Goal: Task Accomplishment & Management: Manage account settings

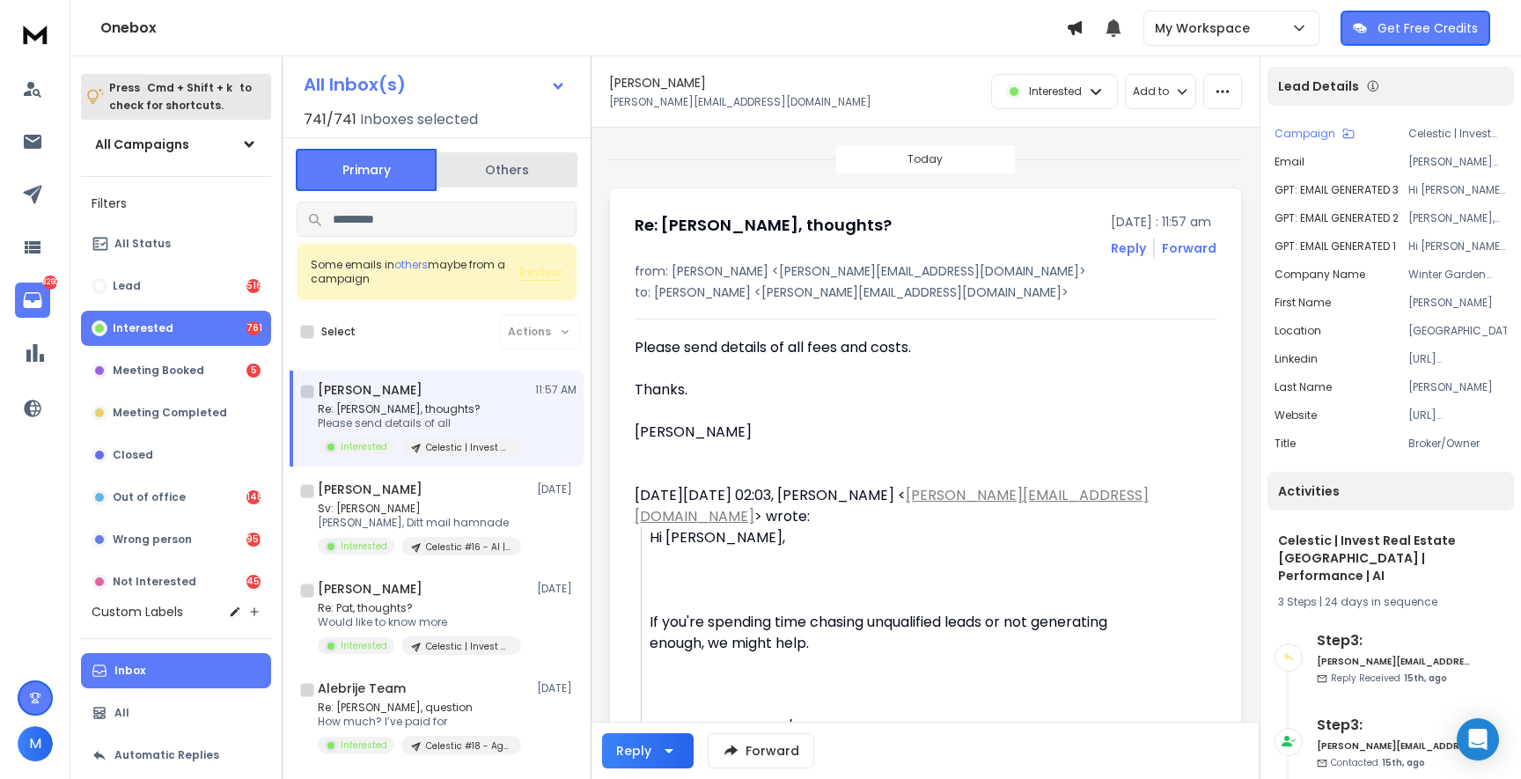
scroll to position [408, 0]
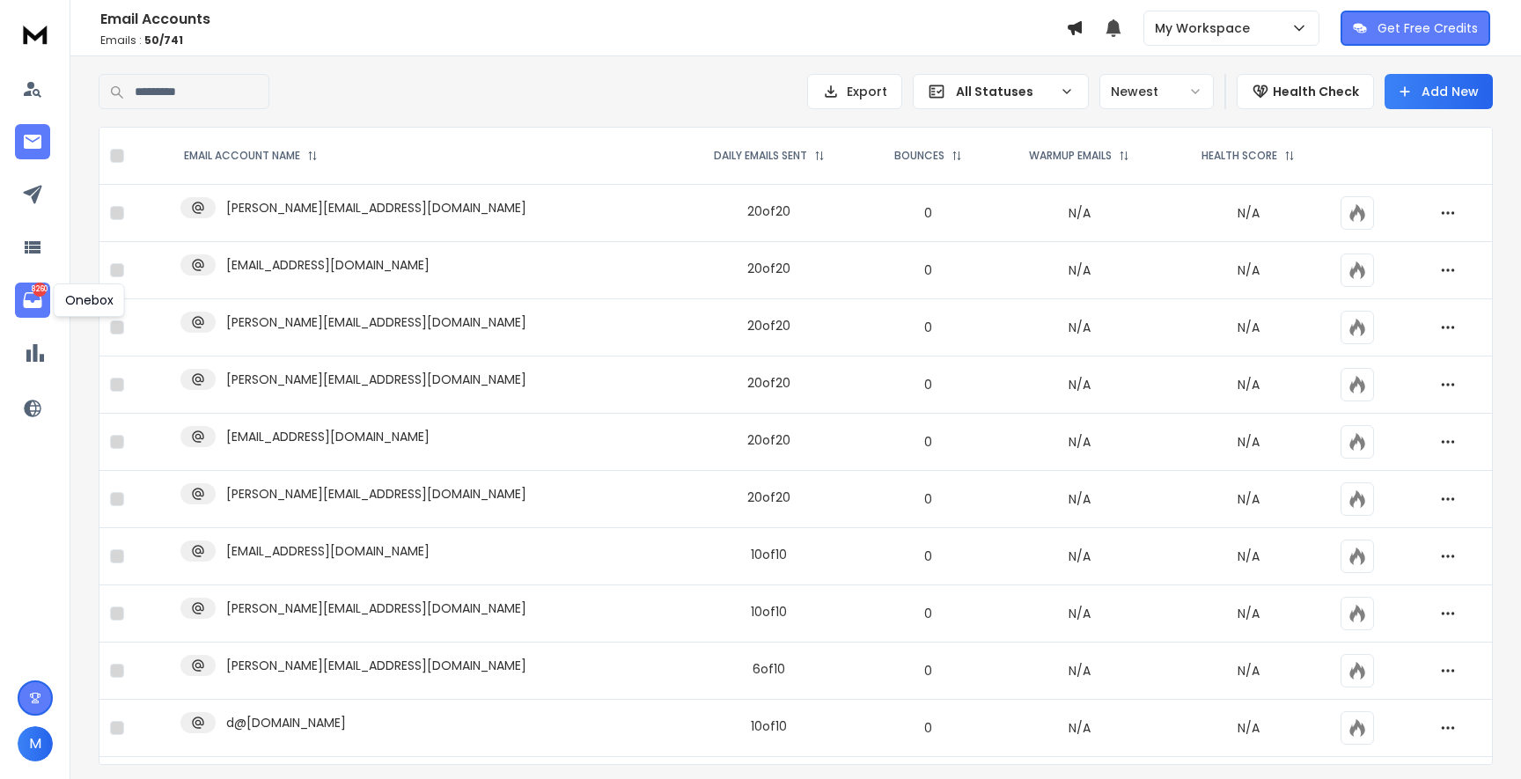
click at [43, 294] on p "8260" at bounding box center [40, 290] width 14 height 14
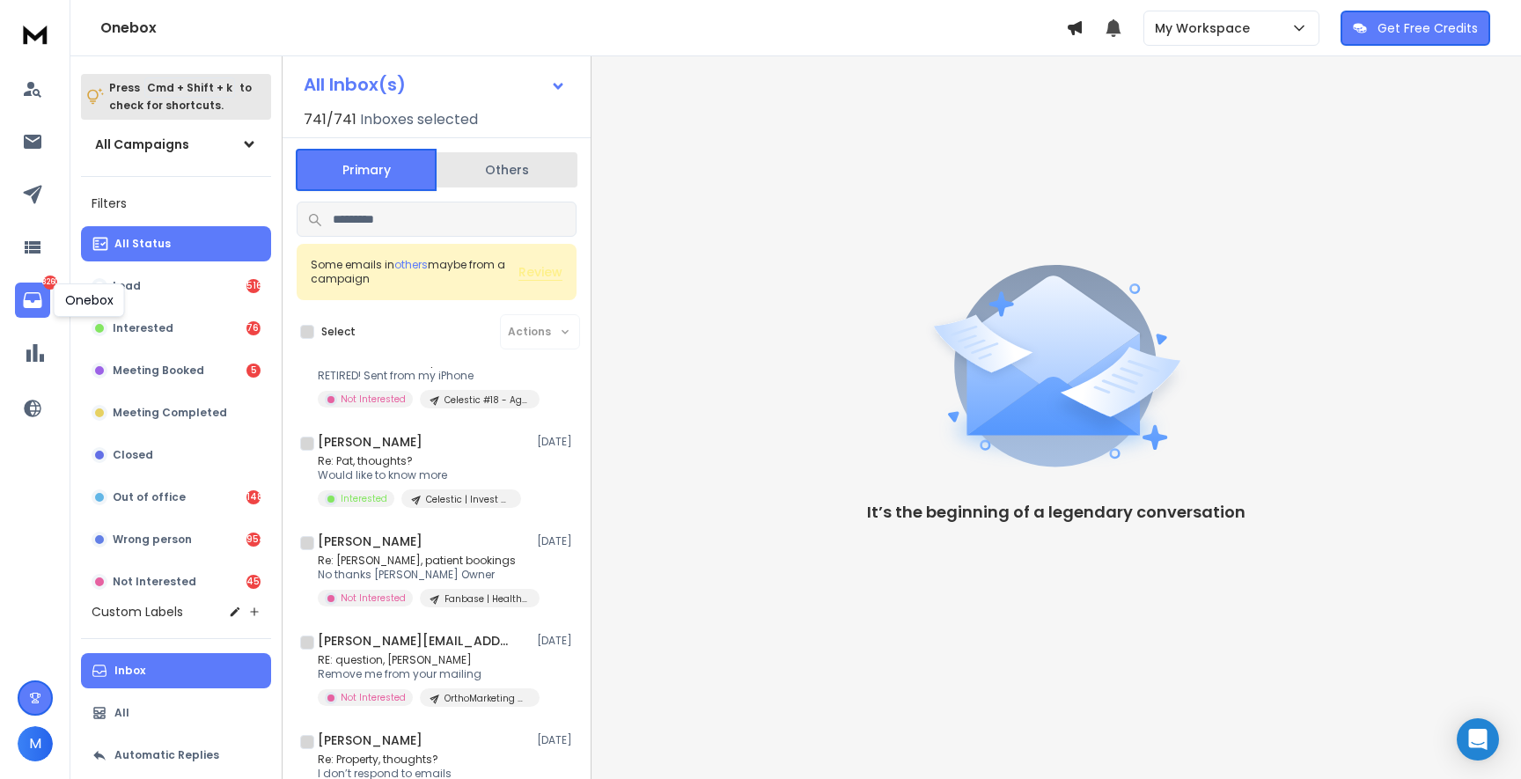
scroll to position [1689, 0]
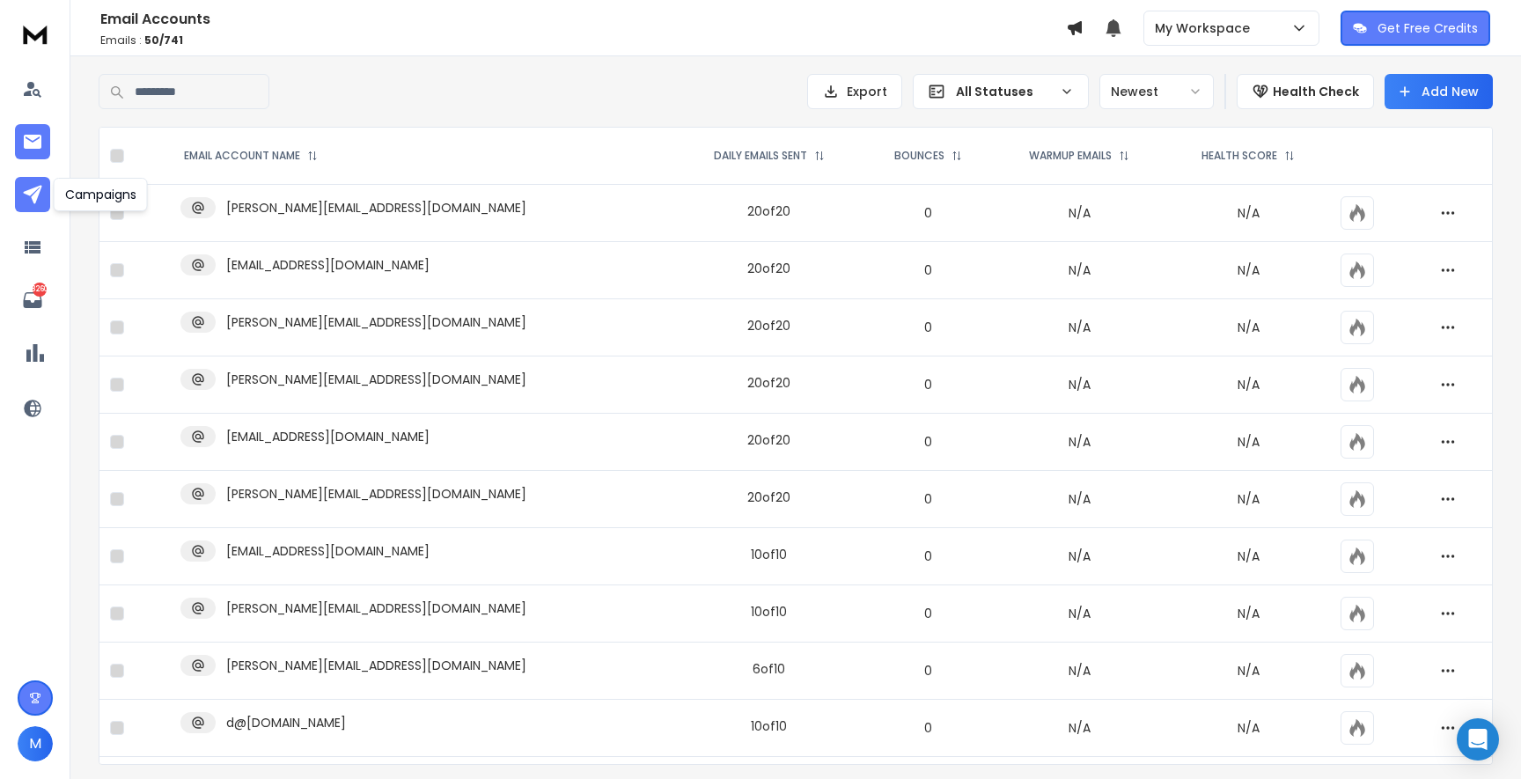
click at [32, 192] on icon at bounding box center [32, 194] width 18 height 18
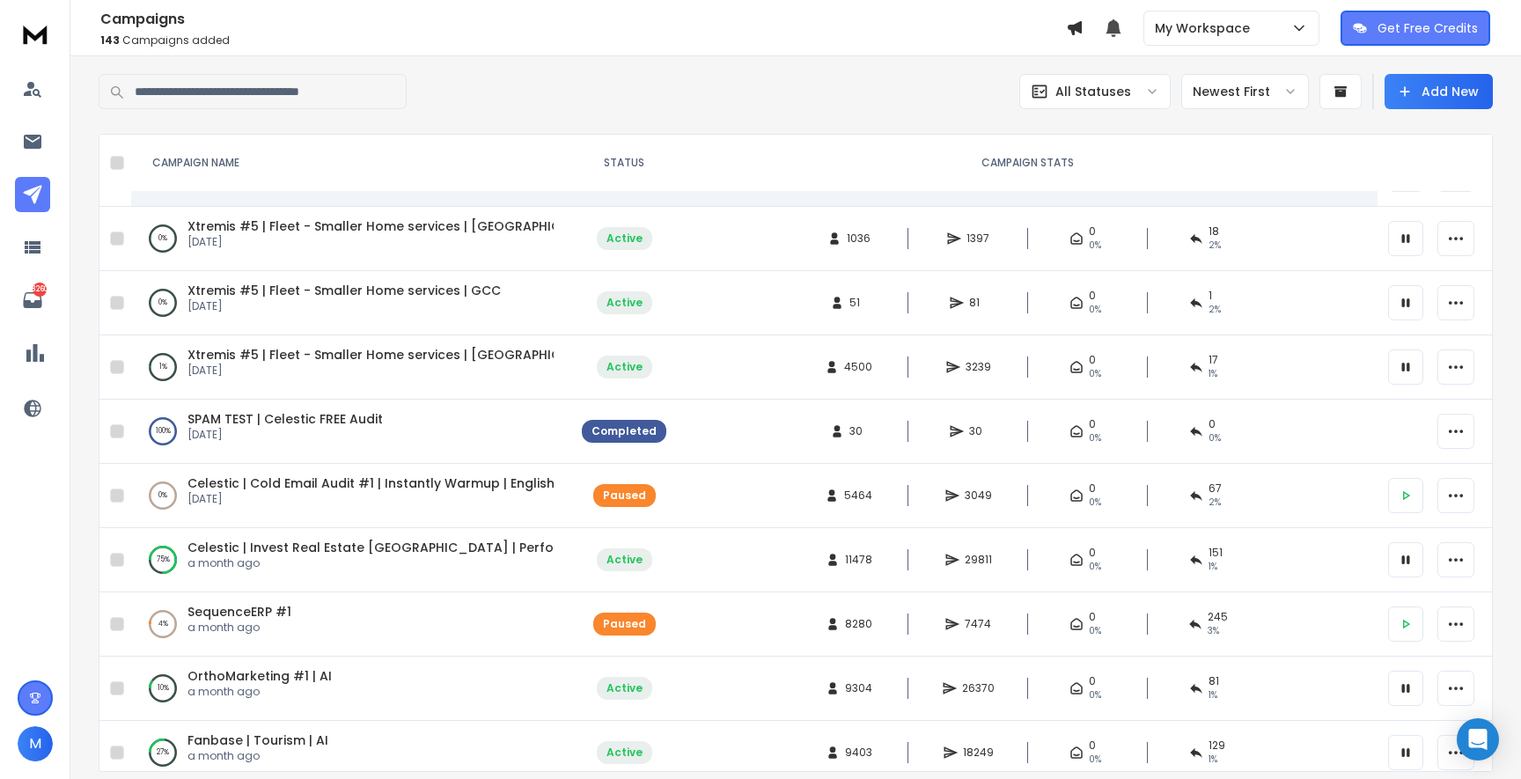
scroll to position [301, 0]
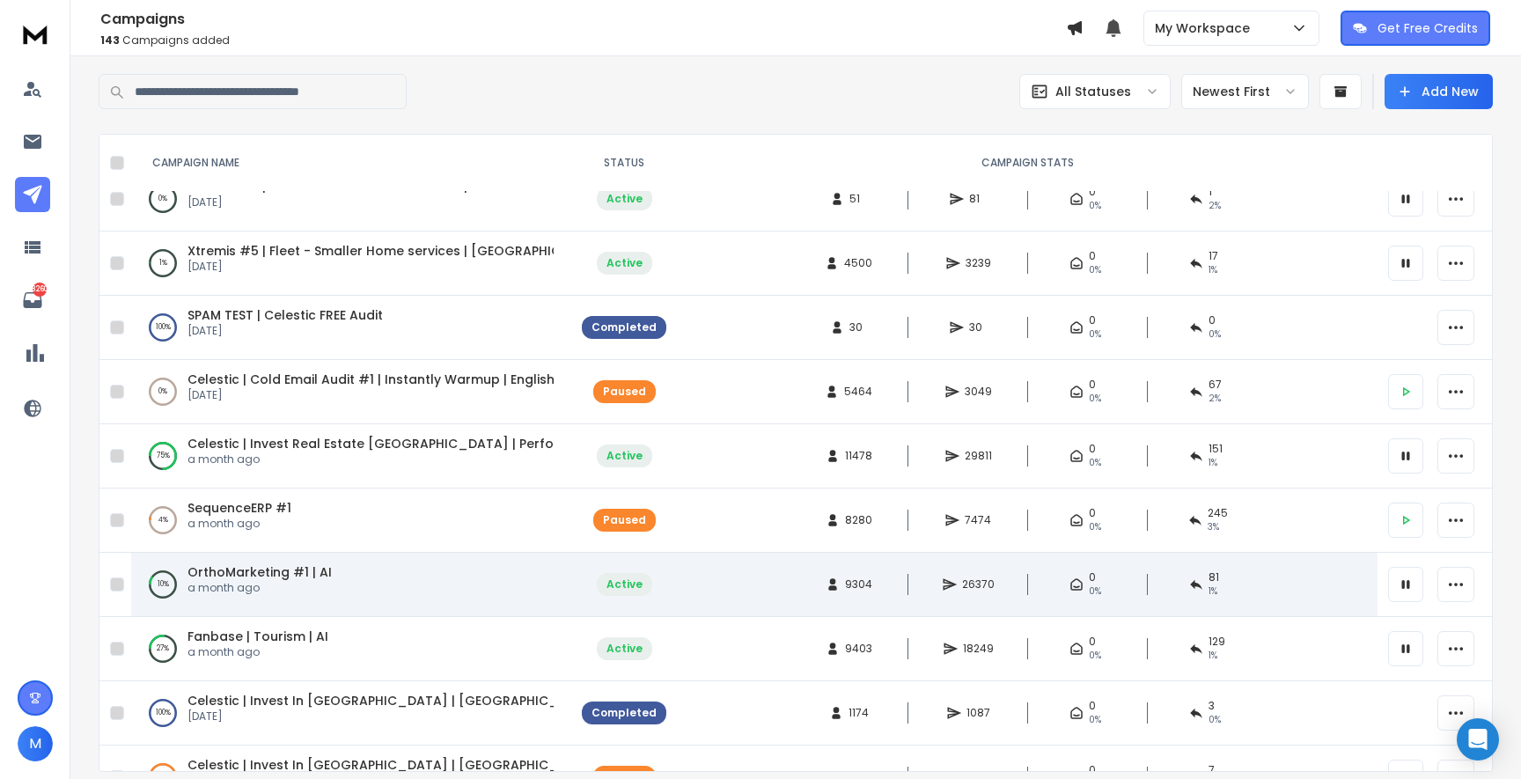
click at [264, 578] on span "OrthoMarketing #1 | AI" at bounding box center [260, 572] width 144 height 18
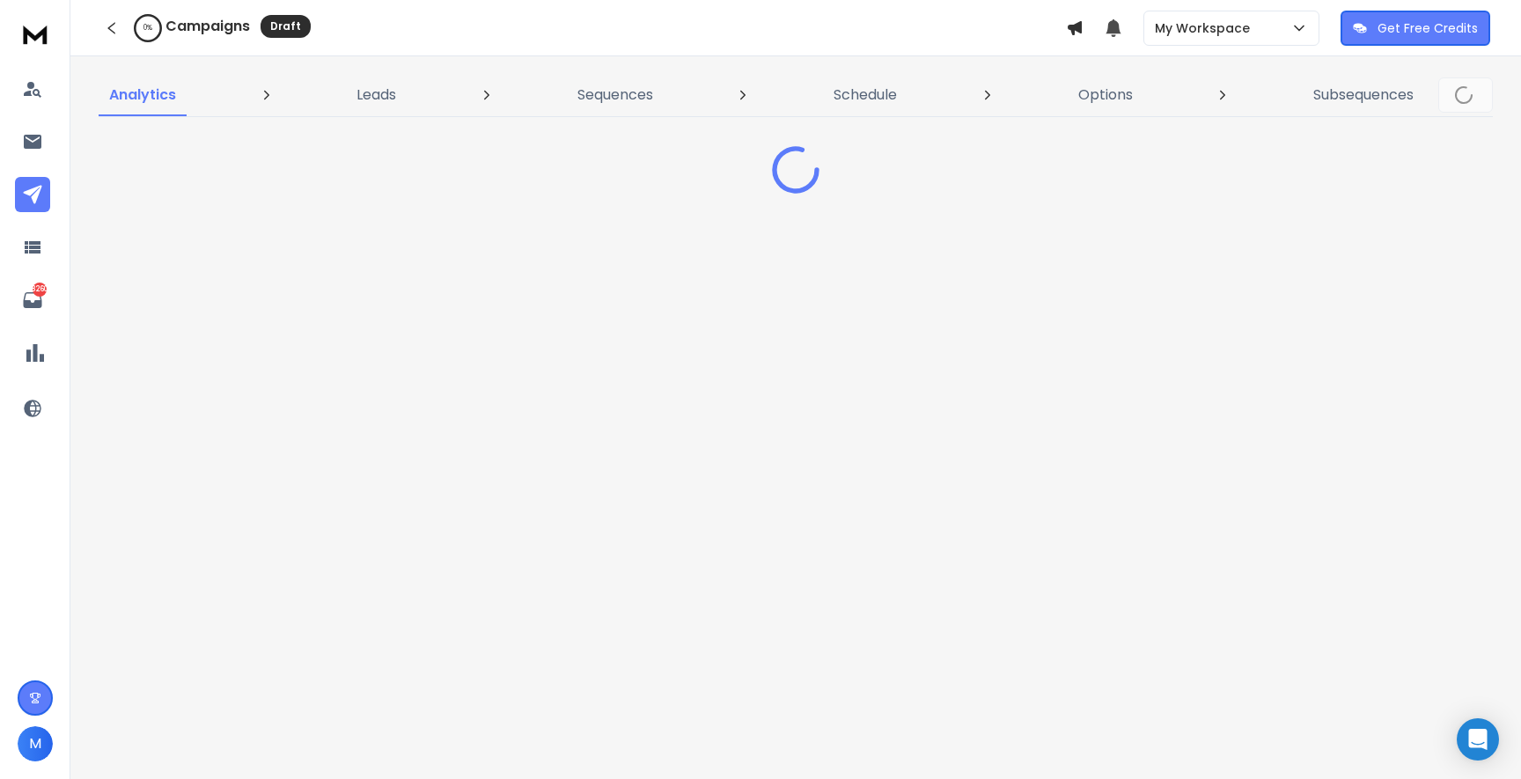
click at [342, 555] on div "Get only verified leads with our AI-powered Lead Finder, starting at $22/mo Try…" at bounding box center [760, 389] width 1521 height 779
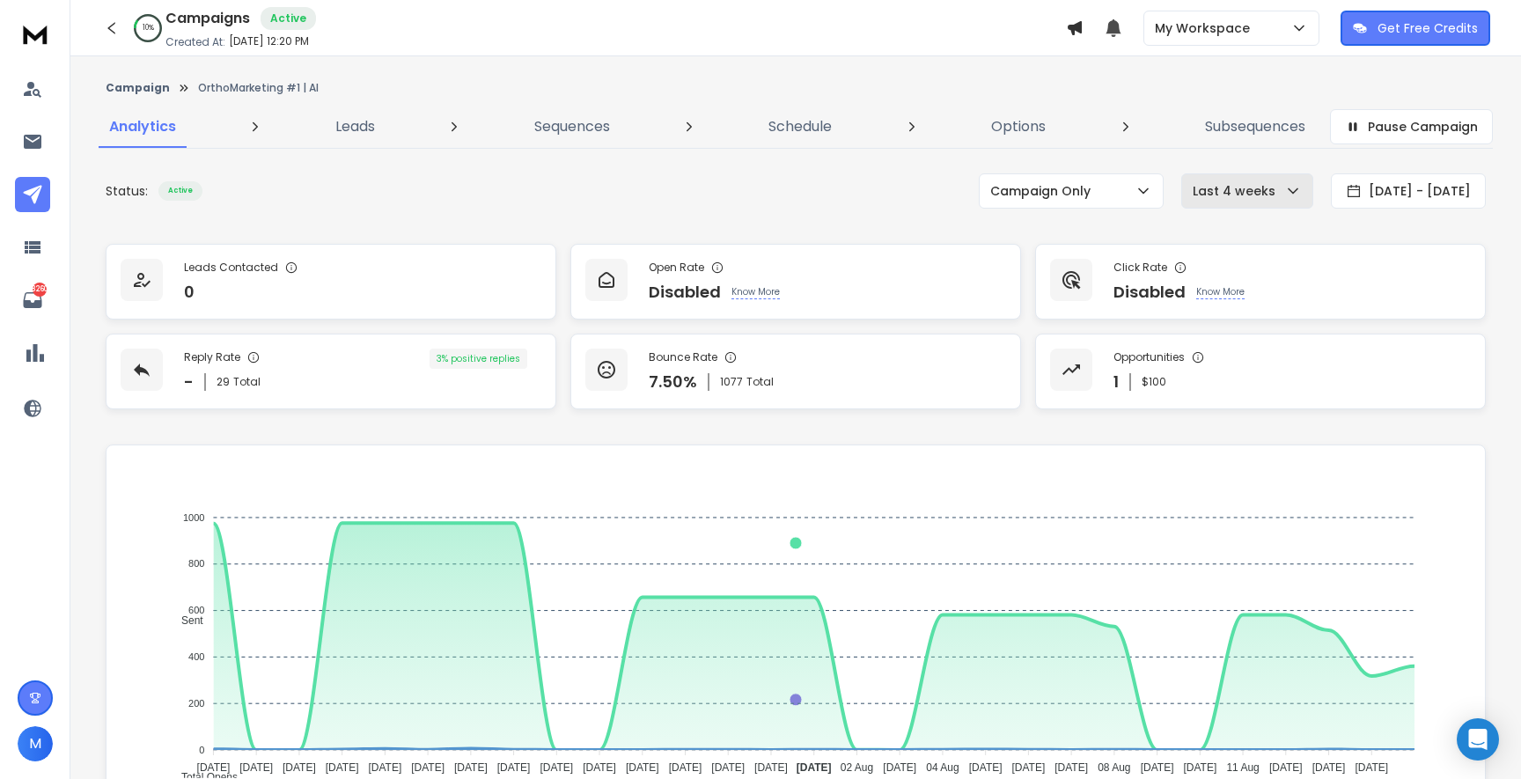
click at [1183, 173] on button "Last 4 weeks" at bounding box center [1247, 190] width 132 height 35
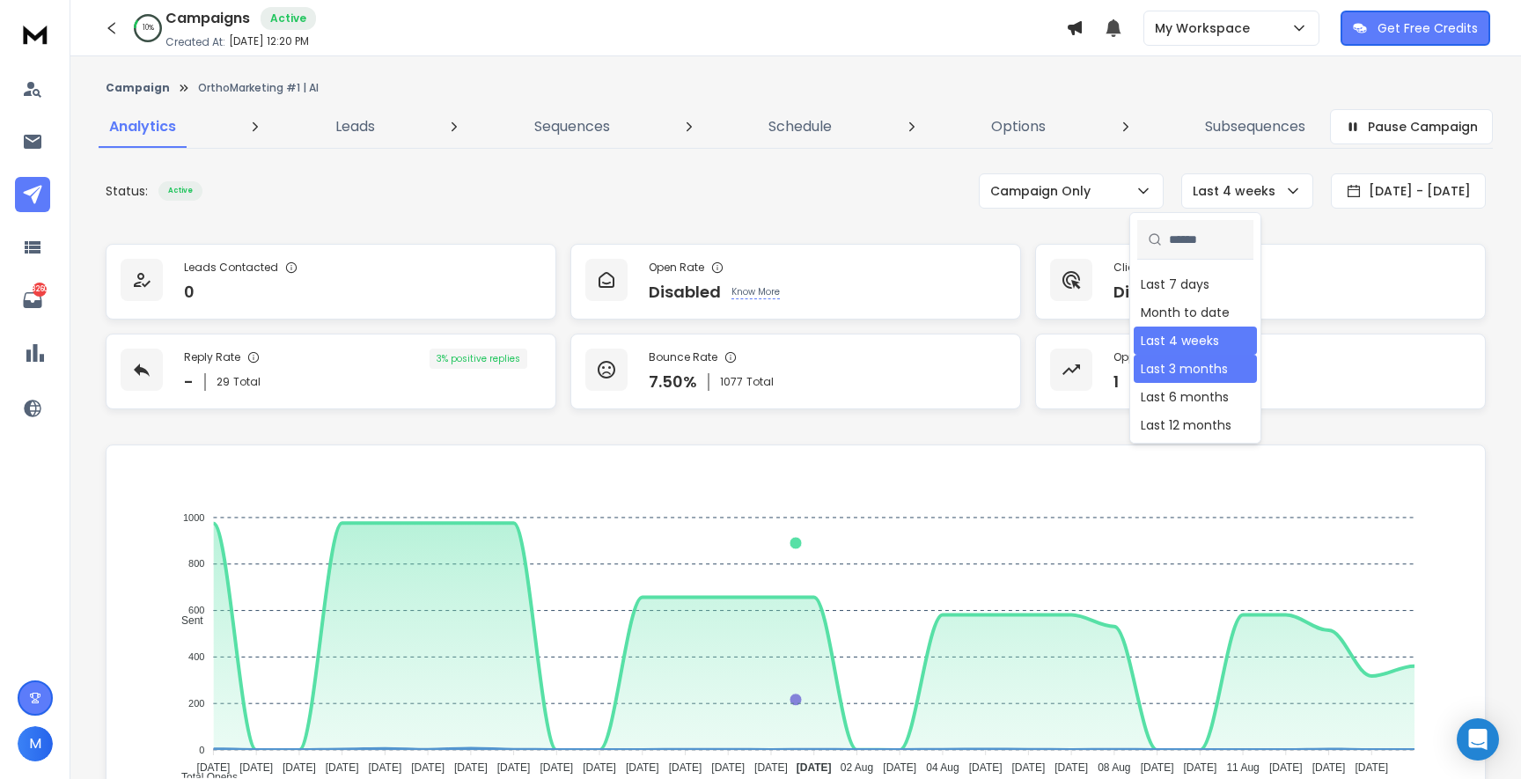
click at [1210, 361] on div "Last 3 months" at bounding box center [1184, 369] width 87 height 18
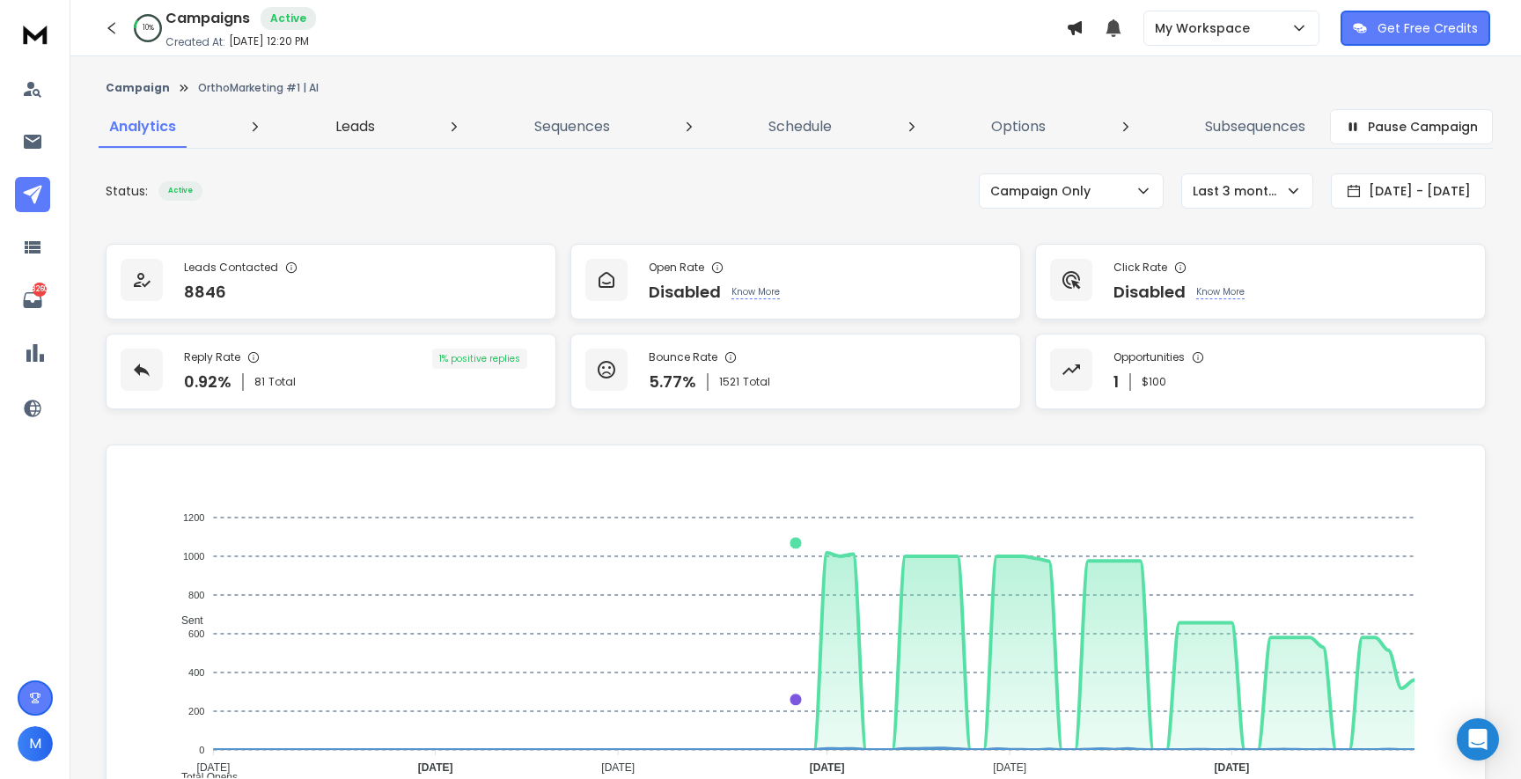
click at [364, 147] on link "Leads" at bounding box center [355, 127] width 61 height 42
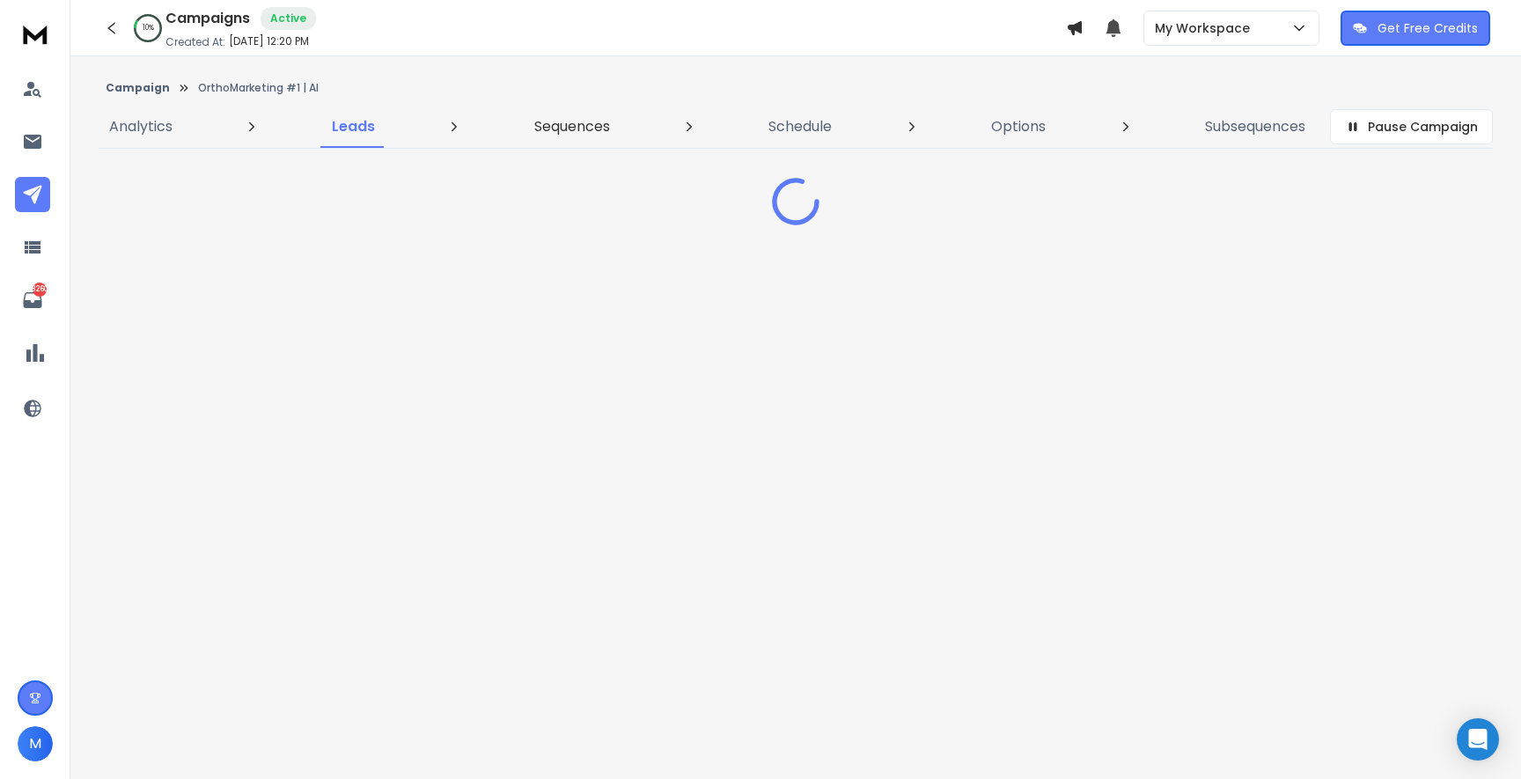
click at [614, 129] on link "Sequences" at bounding box center [572, 127] width 97 height 42
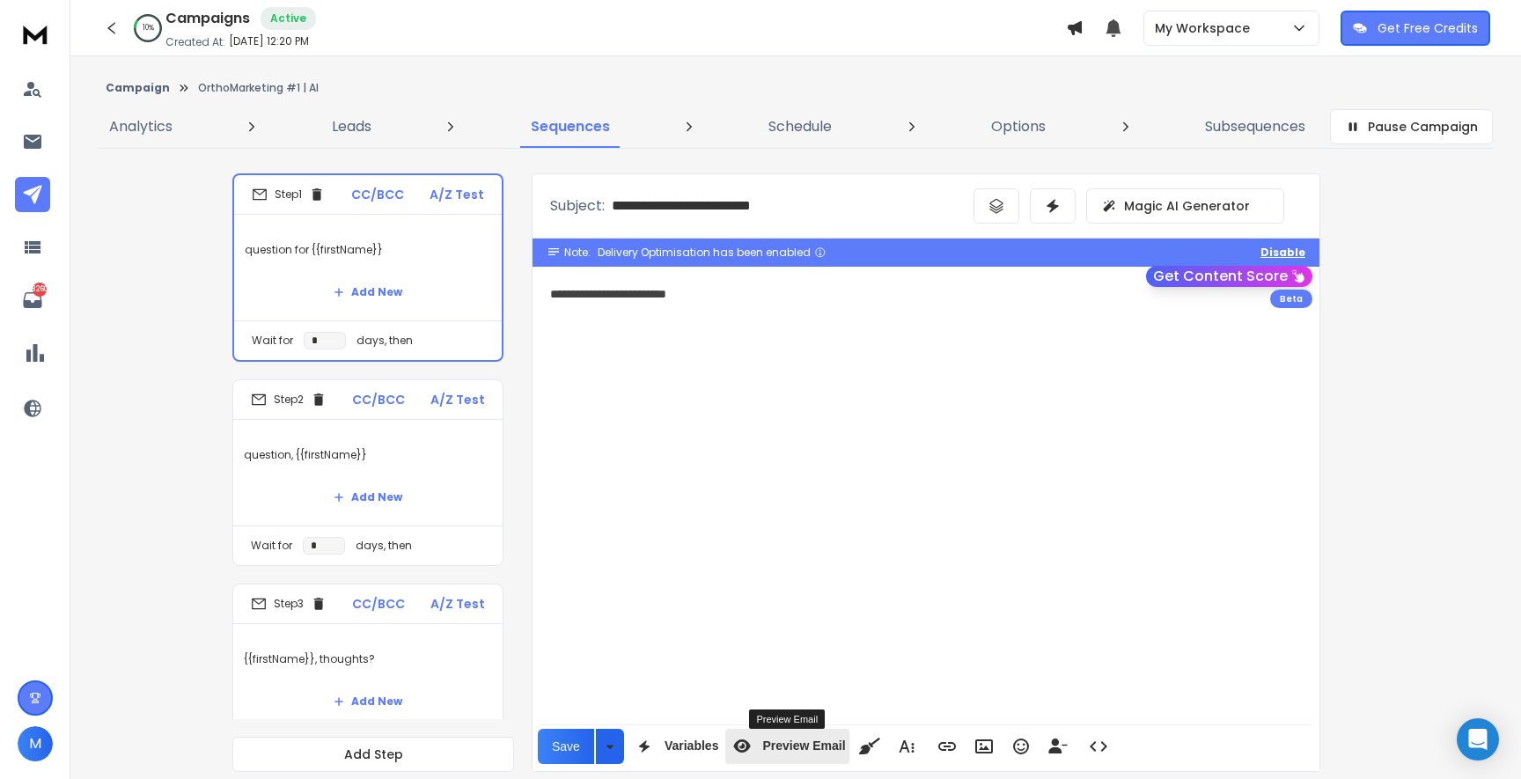
click at [802, 742] on span "Preview Email" at bounding box center [804, 746] width 90 height 15
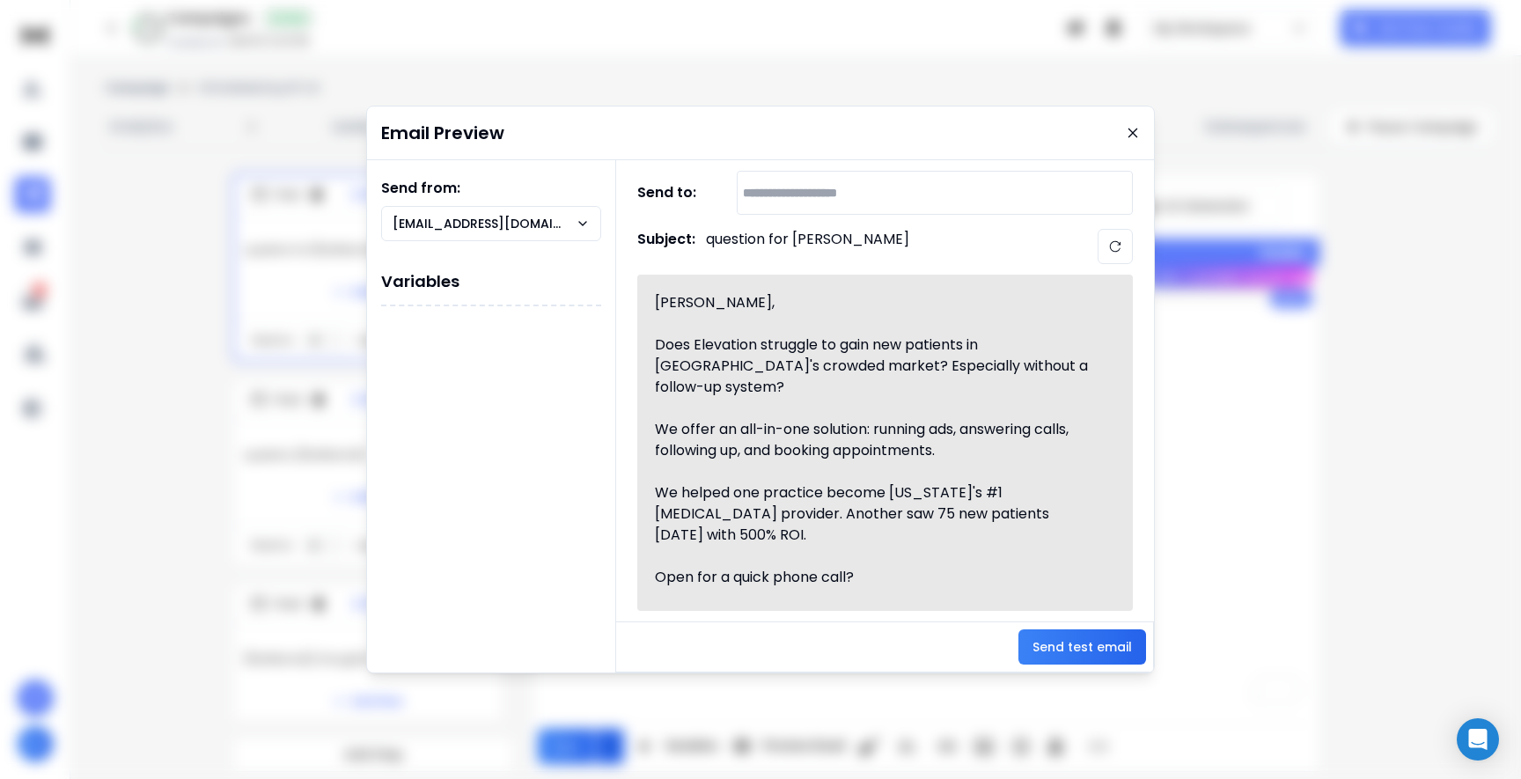
click at [405, 297] on h1 "Variables" at bounding box center [491, 283] width 220 height 48
click at [1110, 242] on icon at bounding box center [1115, 246] width 12 height 12
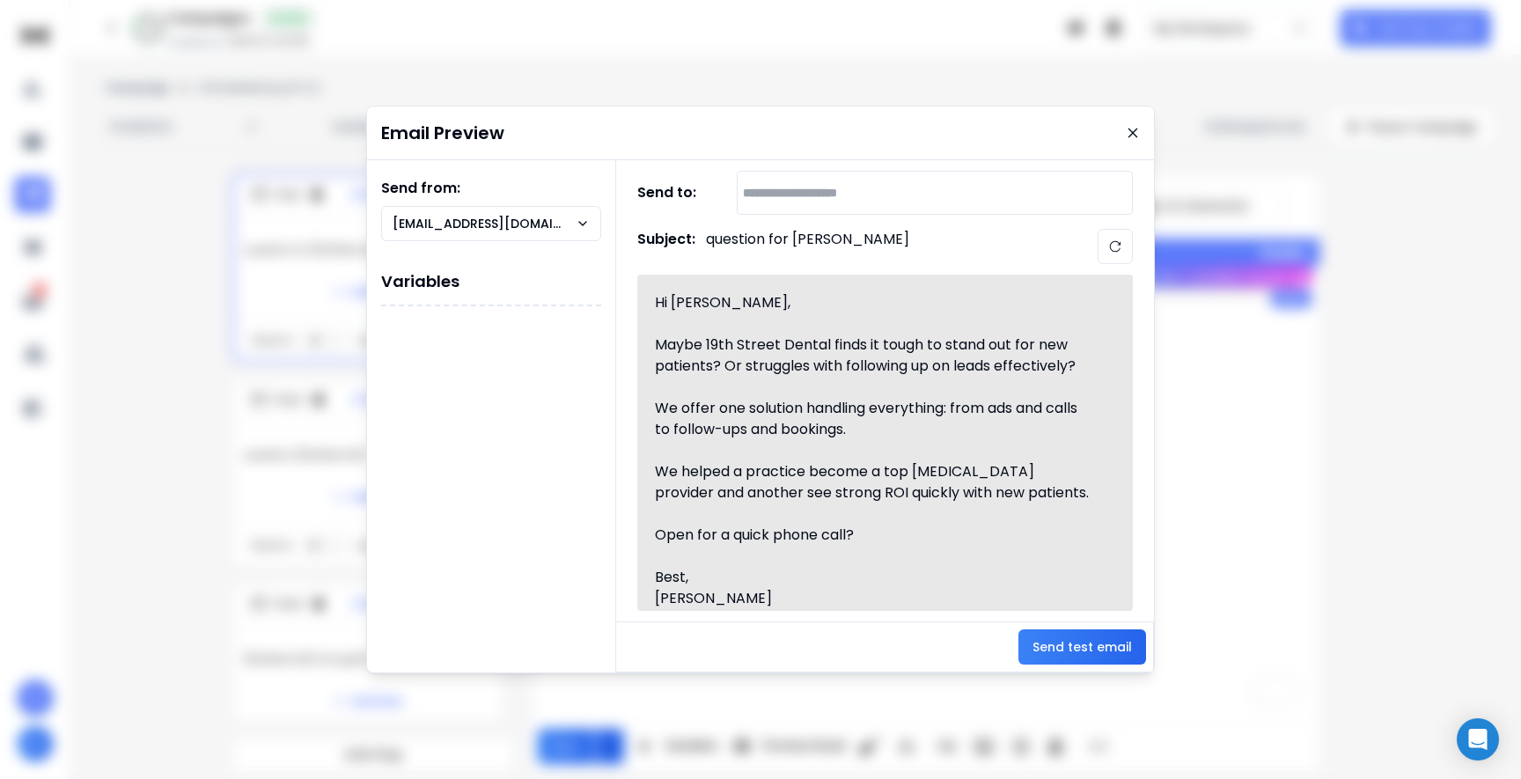
click at [1192, 210] on div "Email Preview Send from: [EMAIL_ADDRESS][DOMAIN_NAME] Variables Send to: Subjec…" at bounding box center [760, 390] width 1521 height 604
click at [1129, 138] on icon at bounding box center [1133, 133] width 14 height 14
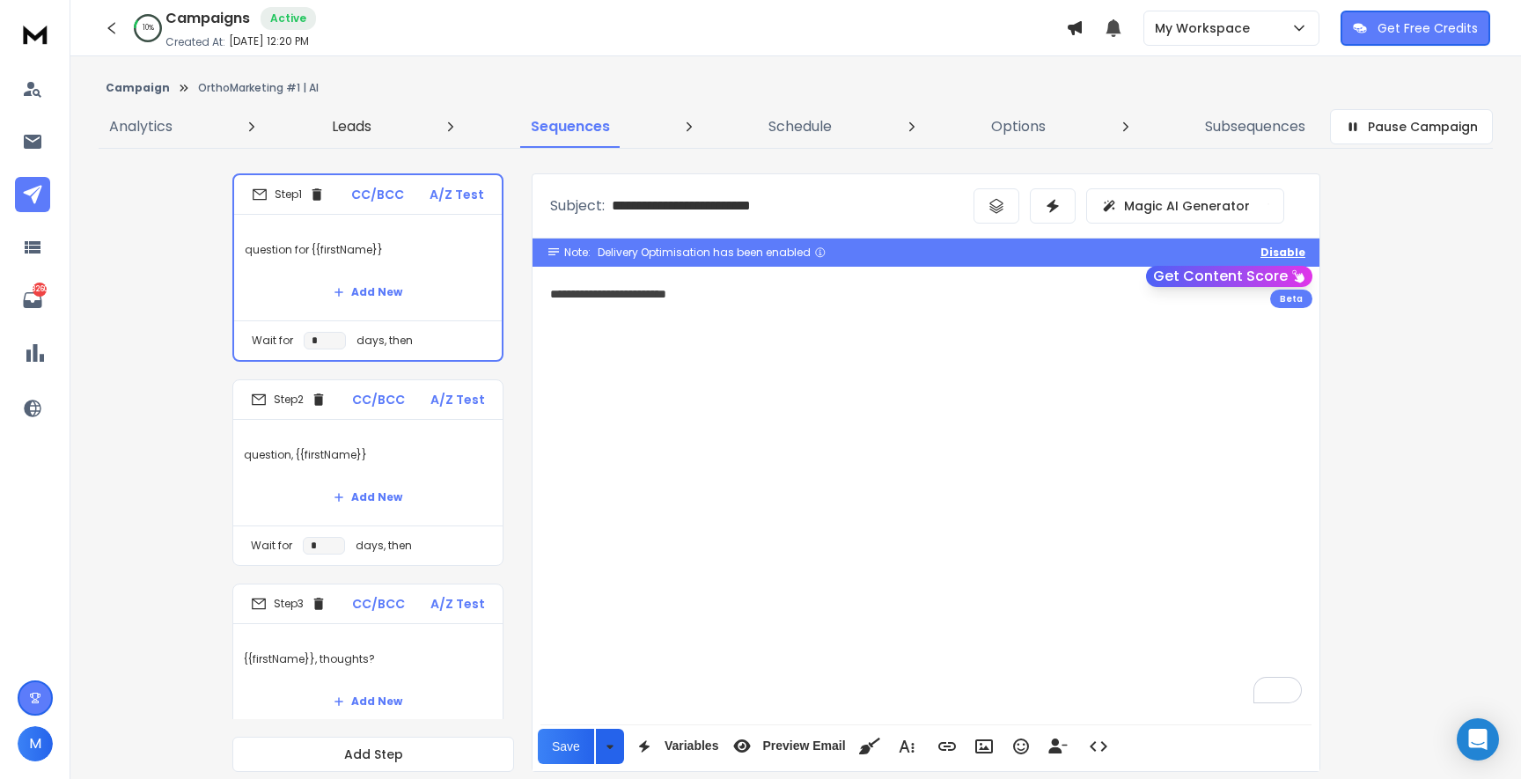
click at [327, 129] on link "Leads" at bounding box center [351, 127] width 61 height 42
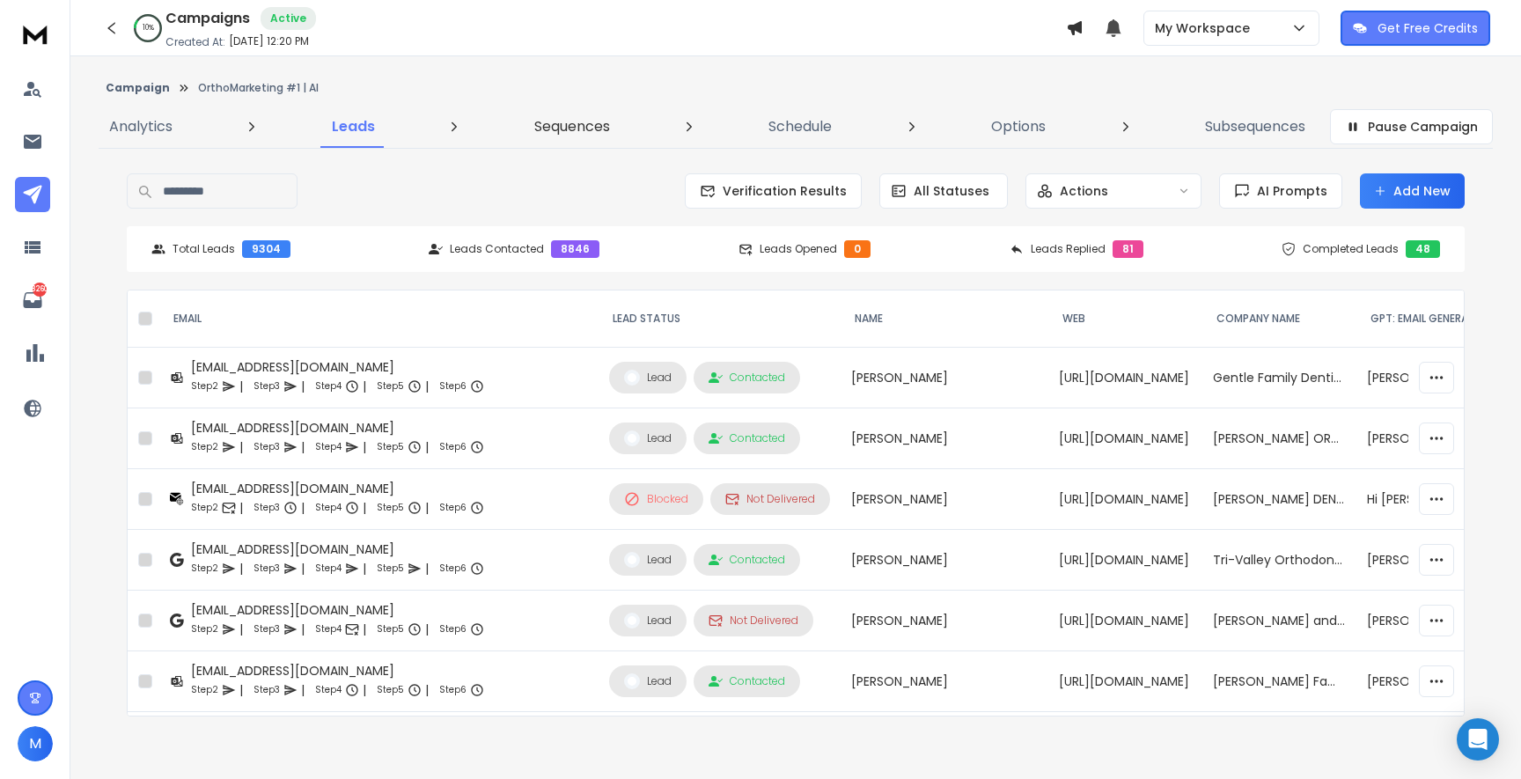
click at [586, 143] on link "Sequences" at bounding box center [572, 127] width 97 height 42
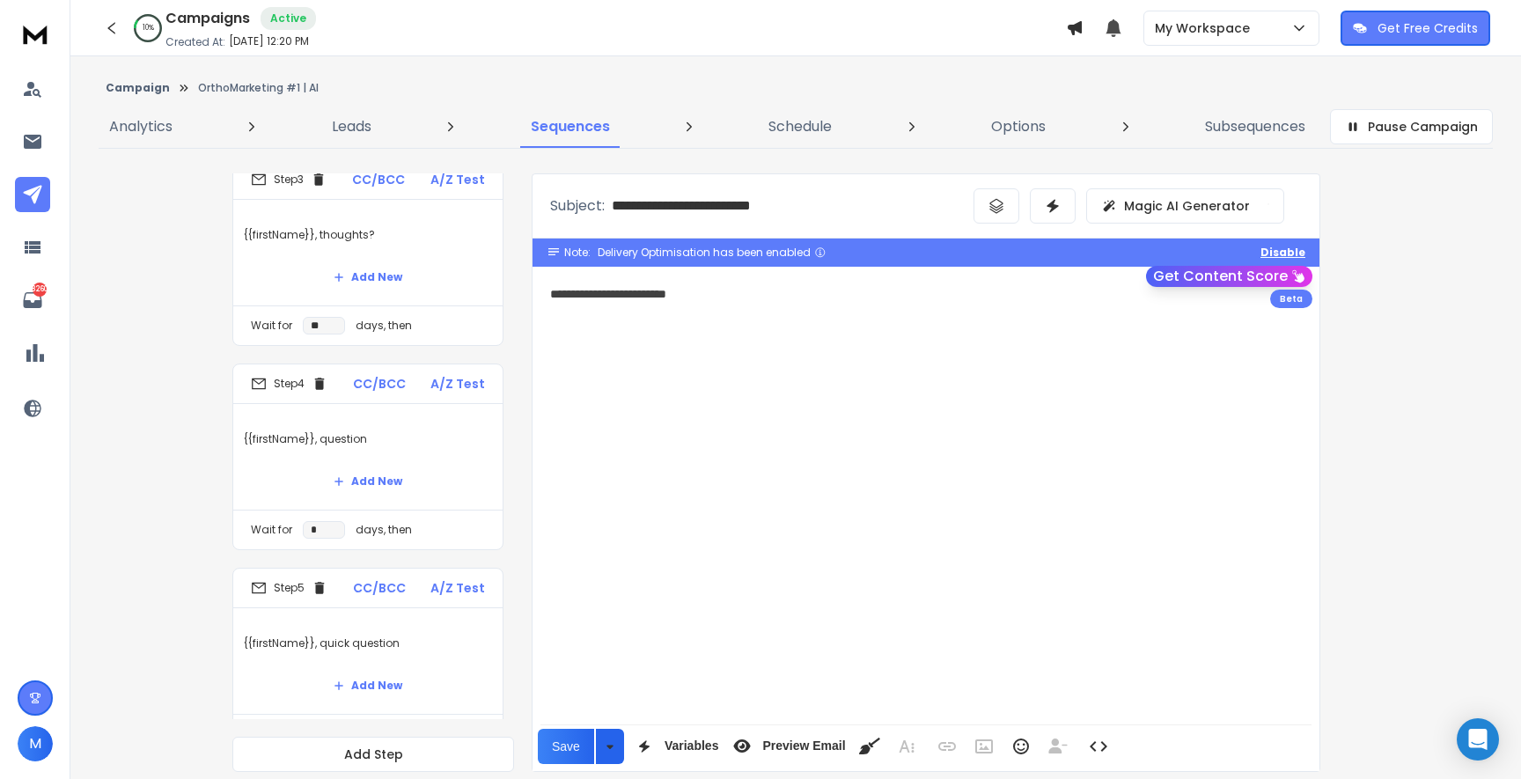
scroll to position [624, 0]
click at [296, 452] on p "{{firstName}}, quick question" at bounding box center [368, 443] width 248 height 49
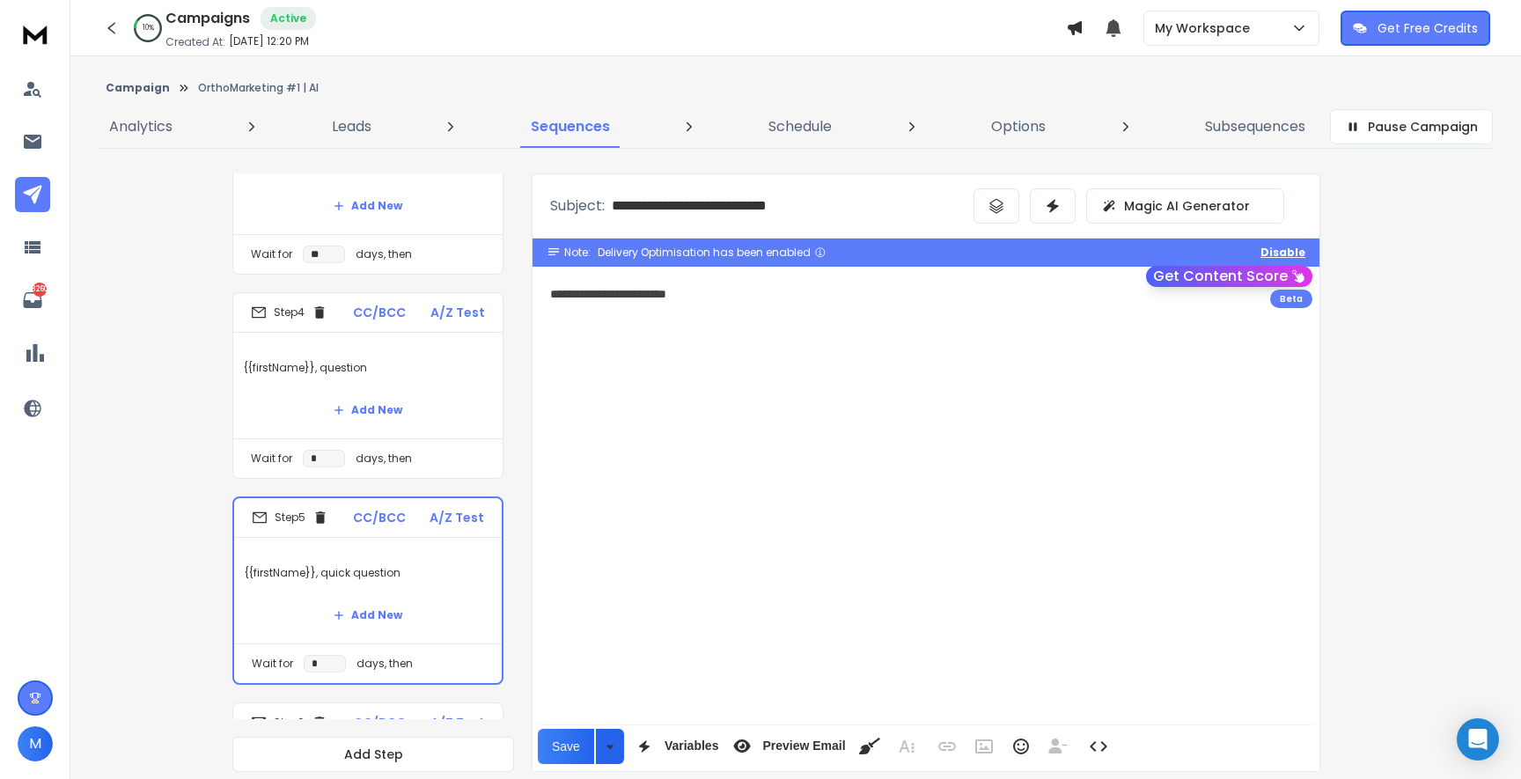
scroll to position [446, 0]
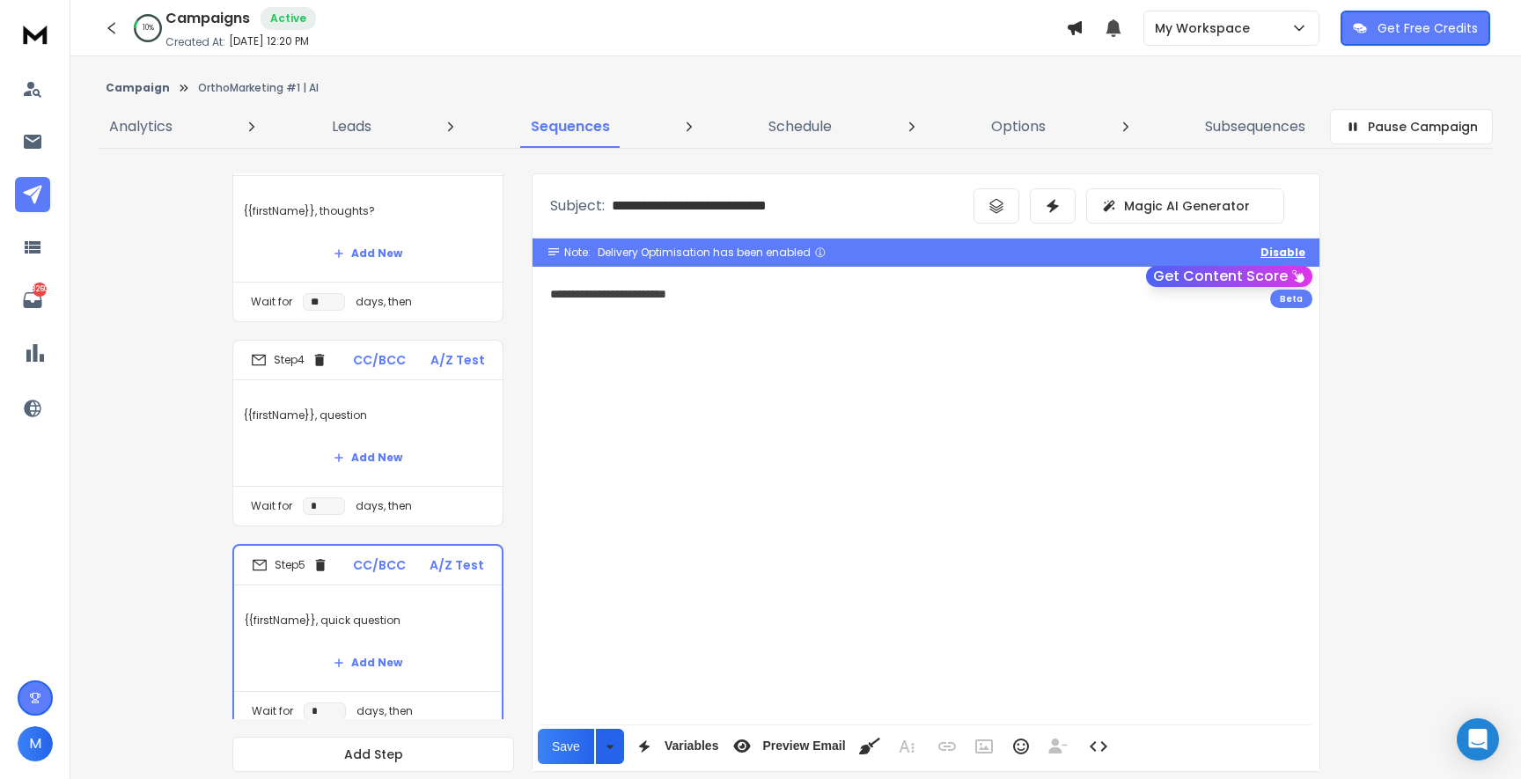
click at [305, 421] on p "{{firstName}}, question" at bounding box center [368, 415] width 248 height 49
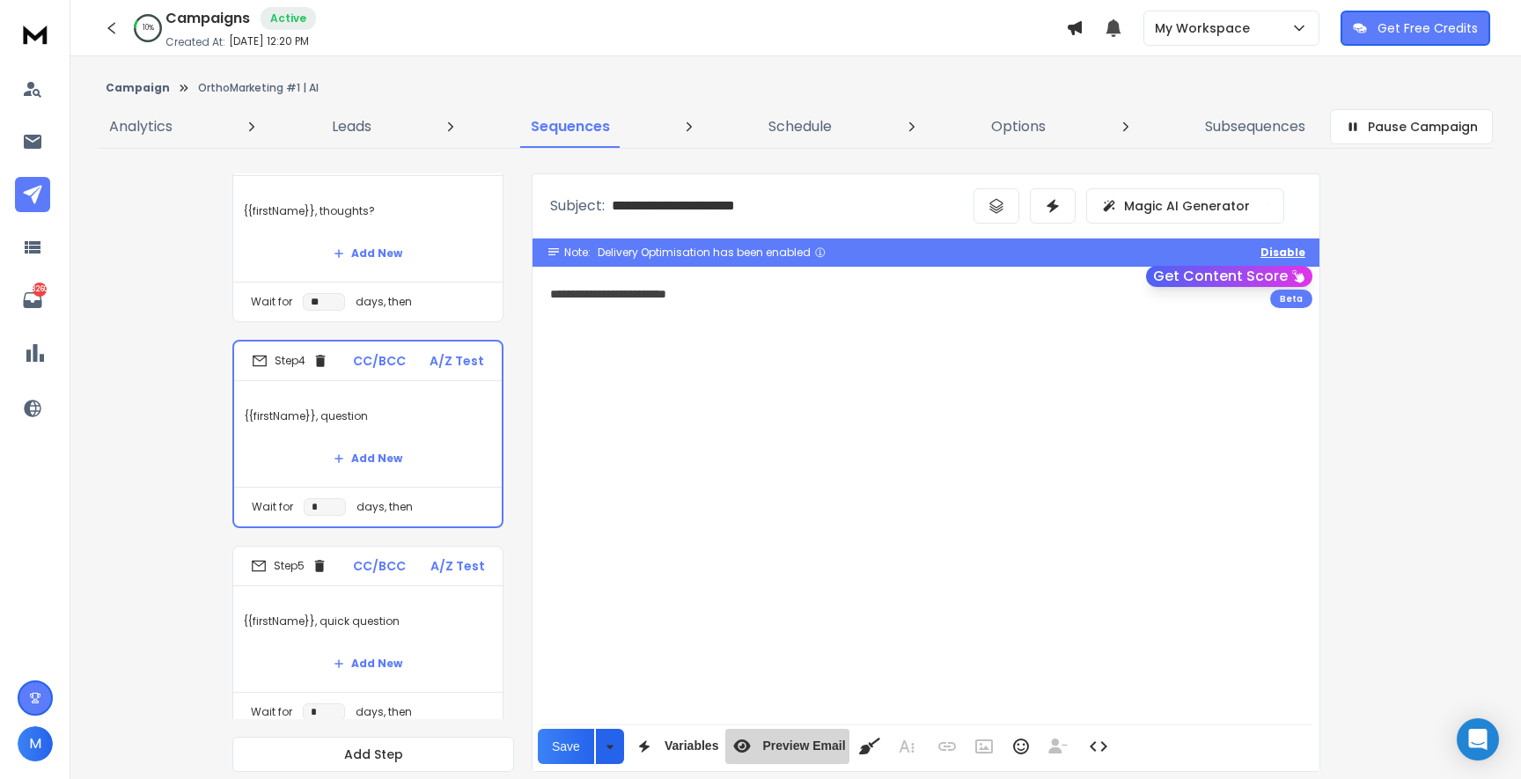
click at [761, 744] on span "Preview Email" at bounding box center [804, 746] width 90 height 15
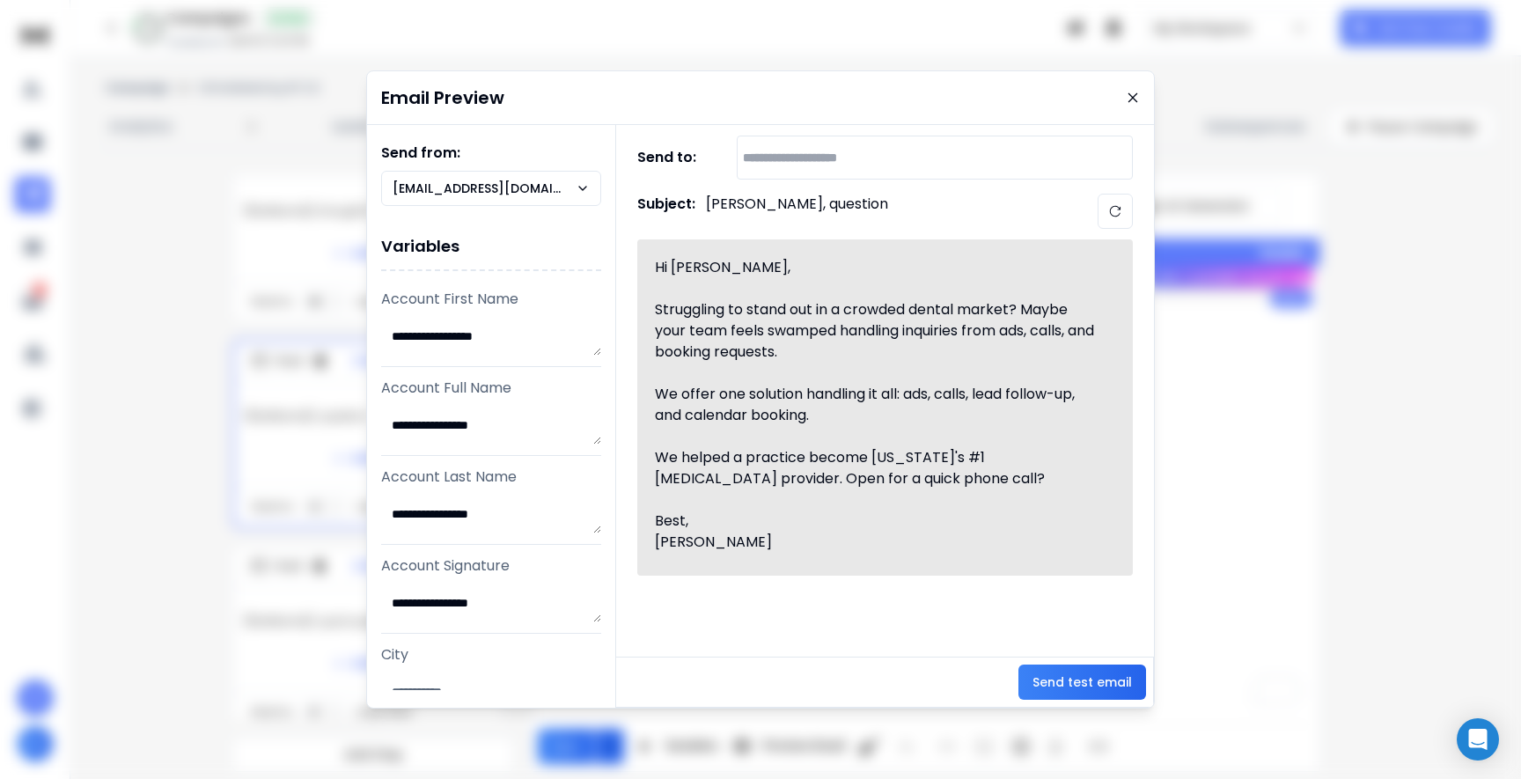
click at [1188, 341] on div "**********" at bounding box center [760, 390] width 1521 height 674
click at [1137, 106] on div "Email Preview" at bounding box center [760, 97] width 787 height 53
click at [1127, 97] on icon at bounding box center [1133, 98] width 14 height 14
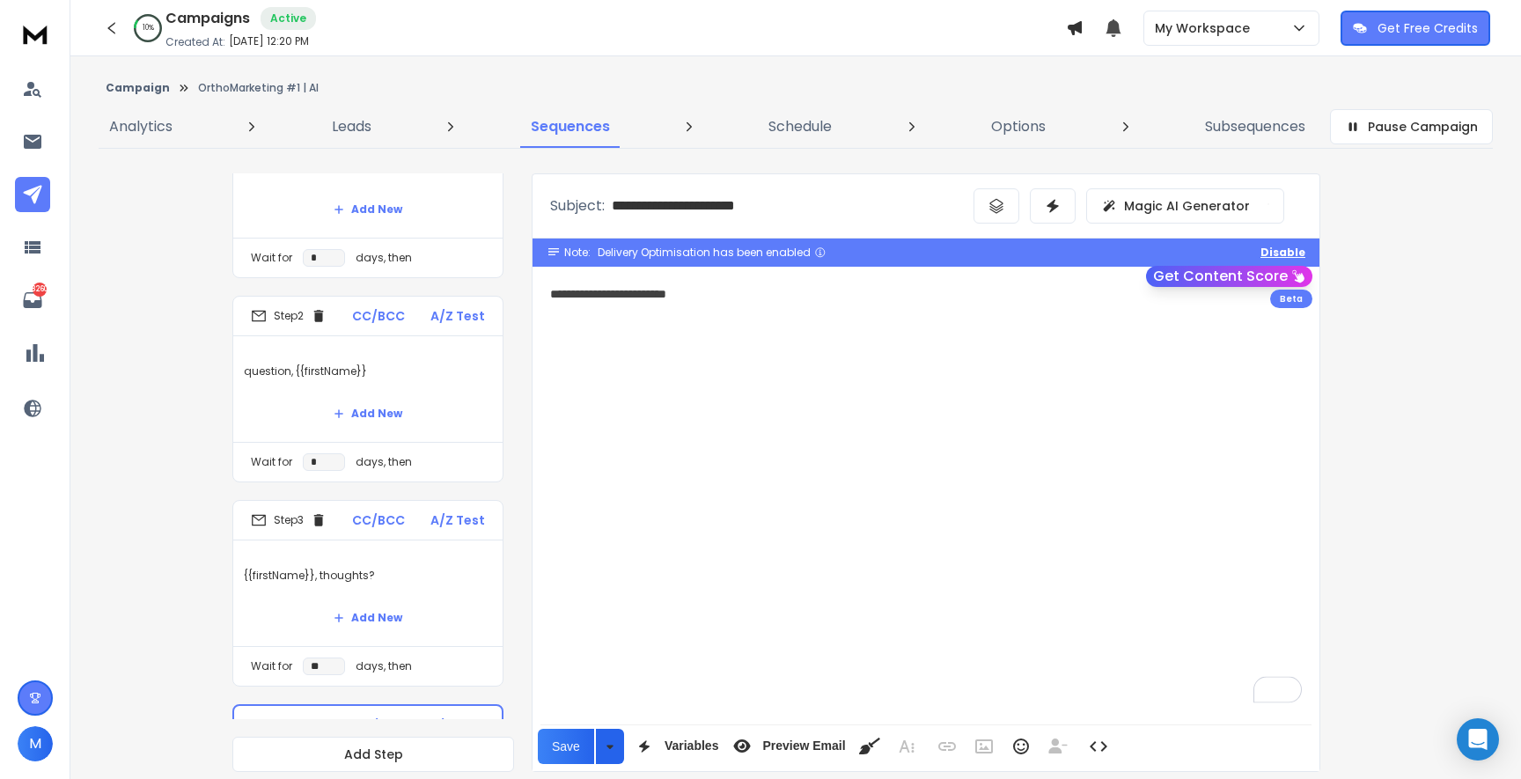
scroll to position [0, 0]
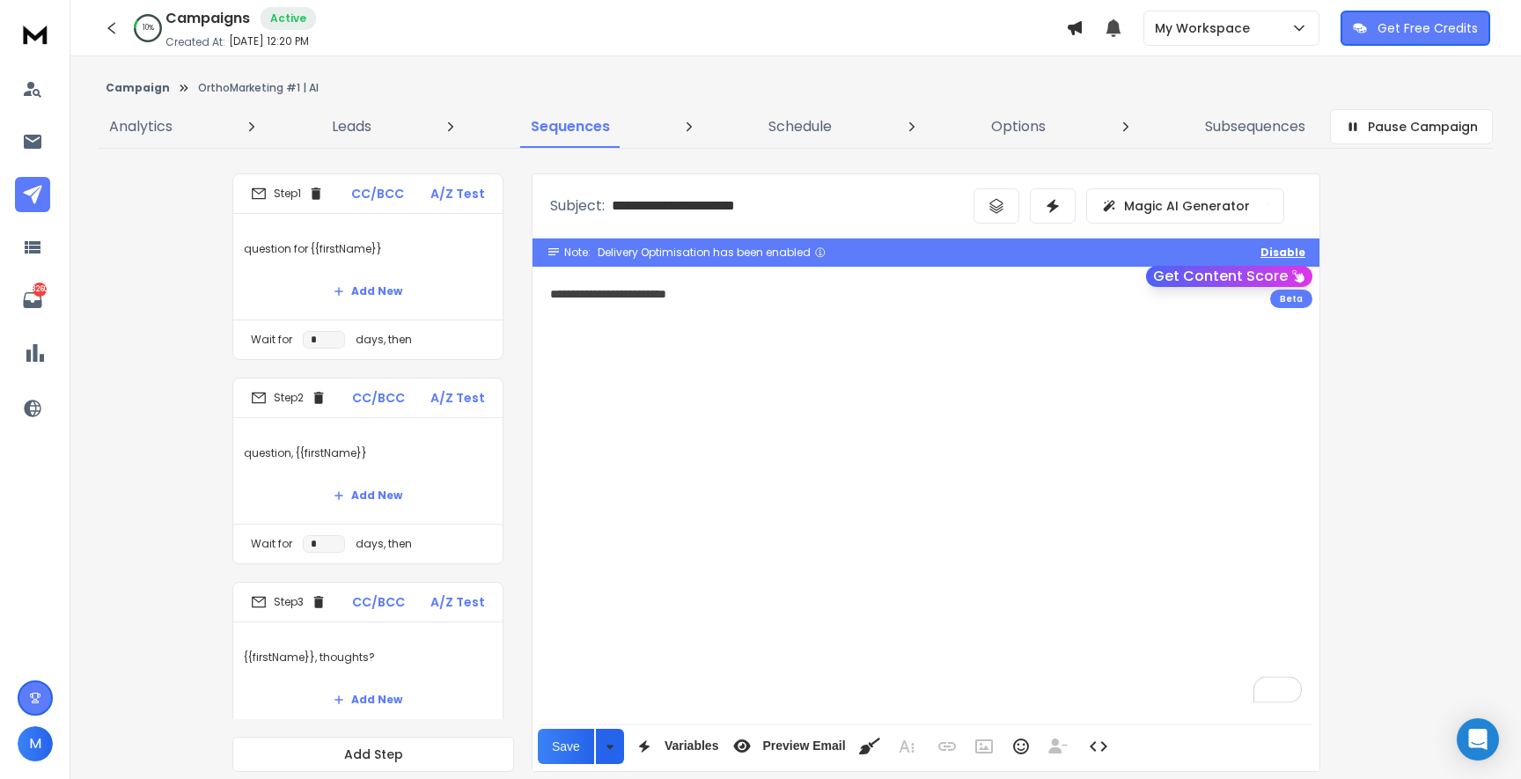
click at [379, 251] on p "question for {{firstName}}" at bounding box center [368, 248] width 248 height 49
click at [373, 447] on p "question, {{firstName}}" at bounding box center [368, 454] width 248 height 49
click at [377, 238] on p "question for {{firstName}}" at bounding box center [368, 248] width 248 height 49
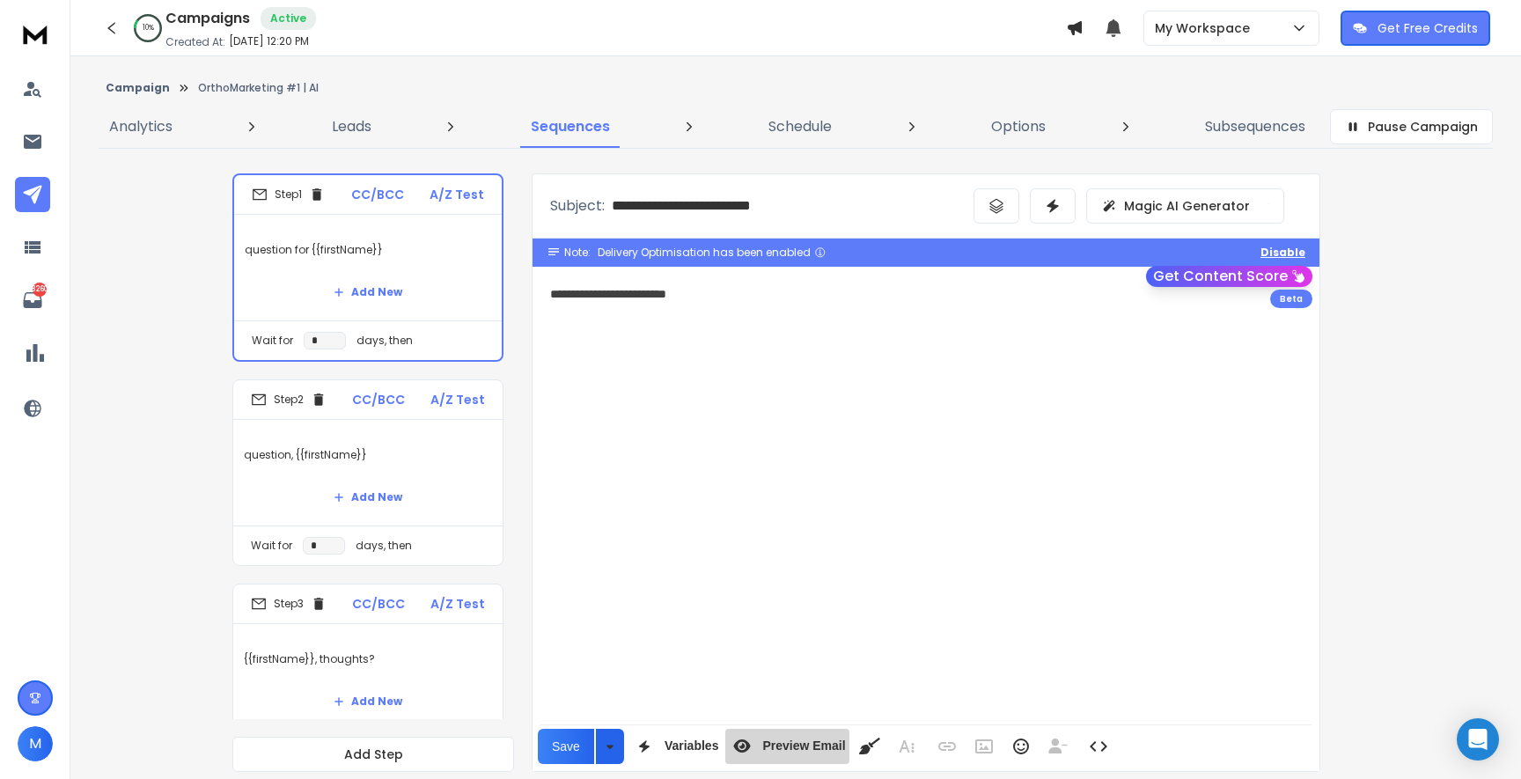
click at [836, 750] on span "Preview Email" at bounding box center [804, 746] width 90 height 15
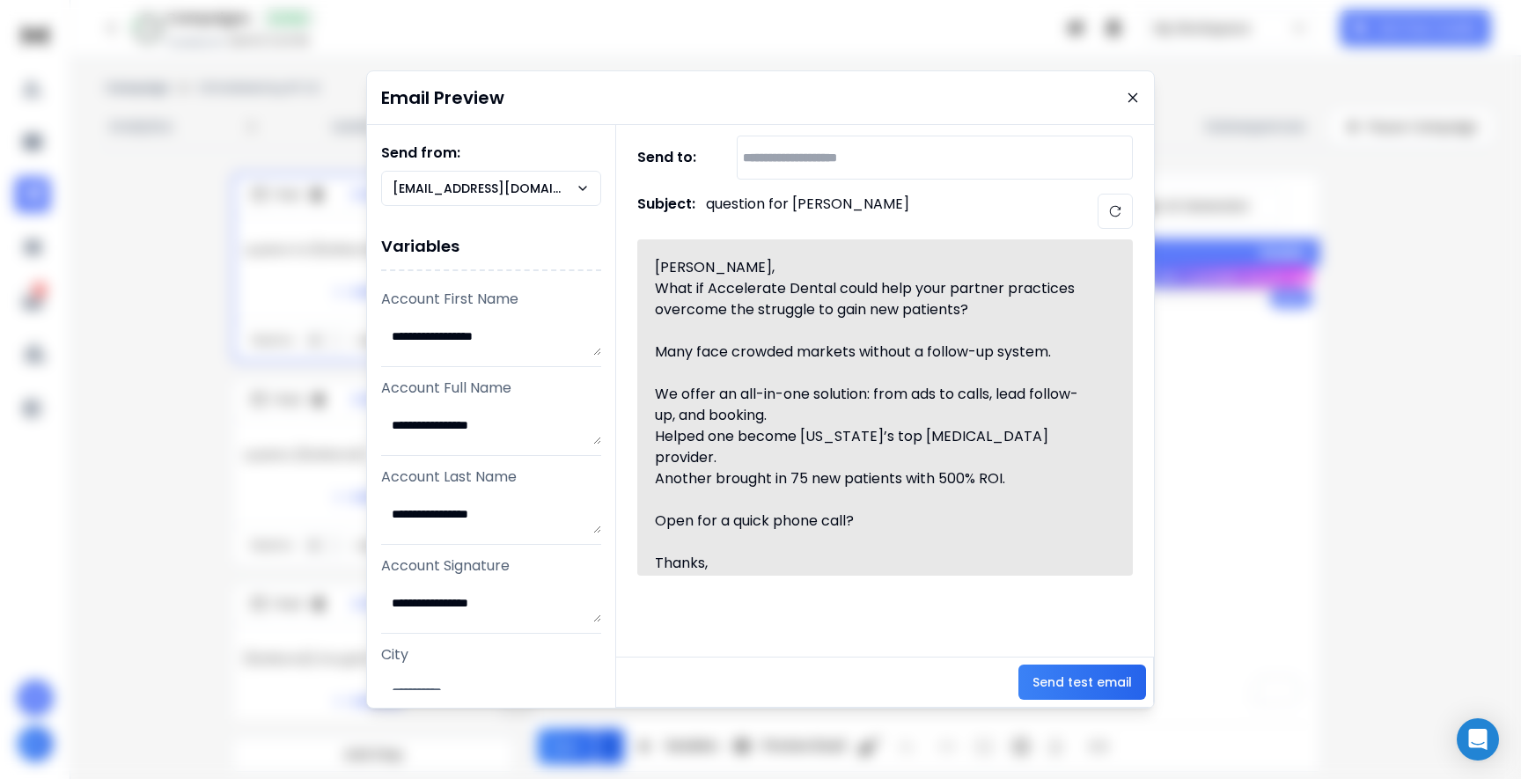
click at [1136, 96] on icon at bounding box center [1133, 98] width 14 height 14
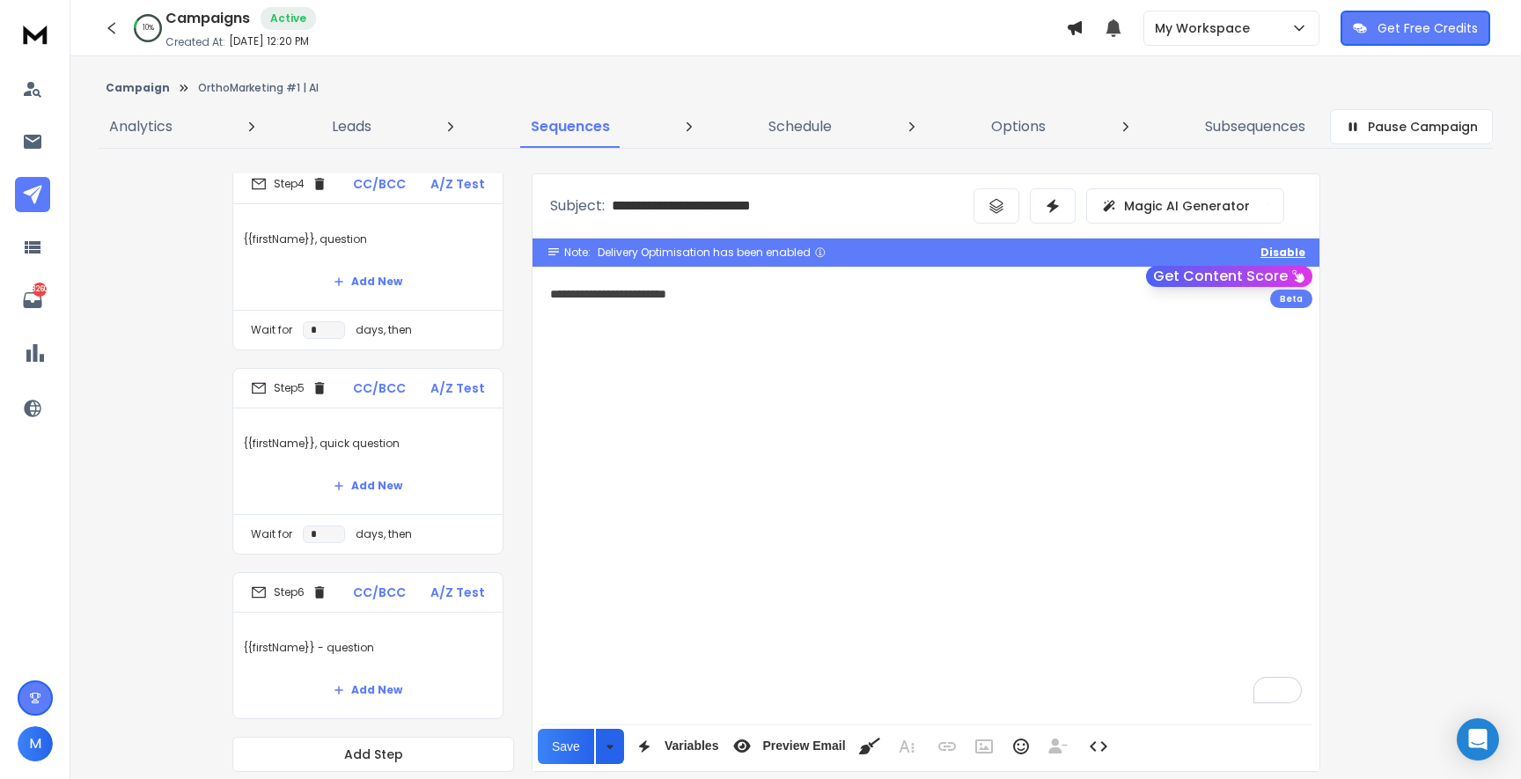
scroll to position [17, 0]
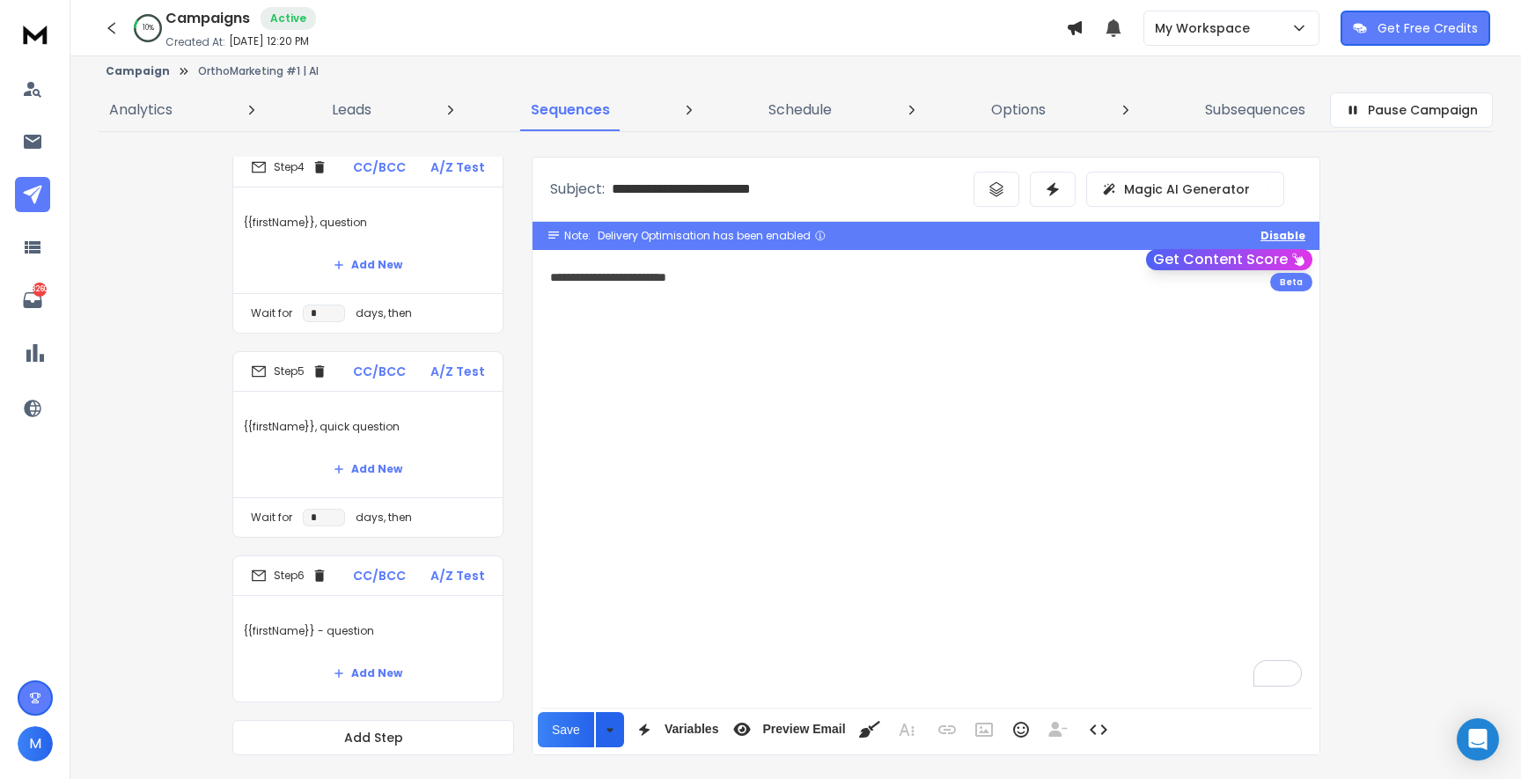
click at [320, 414] on p "{{firstName}}, quick question" at bounding box center [368, 426] width 248 height 49
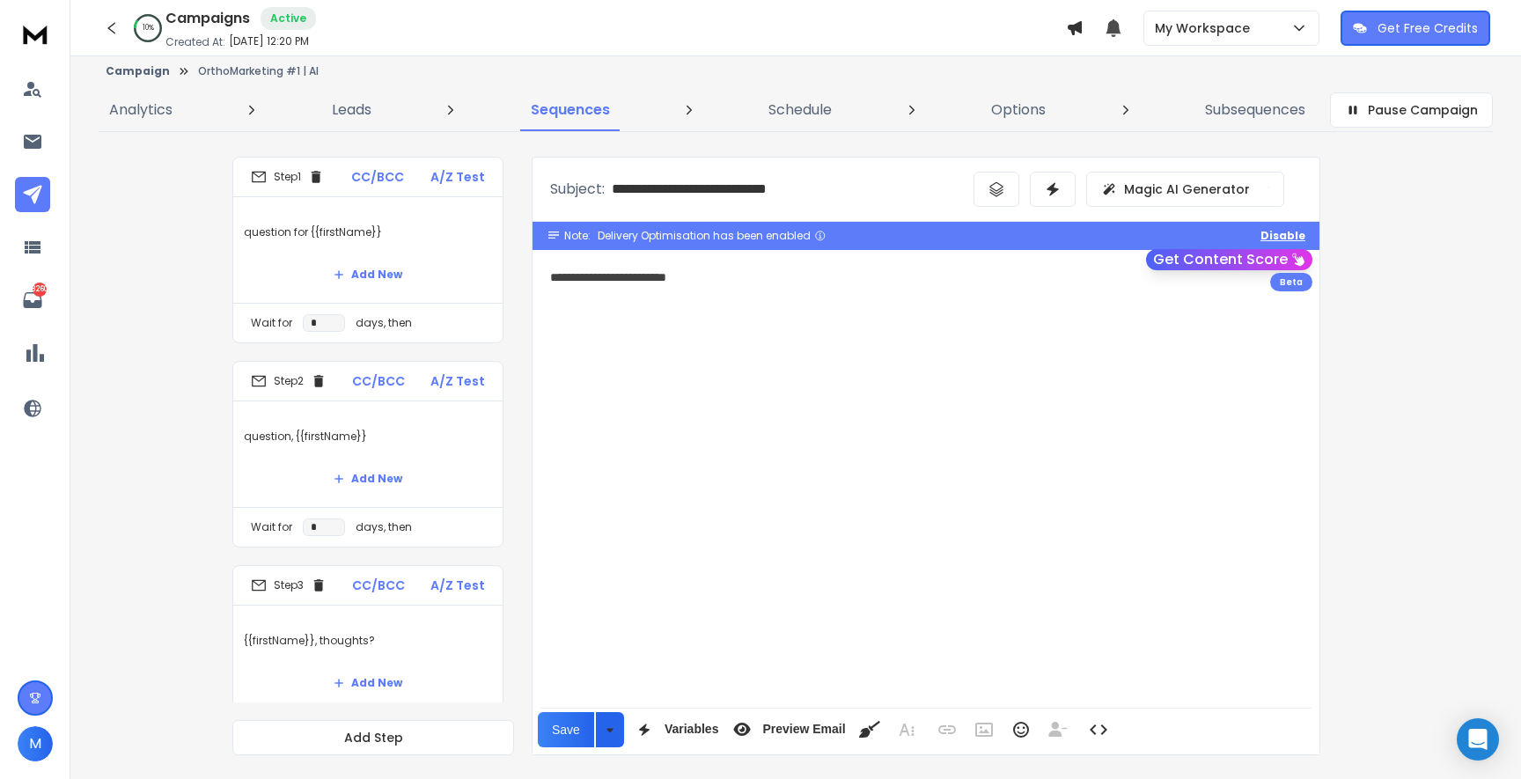
click at [341, 225] on p "question for {{firstName}}" at bounding box center [368, 232] width 248 height 49
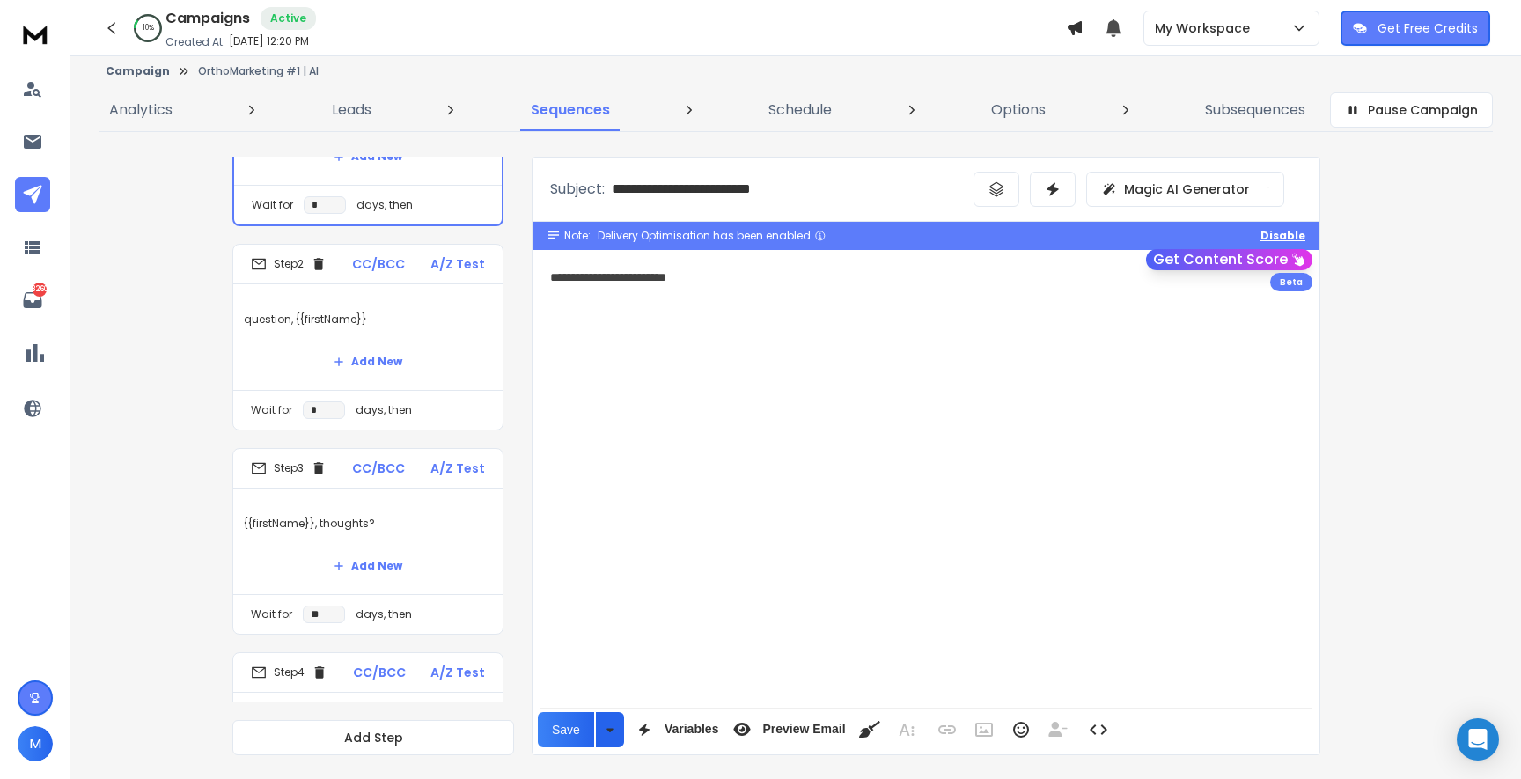
click at [303, 301] on p "question, {{firstName}}" at bounding box center [368, 319] width 248 height 49
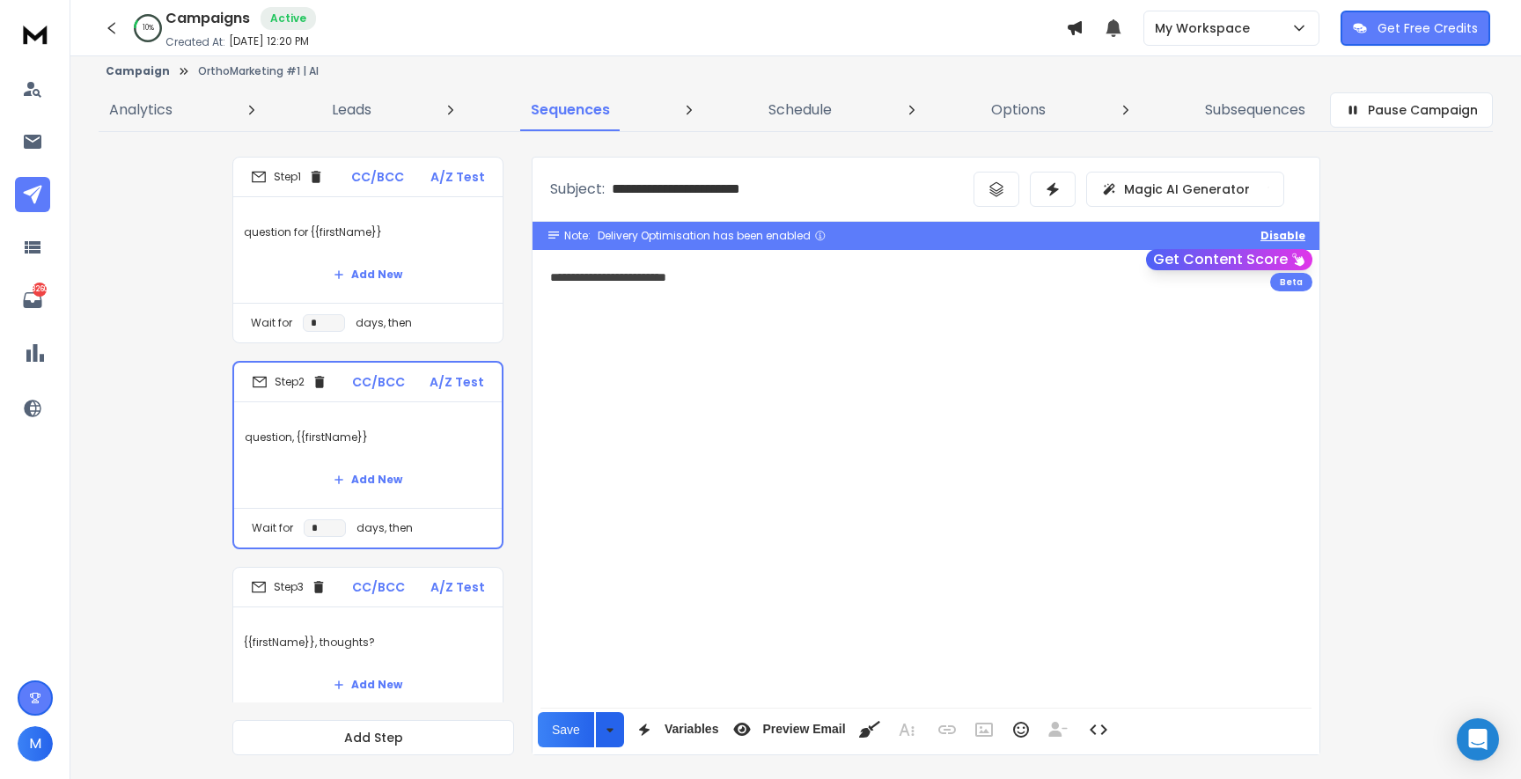
click at [293, 644] on p "{{firstName}}, thoughts?" at bounding box center [368, 642] width 248 height 49
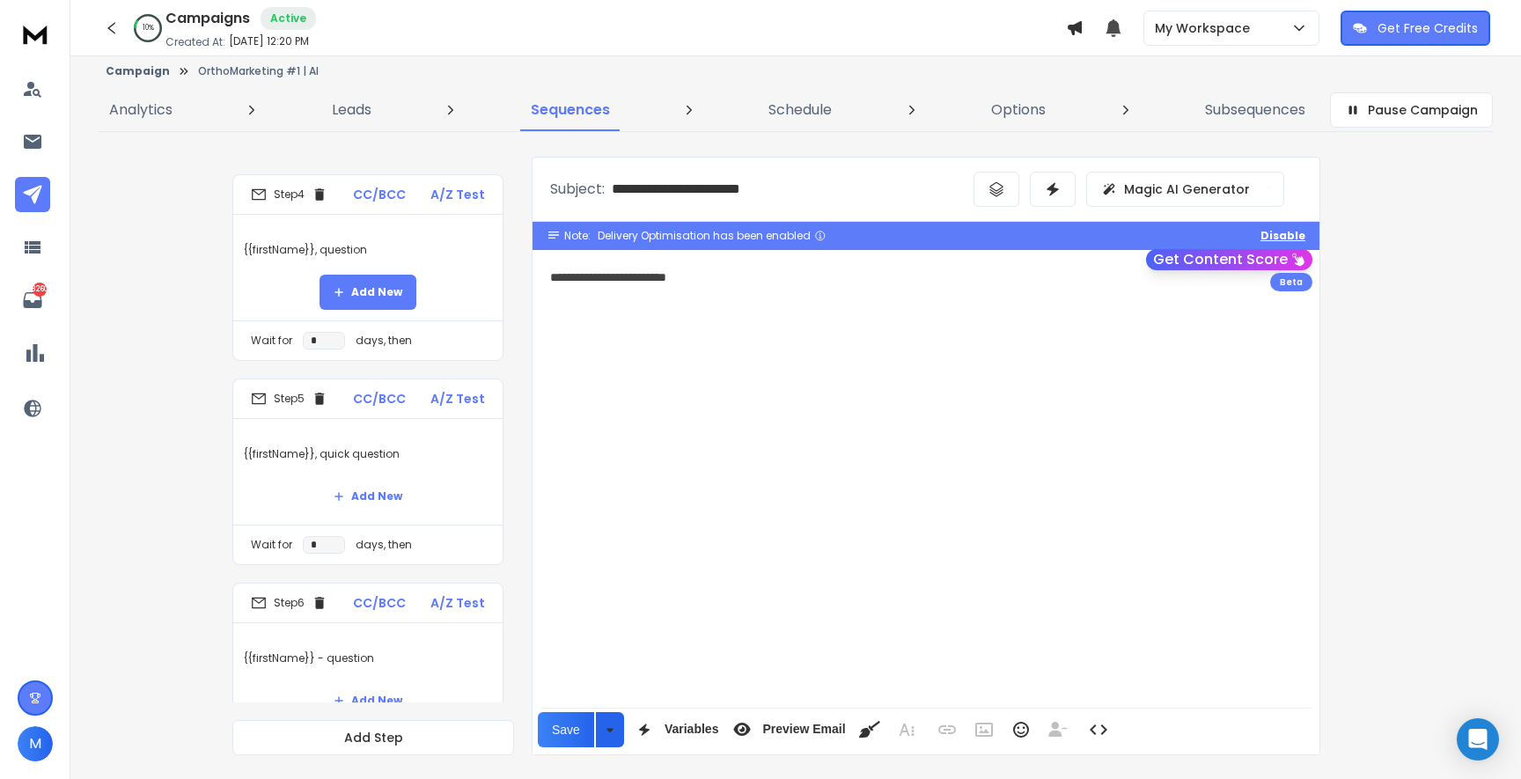
scroll to position [624, 0]
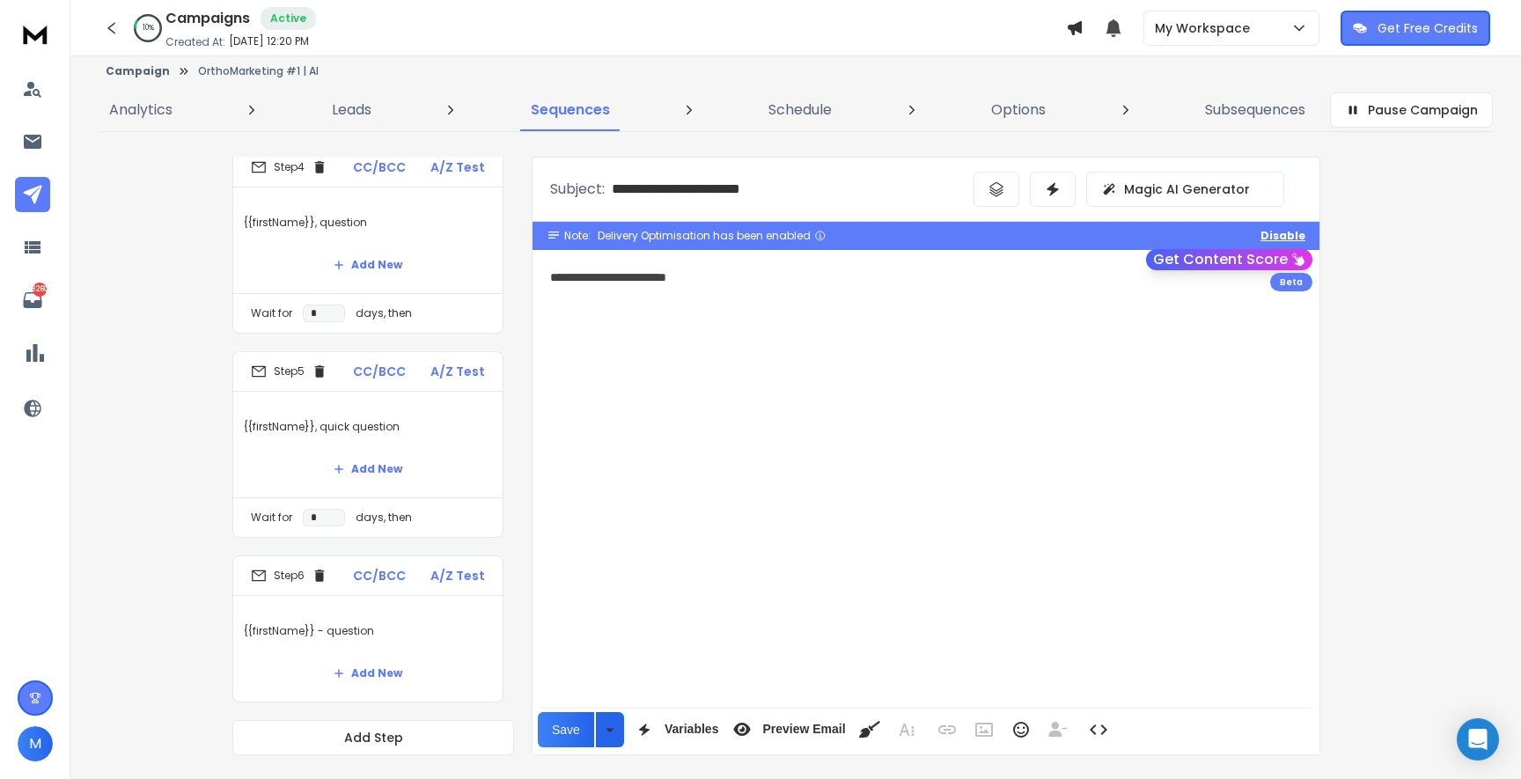
click at [358, 414] on p "{{firstName}}, quick question" at bounding box center [368, 426] width 248 height 49
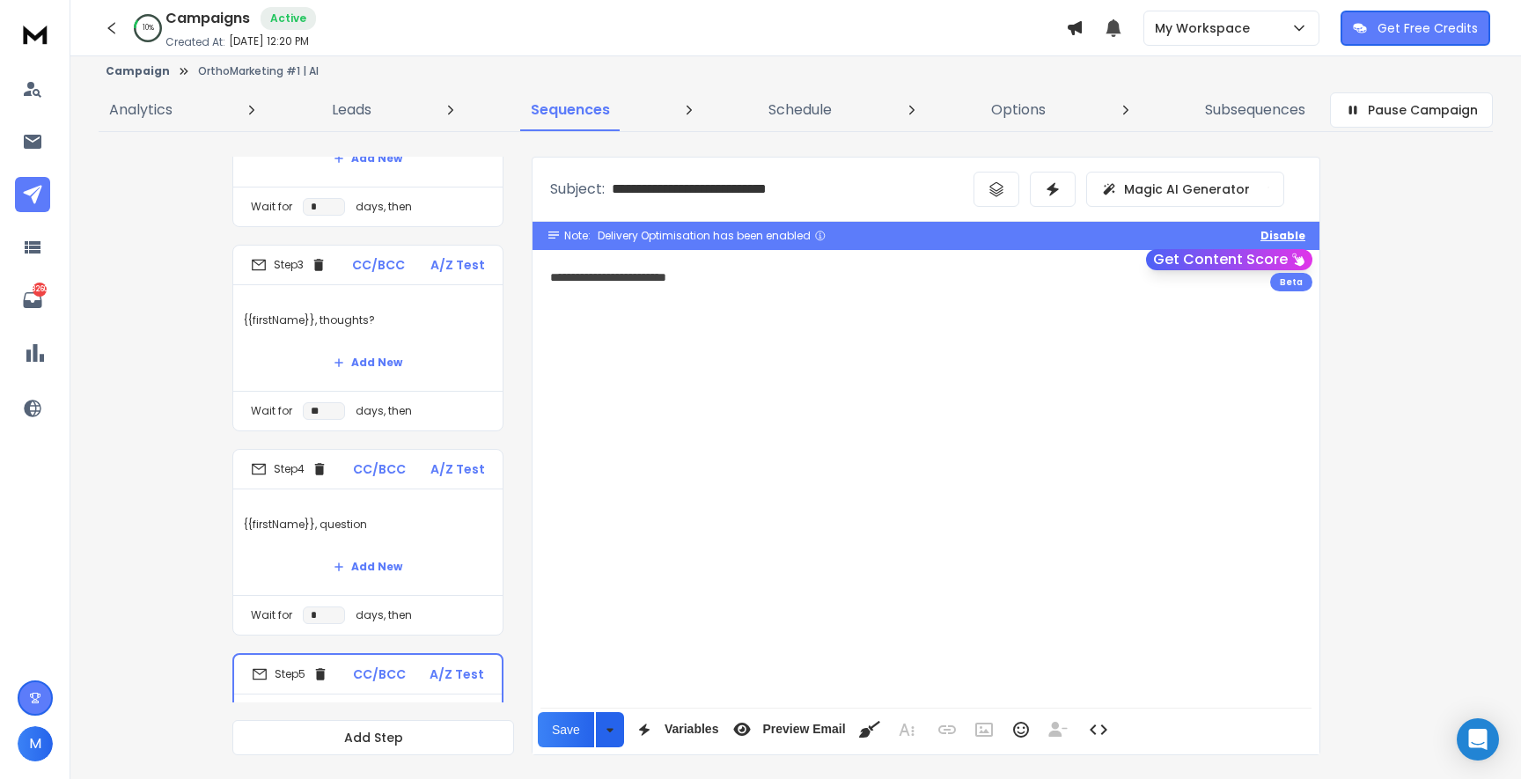
scroll to position [0, 0]
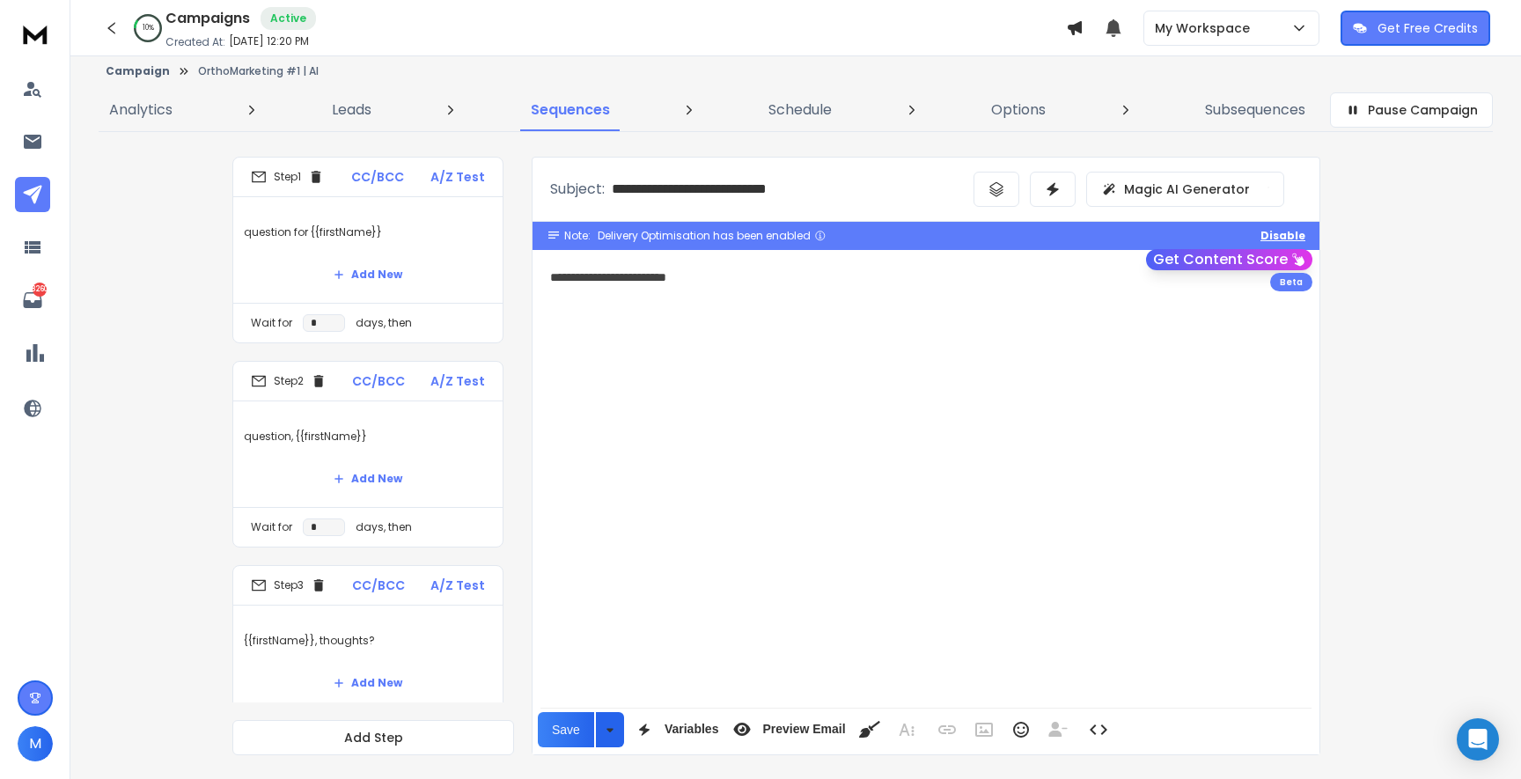
click at [368, 226] on p "question for {{firstName}}" at bounding box center [368, 232] width 248 height 49
type input "**********"
click at [159, 98] on link "Analytics" at bounding box center [141, 110] width 85 height 42
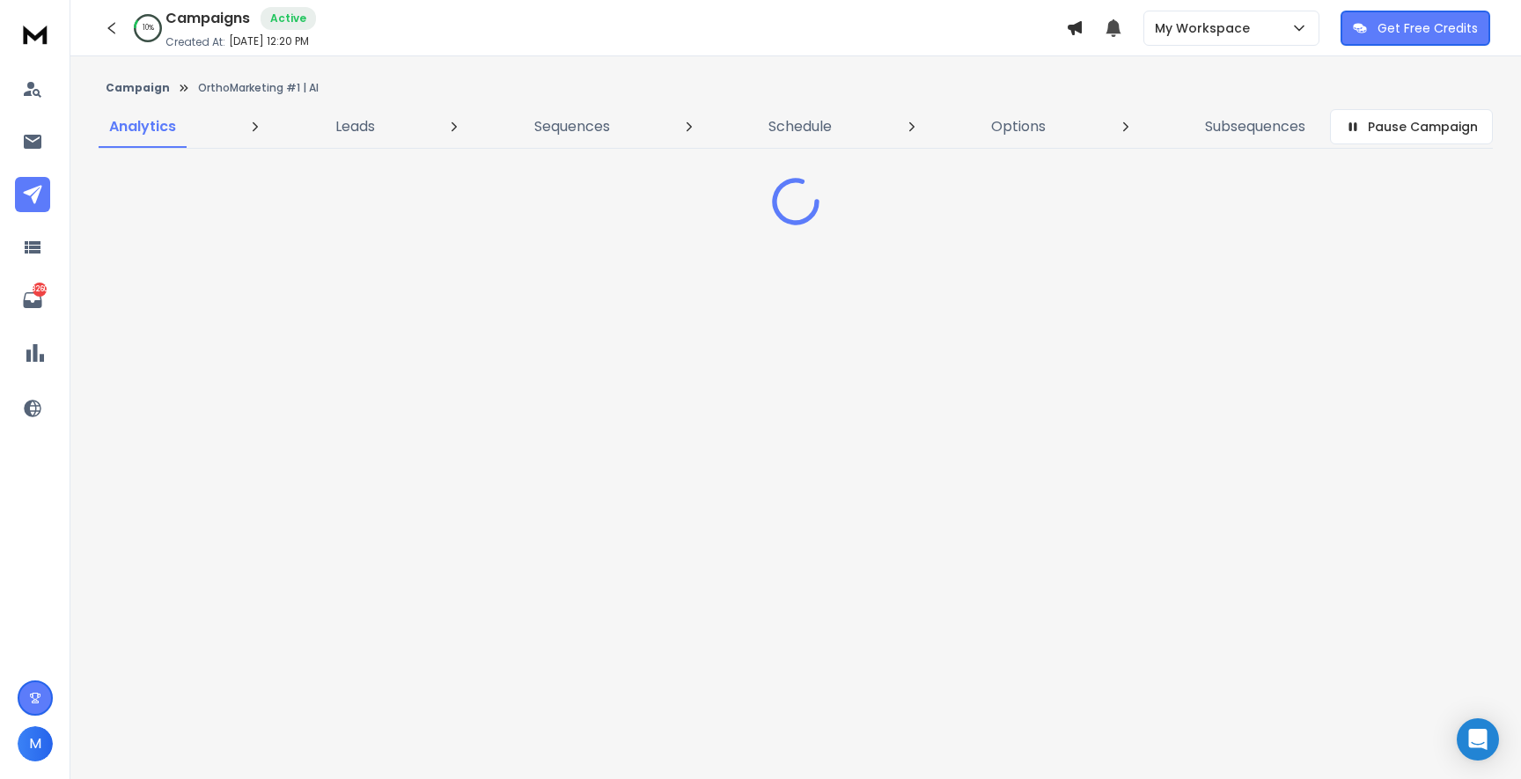
click at [575, 89] on div "Campaign OrthoMarketing #1 | AI" at bounding box center [796, 88] width 1394 height 28
click at [549, 142] on link "Sequences" at bounding box center [572, 127] width 97 height 42
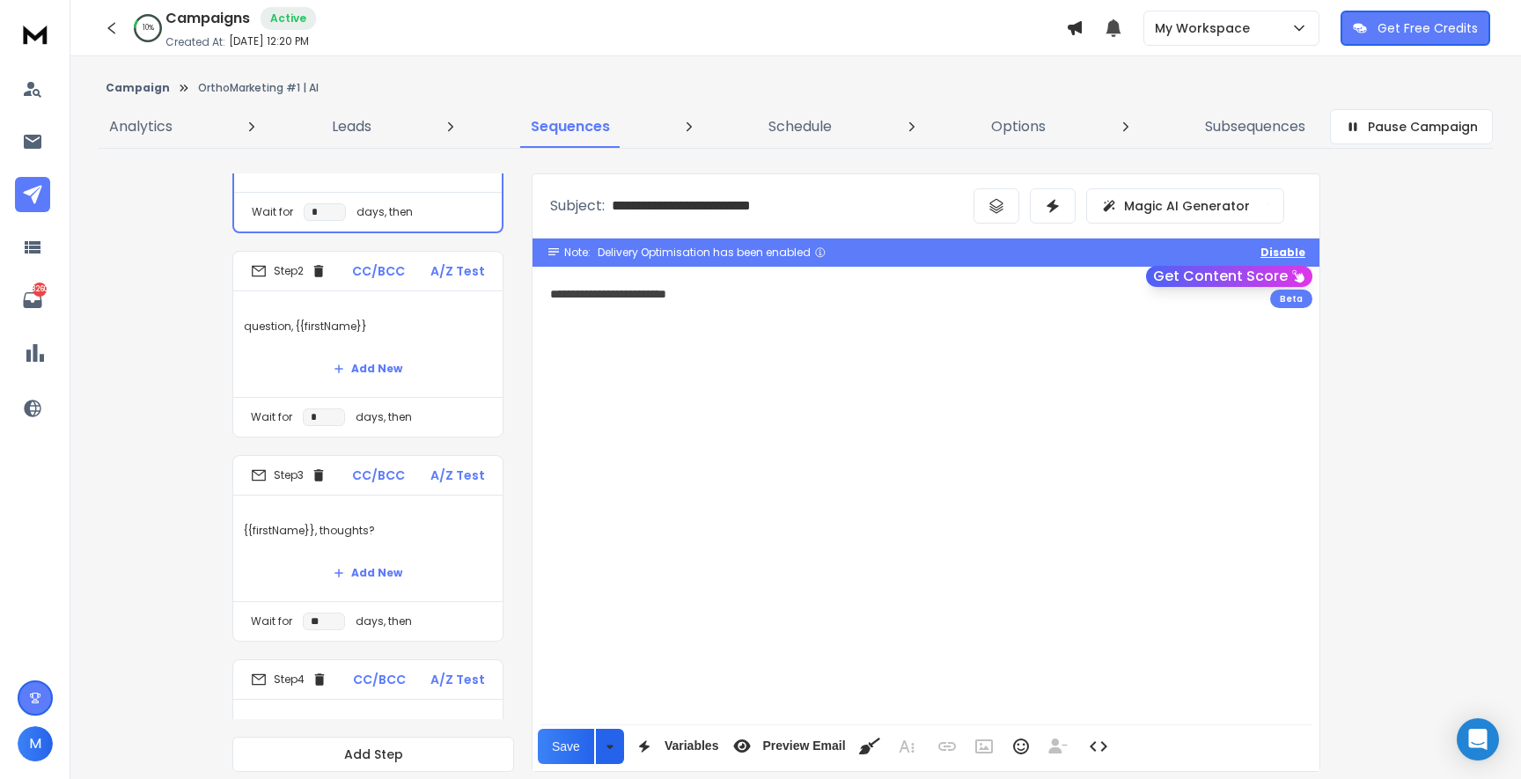
click at [368, 317] on p "question, {{firstName}}" at bounding box center [368, 326] width 248 height 49
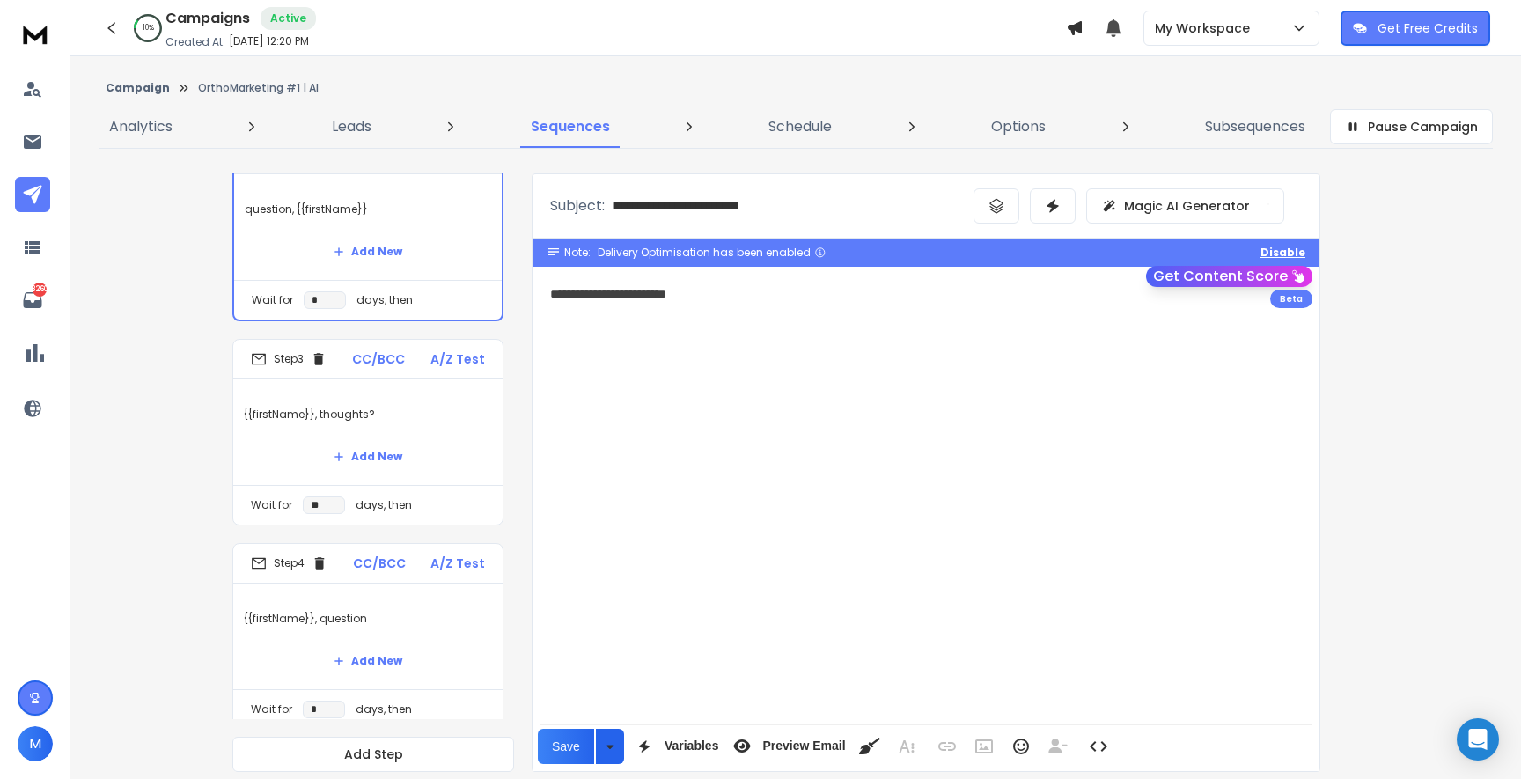
scroll to position [254, 0]
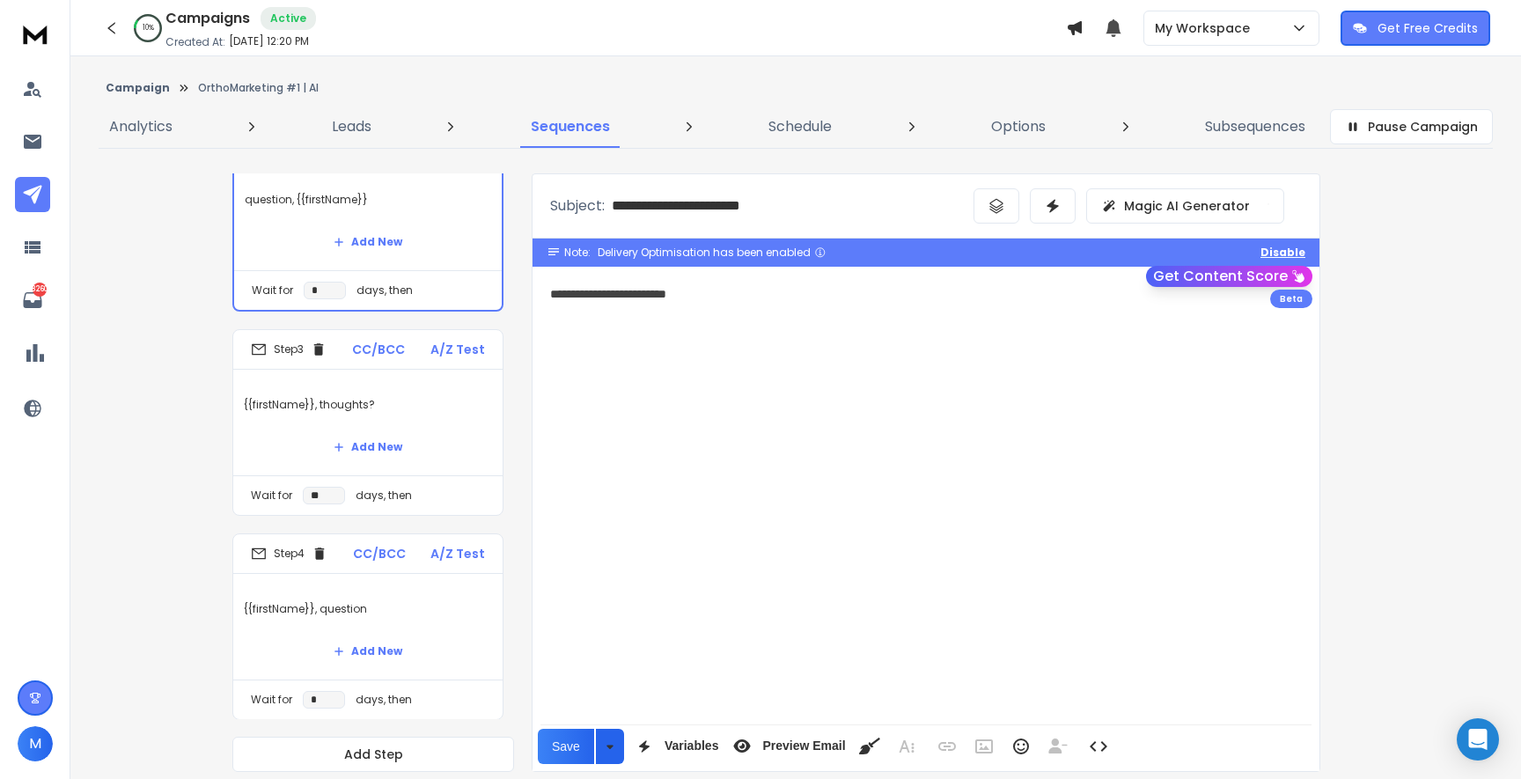
click at [303, 388] on p "{{firstName}}, thoughts?" at bounding box center [368, 404] width 248 height 49
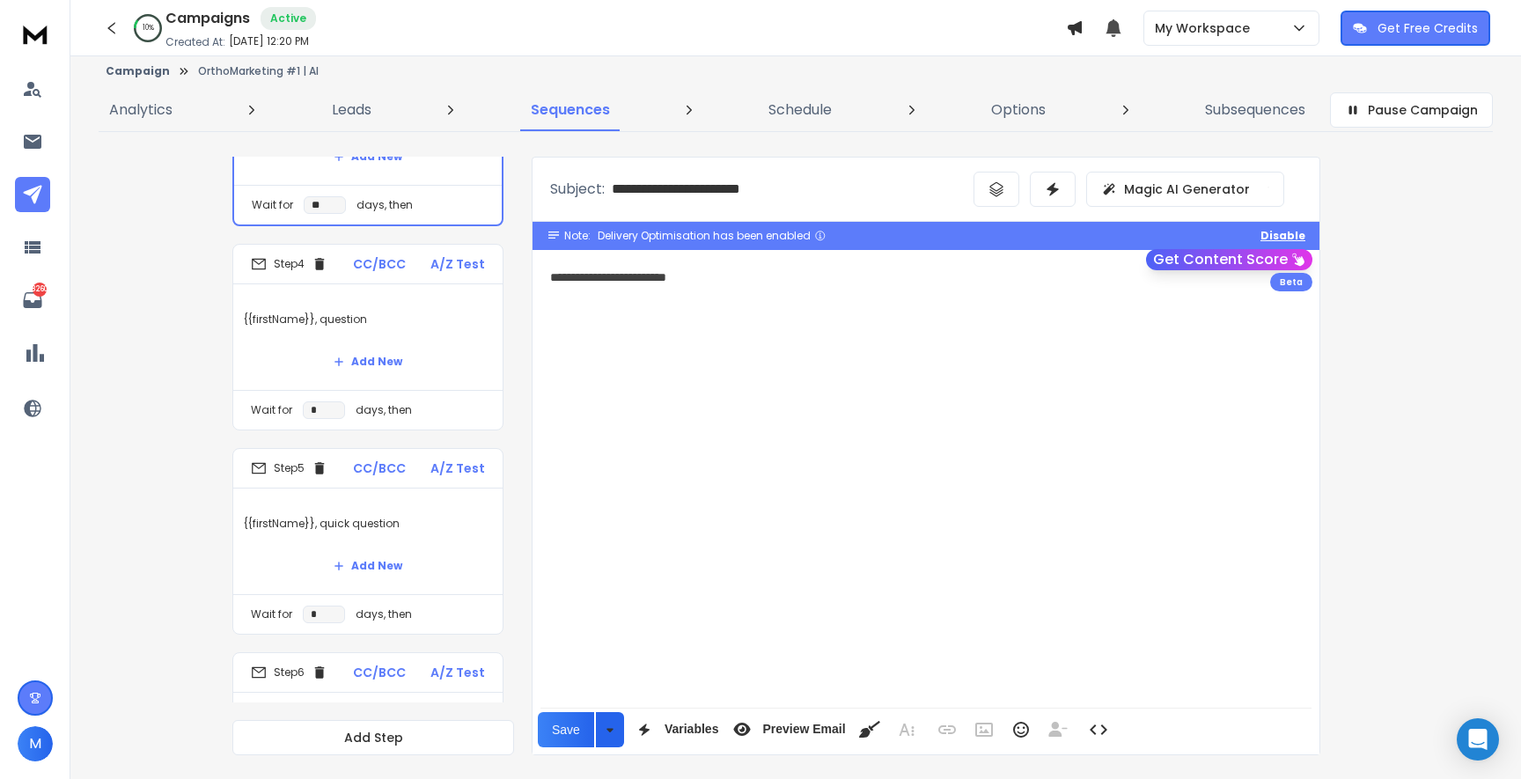
scroll to position [566, 0]
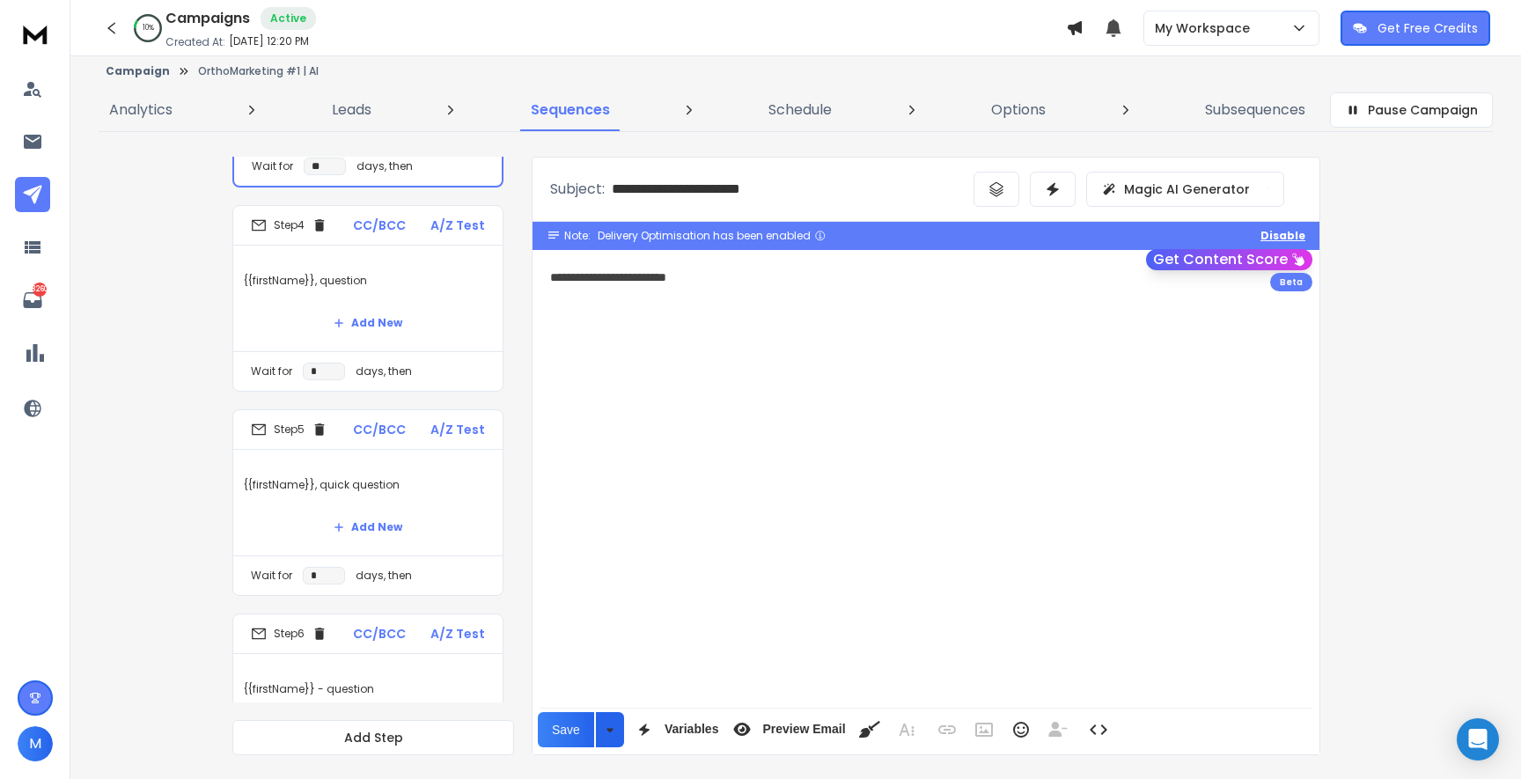
click at [388, 294] on p "{{firstName}}, question" at bounding box center [368, 280] width 248 height 49
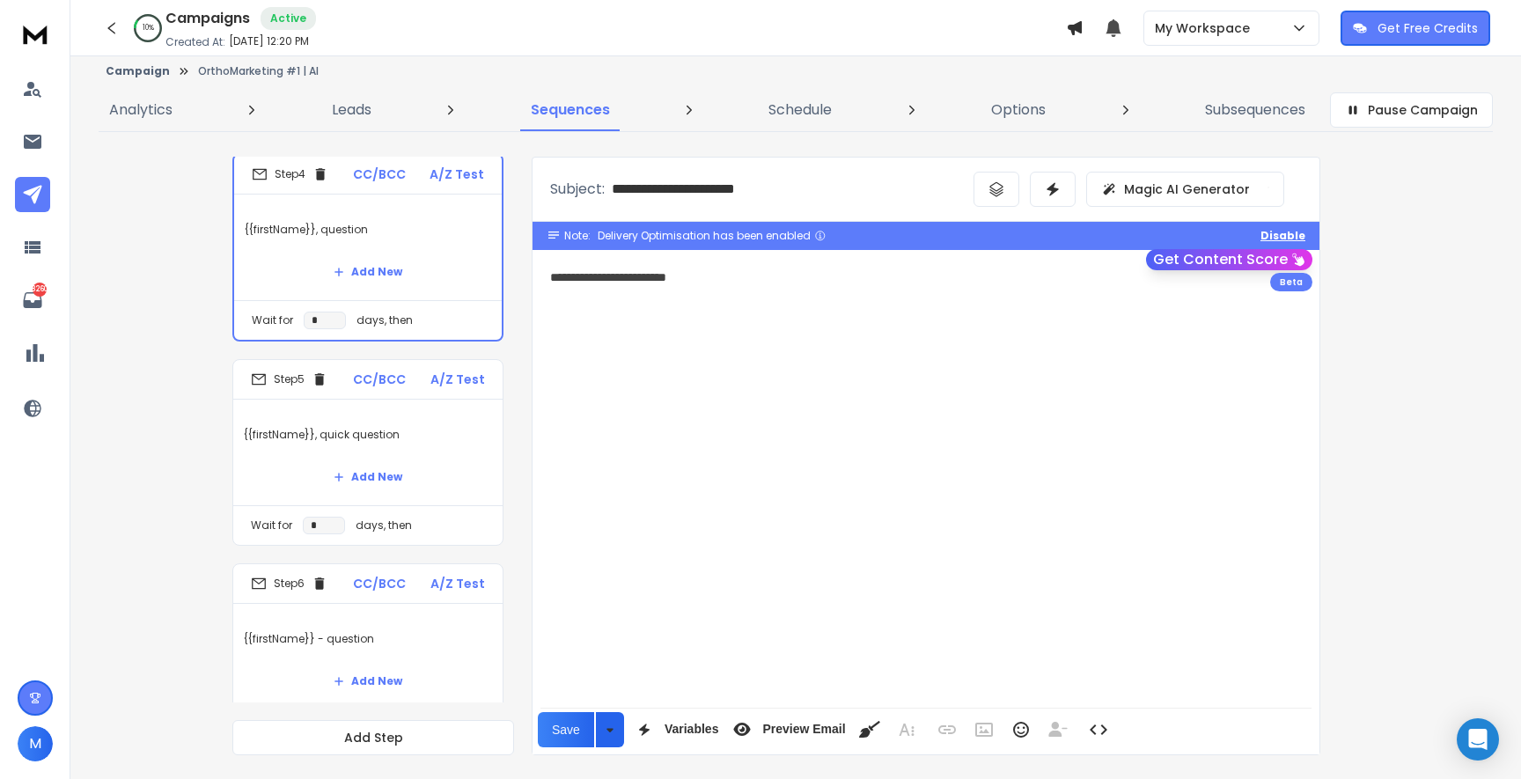
scroll to position [624, 0]
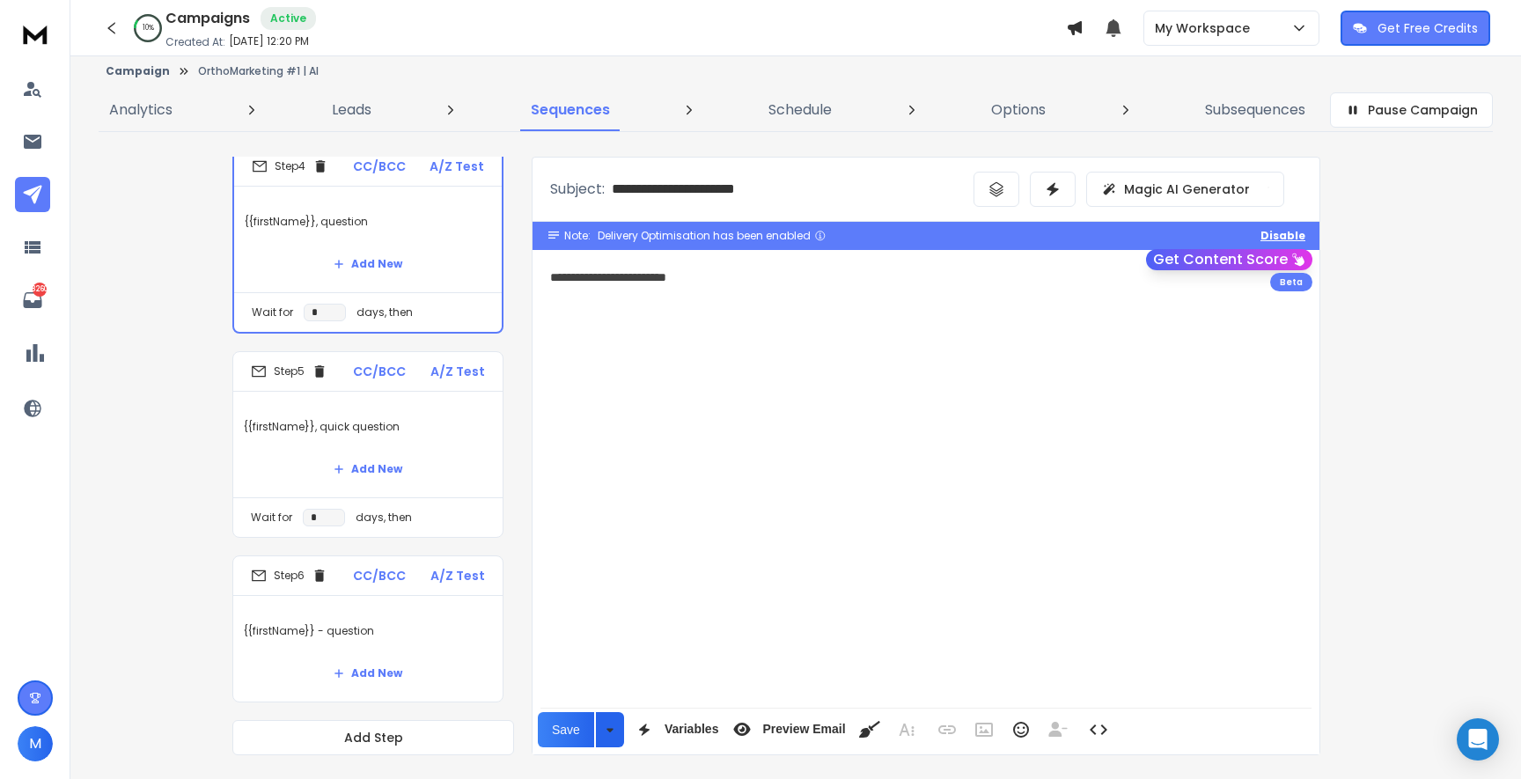
click at [356, 596] on div "{{firstName}} - question Add New" at bounding box center [367, 649] width 269 height 106
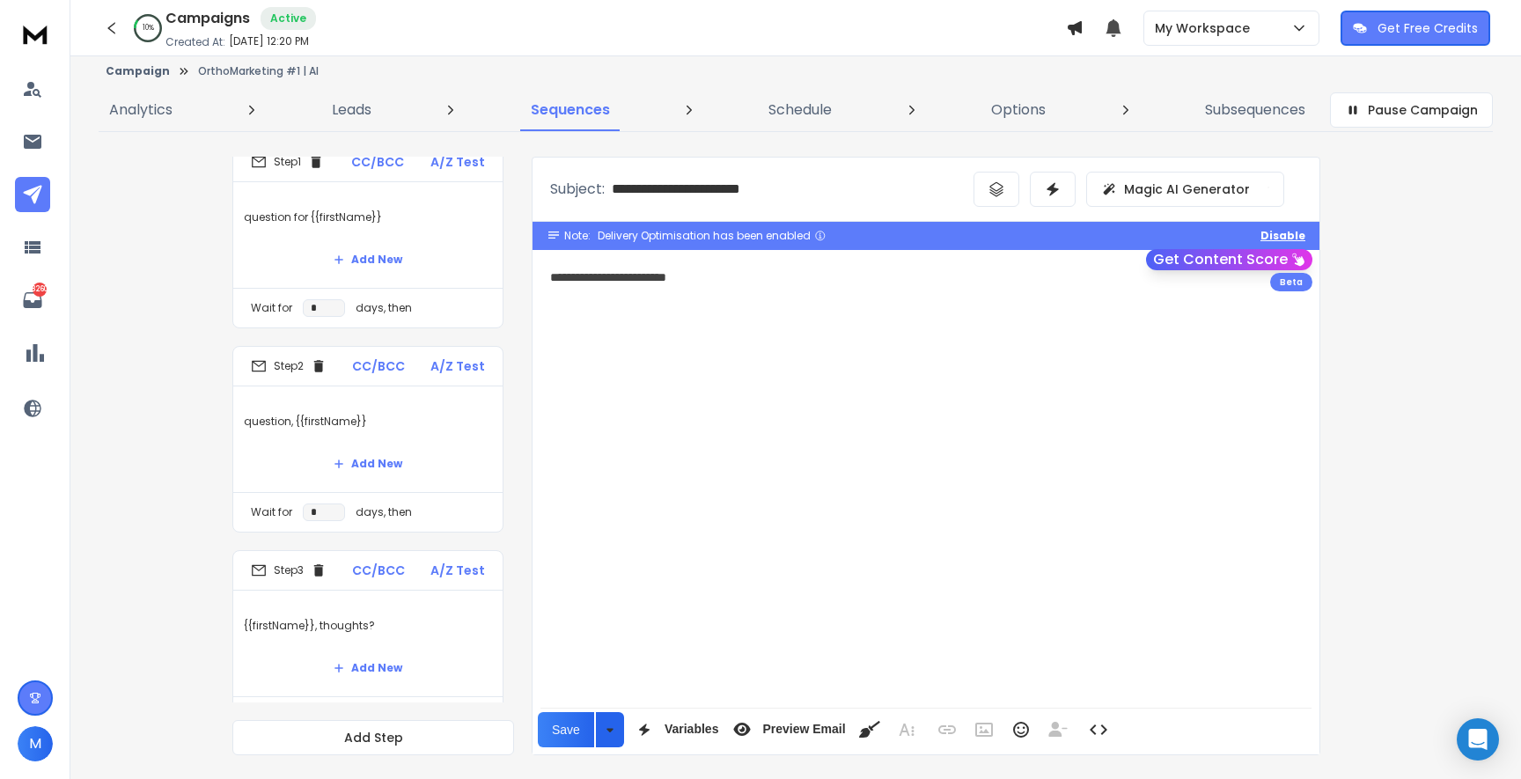
scroll to position [0, 0]
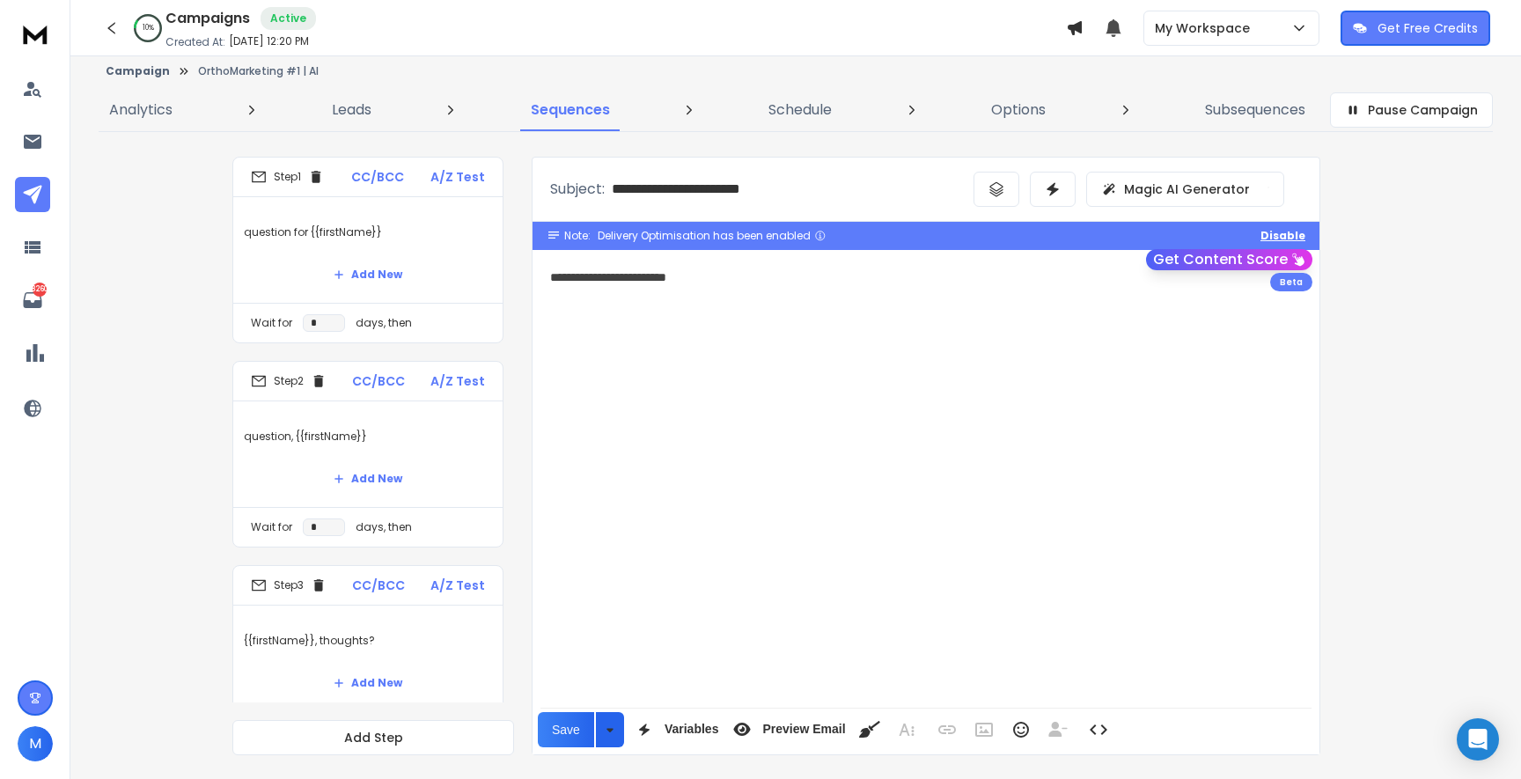
click at [403, 237] on p "question for {{firstName}}" at bounding box center [368, 232] width 248 height 49
type input "**********"
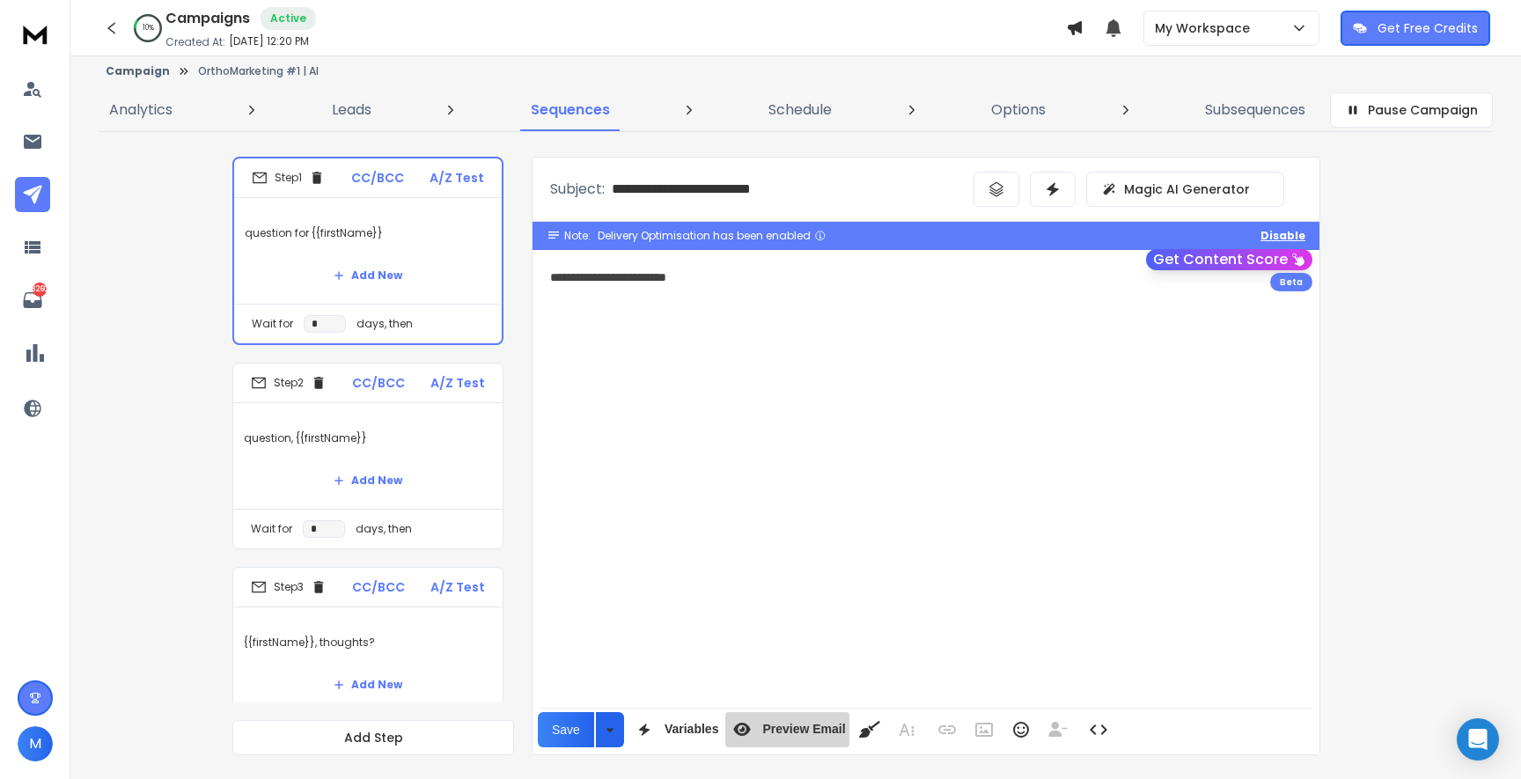
click at [781, 726] on span "Preview Email" at bounding box center [804, 729] width 90 height 15
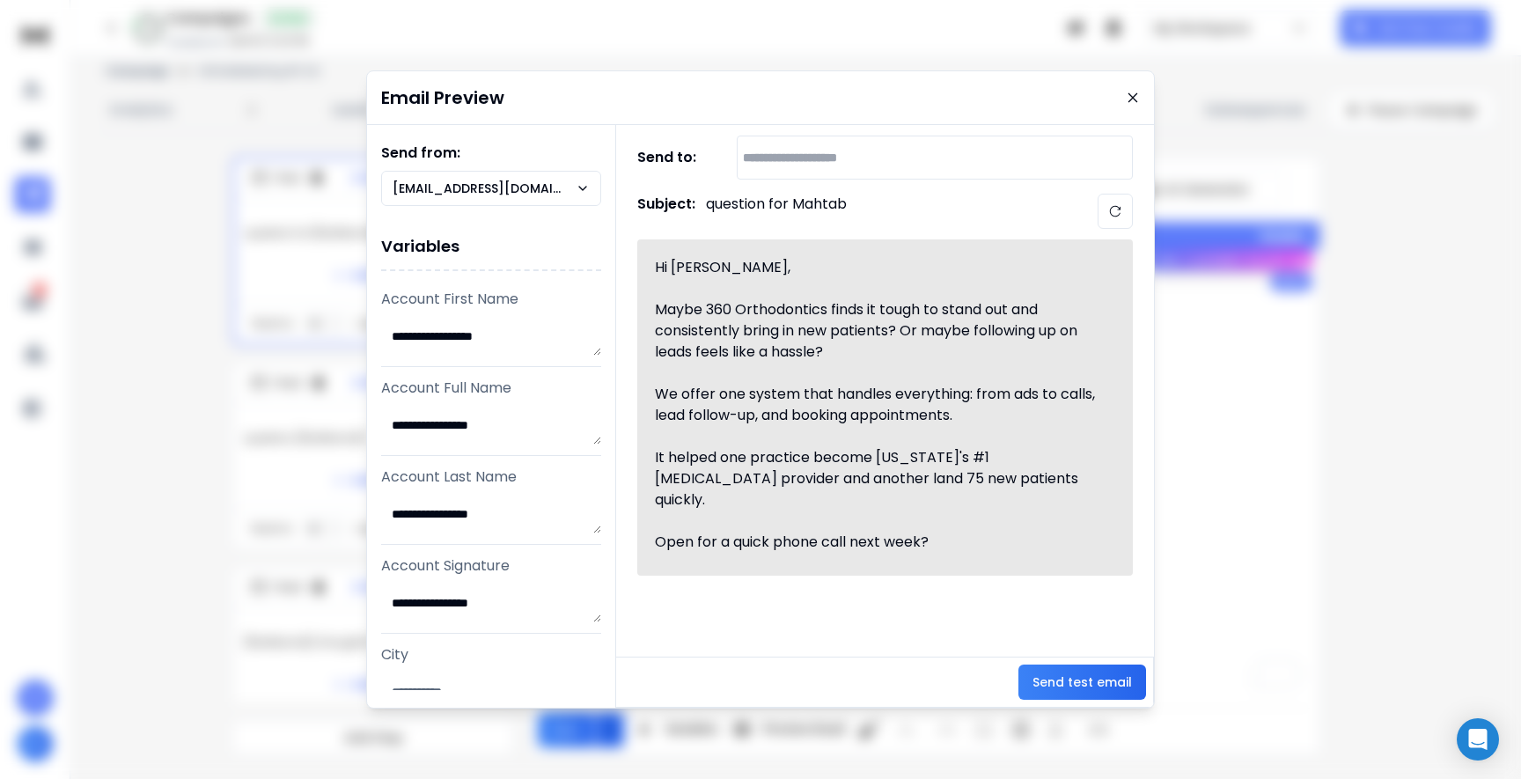
click at [1128, 100] on icon at bounding box center [1133, 98] width 14 height 14
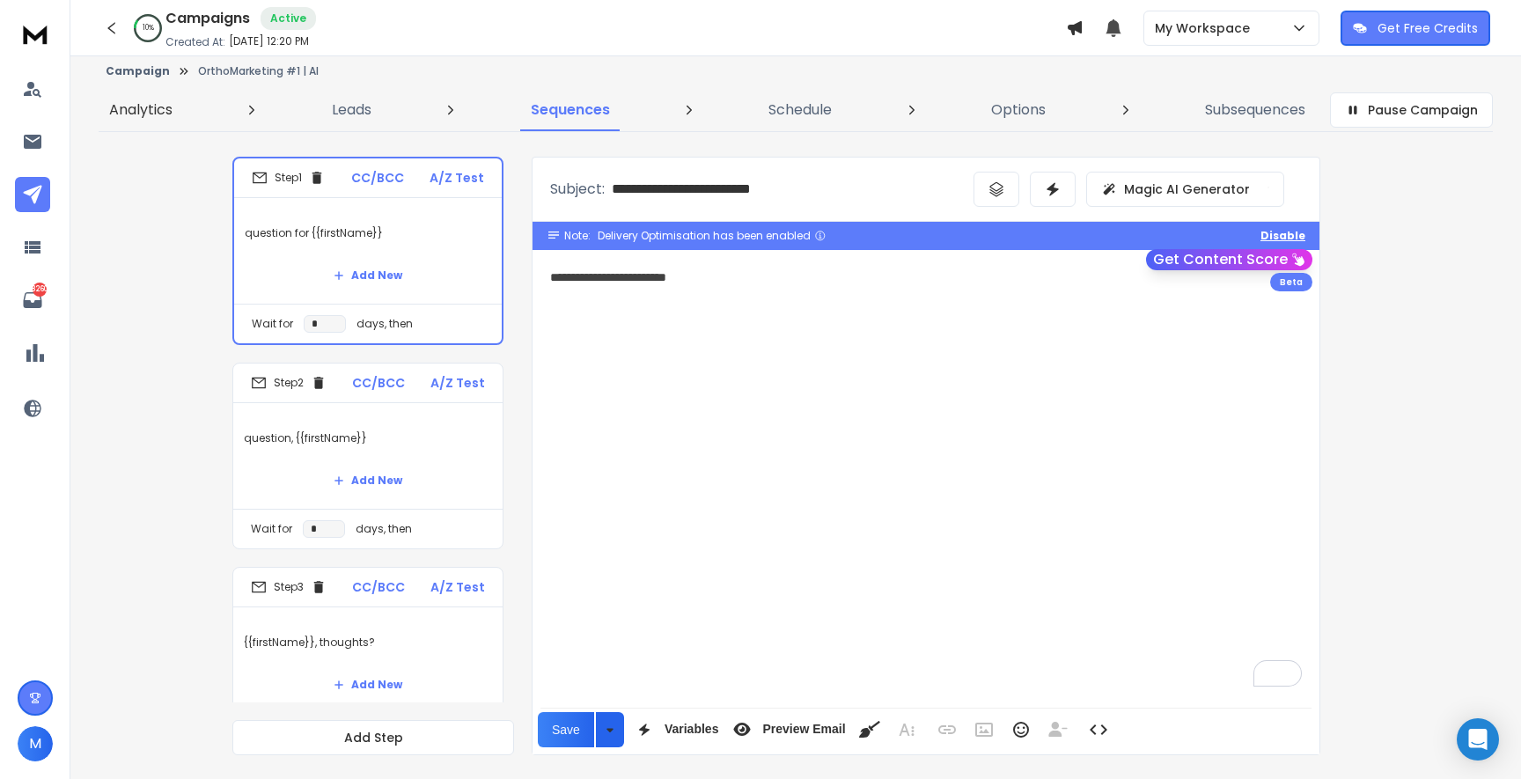
click at [161, 99] on p "Analytics" at bounding box center [140, 109] width 63 height 21
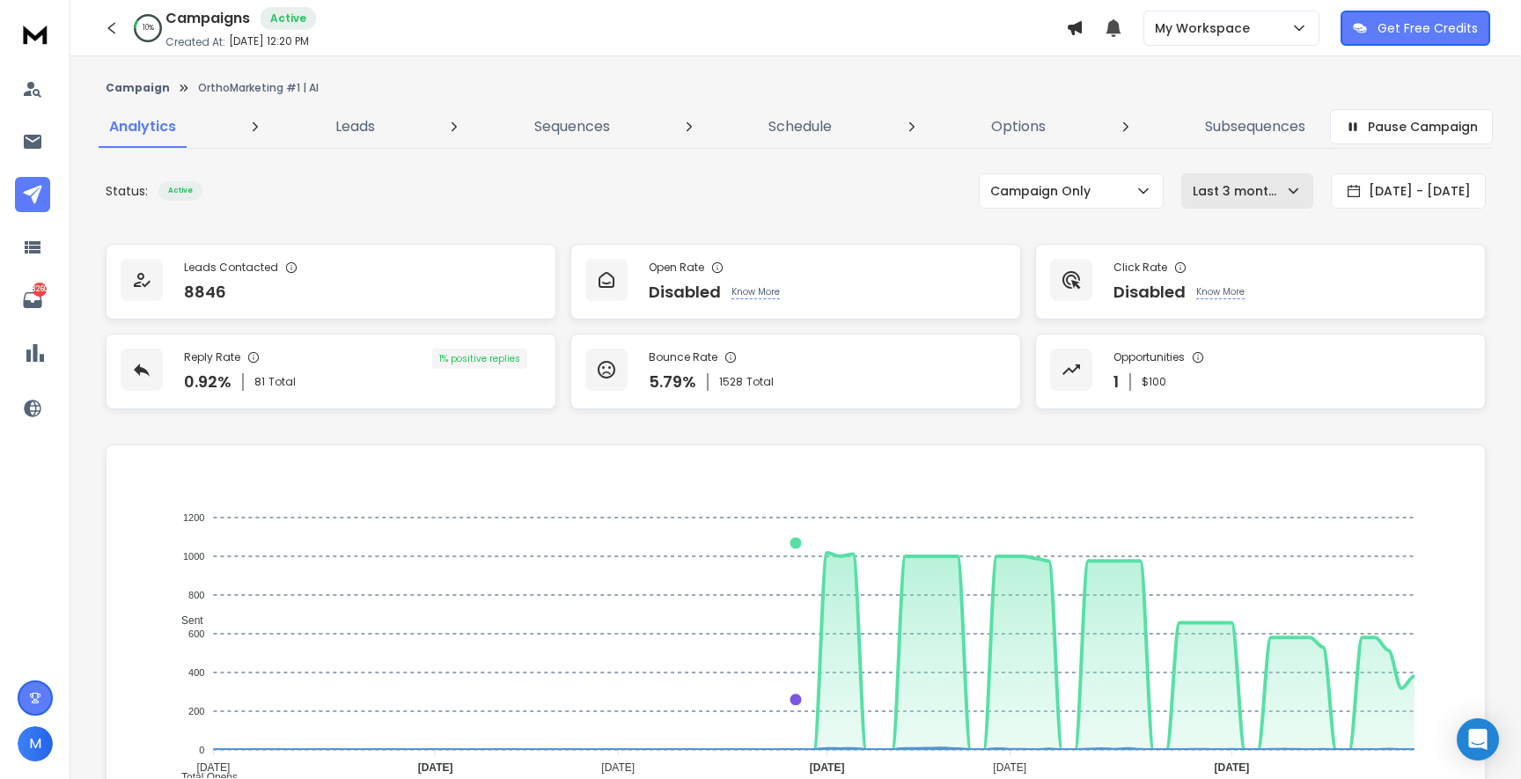
click at [1205, 193] on p "Last 3 months" at bounding box center [1239, 191] width 92 height 18
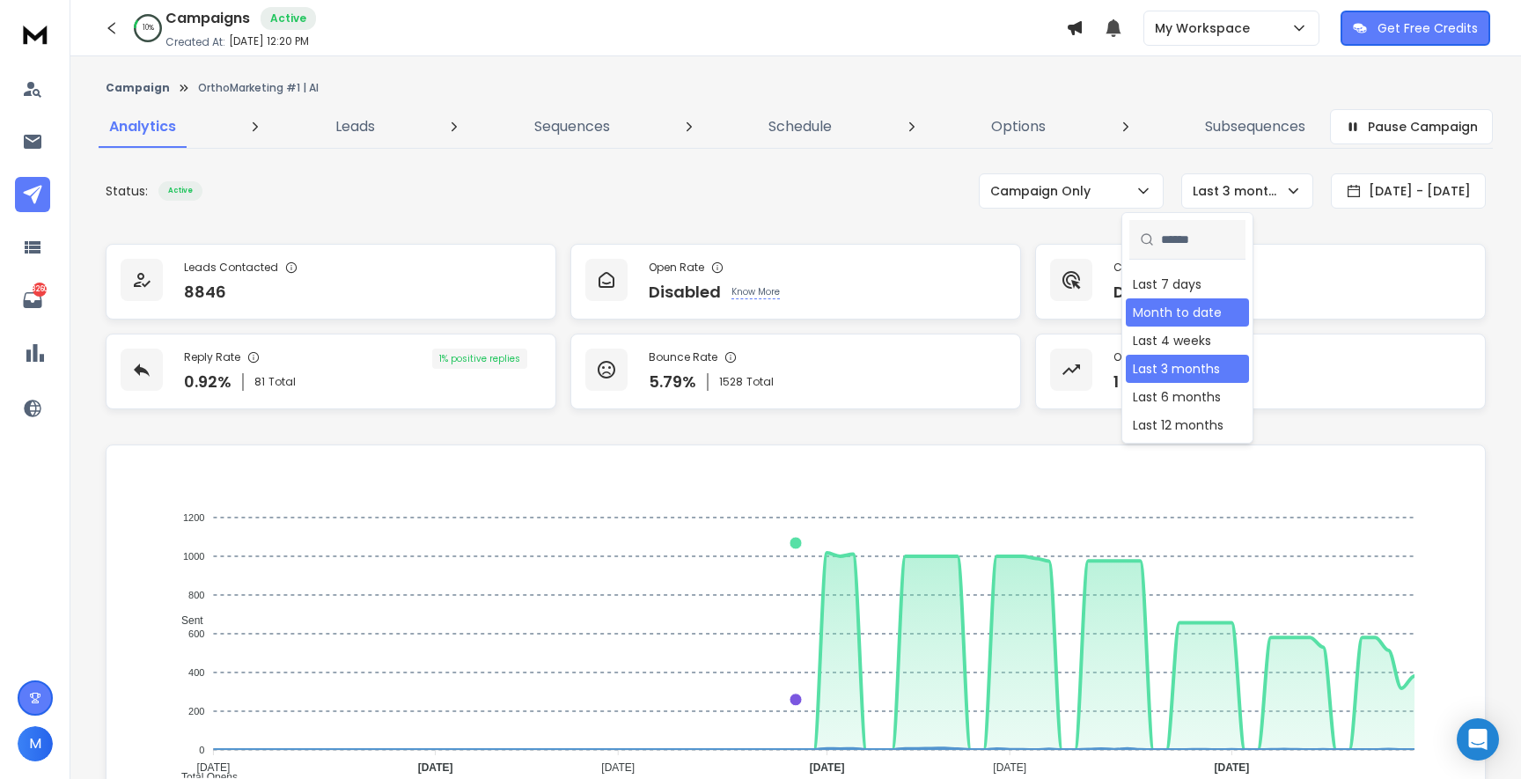
click at [1206, 307] on div "Month to date" at bounding box center [1177, 313] width 89 height 18
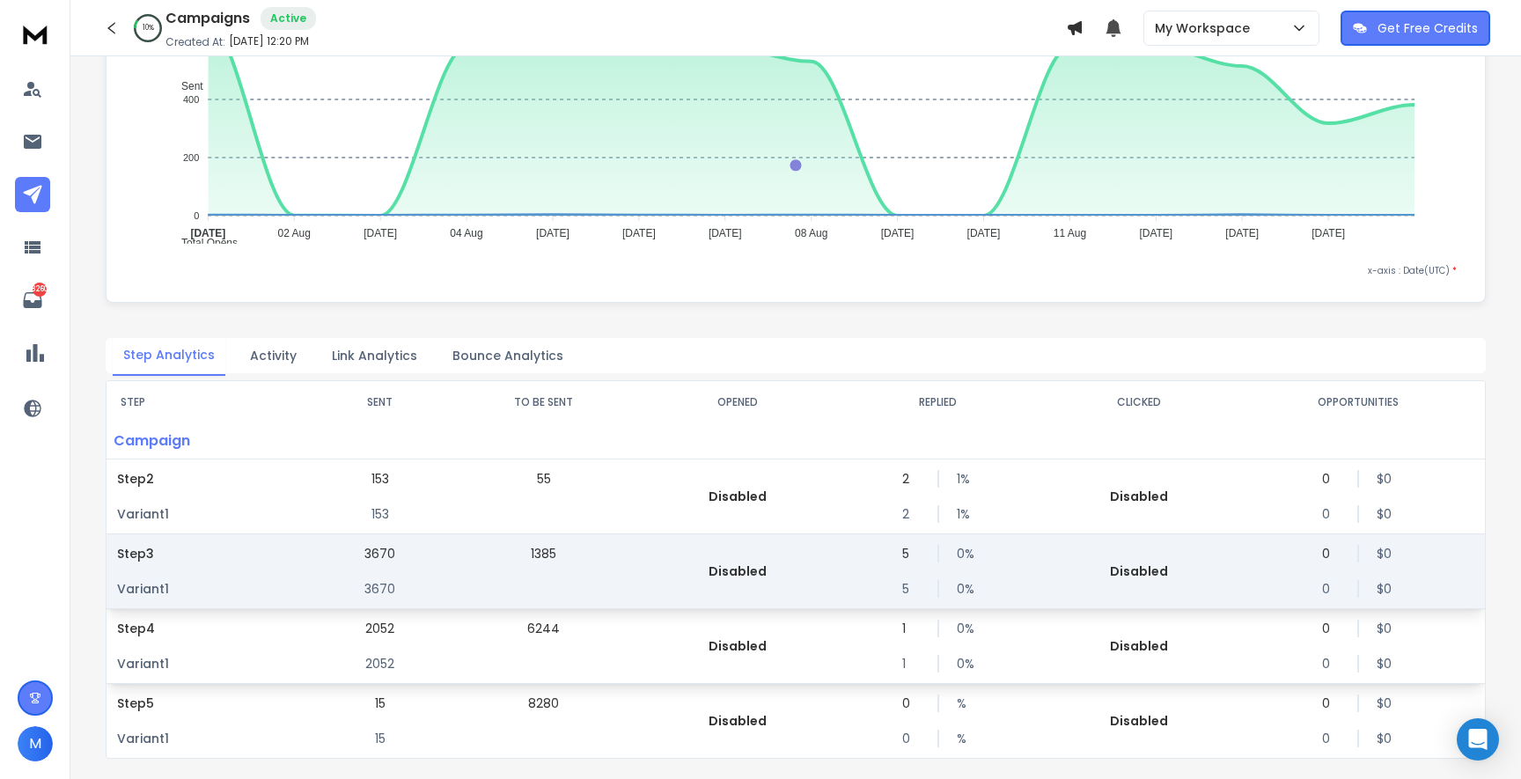
scroll to position [546, 0]
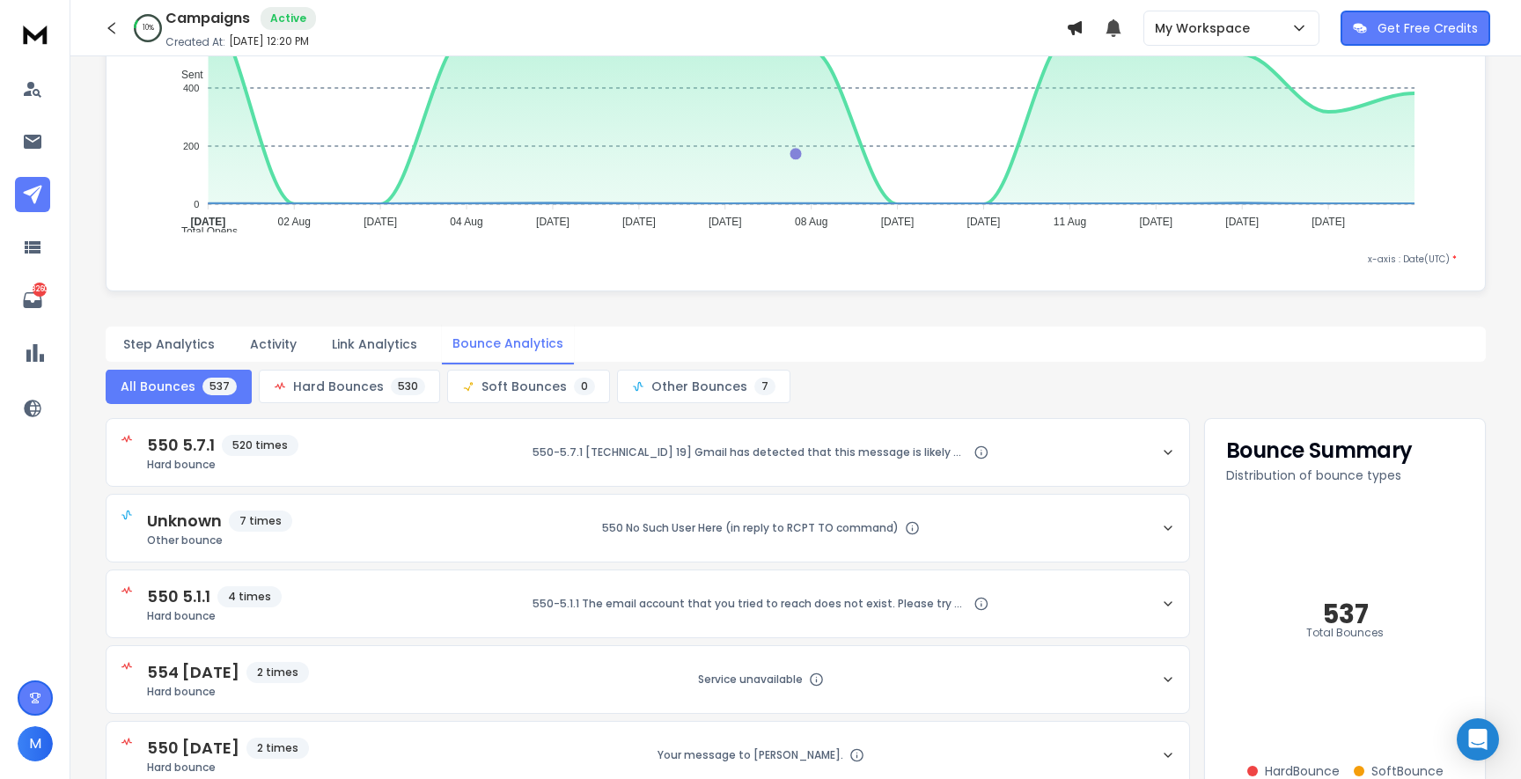
click at [526, 360] on button "Bounce Analytics" at bounding box center [508, 344] width 132 height 40
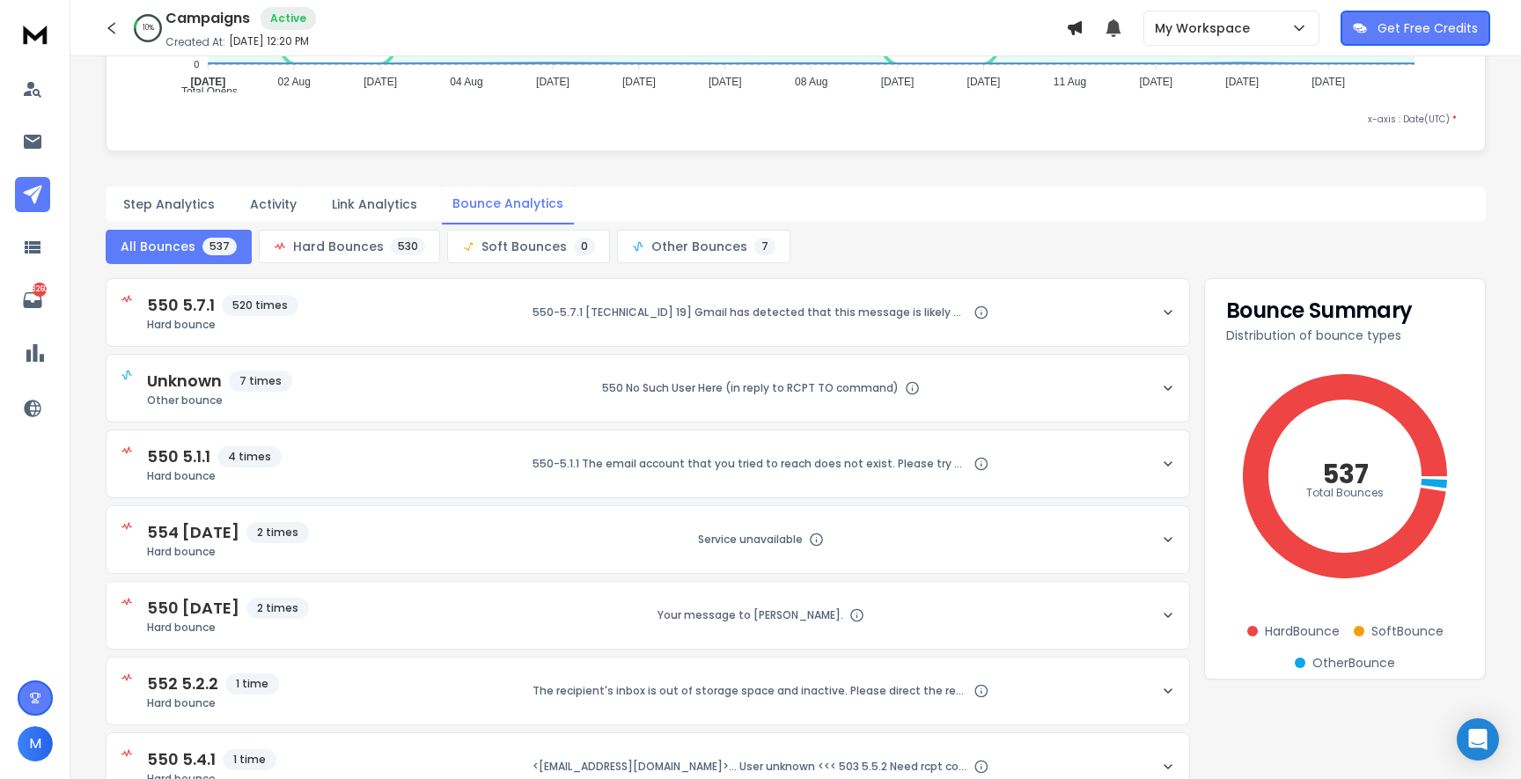
scroll to position [739, 0]
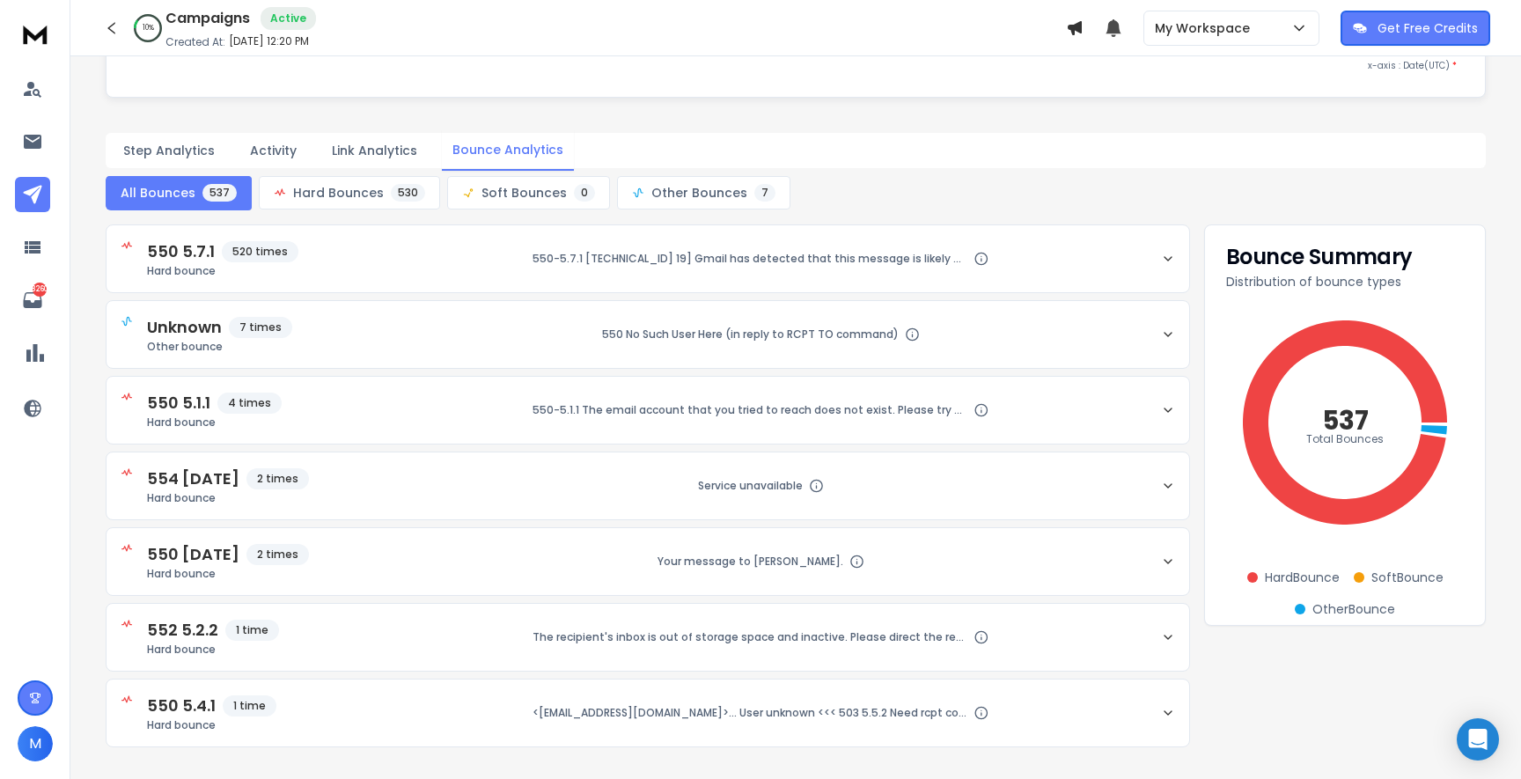
click at [699, 295] on div "550 5.7.1 520 times Hard bounce 550-5.7.1 [TECHNICAL_ID] 19] Gmail has detected…" at bounding box center [648, 485] width 1085 height 523
click at [704, 283] on button "550 5.7.1 520 times Hard bounce 550-5.7.1 [TECHNICAL_ID] 19] Gmail has detected…" at bounding box center [648, 258] width 1083 height 67
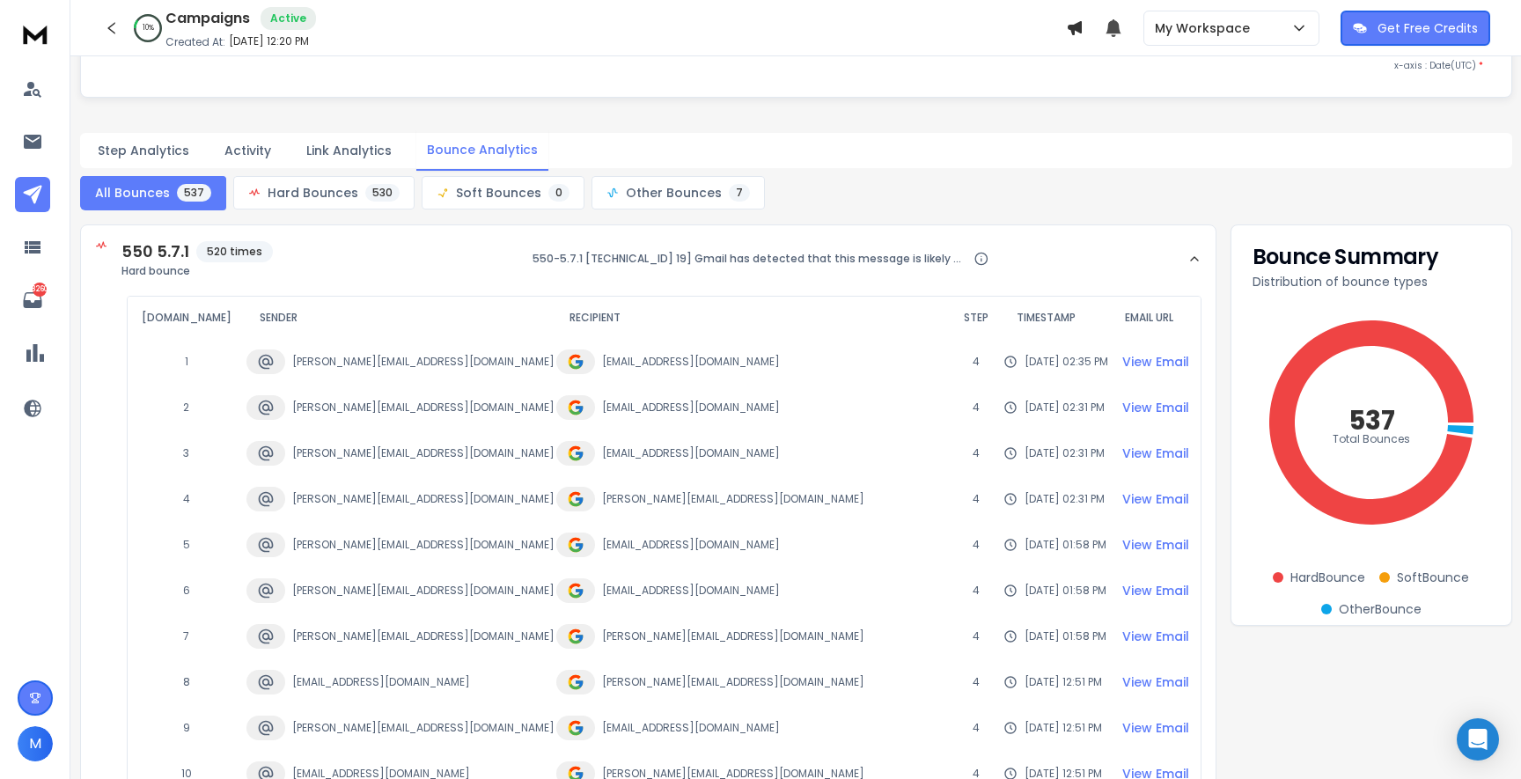
click at [702, 280] on button "550 5.7.1 520 times Hard bounce 550-5.7.1 [TECHNICAL_ID] 19] Gmail has detected…" at bounding box center [648, 258] width 1135 height 67
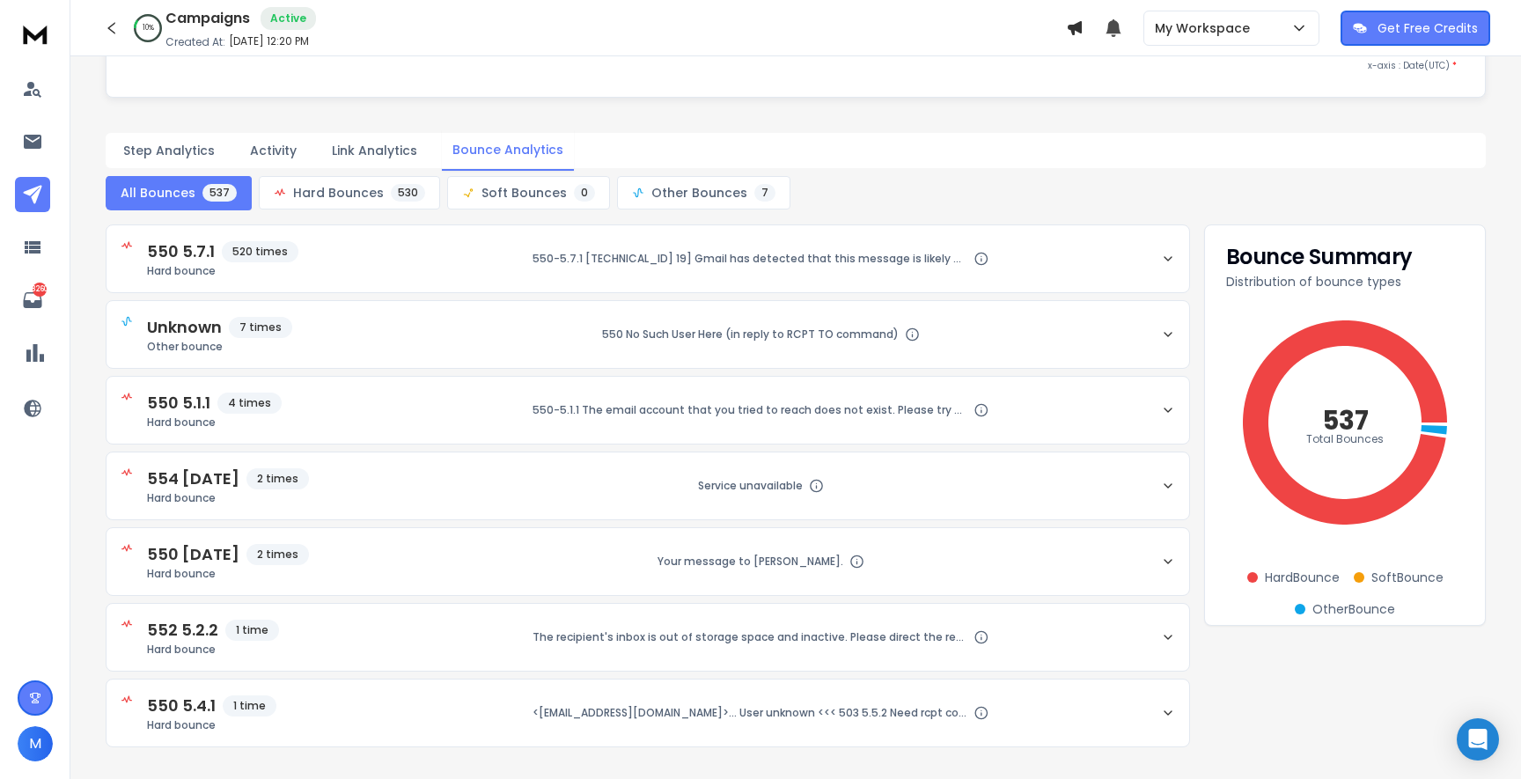
click at [709, 477] on div "554 [DATE] 2 times Hard bounce" at bounding box center [641, 486] width 1041 height 39
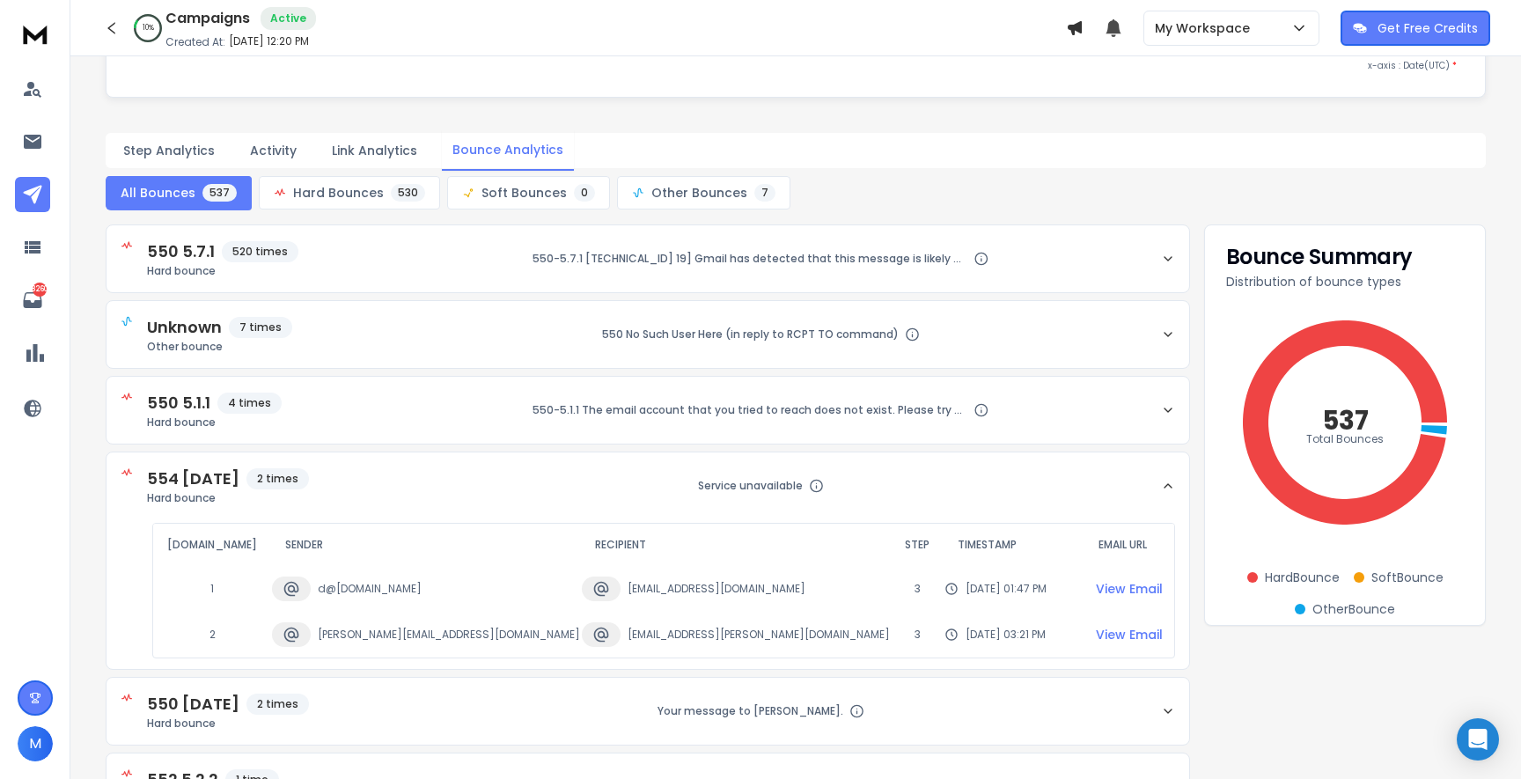
click at [791, 467] on div "554 [DATE] 2 times Hard bounce" at bounding box center [641, 486] width 1041 height 39
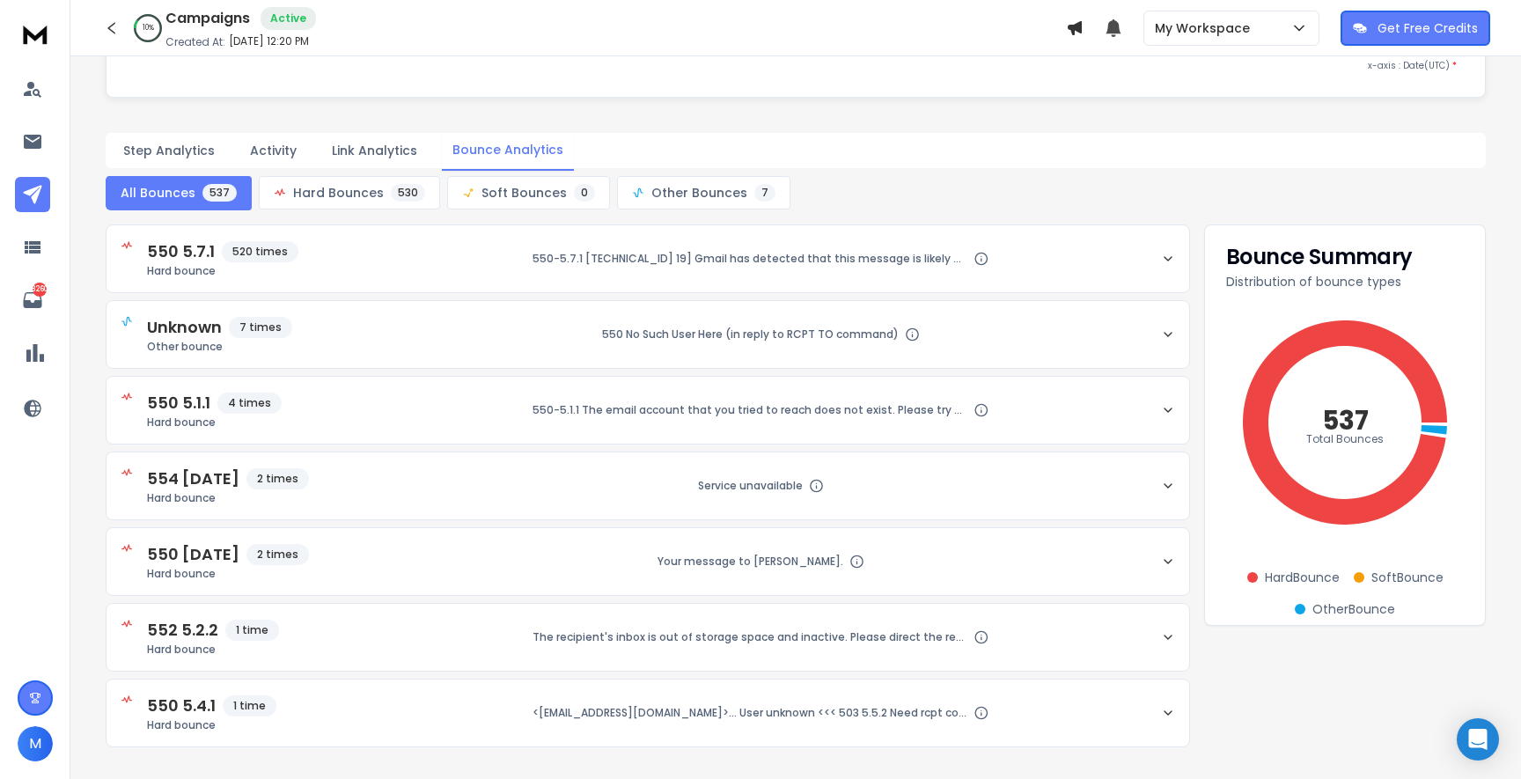
click at [806, 379] on button "550 5.1.1 4 times Hard bounce 550-5.1.1 The email account that you tried to rea…" at bounding box center [648, 410] width 1083 height 67
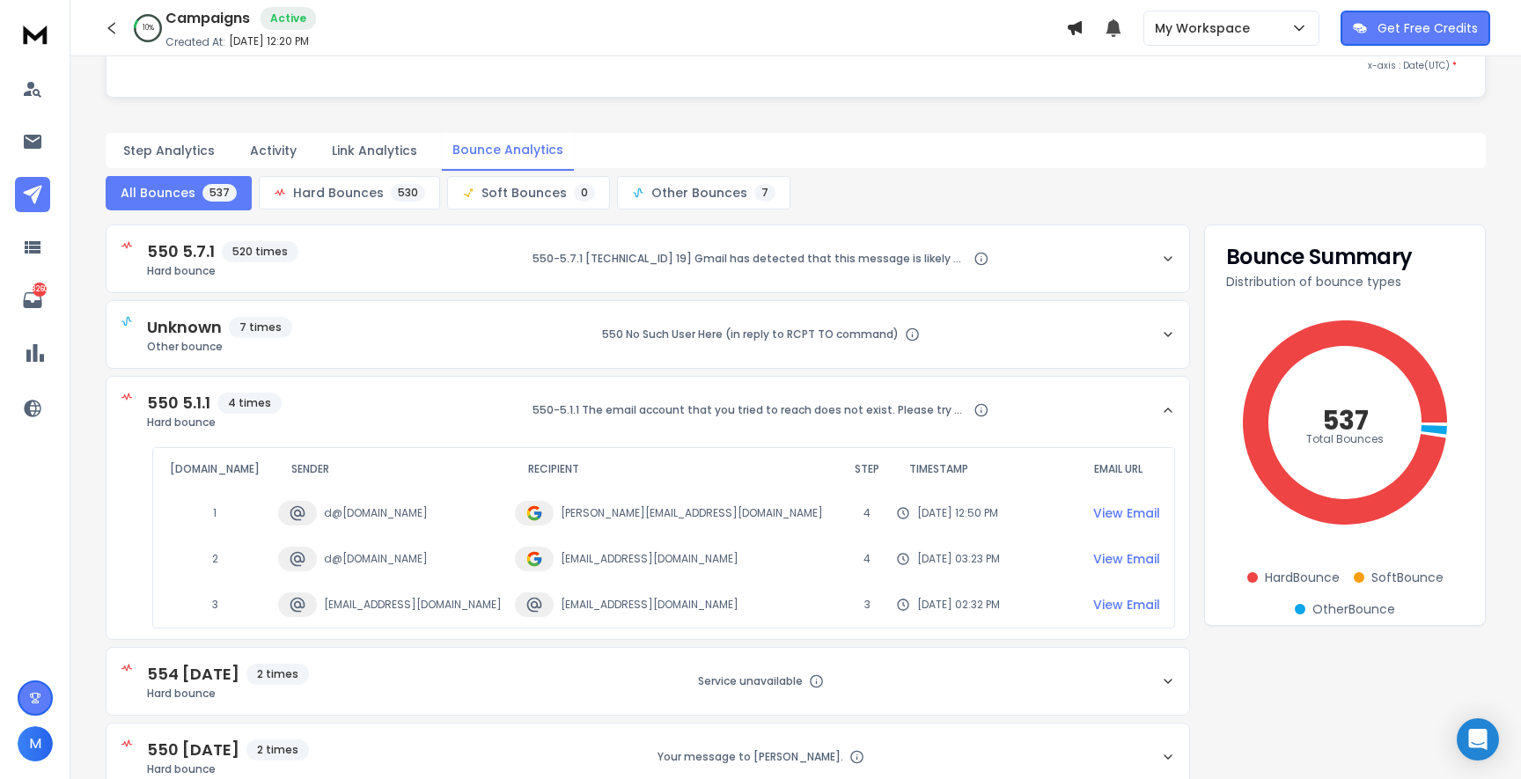
click at [811, 383] on button "550 5.1.1 4 times Hard bounce 550-5.1.1 The email account that you tried to rea…" at bounding box center [648, 410] width 1083 height 67
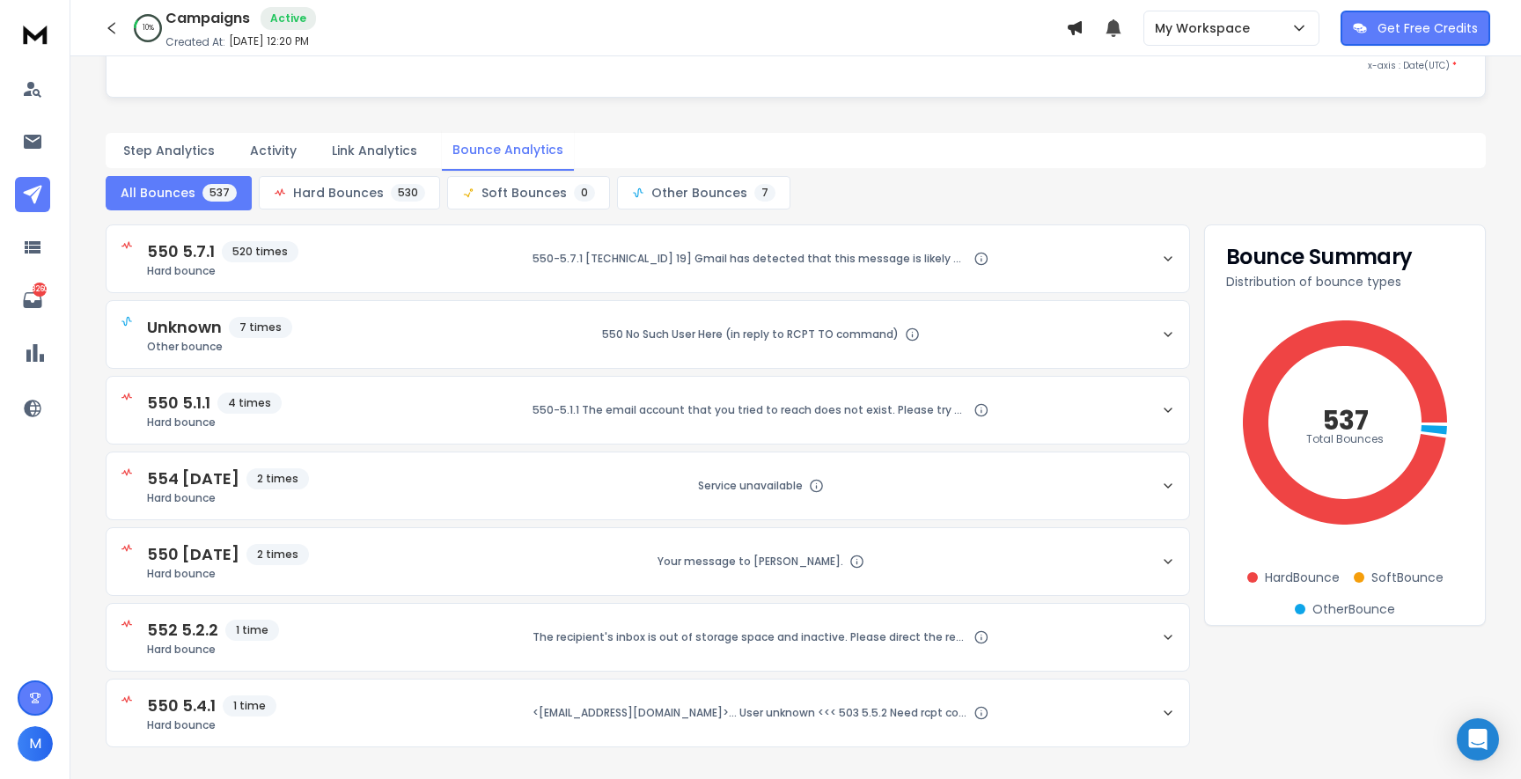
click at [770, 525] on div "550 5.7.1 520 times Hard bounce 550-5.7.1 [TECHNICAL_ID] 19] Gmail has detected…" at bounding box center [648, 485] width 1085 height 523
click at [682, 165] on div "Step Analytics Activity Link Analytics Bounce Analytics" at bounding box center [796, 150] width 1380 height 35
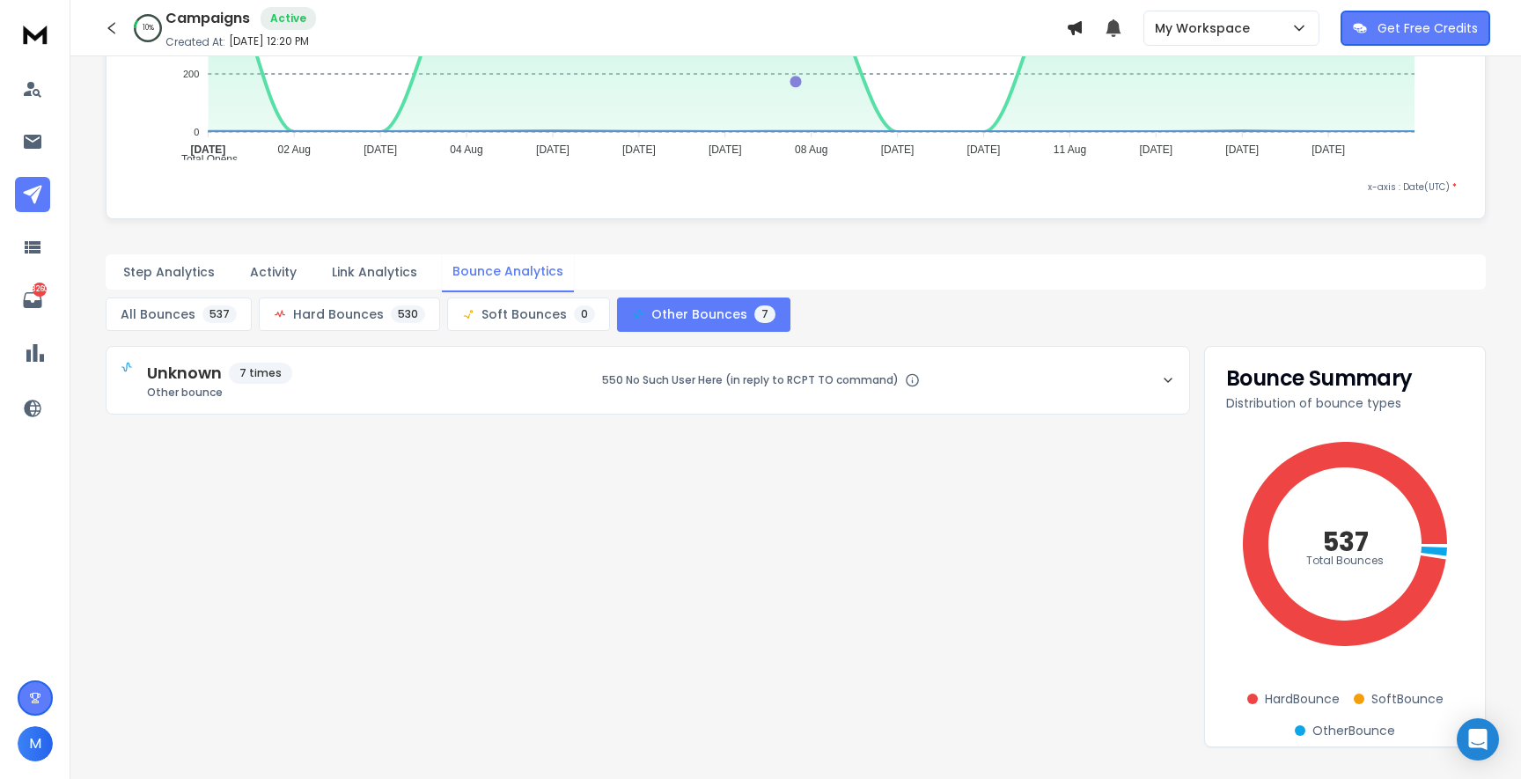
scroll to position [618, 0]
click at [678, 175] on div "Leads Contacted 0 Open Rate Disabled Know More Click Rate Disabled Know More Re…" at bounding box center [796, 190] width 1380 height 1129
click at [530, 377] on div "Unknown 7 times Other bounce" at bounding box center [641, 380] width 1041 height 39
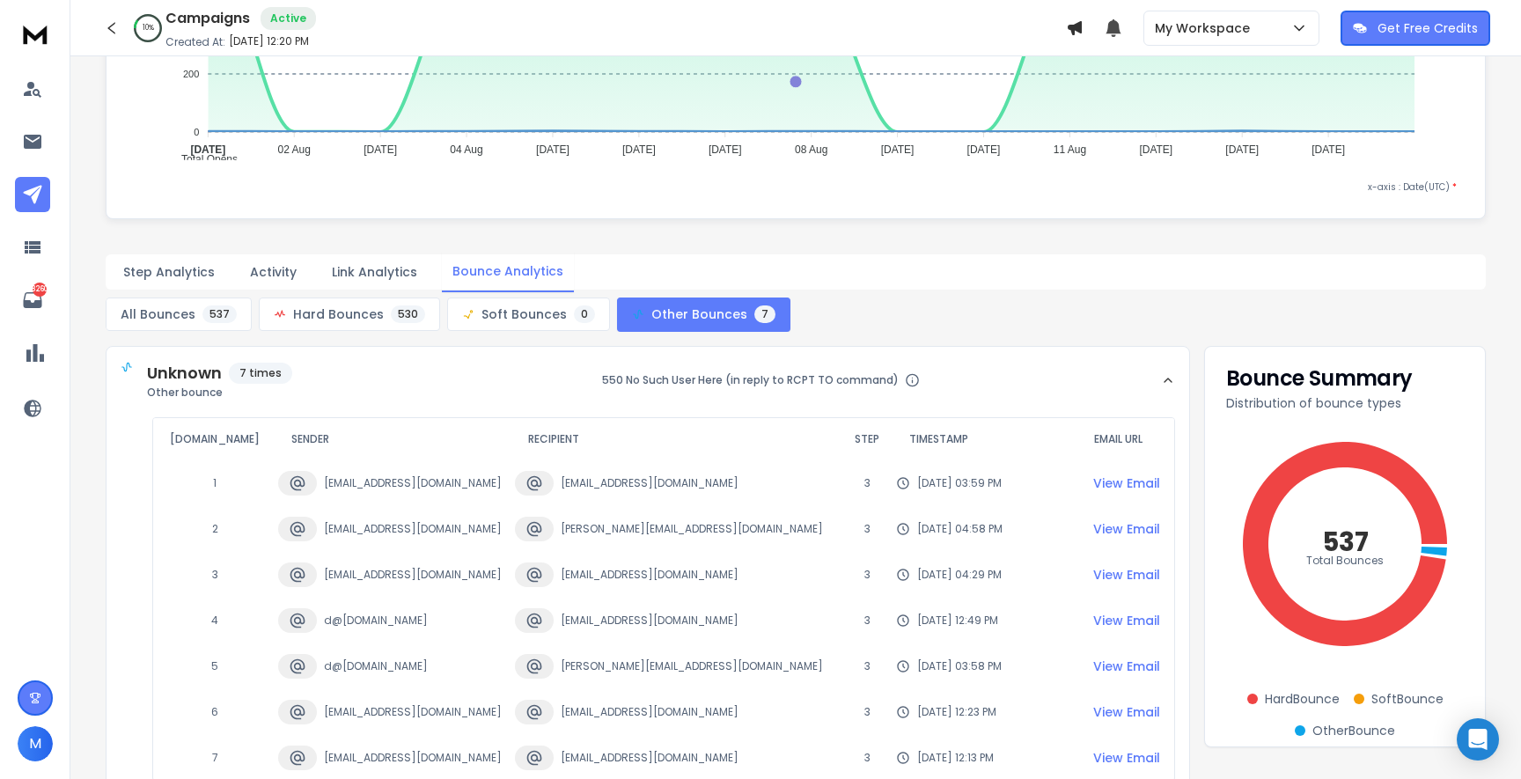
click at [530, 376] on div "Unknown 7 times Other bounce" at bounding box center [641, 380] width 1041 height 39
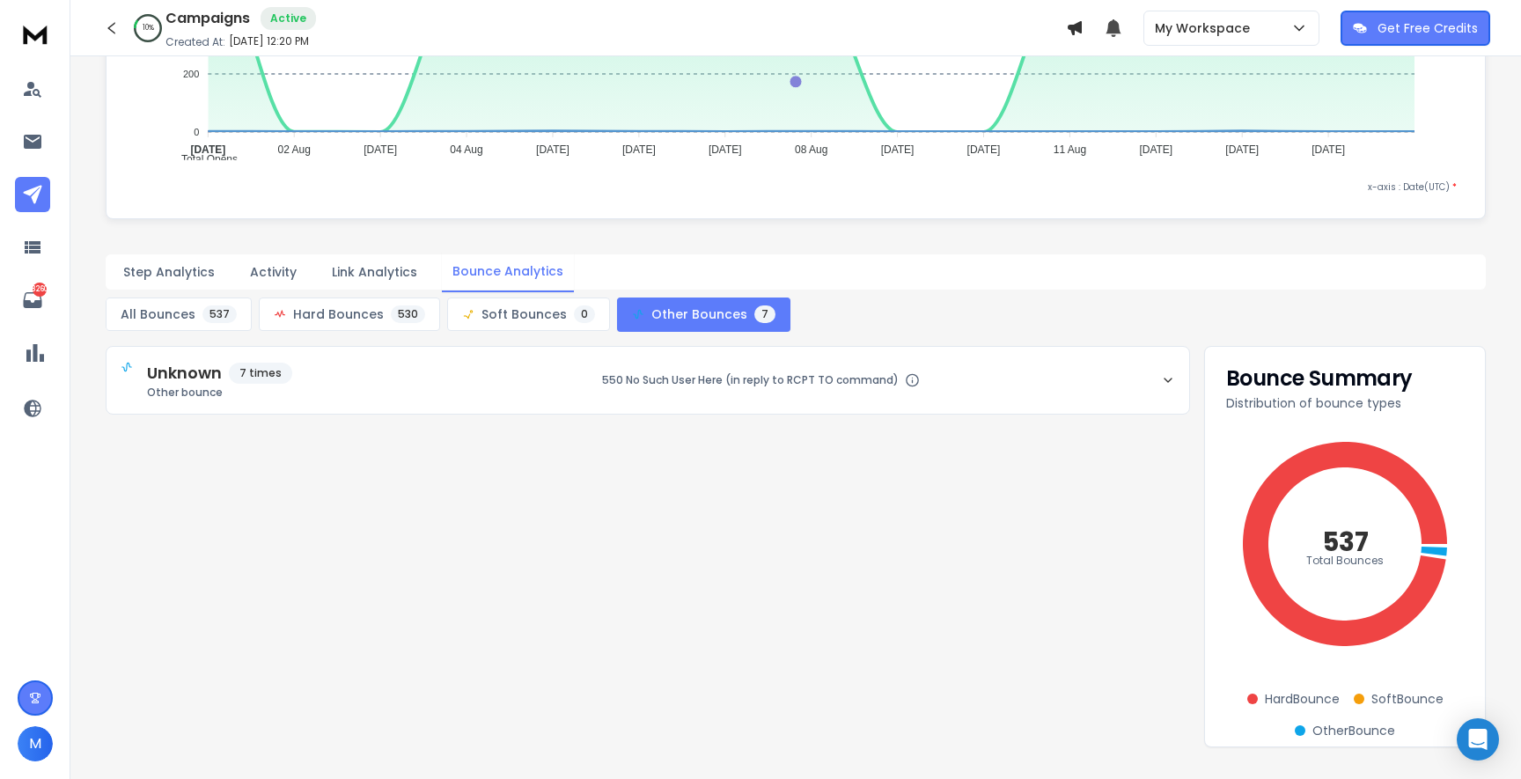
scroll to position [0, 0]
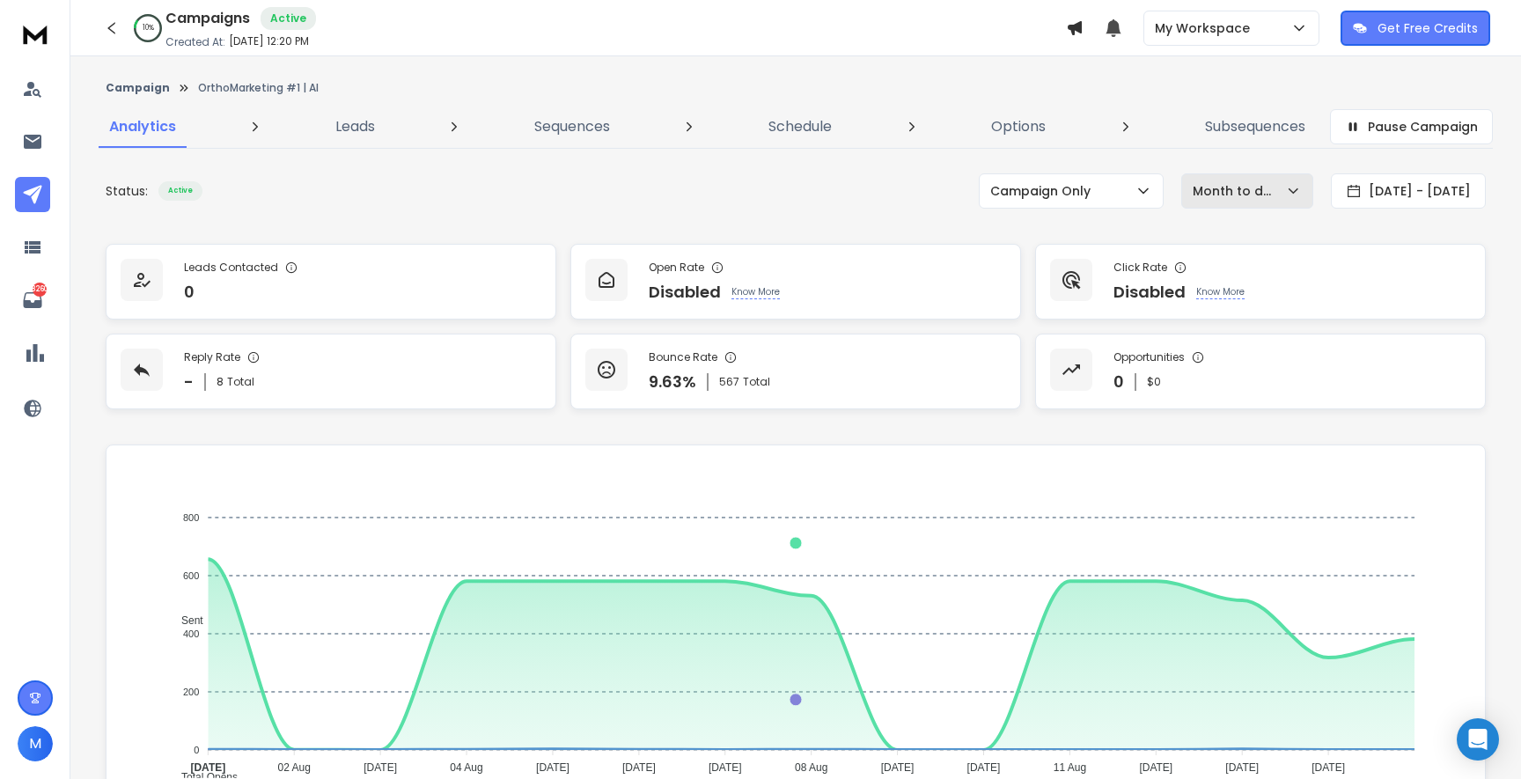
click at [1181, 202] on button "Month to date" at bounding box center [1247, 190] width 132 height 35
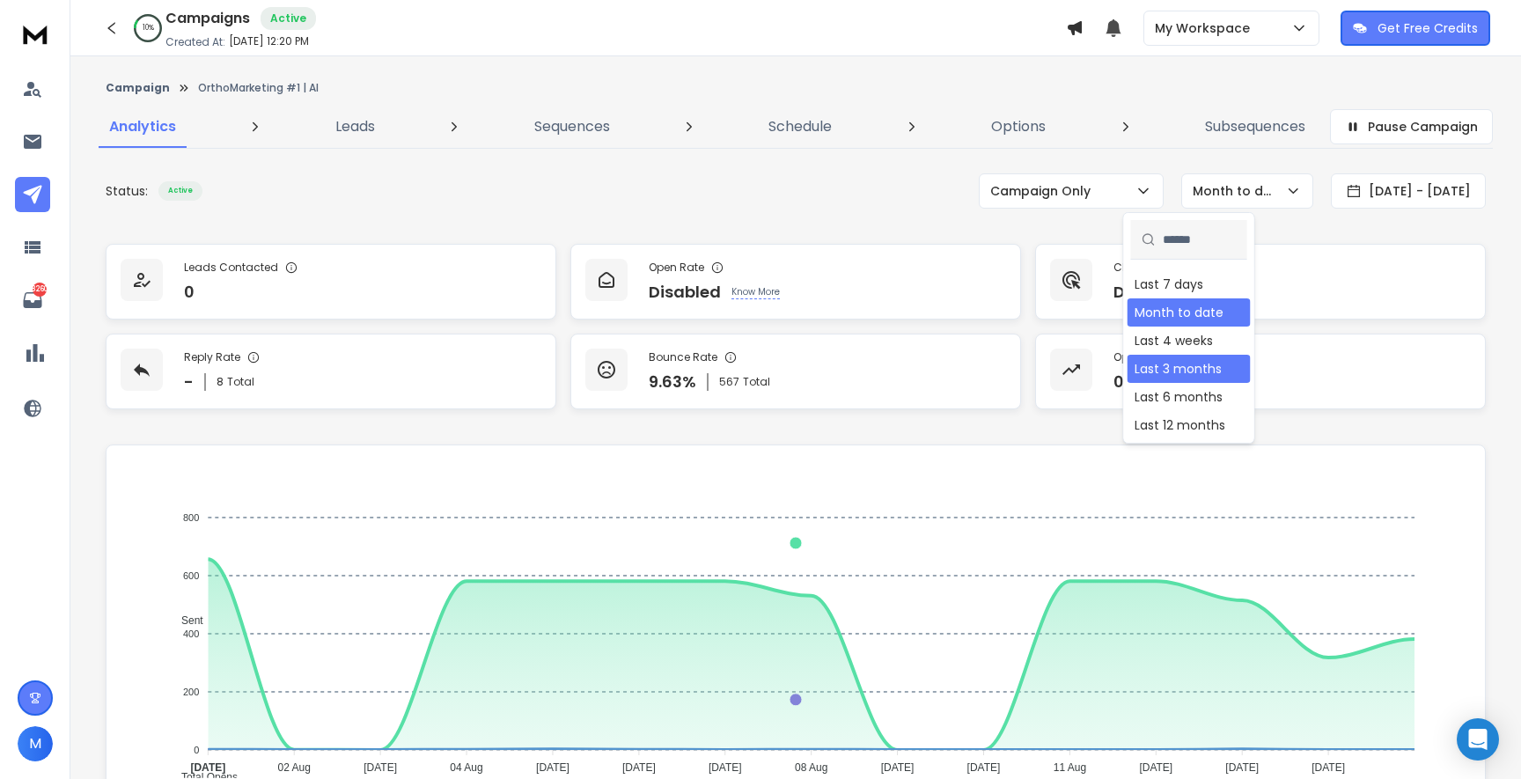
click at [1168, 369] on div "Last 3 months" at bounding box center [1178, 369] width 87 height 18
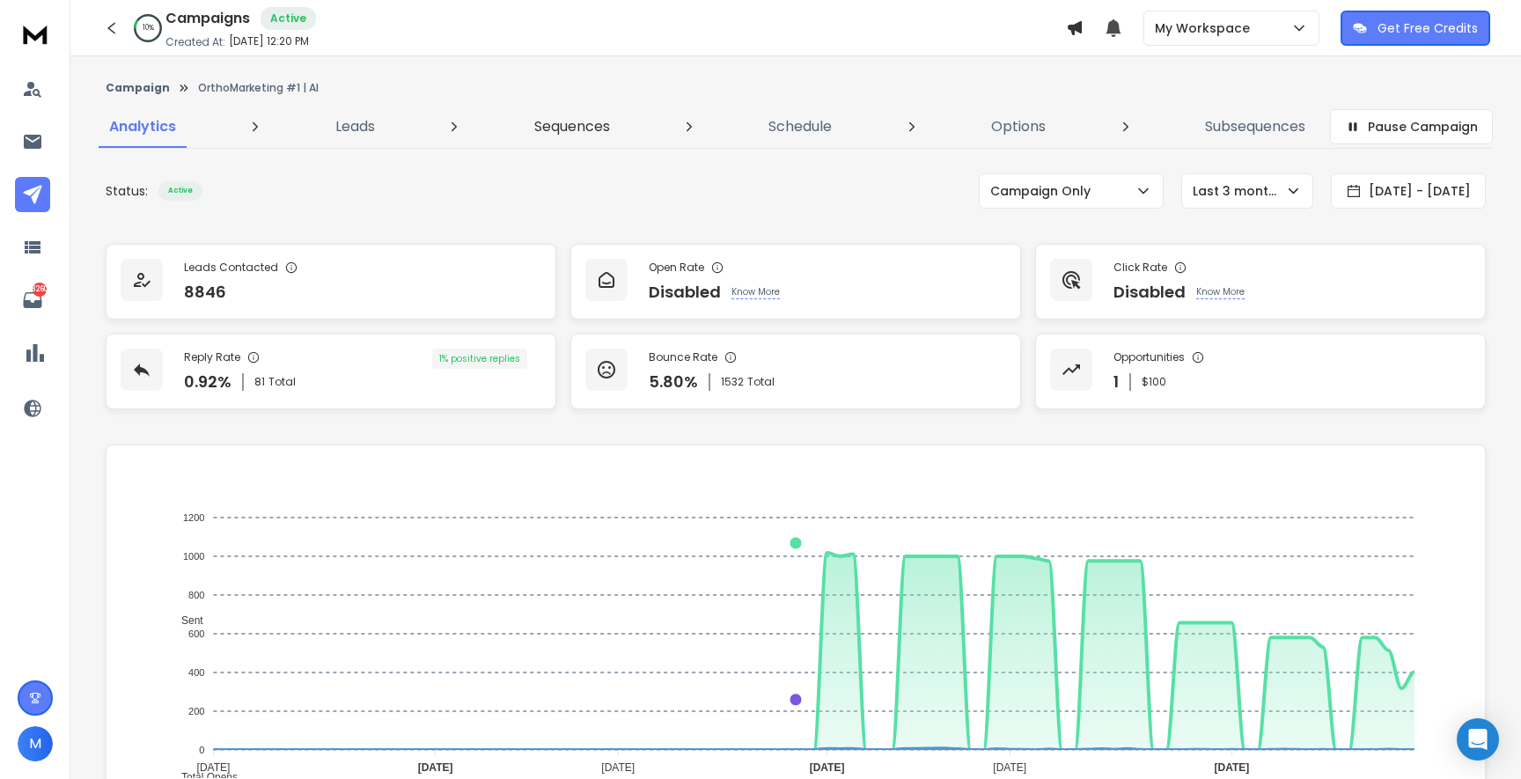
click at [569, 143] on link "Sequences" at bounding box center [572, 127] width 97 height 42
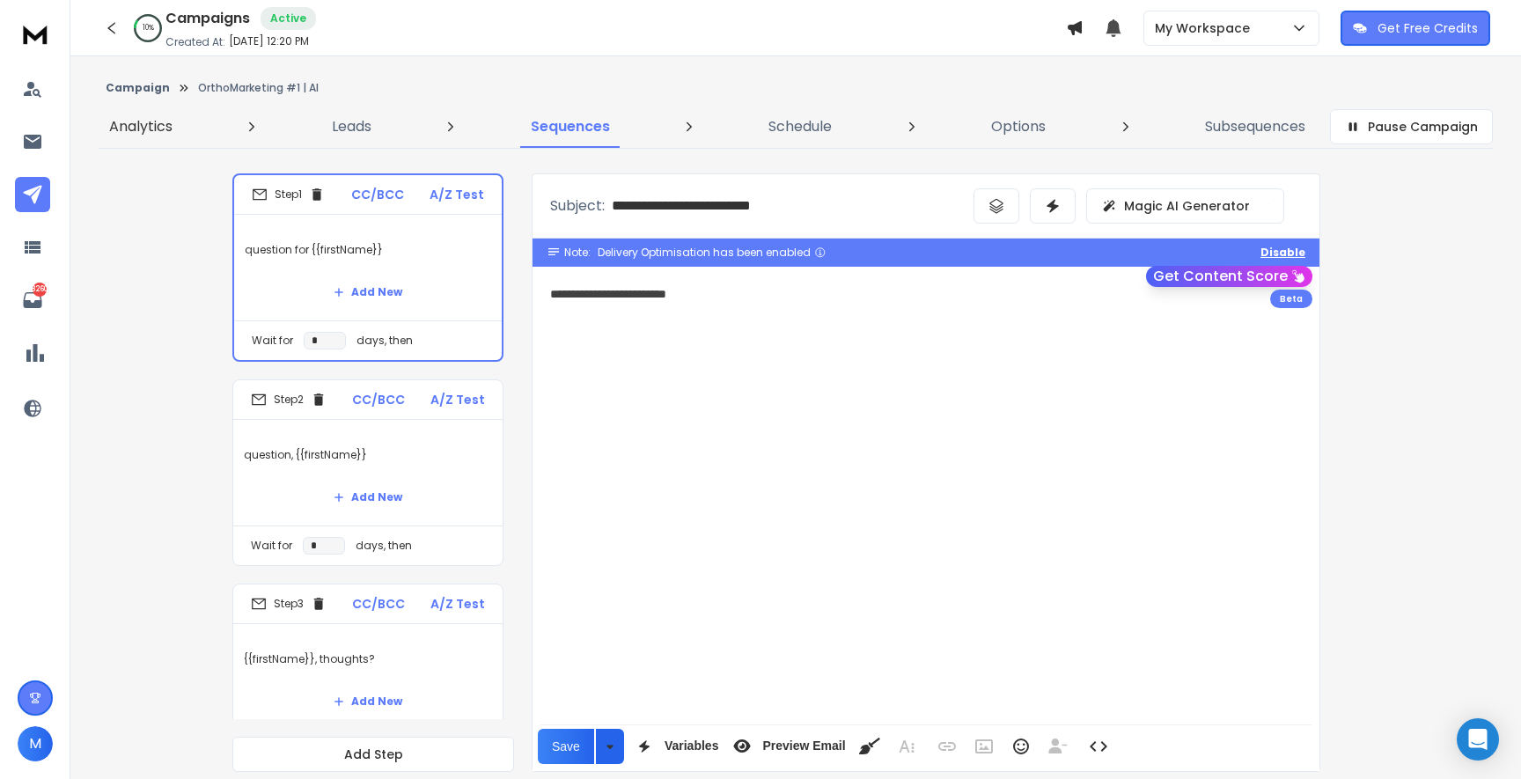
click at [154, 129] on p "Analytics" at bounding box center [140, 126] width 63 height 21
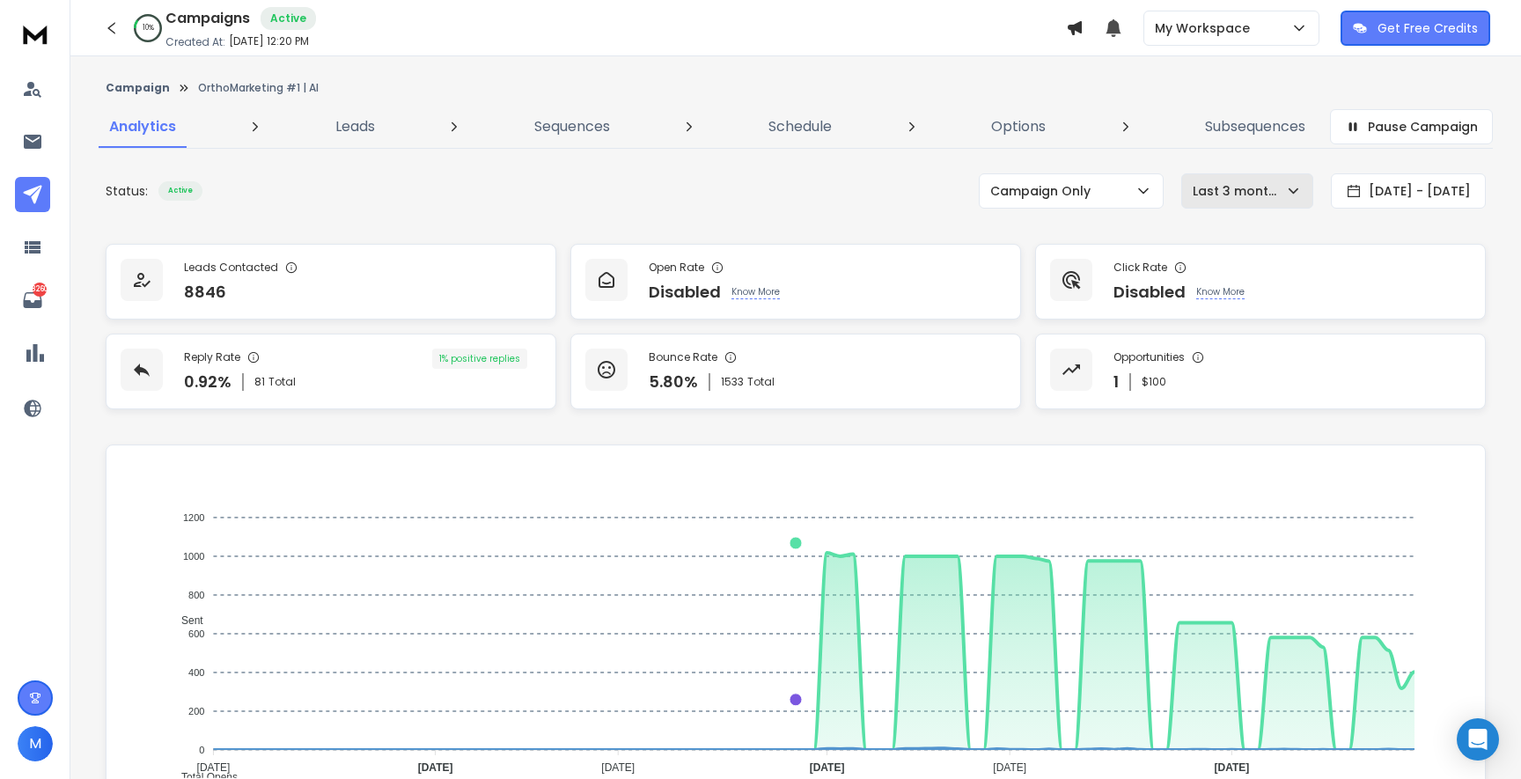
scroll to position [35, 0]
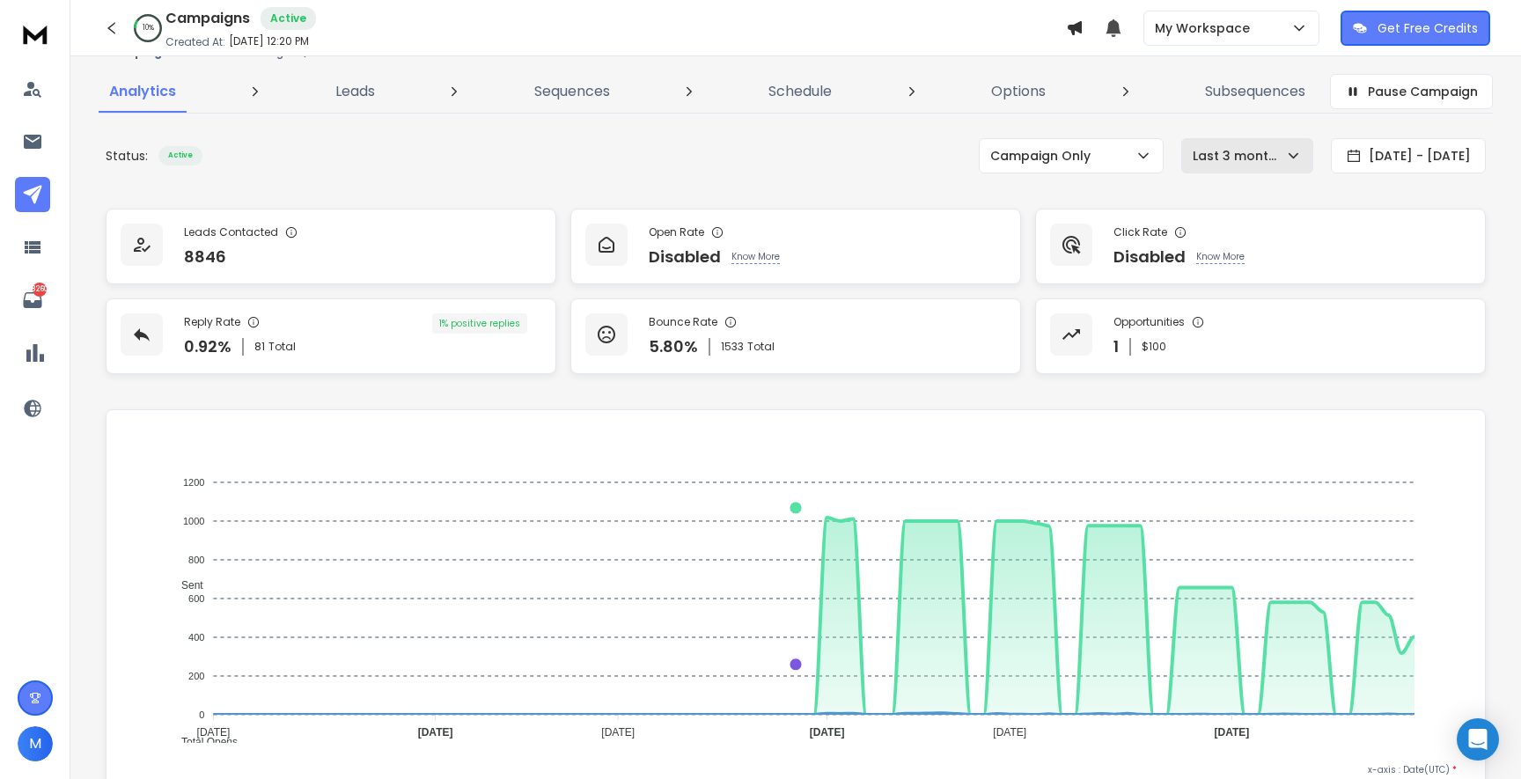
click at [1193, 159] on p "Last 3 months" at bounding box center [1239, 156] width 92 height 18
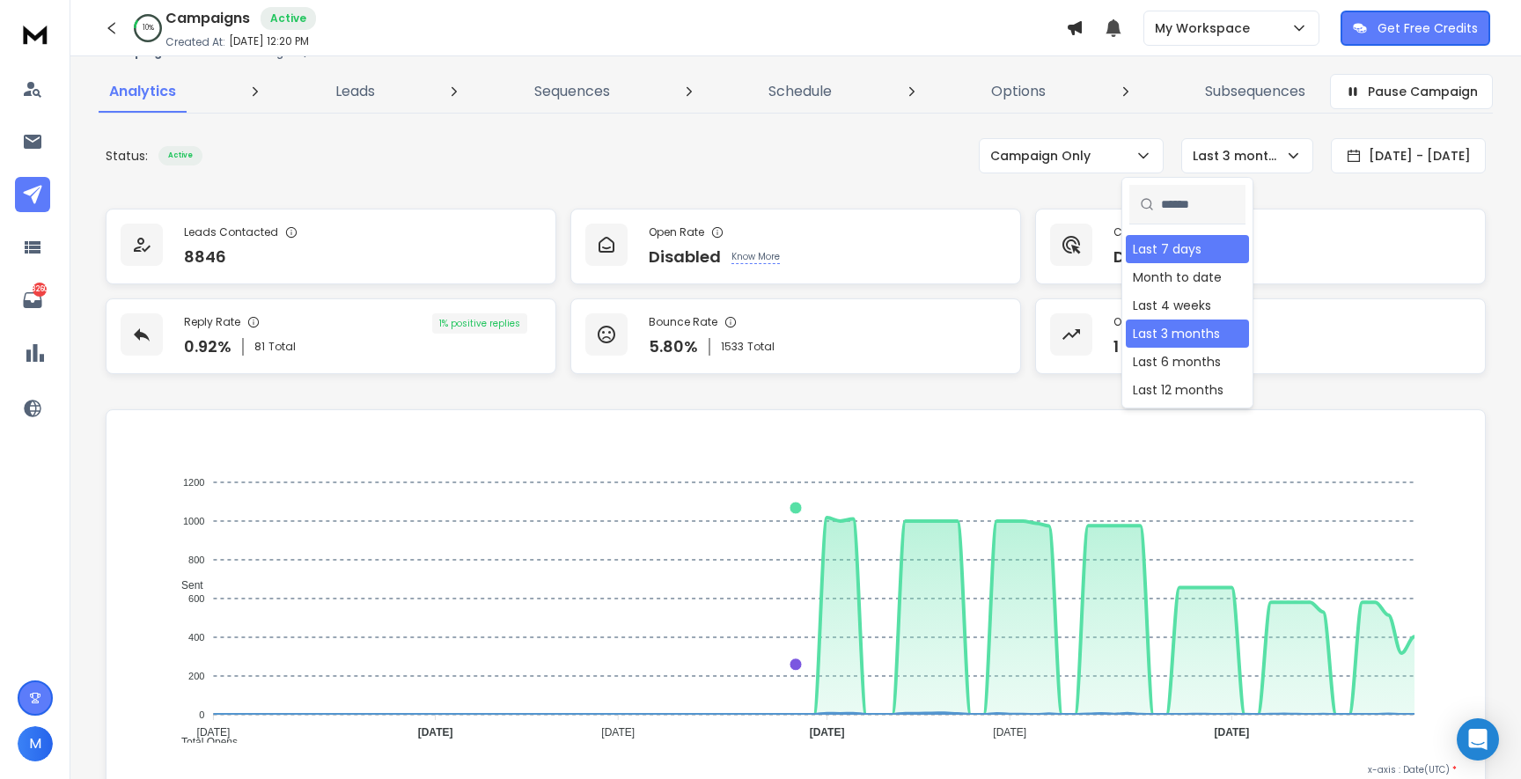
click at [1208, 258] on div "Last 7 days" at bounding box center [1187, 249] width 123 height 28
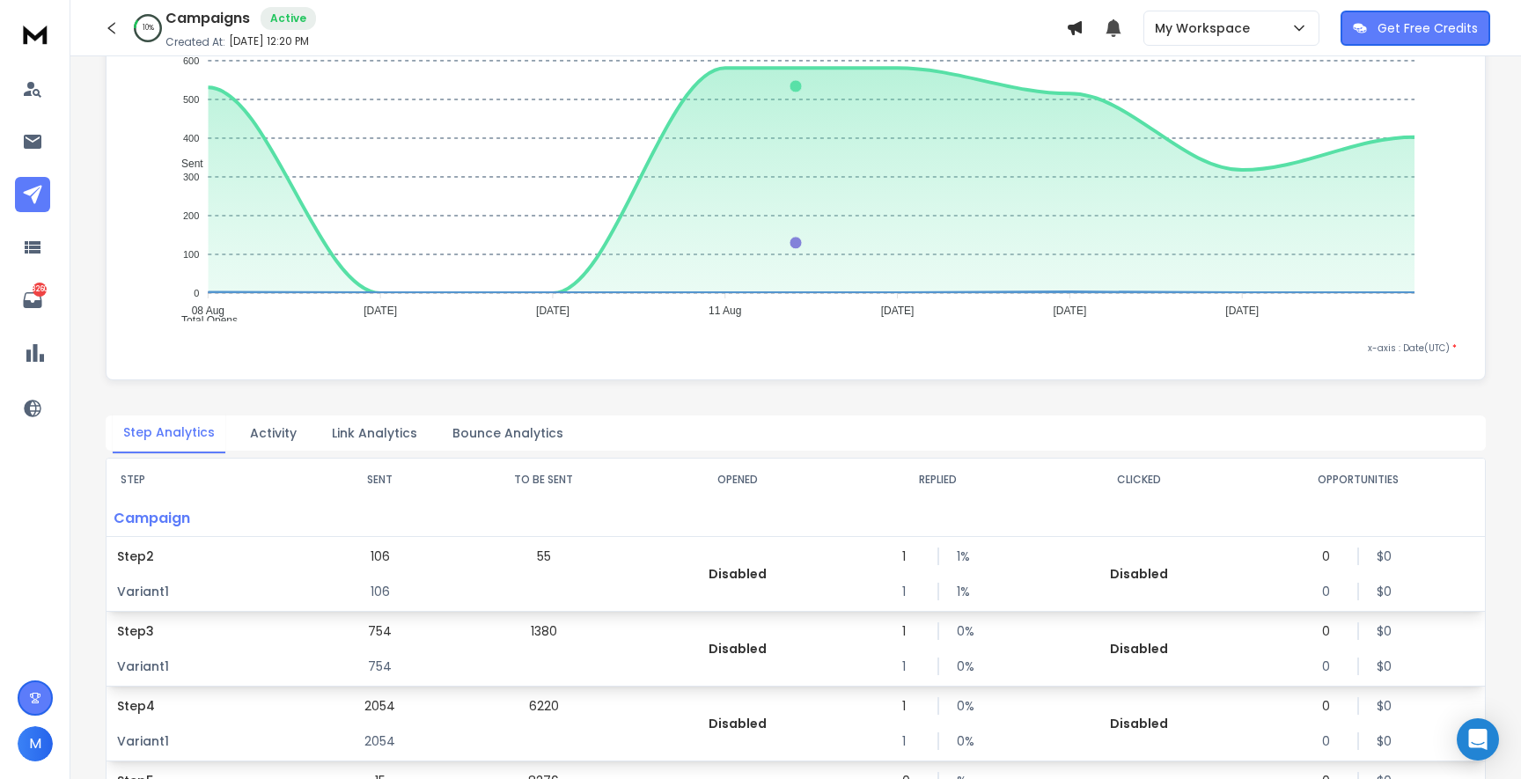
scroll to position [0, 0]
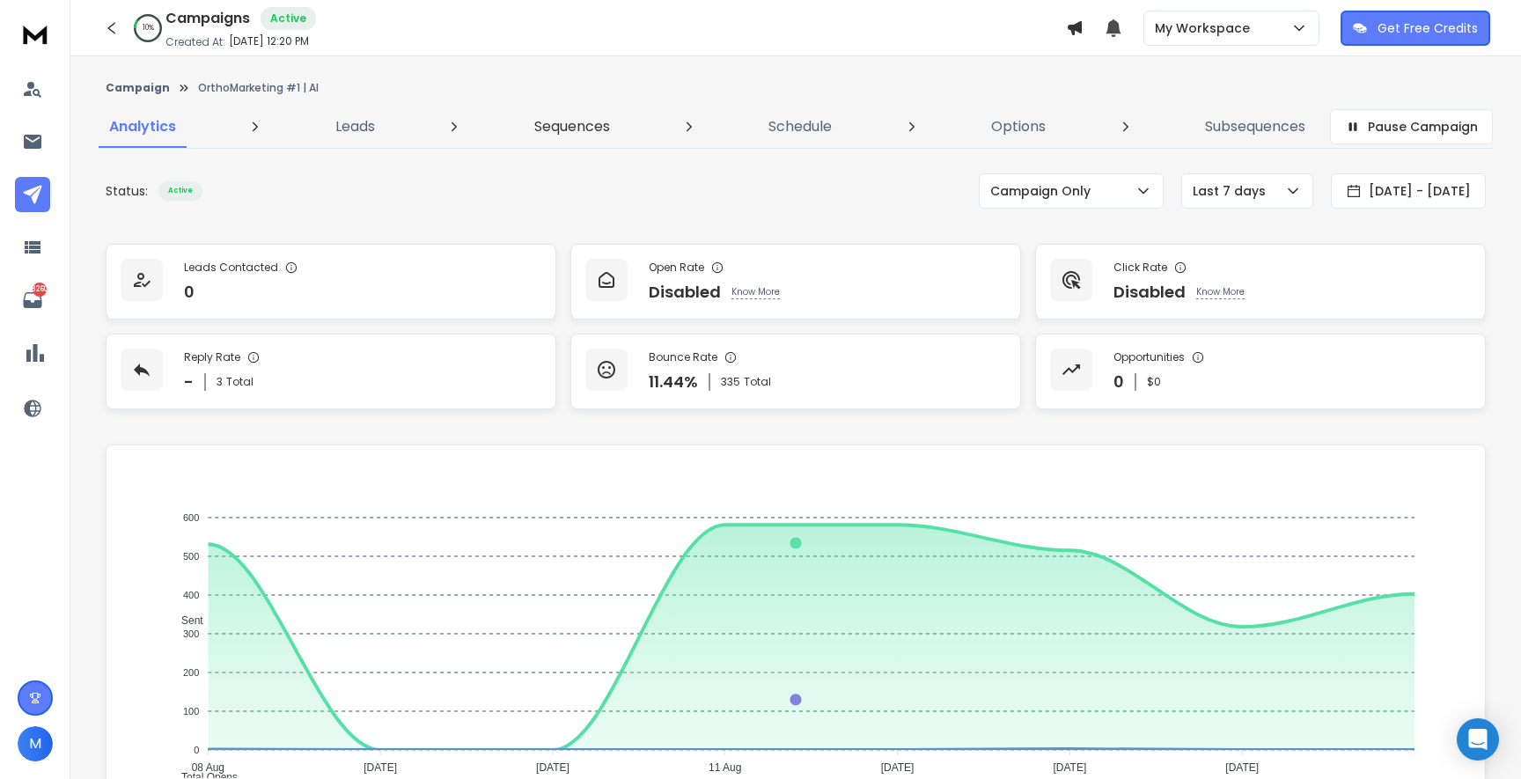
click at [574, 141] on link "Sequences" at bounding box center [572, 127] width 97 height 42
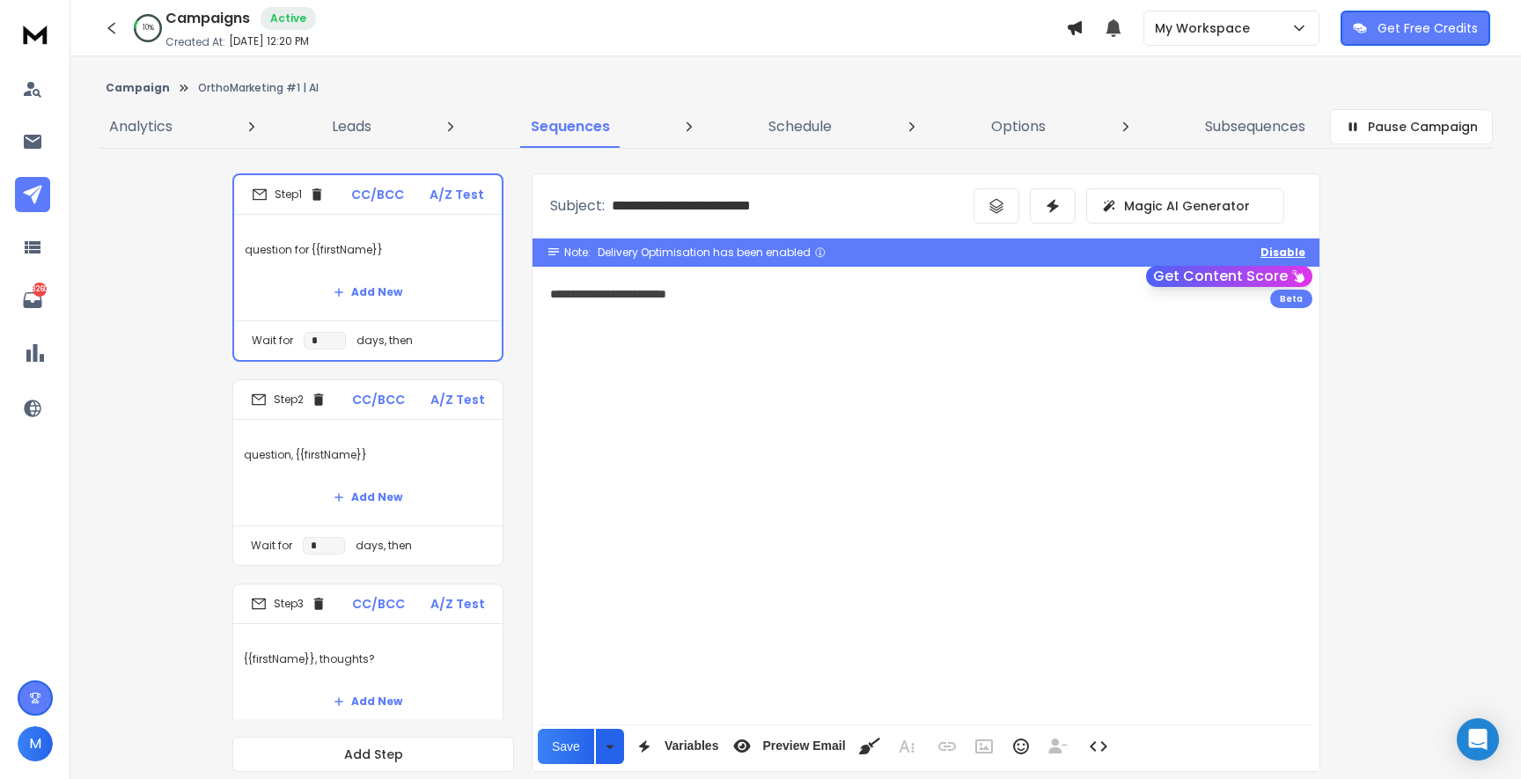
scroll to position [17, 0]
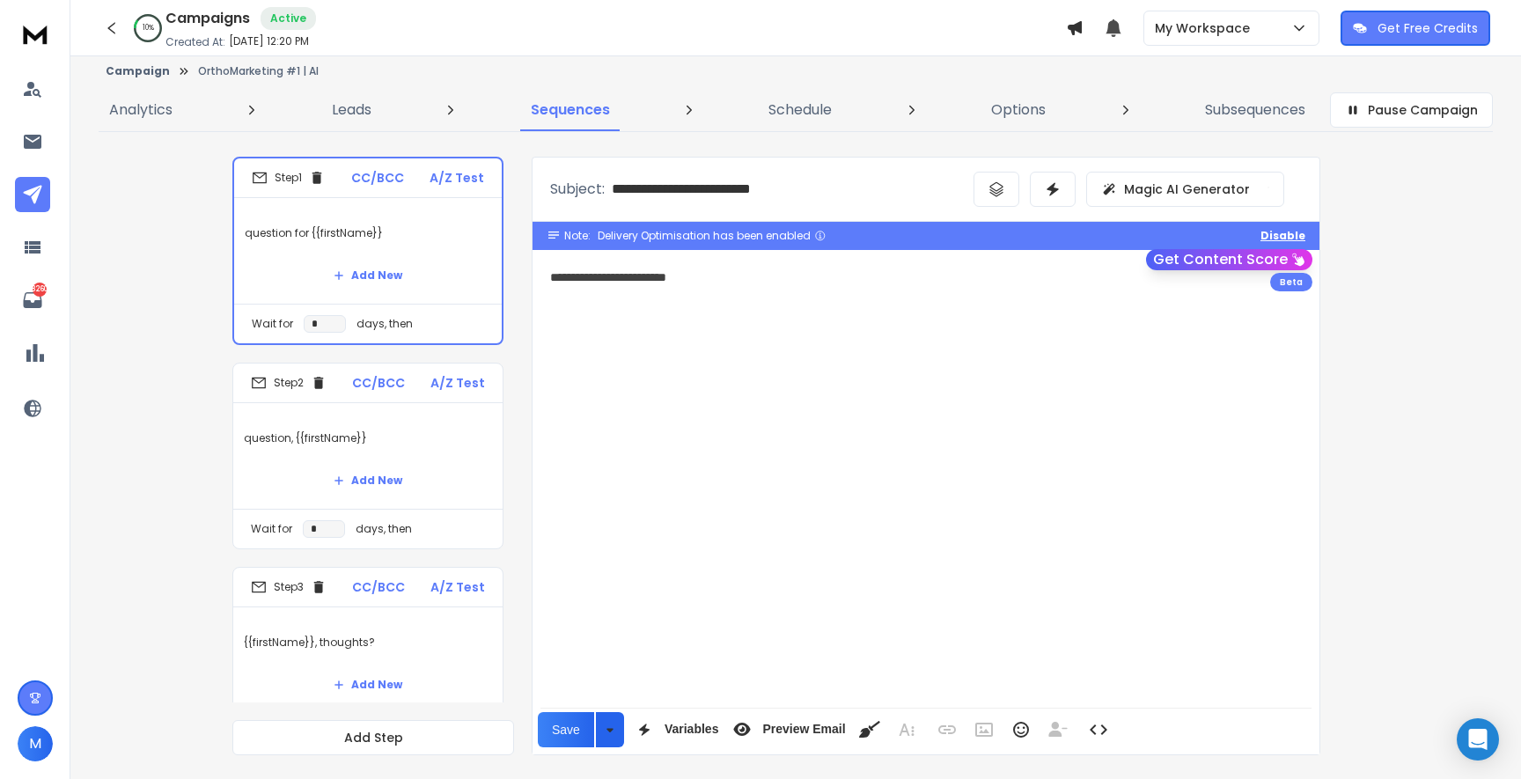
click at [808, 710] on div "Save Save Save as Template Variables Insert Variable Preview Email Preview Emai…" at bounding box center [730, 730] width 389 height 42
click at [801, 722] on span "Preview Email" at bounding box center [804, 729] width 90 height 15
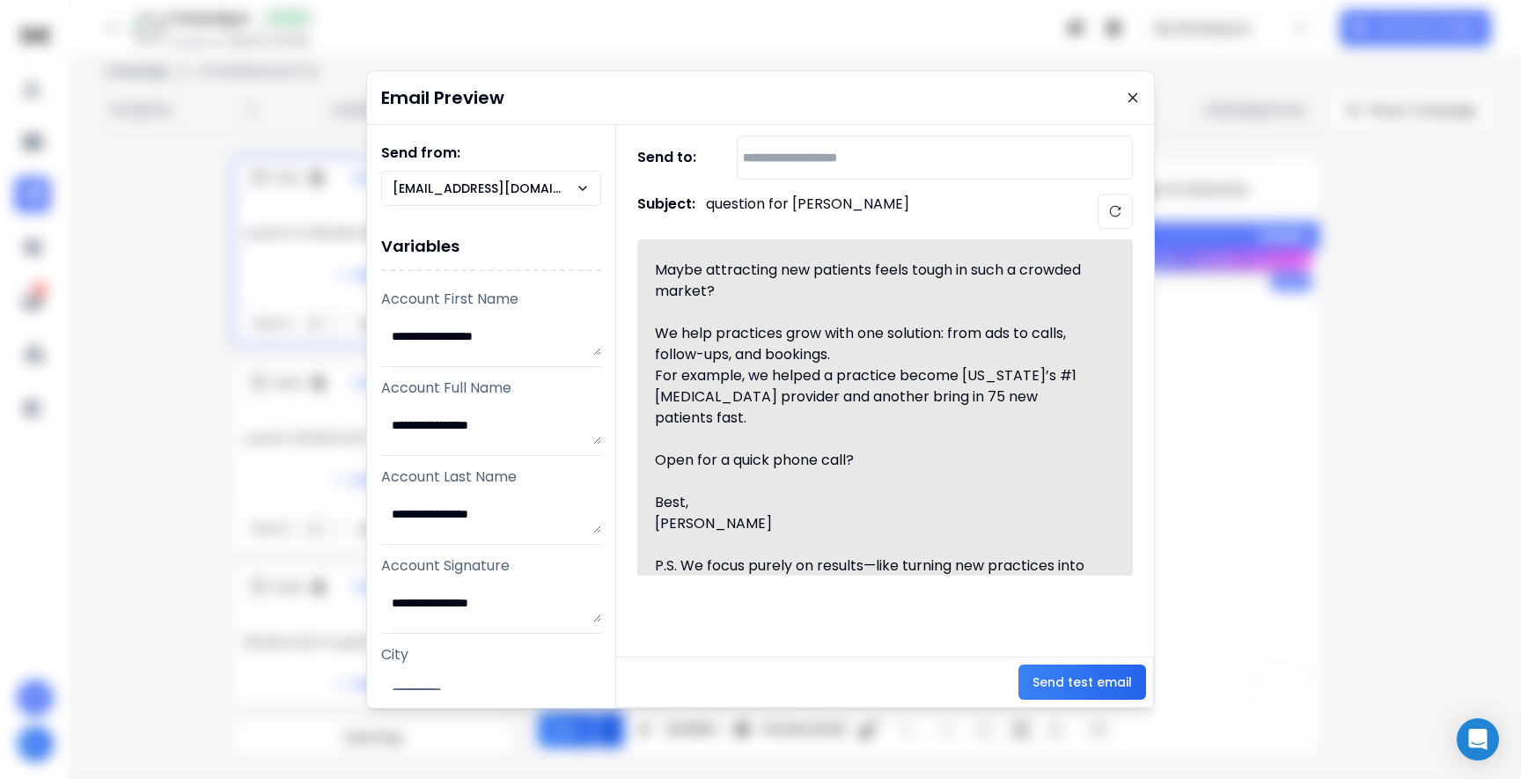
scroll to position [0, 0]
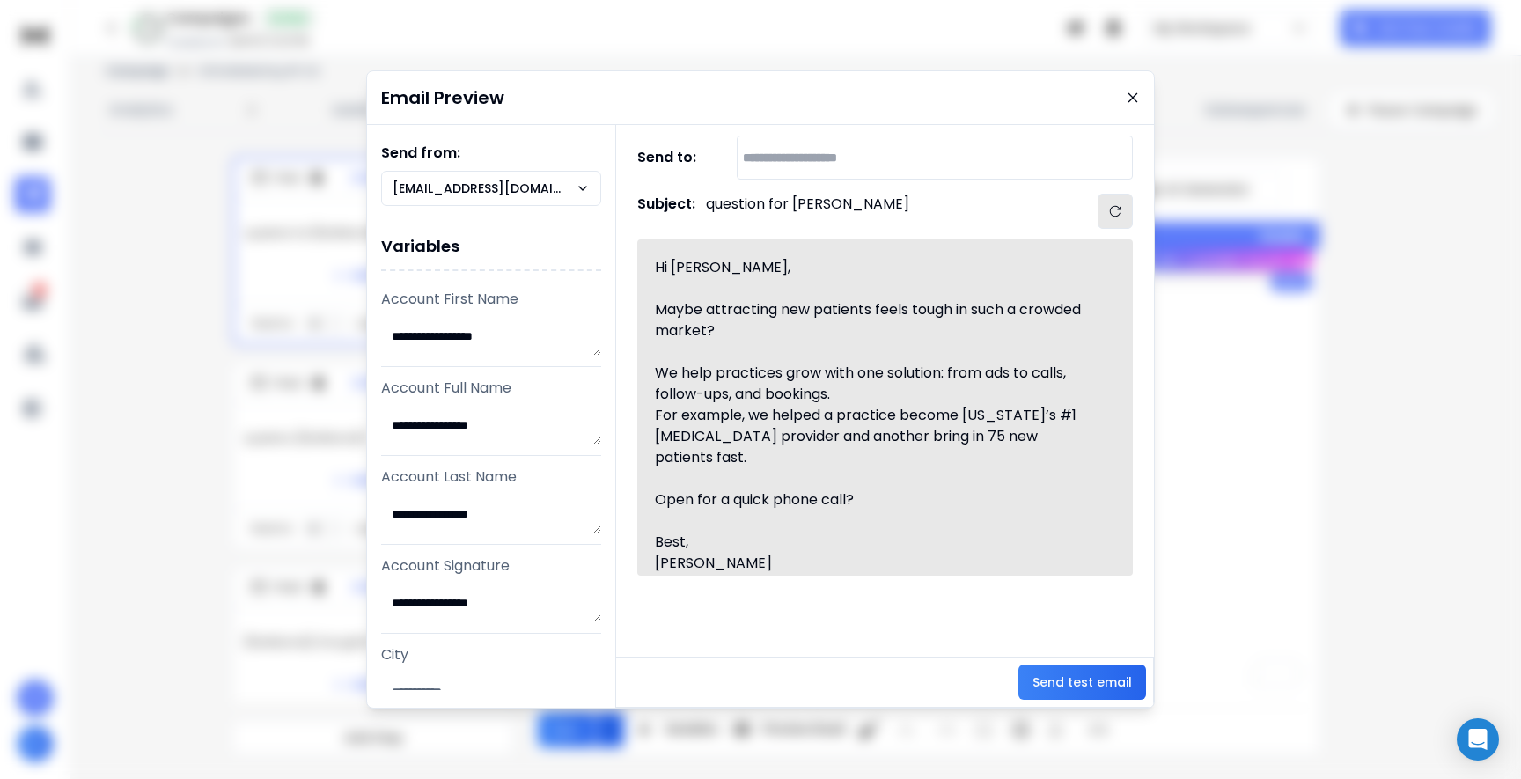
click at [1113, 206] on icon at bounding box center [1115, 210] width 11 height 11
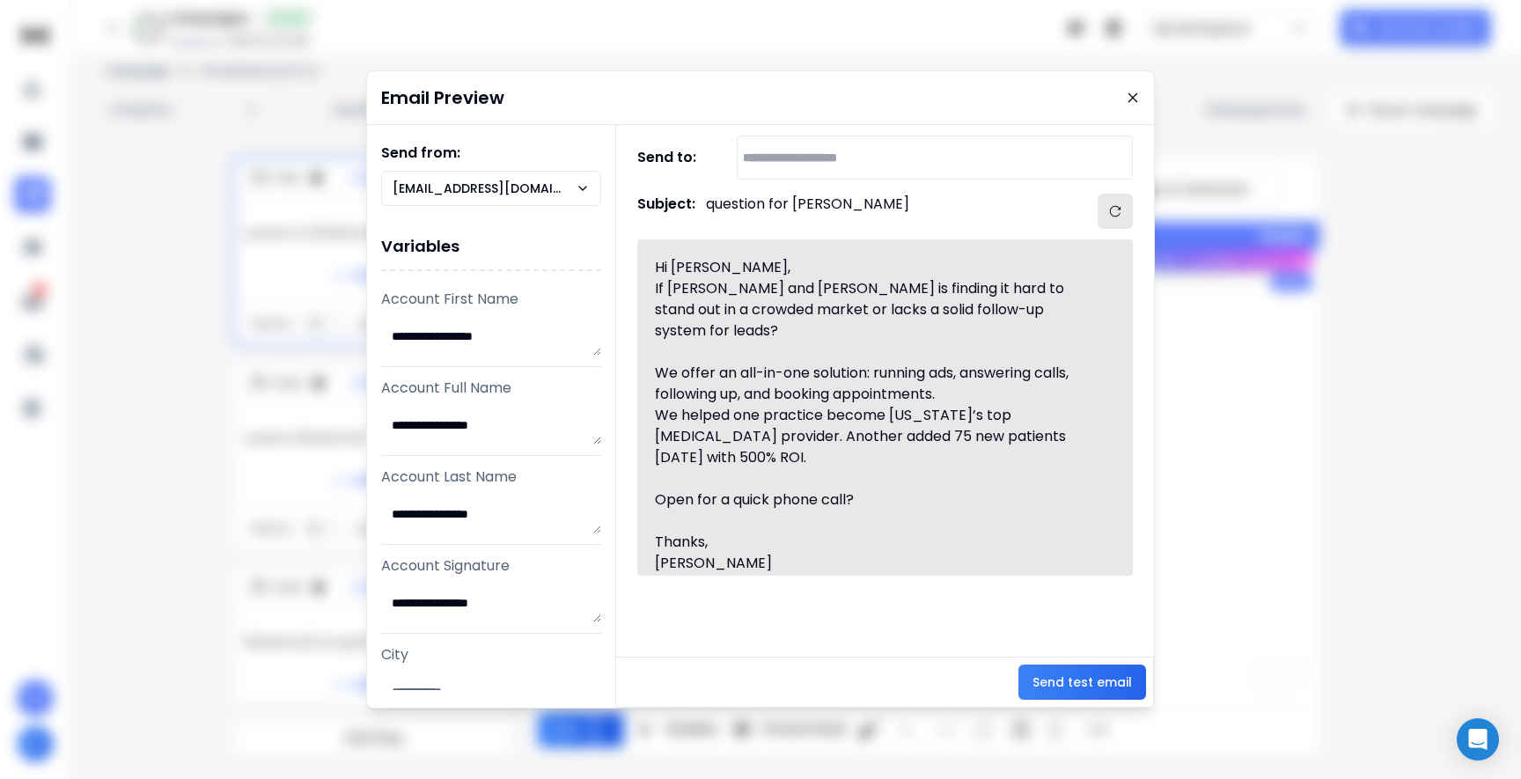
click at [1113, 206] on icon at bounding box center [1115, 210] width 11 height 11
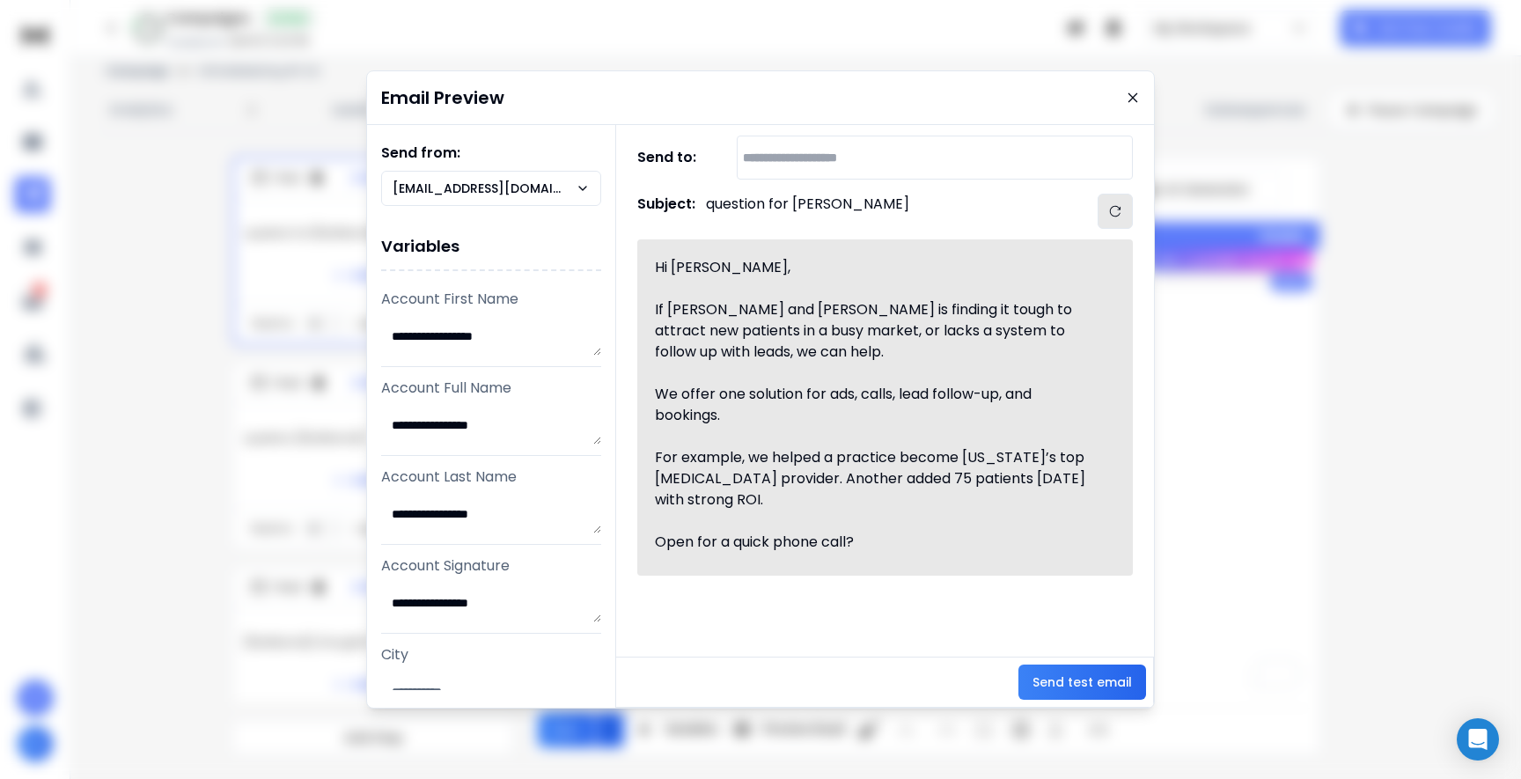
click at [1112, 205] on icon at bounding box center [1115, 211] width 12 height 12
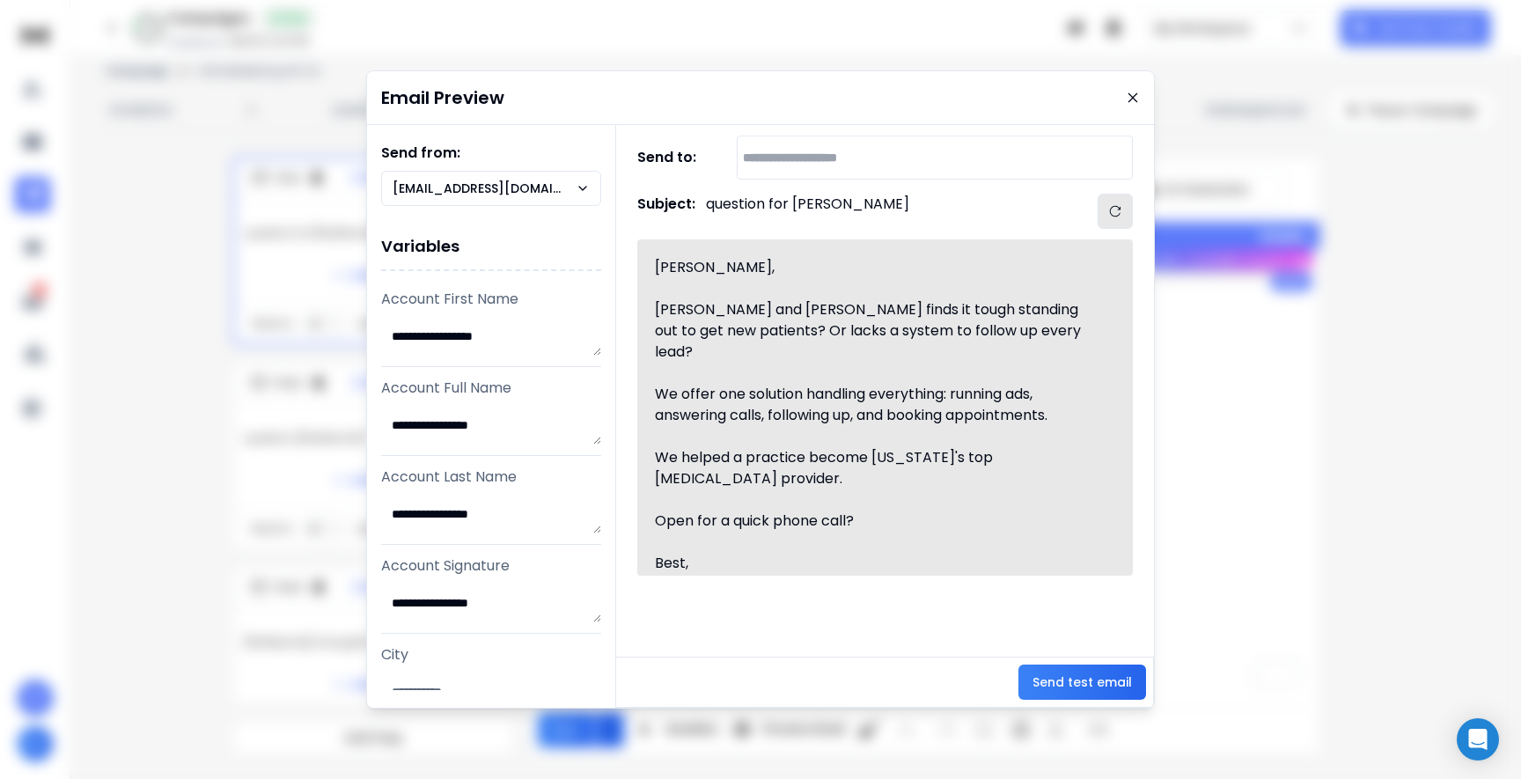
click at [1114, 205] on icon at bounding box center [1115, 211] width 12 height 12
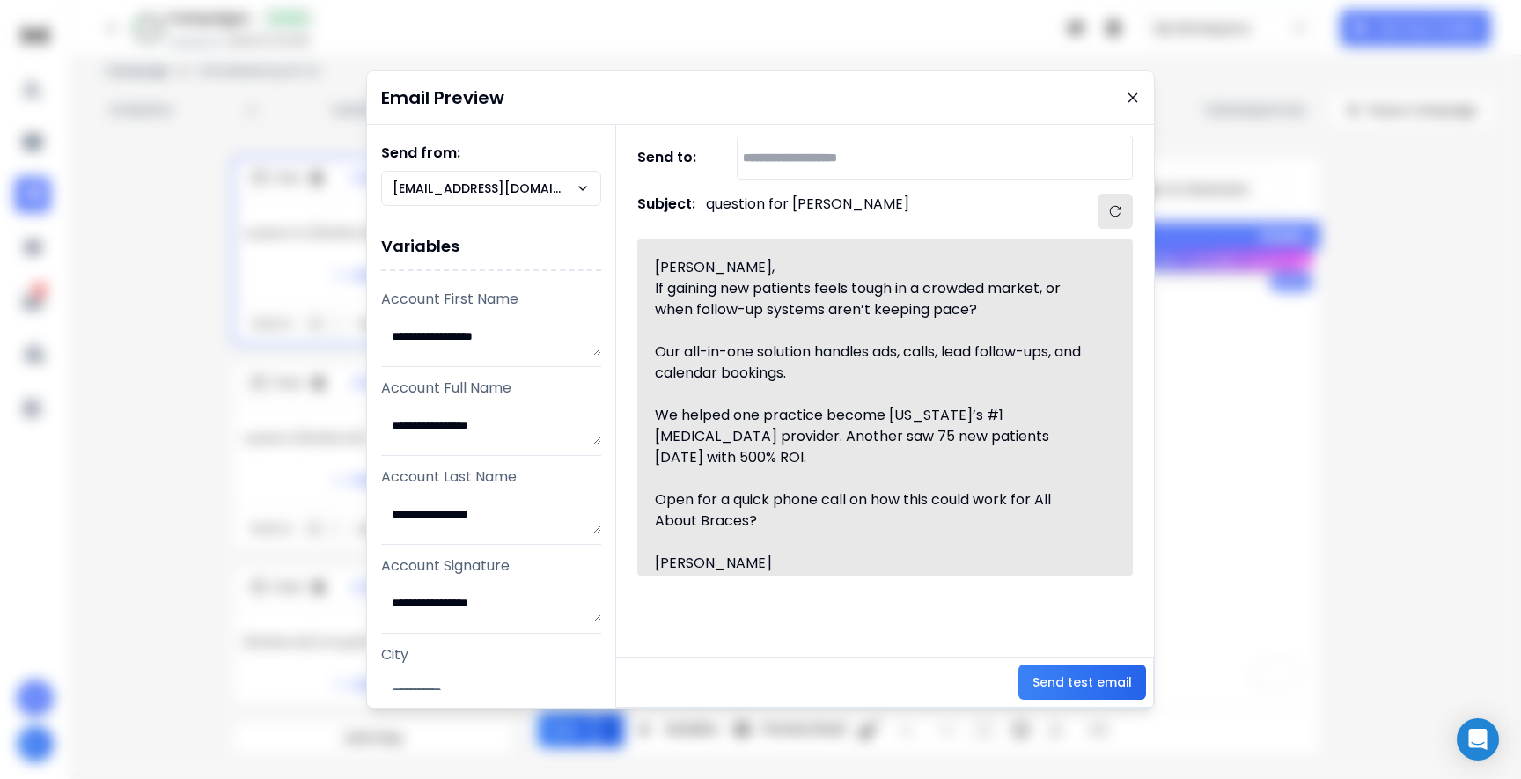
click at [1120, 217] on button at bounding box center [1115, 211] width 35 height 35
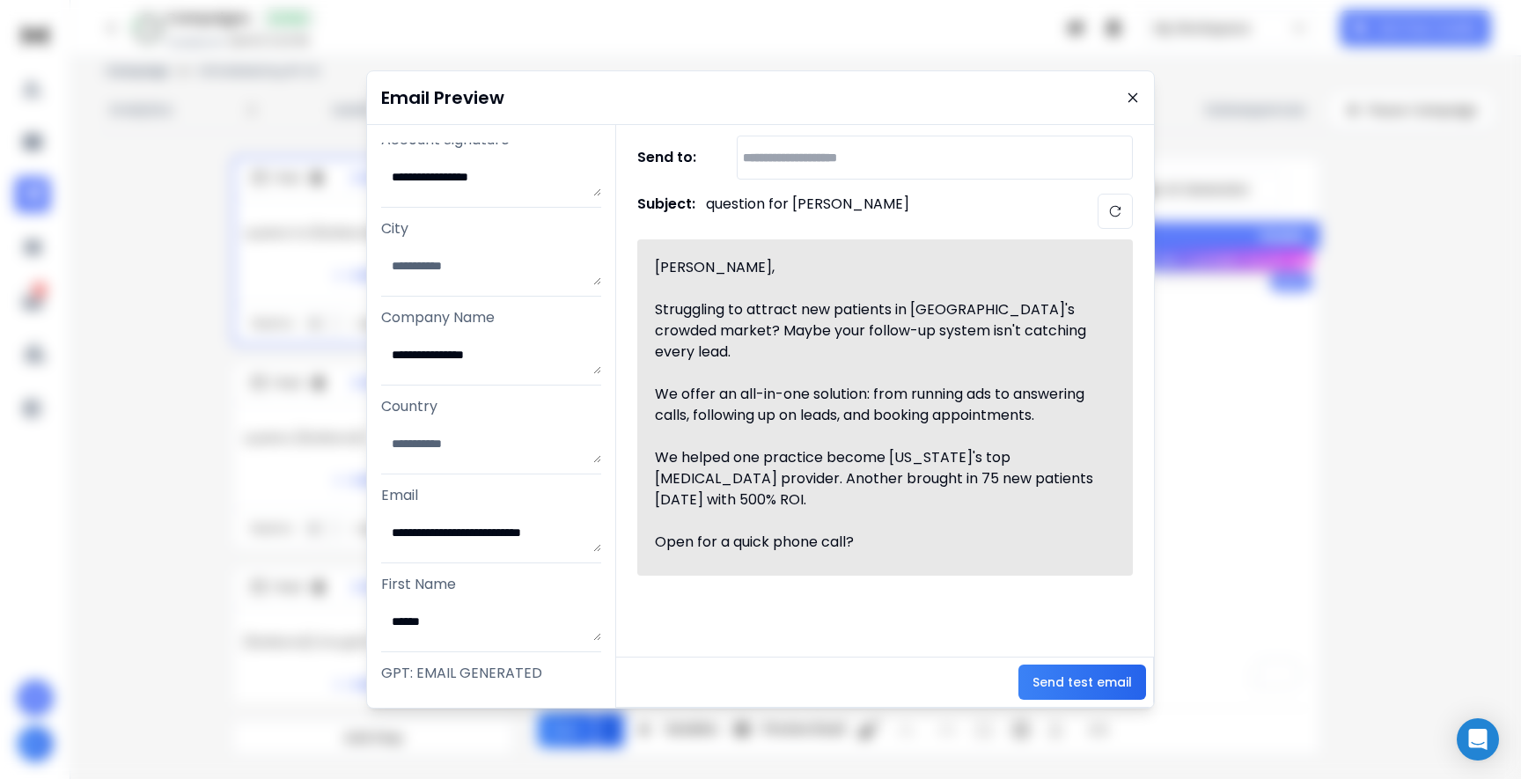
click at [741, 328] on div "[PERSON_NAME], Struggling to attract new patients in [GEOGRAPHIC_DATA]'s crowde…" at bounding box center [875, 408] width 440 height 302
drag, startPoint x: 741, startPoint y: 328, endPoint x: 799, endPoint y: 361, distance: 66.6
click at [799, 361] on div "[PERSON_NAME], Struggling to attract new patients in [GEOGRAPHIC_DATA]'s crowde…" at bounding box center [875, 408] width 440 height 302
click at [675, 399] on div "[PERSON_NAME], Struggling to attract new patients in [GEOGRAPHIC_DATA]'s crowde…" at bounding box center [875, 408] width 440 height 302
drag, startPoint x: 675, startPoint y: 399, endPoint x: 875, endPoint y: 397, distance: 199.8
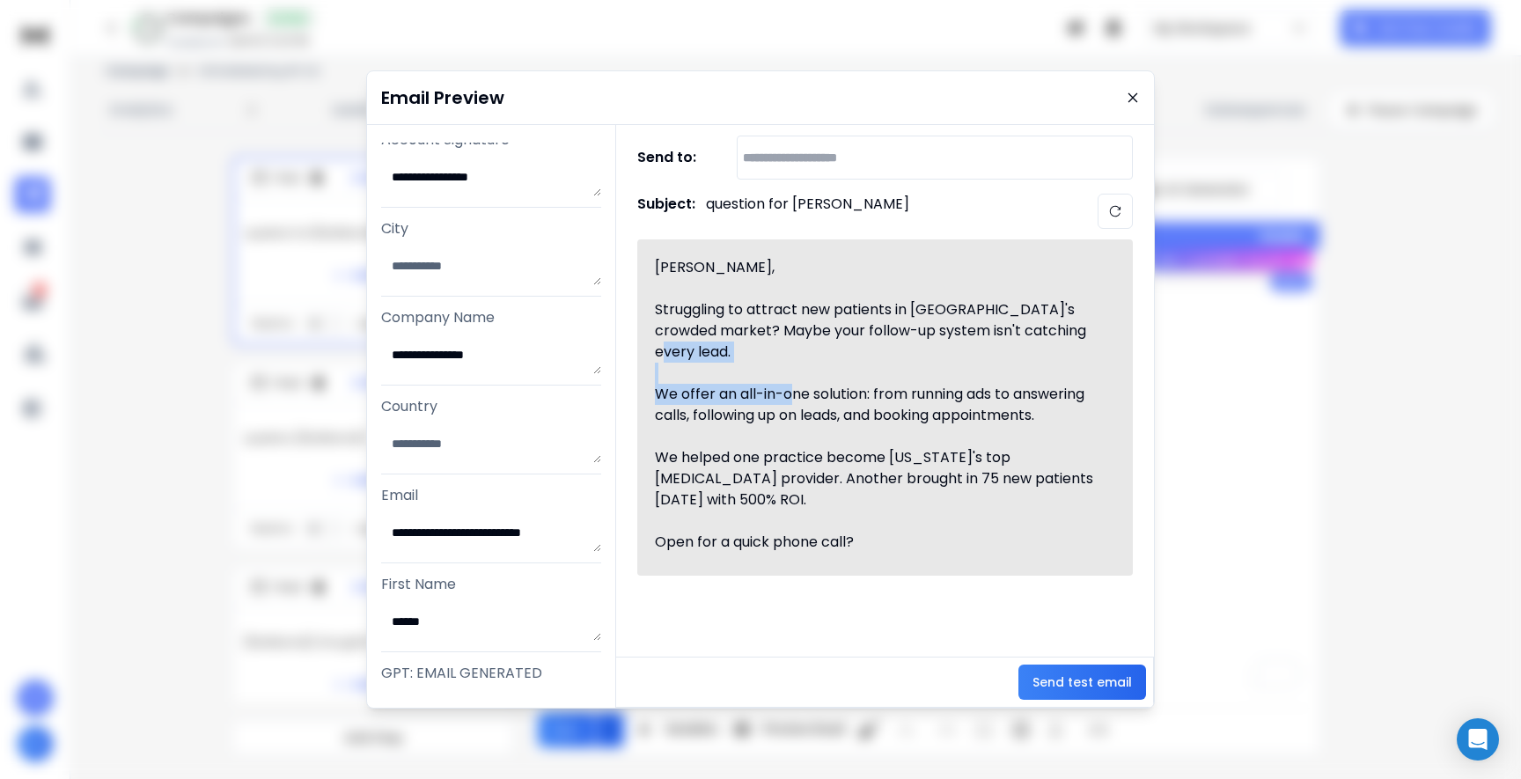
click at [875, 397] on div "[PERSON_NAME], Struggling to attract new patients in [GEOGRAPHIC_DATA]'s crowde…" at bounding box center [875, 408] width 440 height 302
click at [918, 392] on div "[PERSON_NAME], Struggling to attract new patients in [GEOGRAPHIC_DATA]'s crowde…" at bounding box center [875, 408] width 440 height 302
drag, startPoint x: 918, startPoint y: 392, endPoint x: 715, endPoint y: 409, distance: 204.1
click at [715, 409] on div "[PERSON_NAME], Struggling to attract new patients in [GEOGRAPHIC_DATA]'s crowde…" at bounding box center [875, 408] width 440 height 302
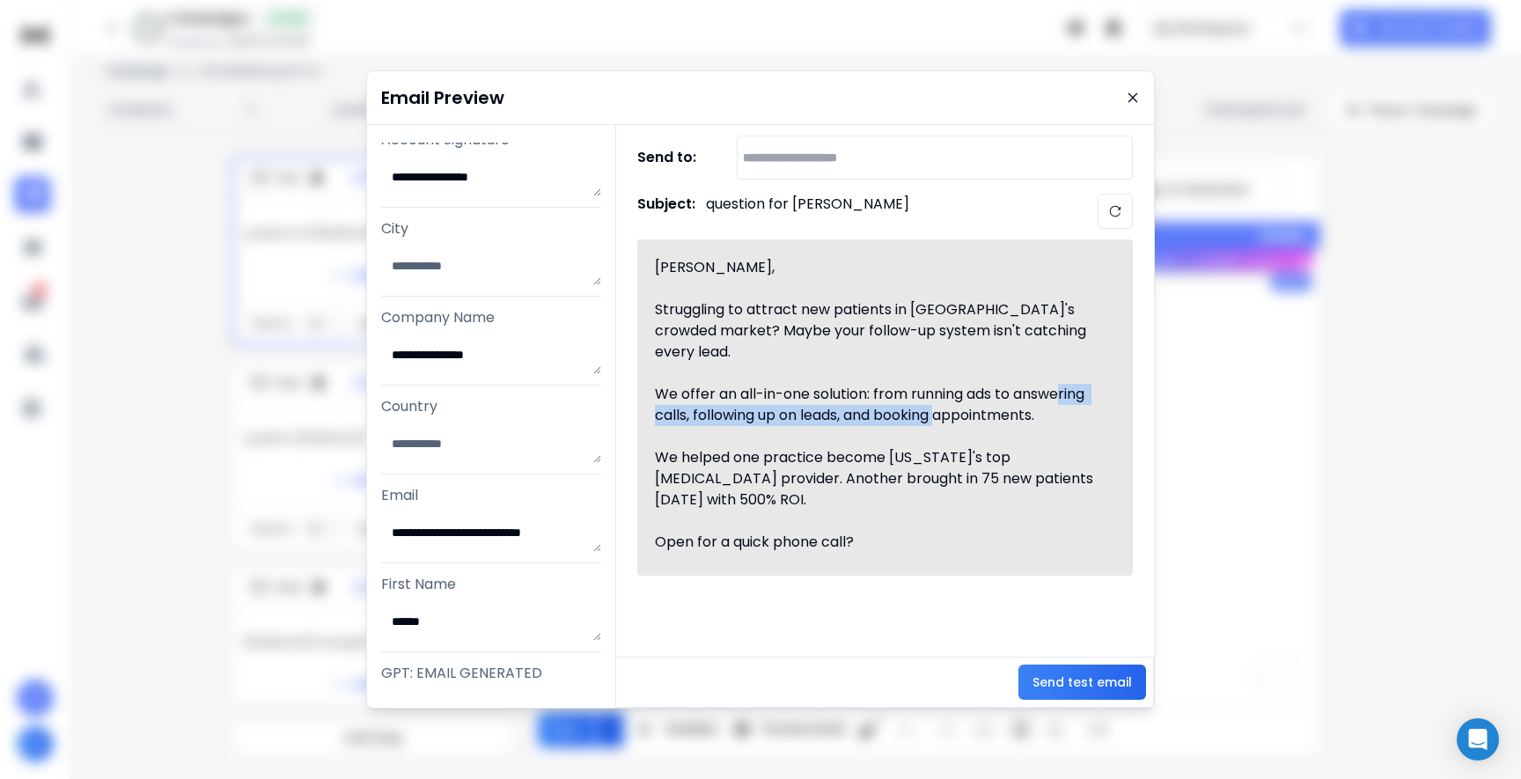
drag, startPoint x: 715, startPoint y: 409, endPoint x: 987, endPoint y: 408, distance: 272.0
click at [987, 409] on div "[PERSON_NAME], Struggling to attract new patients in [GEOGRAPHIC_DATA]'s crowde…" at bounding box center [875, 408] width 440 height 302
click at [702, 454] on div "[PERSON_NAME], Struggling to attract new patients in [GEOGRAPHIC_DATA]'s crowde…" at bounding box center [875, 408] width 440 height 302
drag, startPoint x: 702, startPoint y: 454, endPoint x: 866, endPoint y: 454, distance: 164.6
click at [872, 458] on div "[PERSON_NAME], Struggling to attract new patients in [GEOGRAPHIC_DATA]'s crowde…" at bounding box center [875, 408] width 440 height 302
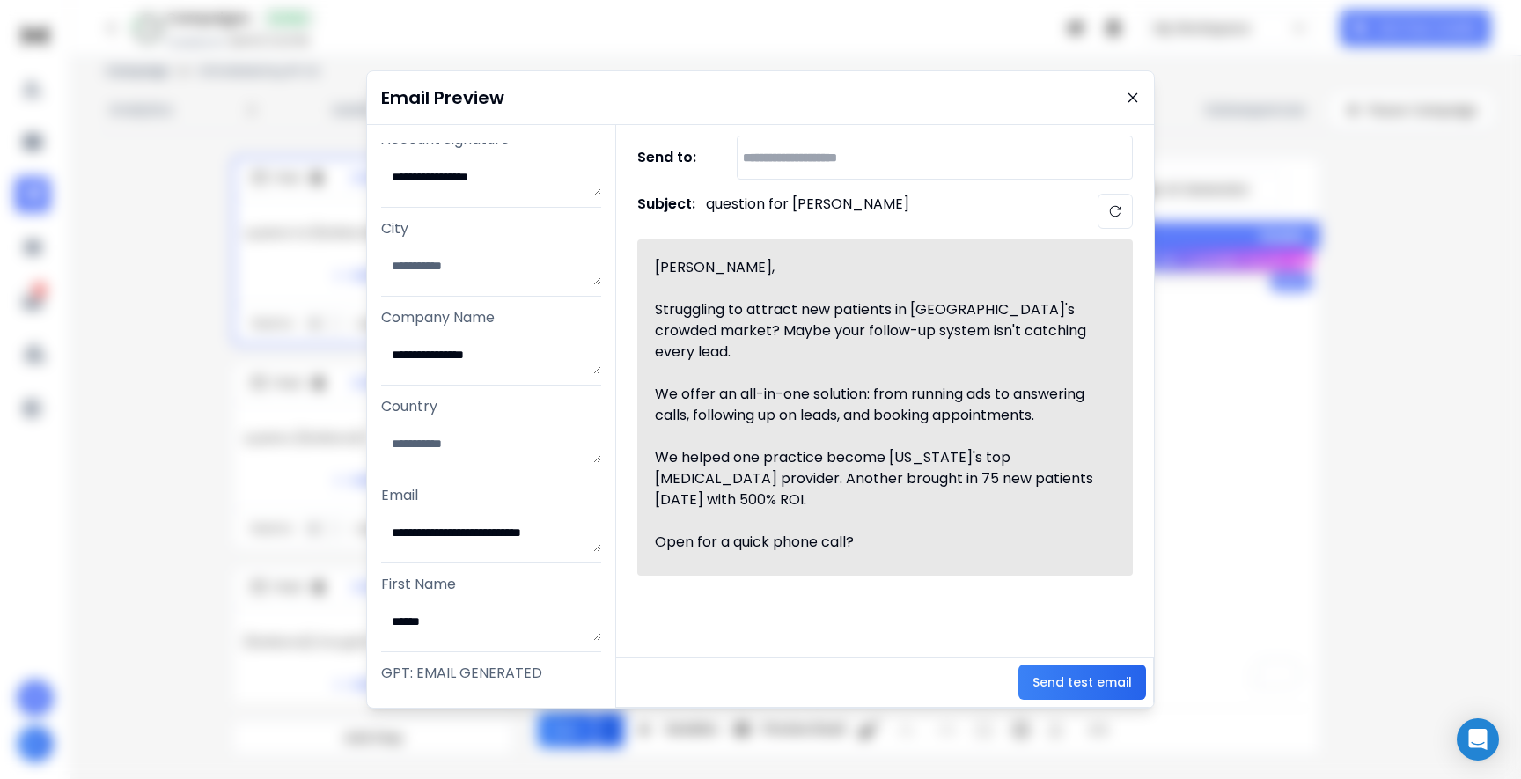
click at [941, 448] on div "[PERSON_NAME], Struggling to attract new patients in [GEOGRAPHIC_DATA]'s crowde…" at bounding box center [875, 408] width 440 height 302
drag, startPoint x: 941, startPoint y: 448, endPoint x: 706, endPoint y: 470, distance: 236.1
click at [706, 470] on div "[PERSON_NAME], Struggling to attract new patients in [GEOGRAPHIC_DATA]'s crowde…" at bounding box center [875, 408] width 440 height 302
click at [928, 298] on div "[PERSON_NAME], Struggling to attract new patients in [GEOGRAPHIC_DATA]'s crowde…" at bounding box center [875, 408] width 440 height 302
click at [920, 311] on div "[PERSON_NAME], Struggling to attract new patients in [GEOGRAPHIC_DATA]'s crowde…" at bounding box center [875, 408] width 440 height 302
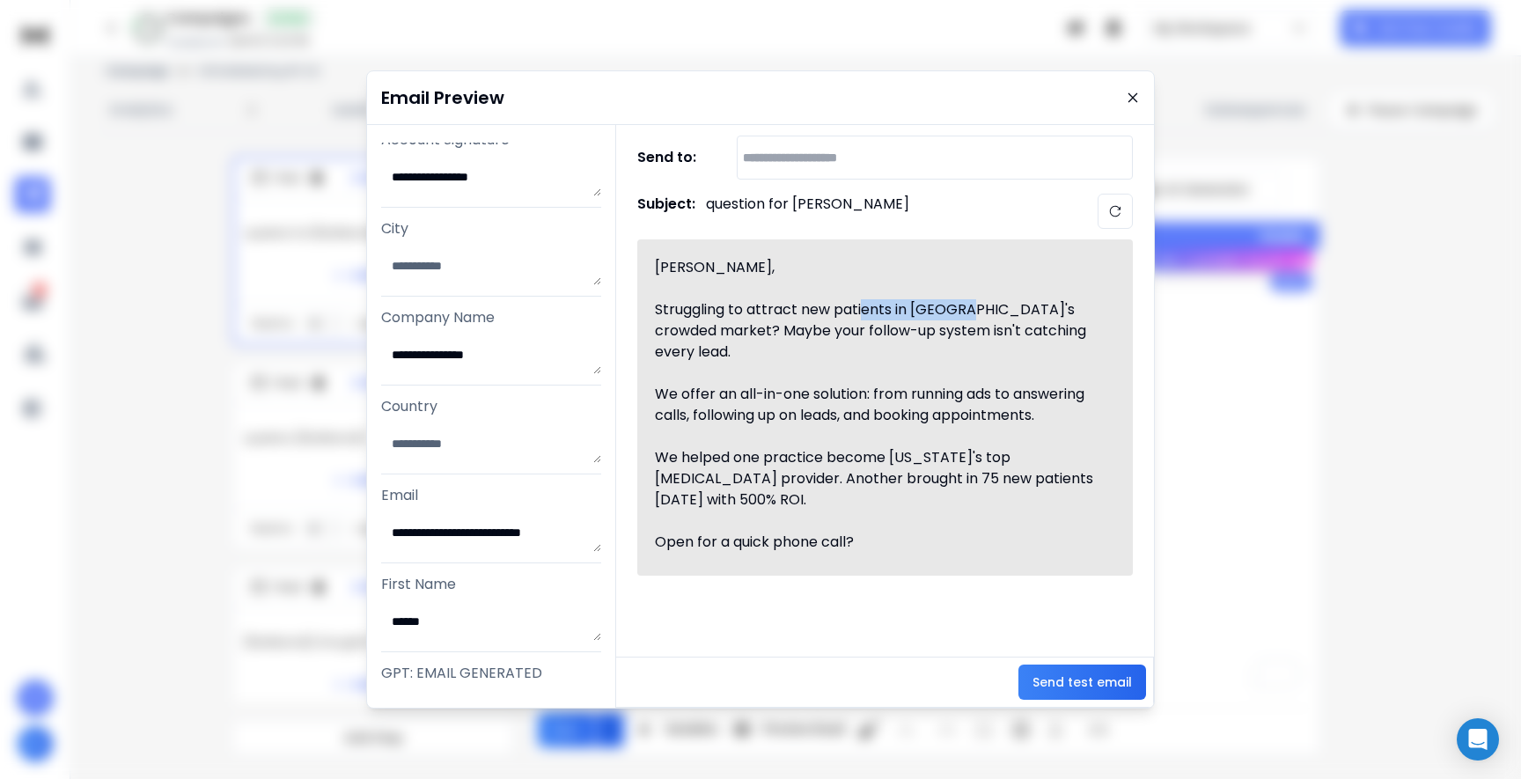
drag, startPoint x: 920, startPoint y: 311, endPoint x: 1003, endPoint y: 320, distance: 83.2
click at [1004, 320] on div "[PERSON_NAME], Struggling to attract new patients in [GEOGRAPHIC_DATA]'s crowde…" at bounding box center [875, 408] width 440 height 302
click at [1002, 320] on div "[PERSON_NAME], Struggling to attract new patients in [GEOGRAPHIC_DATA]'s crowde…" at bounding box center [875, 408] width 440 height 302
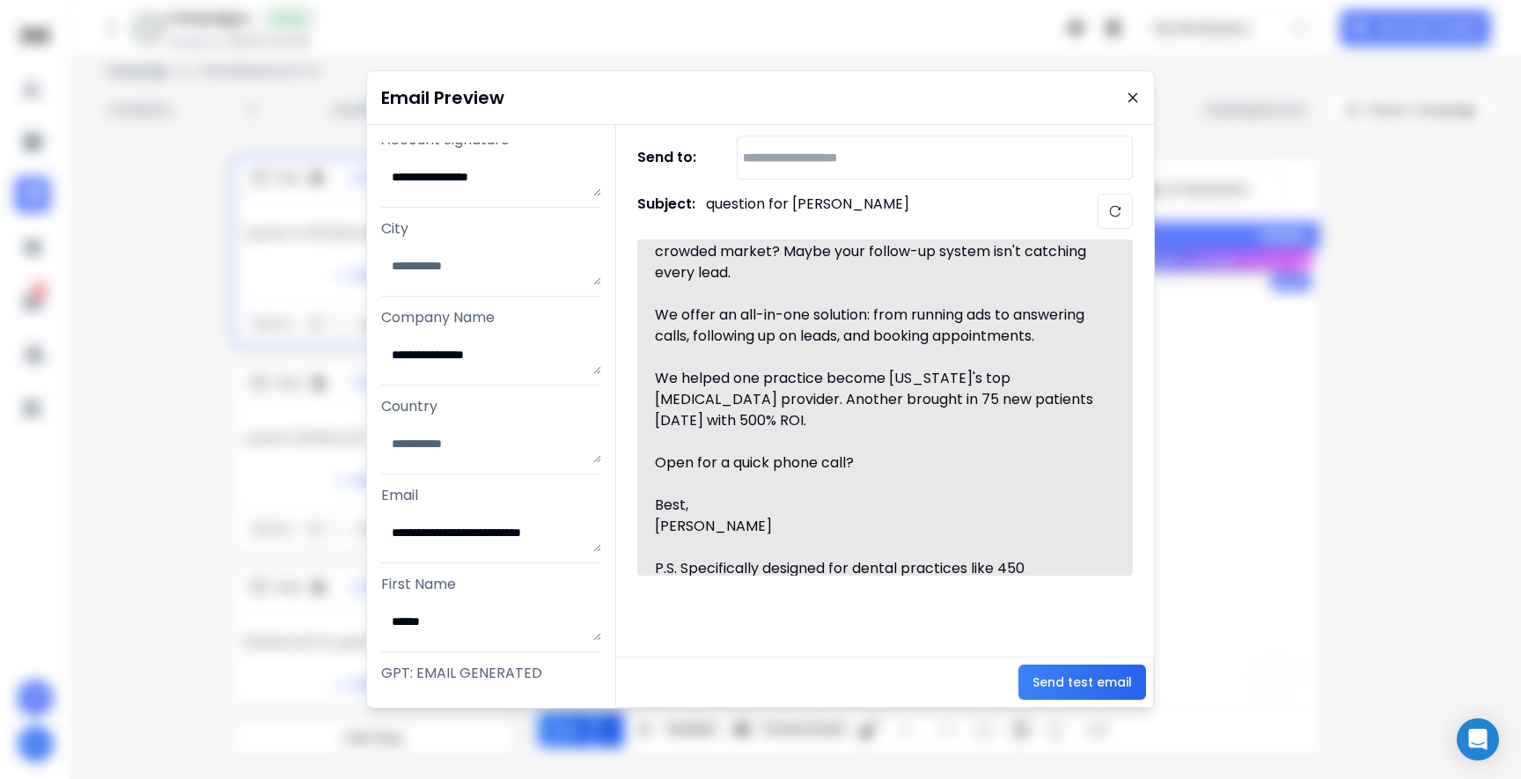
scroll to position [103, 0]
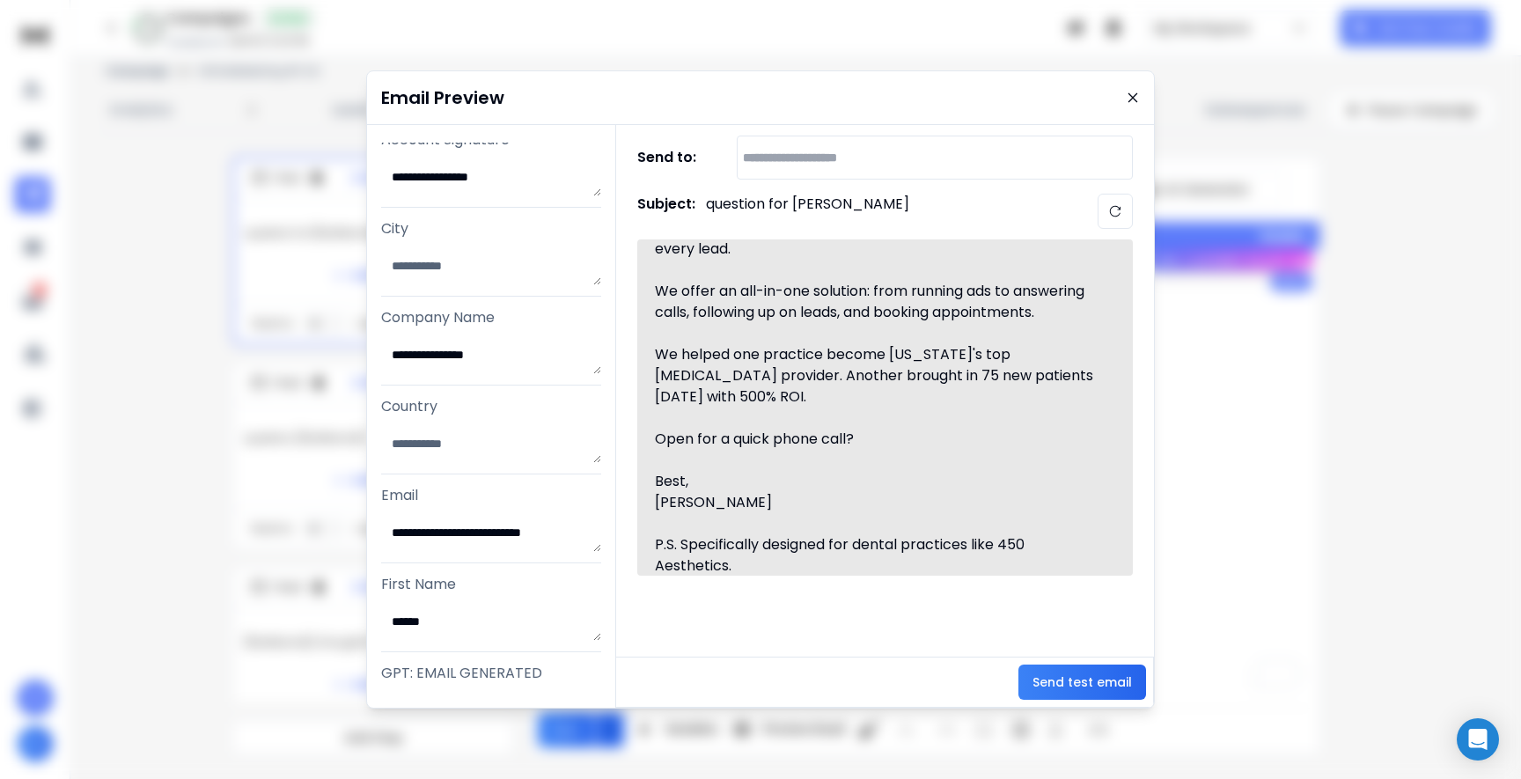
click at [718, 456] on div "[PERSON_NAME], Struggling to attract new patients in [GEOGRAPHIC_DATA]'s crowde…" at bounding box center [875, 305] width 440 height 302
drag, startPoint x: 718, startPoint y: 537, endPoint x: 916, endPoint y: 535, distance: 198.1
click at [916, 456] on div "[PERSON_NAME], Struggling to attract new patients in [GEOGRAPHIC_DATA]'s crowde…" at bounding box center [875, 305] width 440 height 302
click at [909, 456] on div "[PERSON_NAME], Struggling to attract new patients in [GEOGRAPHIC_DATA]'s crowde…" at bounding box center [875, 305] width 440 height 302
drag, startPoint x: 909, startPoint y: 537, endPoint x: 942, endPoint y: 537, distance: 33.5
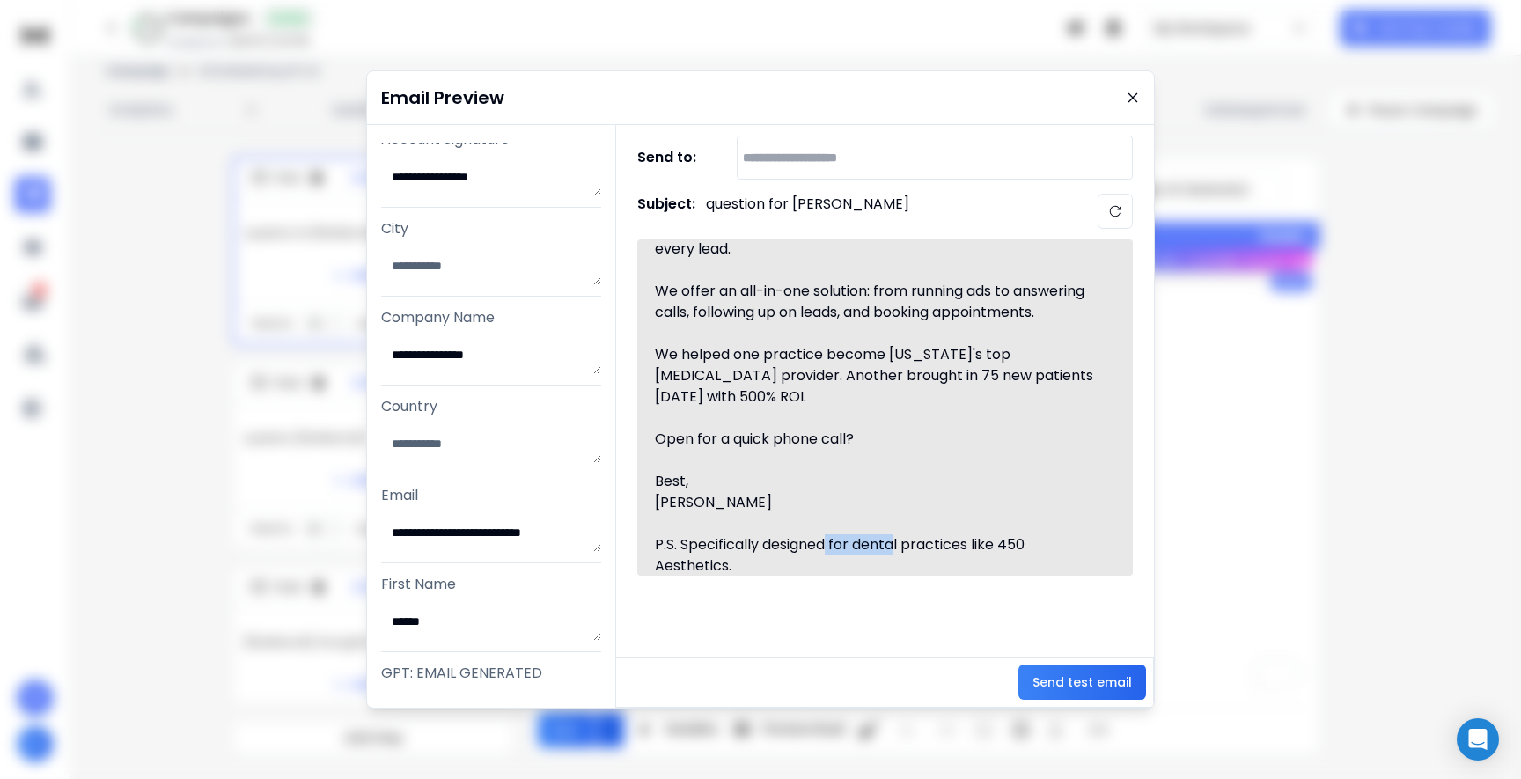
click at [942, 456] on div "[PERSON_NAME], Struggling to attract new patients in [GEOGRAPHIC_DATA]'s crowde…" at bounding box center [875, 305] width 440 height 302
click at [943, 456] on div "[PERSON_NAME], Struggling to attract new patients in [GEOGRAPHIC_DATA]'s crowde…" at bounding box center [875, 305] width 440 height 302
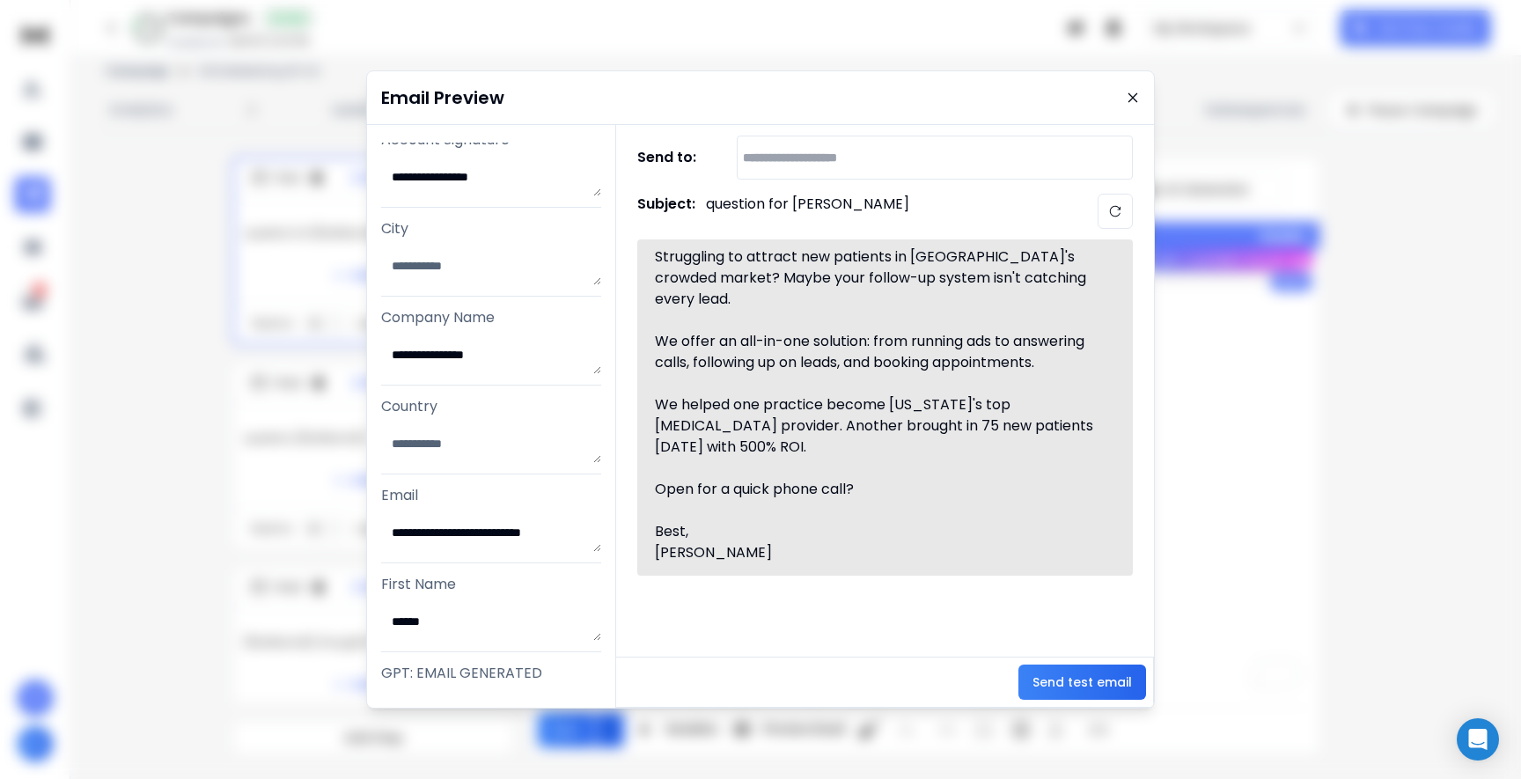
scroll to position [0, 0]
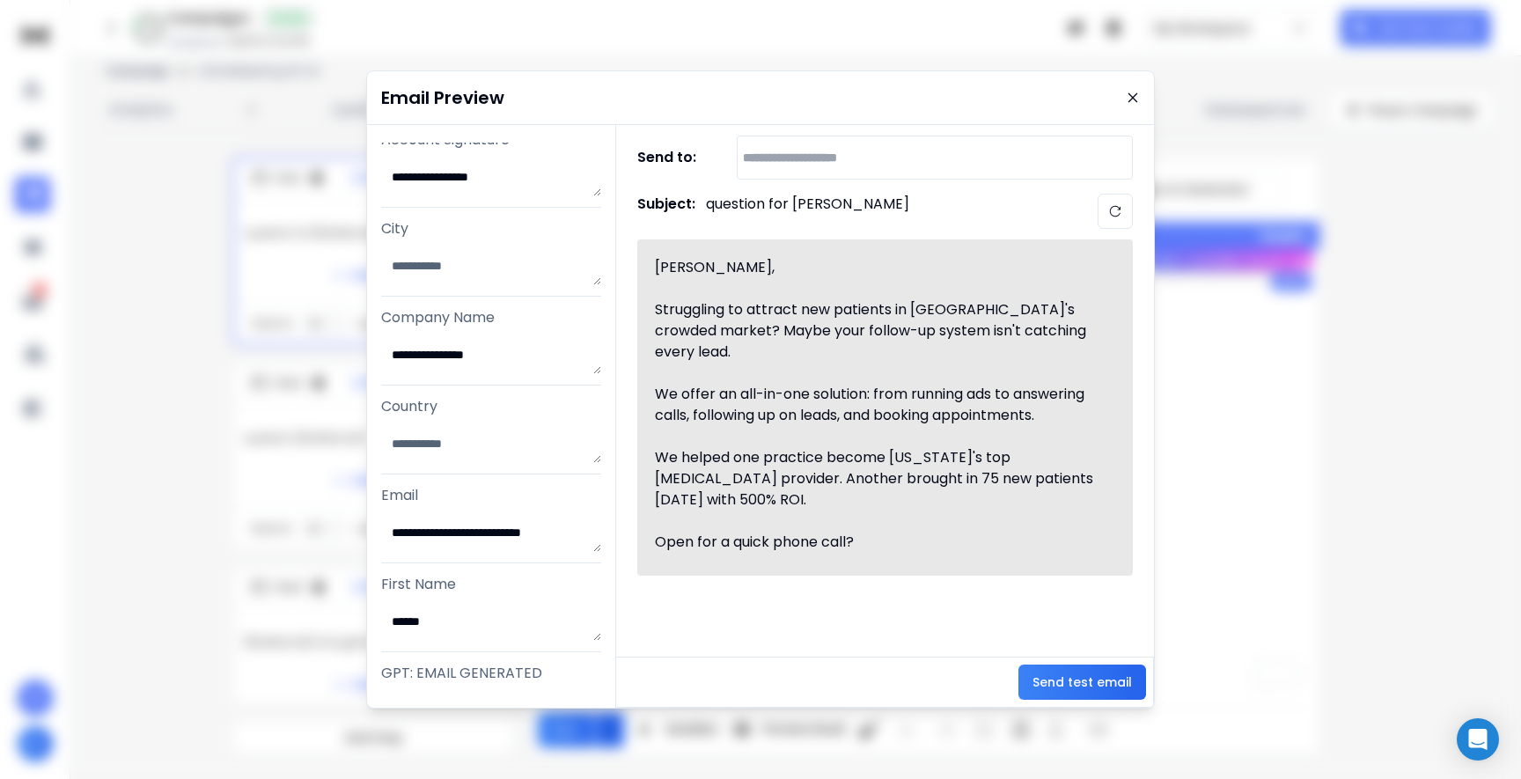
click at [682, 309] on div "[PERSON_NAME], Struggling to attract new patients in [GEOGRAPHIC_DATA]'s crowde…" at bounding box center [875, 408] width 440 height 302
drag, startPoint x: 682, startPoint y: 309, endPoint x: 863, endPoint y: 316, distance: 180.6
click at [864, 318] on div "[PERSON_NAME], Struggling to attract new patients in [GEOGRAPHIC_DATA]'s crowde…" at bounding box center [875, 408] width 440 height 302
click at [913, 308] on div "[PERSON_NAME], Struggling to attract new patients in [GEOGRAPHIC_DATA]'s crowde…" at bounding box center [875, 408] width 440 height 302
drag, startPoint x: 913, startPoint y: 308, endPoint x: 684, endPoint y: 334, distance: 230.3
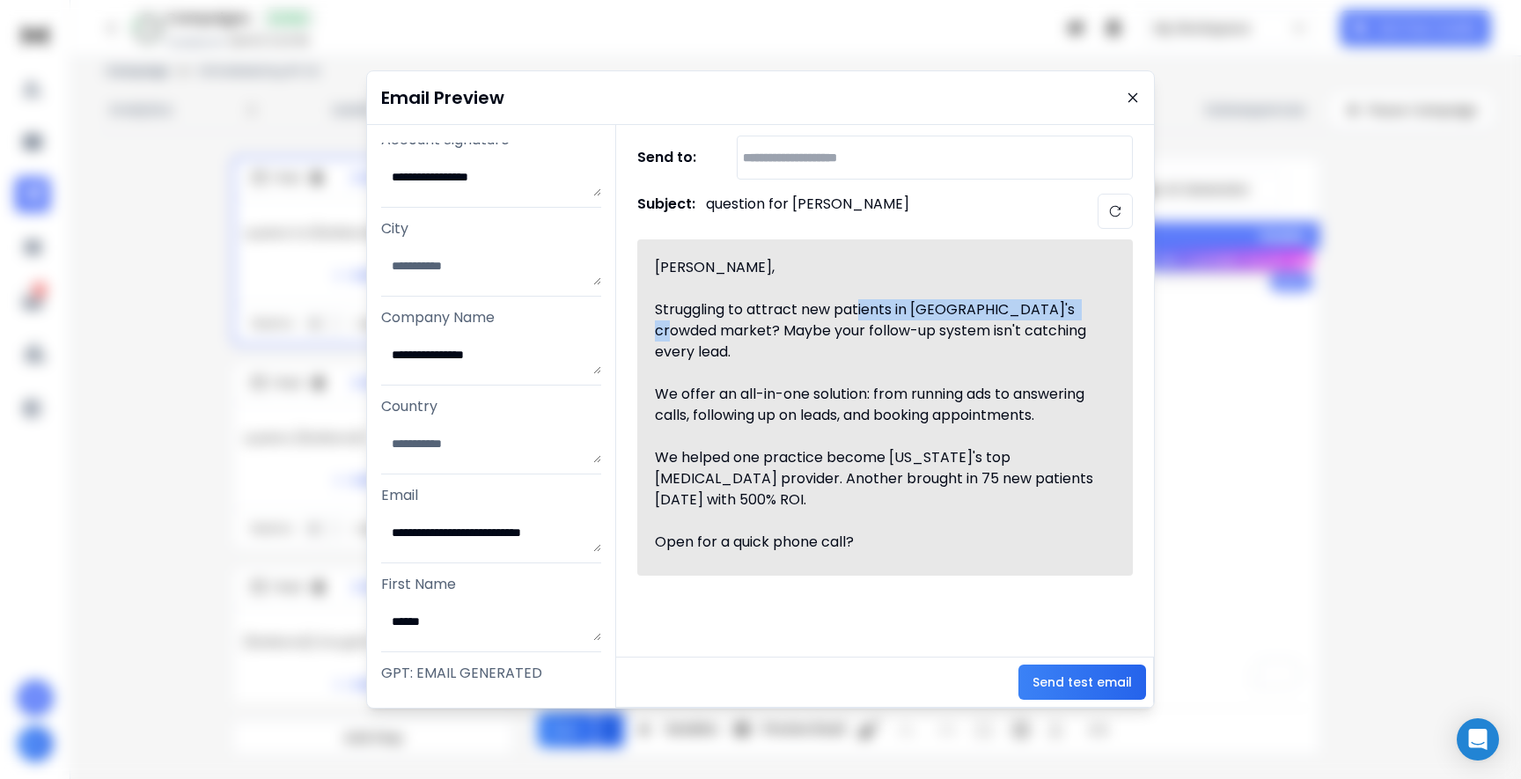
click at [684, 334] on div "[PERSON_NAME], Struggling to attract new patients in [GEOGRAPHIC_DATA]'s crowde…" at bounding box center [875, 408] width 440 height 302
click at [716, 334] on div "[PERSON_NAME], Struggling to attract new patients in [GEOGRAPHIC_DATA]'s crowde…" at bounding box center [875, 408] width 440 height 302
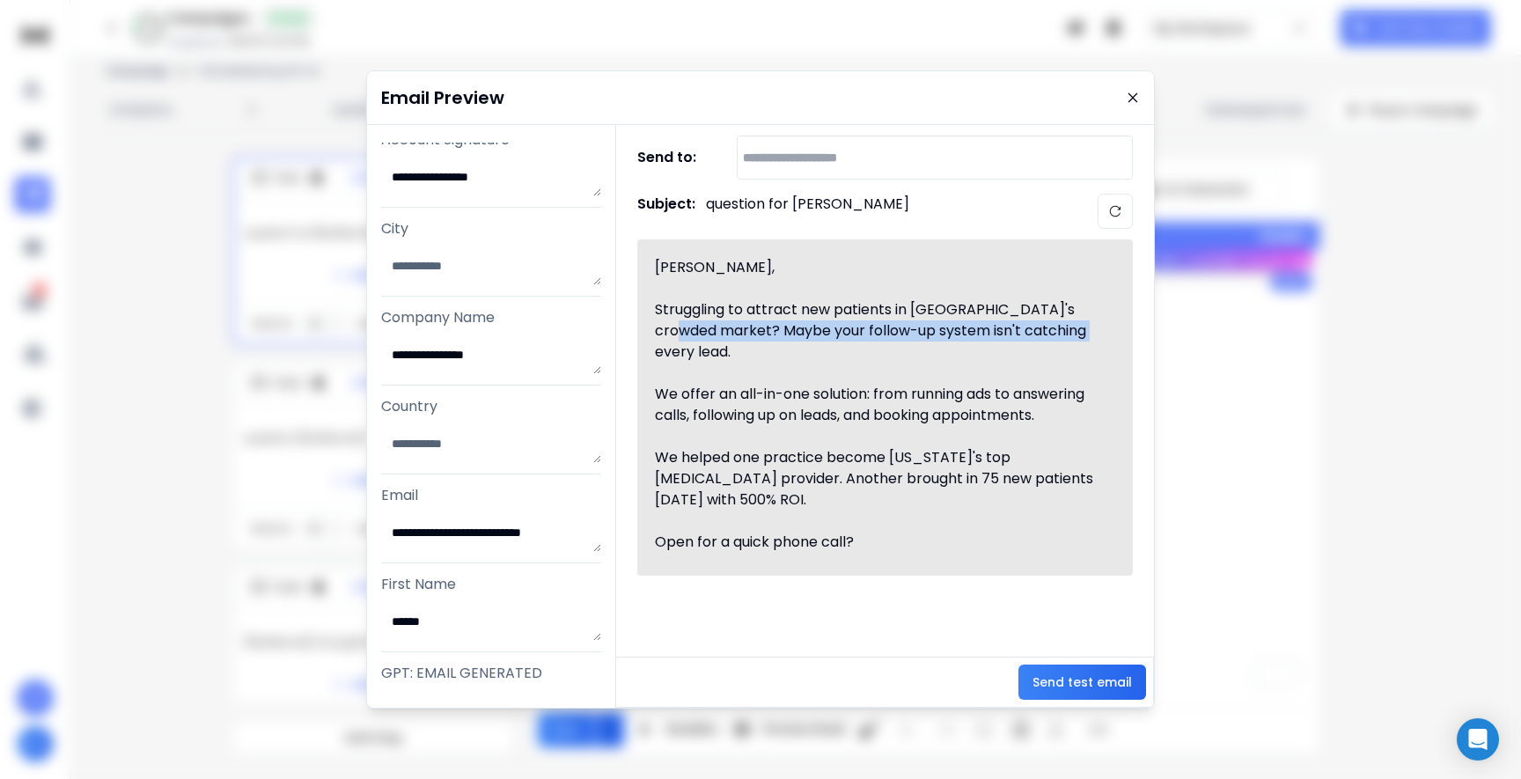
drag, startPoint x: 716, startPoint y: 334, endPoint x: 864, endPoint y: 351, distance: 148.9
click at [864, 351] on div "[PERSON_NAME], Struggling to attract new patients in [GEOGRAPHIC_DATA]'s crowde…" at bounding box center [875, 408] width 440 height 302
click at [660, 455] on div "[PERSON_NAME], Struggling to attract new patients in [GEOGRAPHIC_DATA]'s crowde…" at bounding box center [875, 408] width 440 height 302
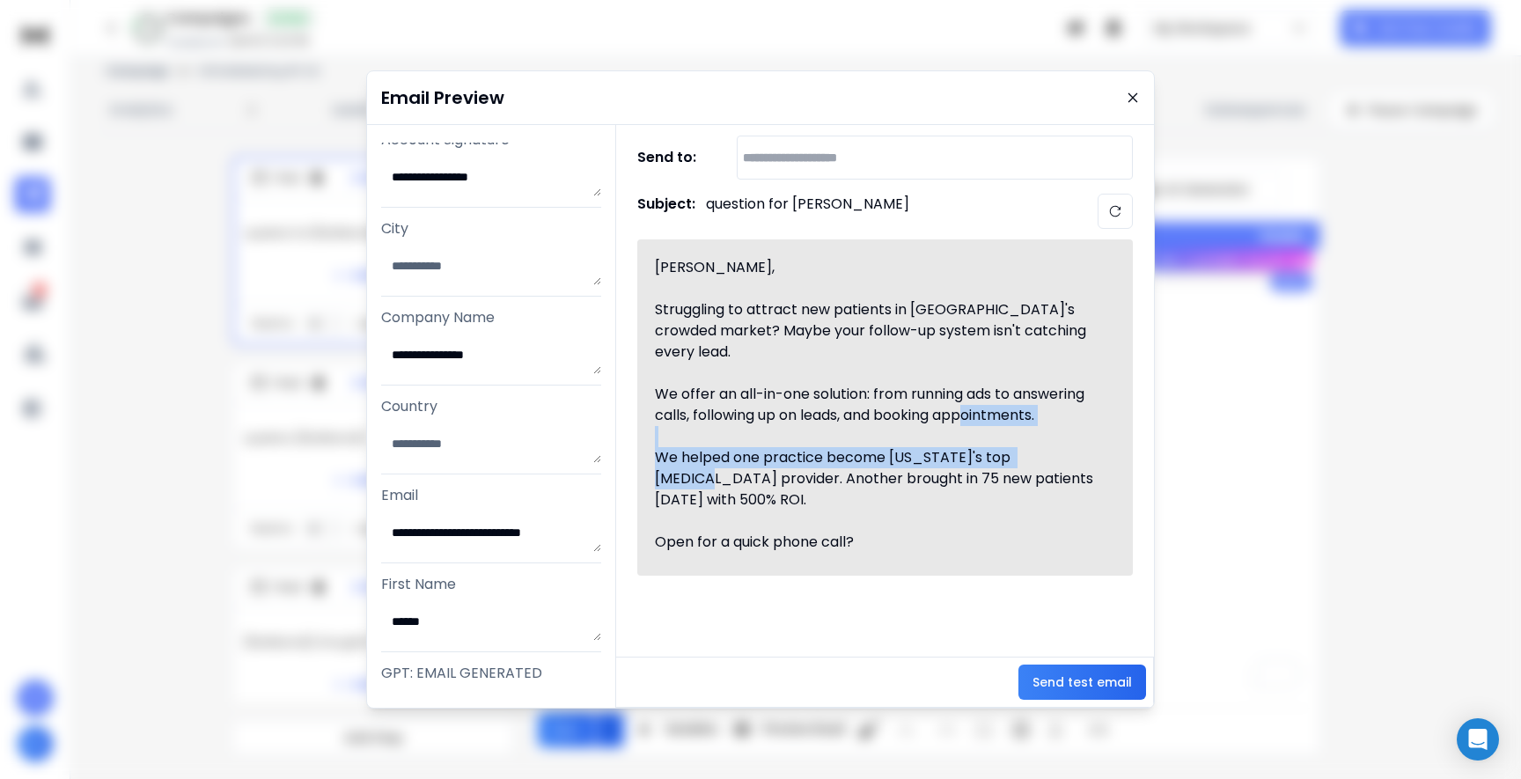
drag, startPoint x: 660, startPoint y: 455, endPoint x: 705, endPoint y: 484, distance: 53.5
click at [705, 484] on div "[PERSON_NAME], Struggling to attract new patients in [GEOGRAPHIC_DATA]'s crowde…" at bounding box center [875, 408] width 440 height 302
click at [915, 316] on div "[PERSON_NAME], Struggling to attract new patients in [GEOGRAPHIC_DATA]'s crowde…" at bounding box center [875, 408] width 440 height 302
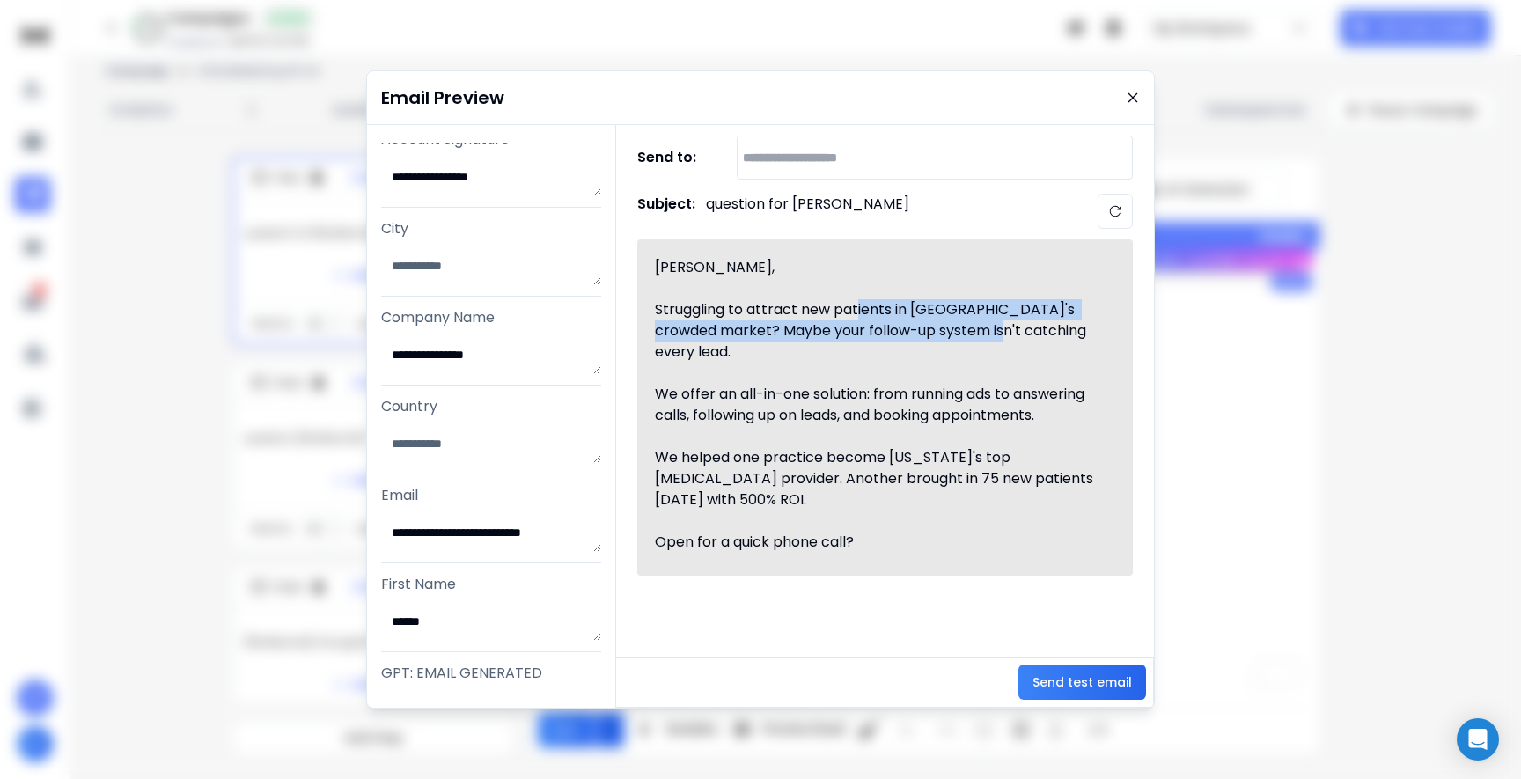
drag, startPoint x: 915, startPoint y: 316, endPoint x: 971, endPoint y: 324, distance: 56.9
click at [971, 324] on div "[PERSON_NAME], Struggling to attract new patients in [GEOGRAPHIC_DATA]'s crowde…" at bounding box center [875, 408] width 440 height 302
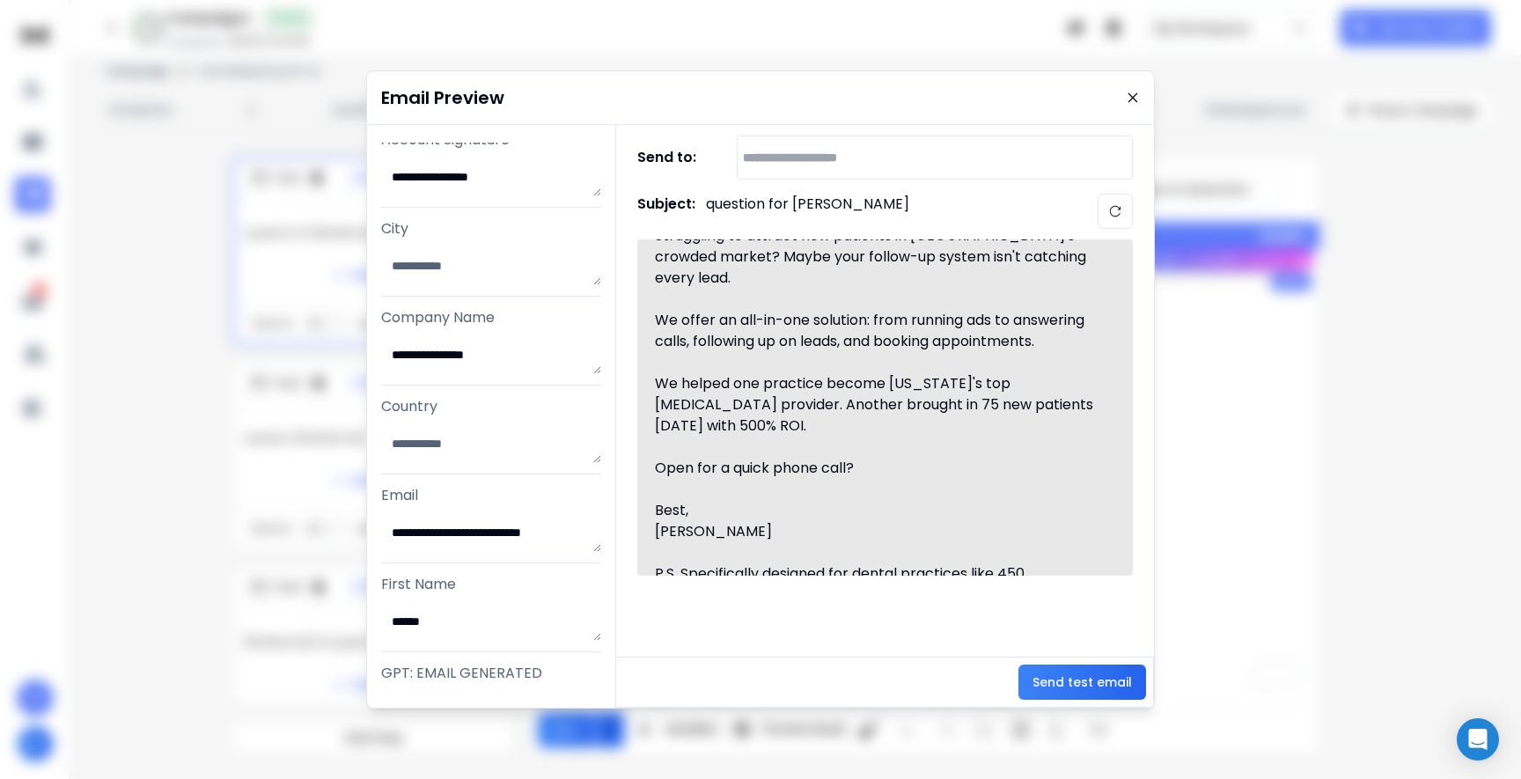
scroll to position [103, 0]
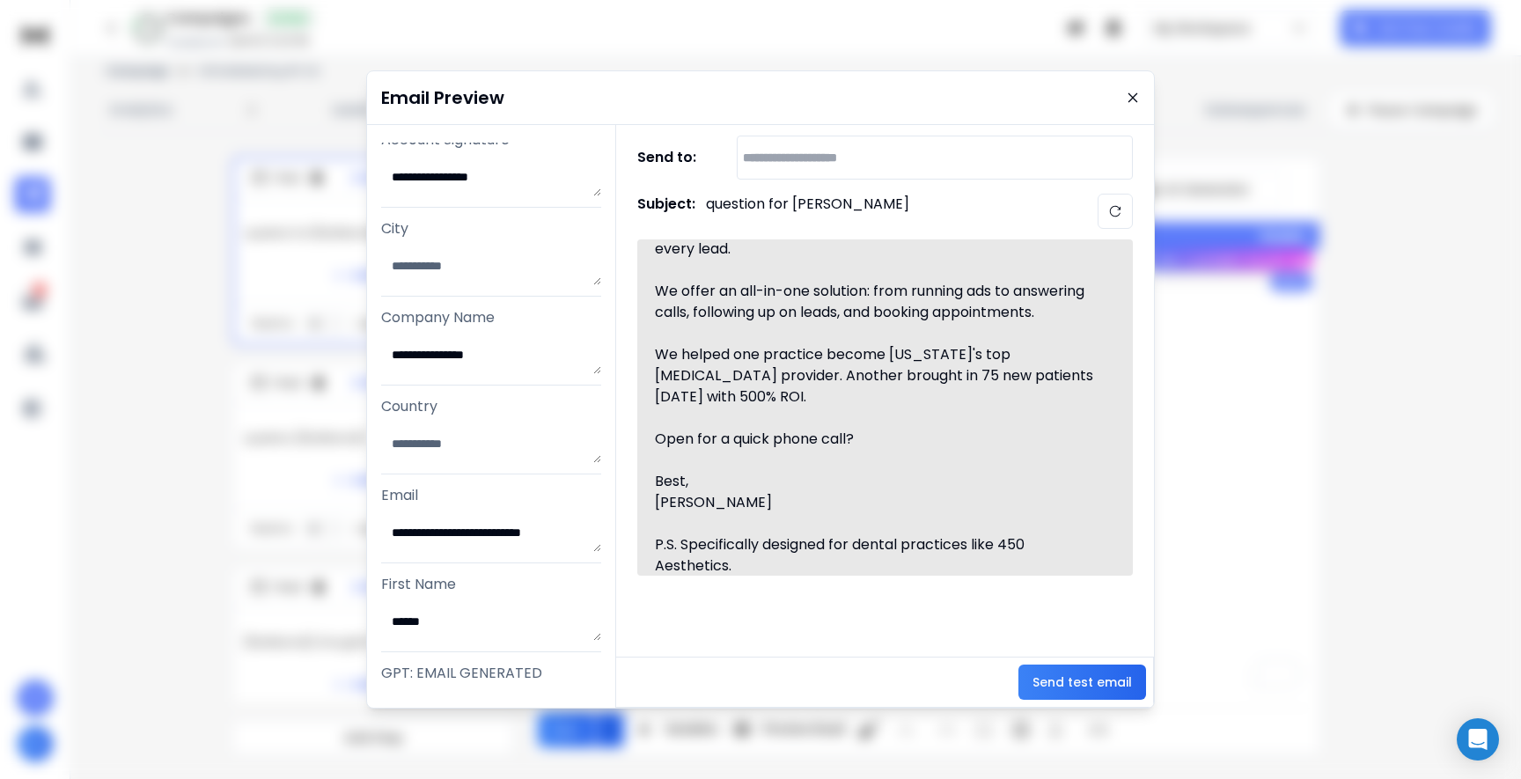
click at [739, 426] on div "[PERSON_NAME], Struggling to attract new patients in [GEOGRAPHIC_DATA]'s crowde…" at bounding box center [875, 305] width 440 height 302
drag, startPoint x: 739, startPoint y: 426, endPoint x: 900, endPoint y: 434, distance: 160.4
click at [900, 434] on div "[PERSON_NAME], Struggling to attract new patients in [GEOGRAPHIC_DATA]'s crowde…" at bounding box center [875, 305] width 440 height 302
click at [900, 433] on div "[PERSON_NAME], Struggling to attract new patients in [GEOGRAPHIC_DATA]'s crowde…" at bounding box center [875, 305] width 440 height 302
click at [1221, 372] on div "**********" at bounding box center [760, 390] width 1521 height 674
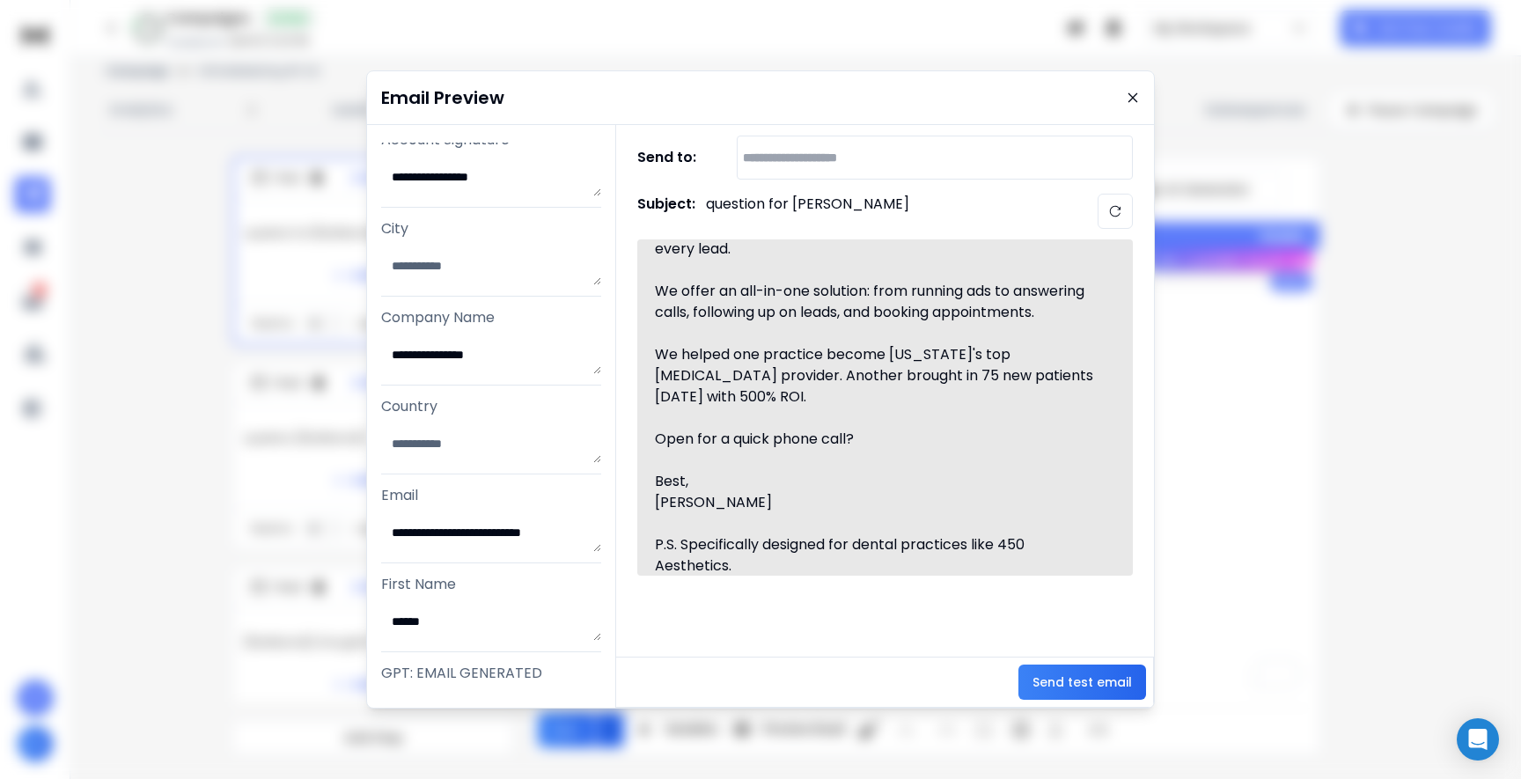
click at [1138, 100] on icon at bounding box center [1133, 98] width 14 height 14
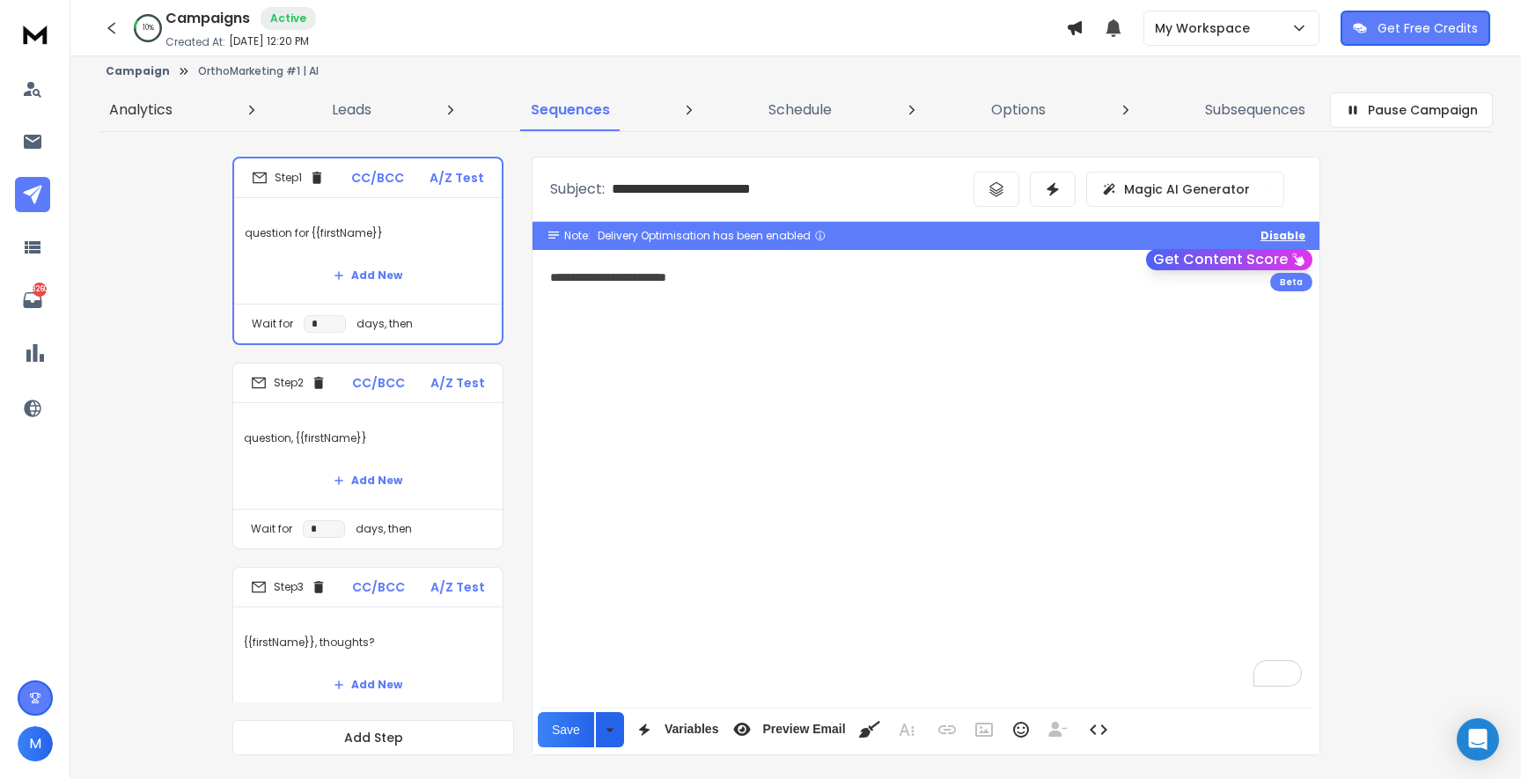
click at [139, 121] on link "Analytics" at bounding box center [141, 110] width 85 height 42
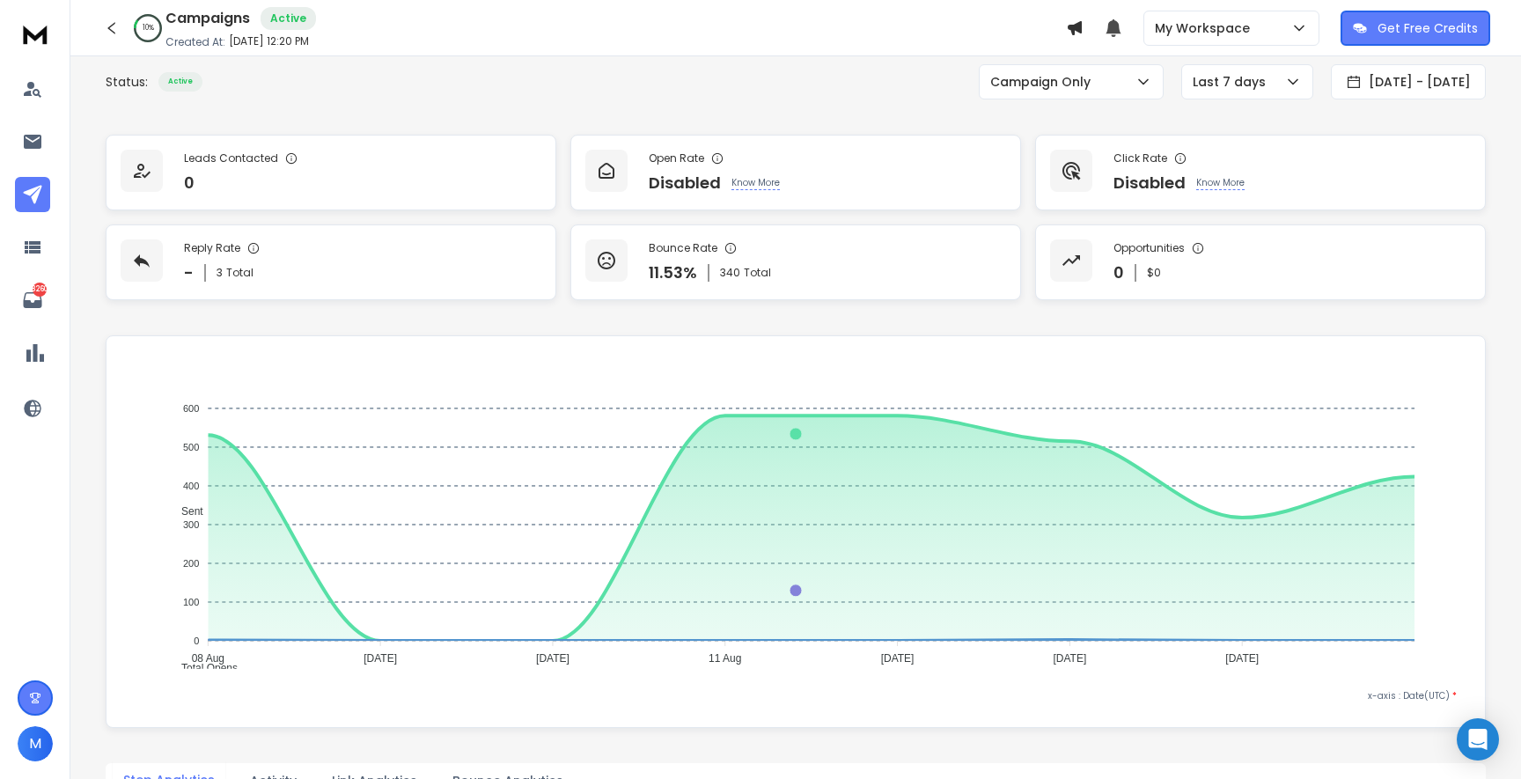
scroll to position [128, 0]
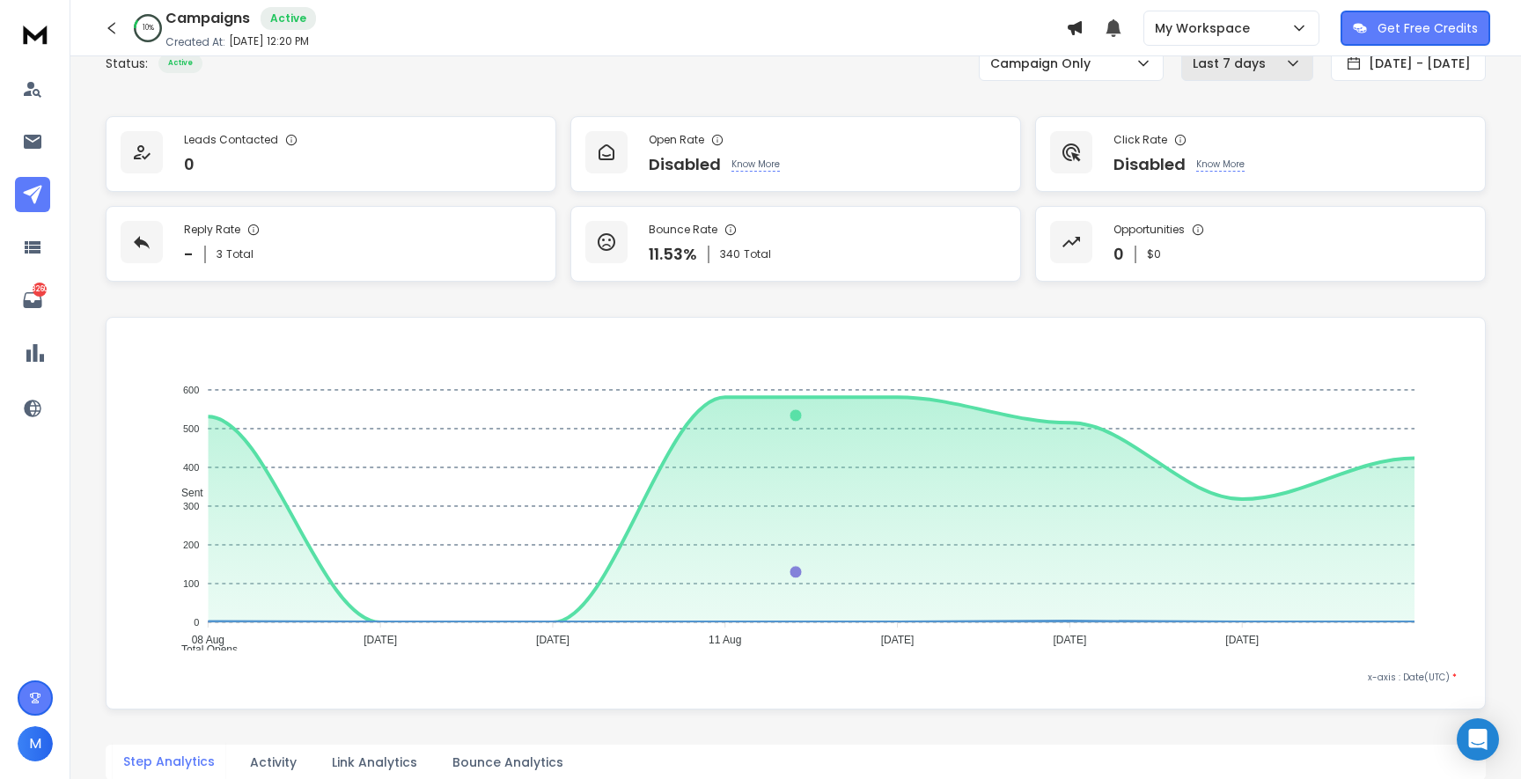
click at [1196, 79] on button "Last 7 days" at bounding box center [1247, 63] width 132 height 35
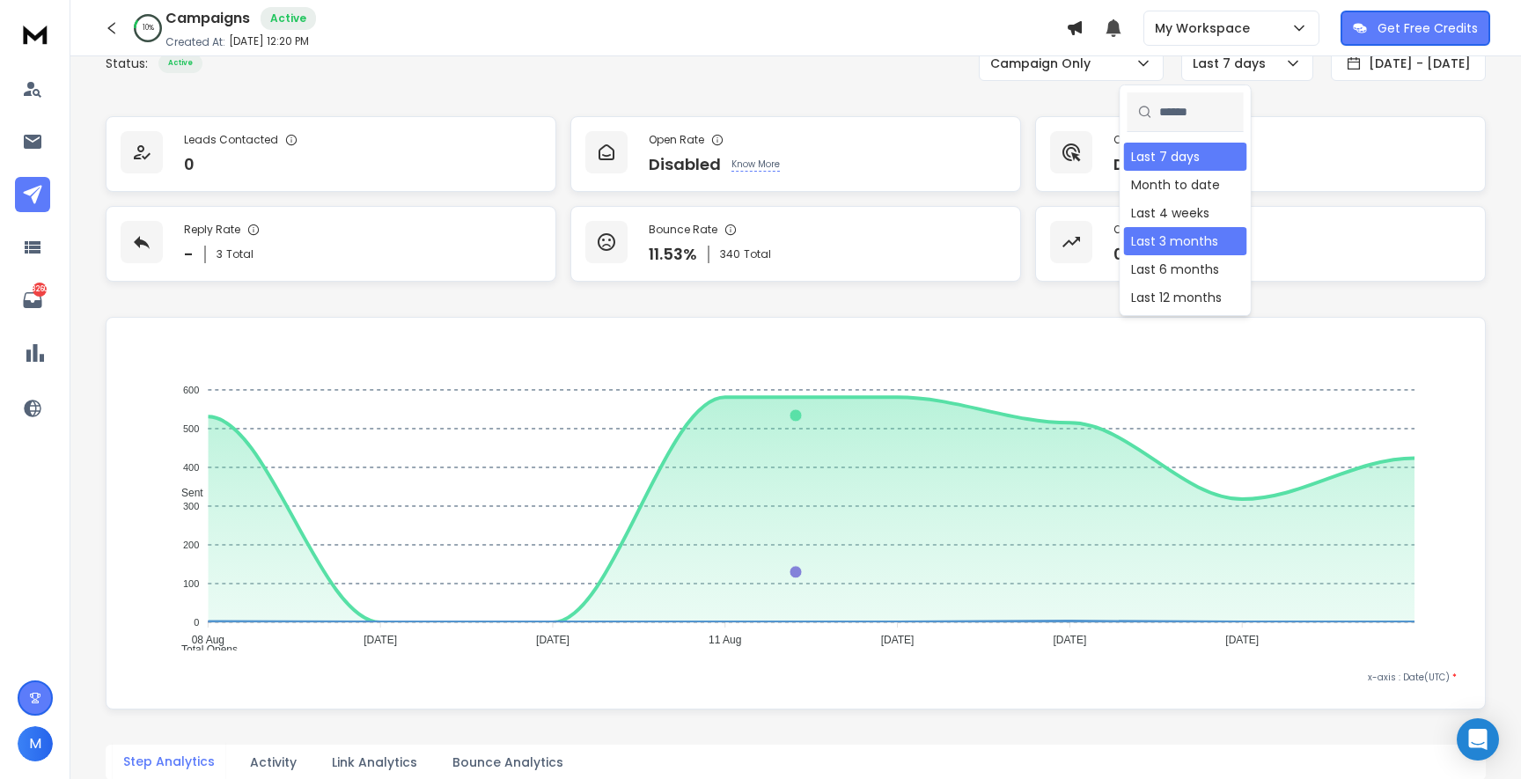
click at [1175, 235] on div "Last 3 months" at bounding box center [1174, 241] width 87 height 18
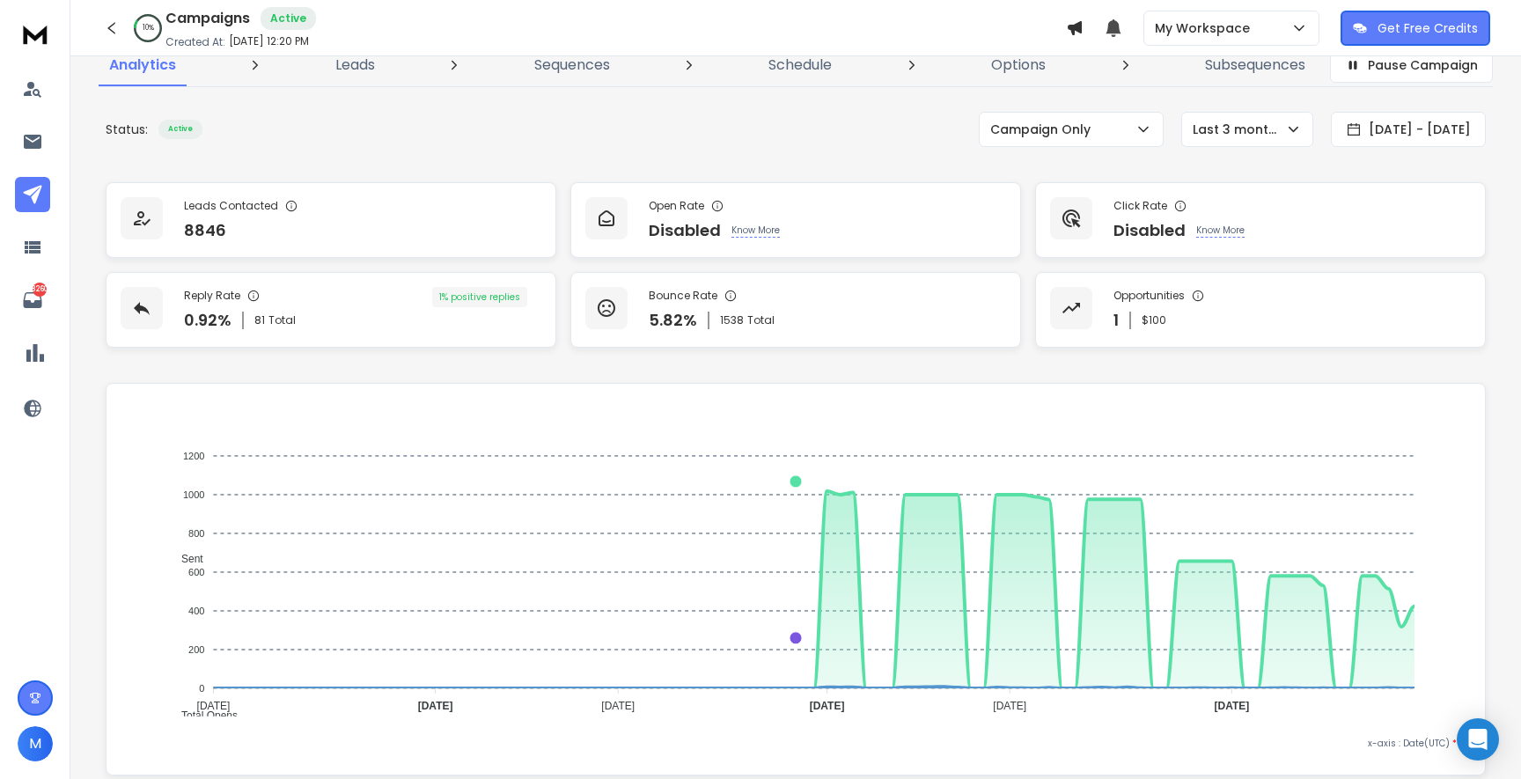
scroll to position [0, 0]
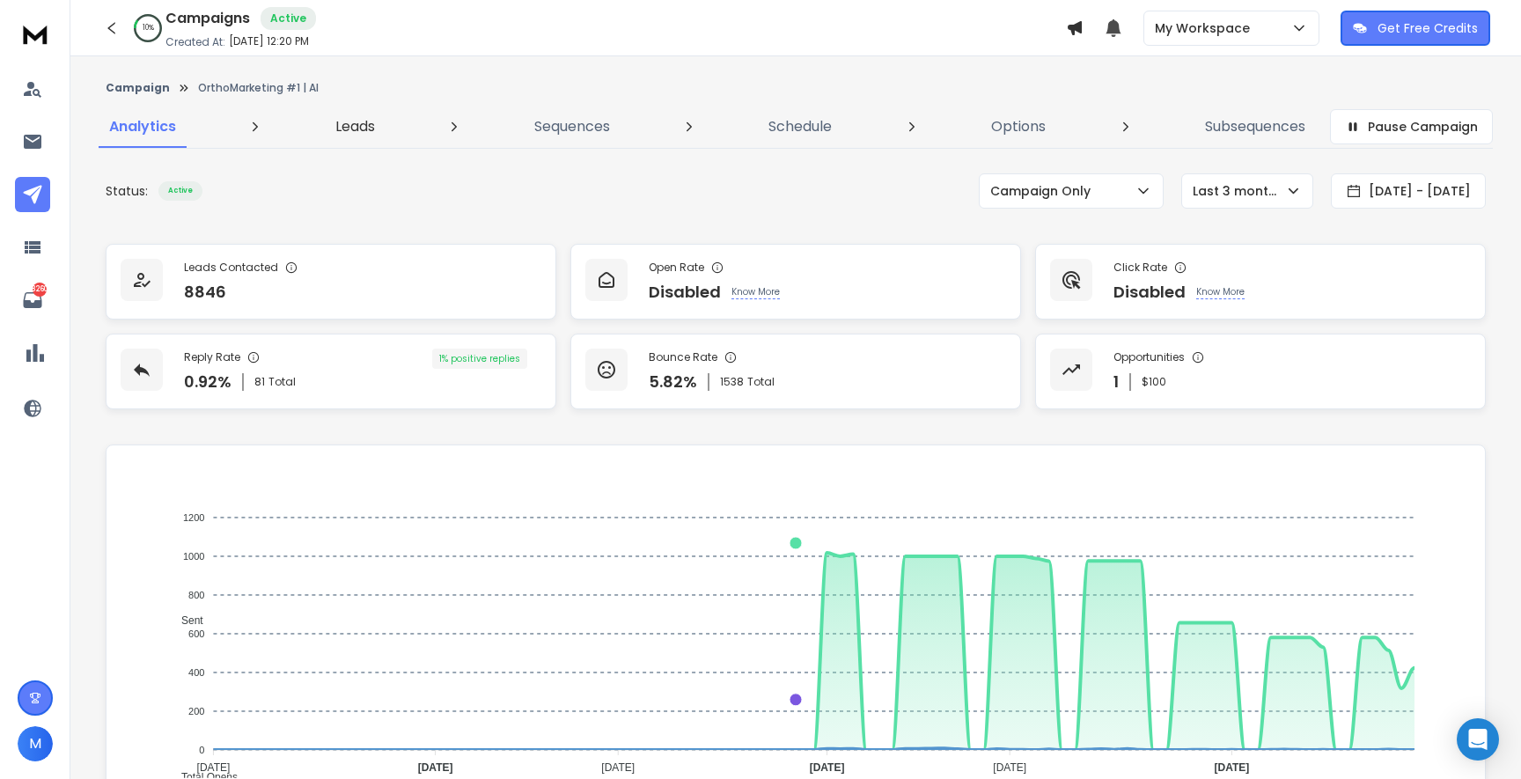
click at [379, 129] on link "Leads" at bounding box center [355, 127] width 61 height 42
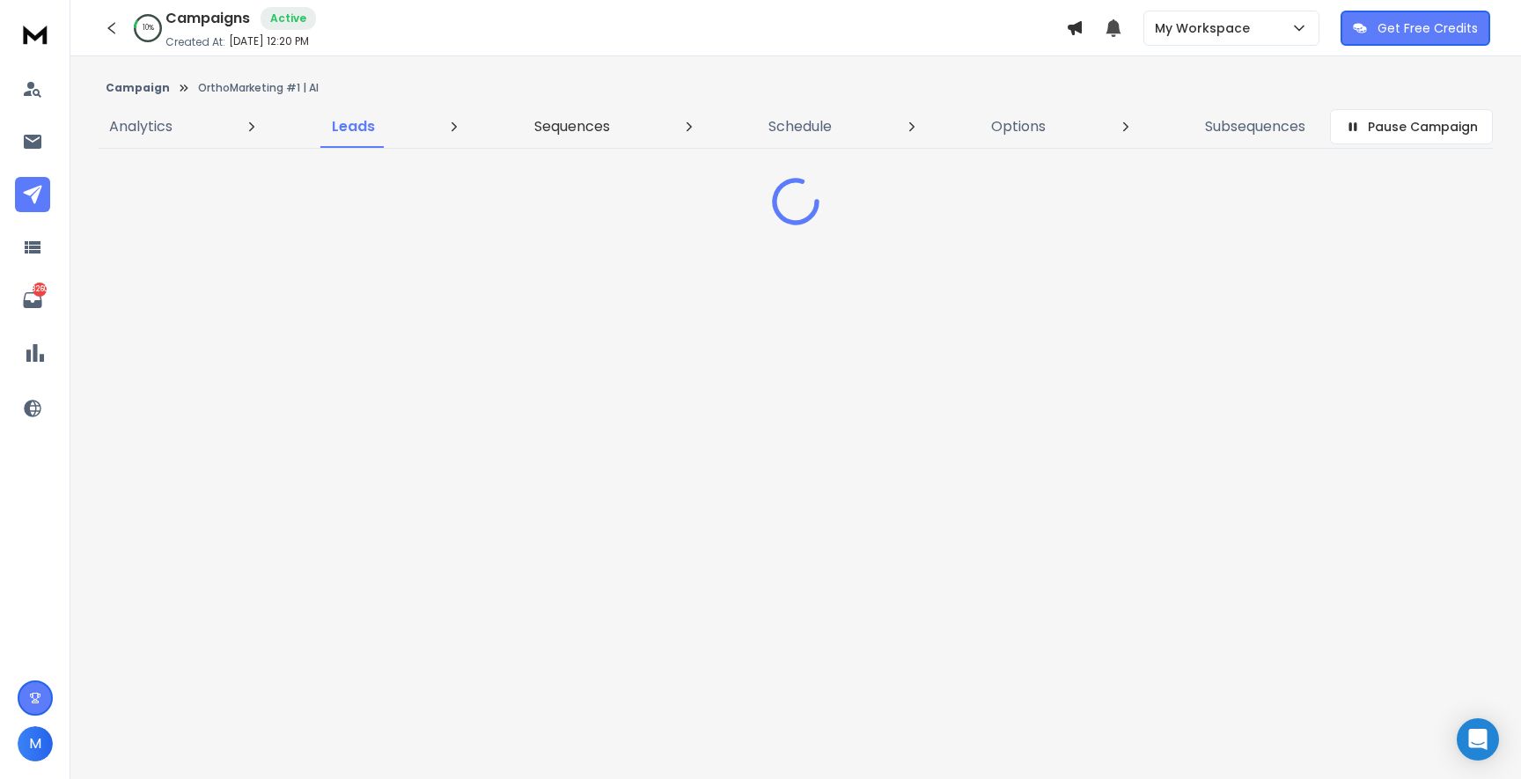
click at [573, 118] on p "Sequences" at bounding box center [572, 126] width 76 height 21
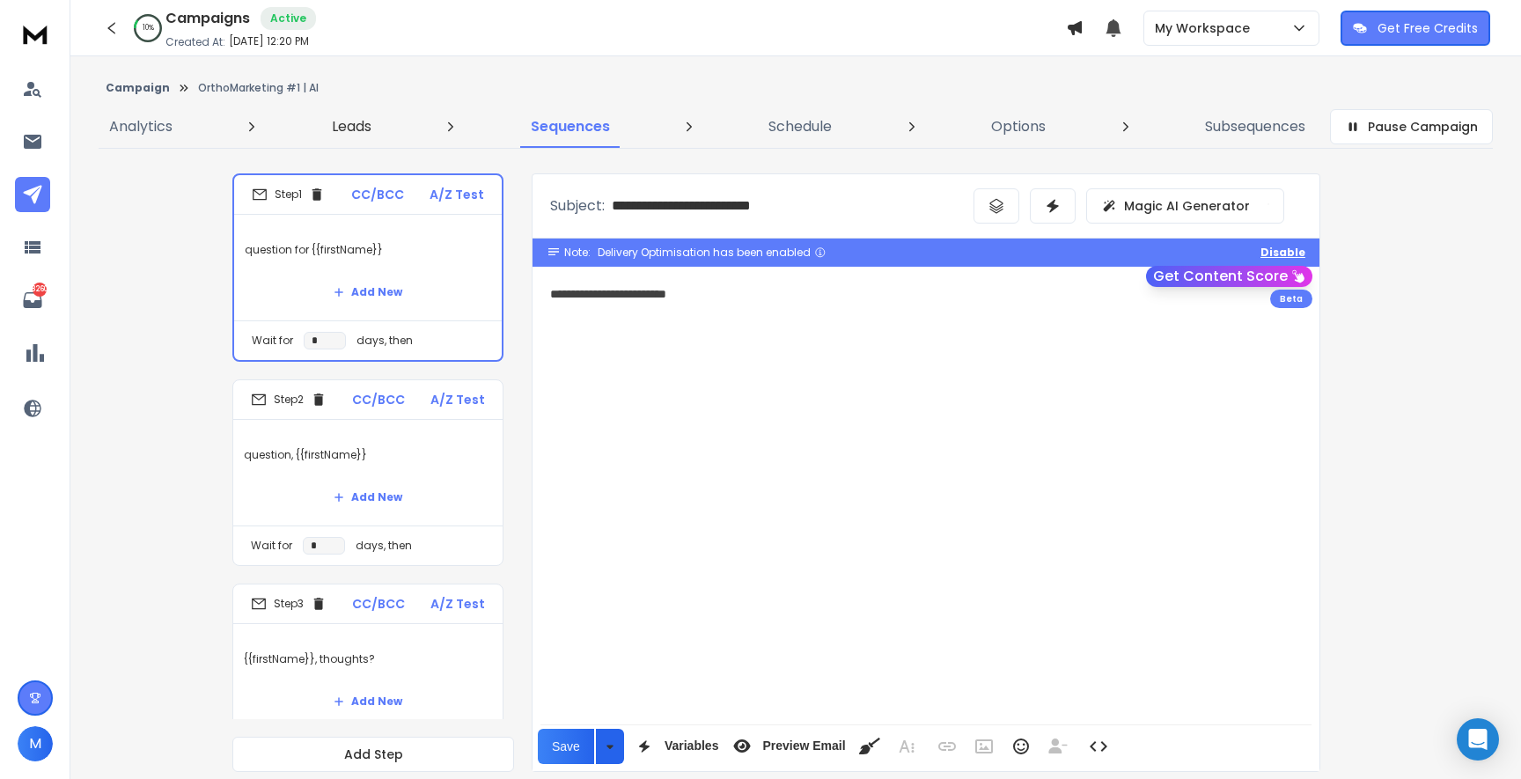
click at [366, 121] on p "Leads" at bounding box center [352, 126] width 40 height 21
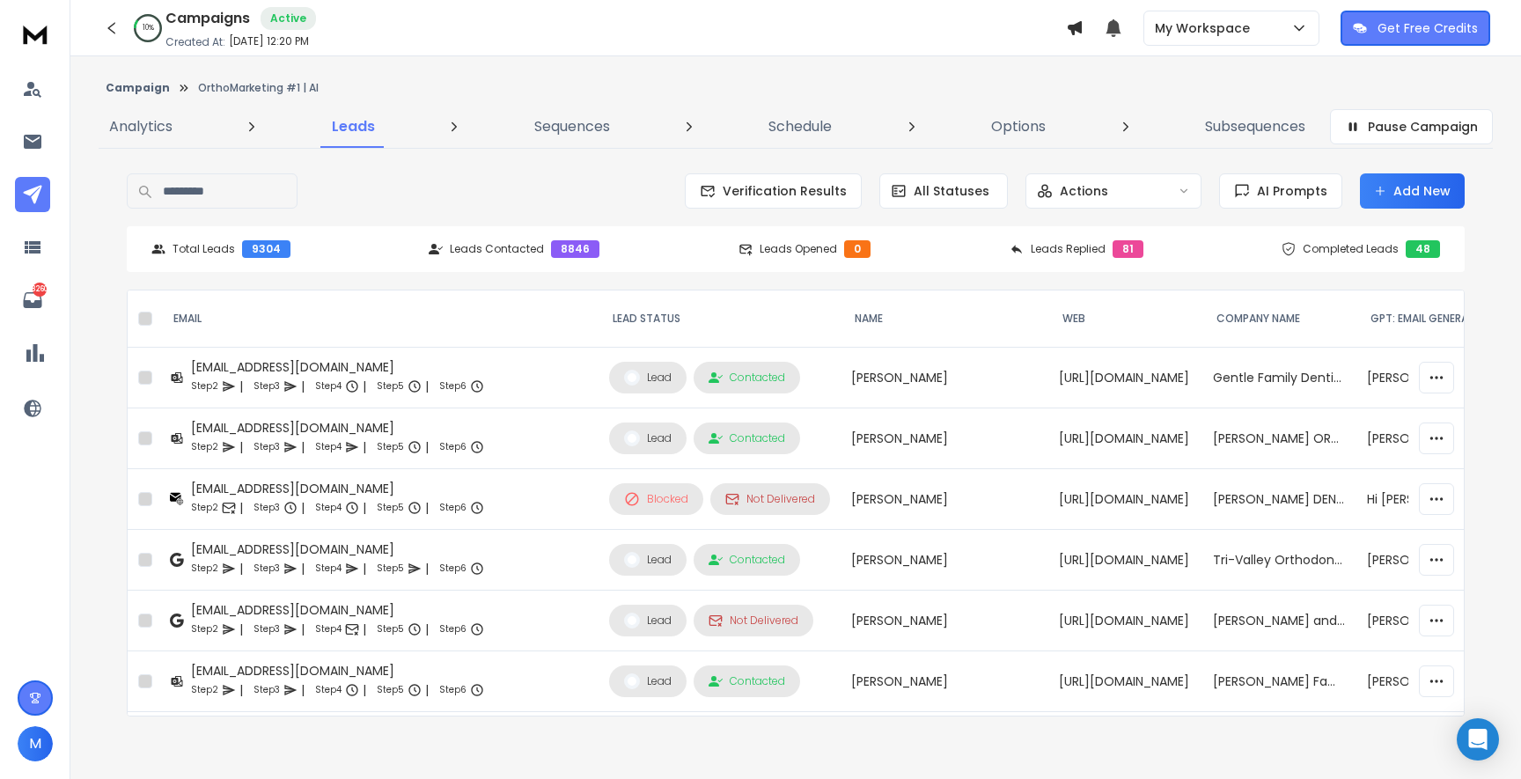
click at [254, 185] on input at bounding box center [212, 190] width 171 height 35
type input "**********"
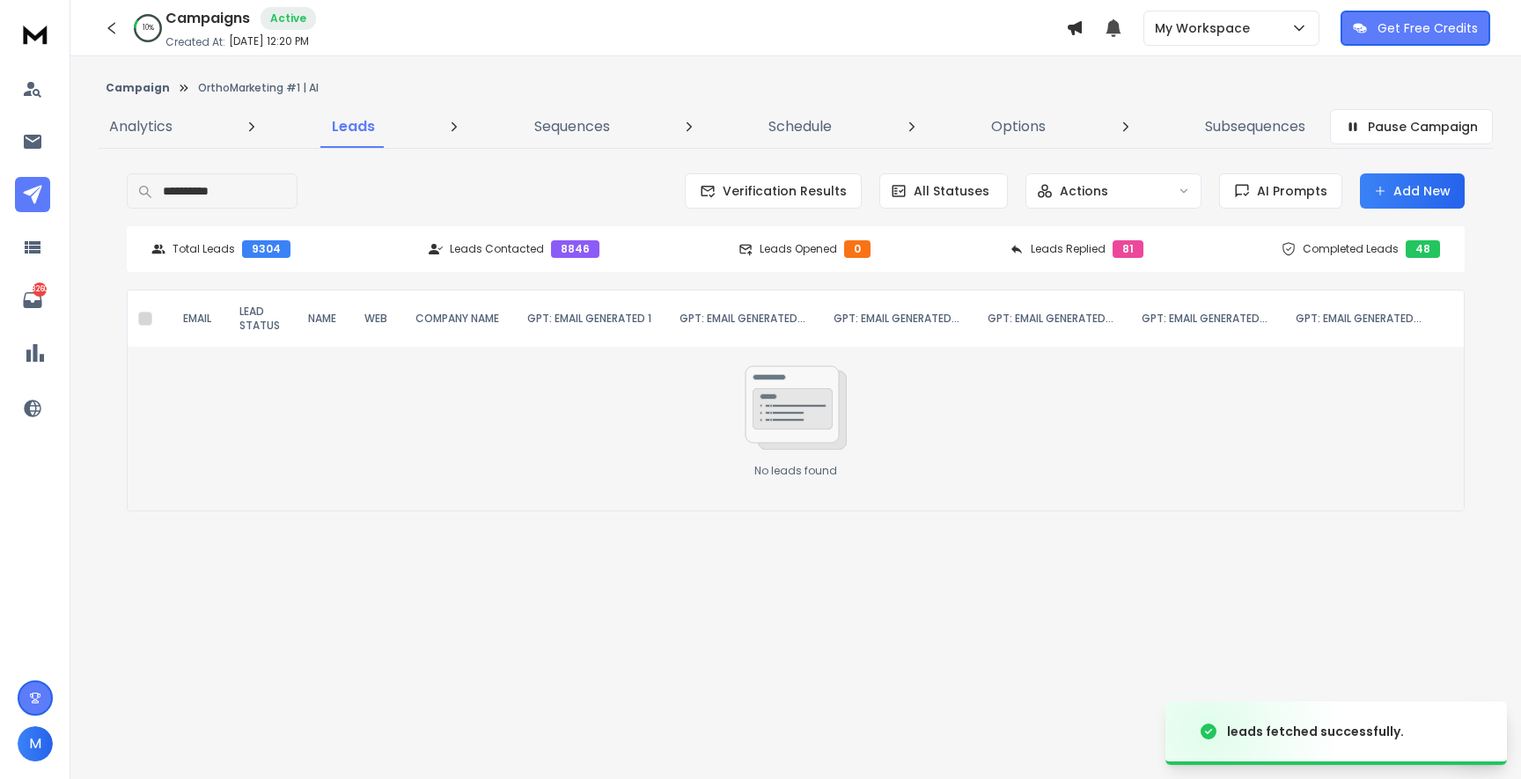
click at [202, 182] on input "**********" at bounding box center [212, 190] width 171 height 35
type input "*********"
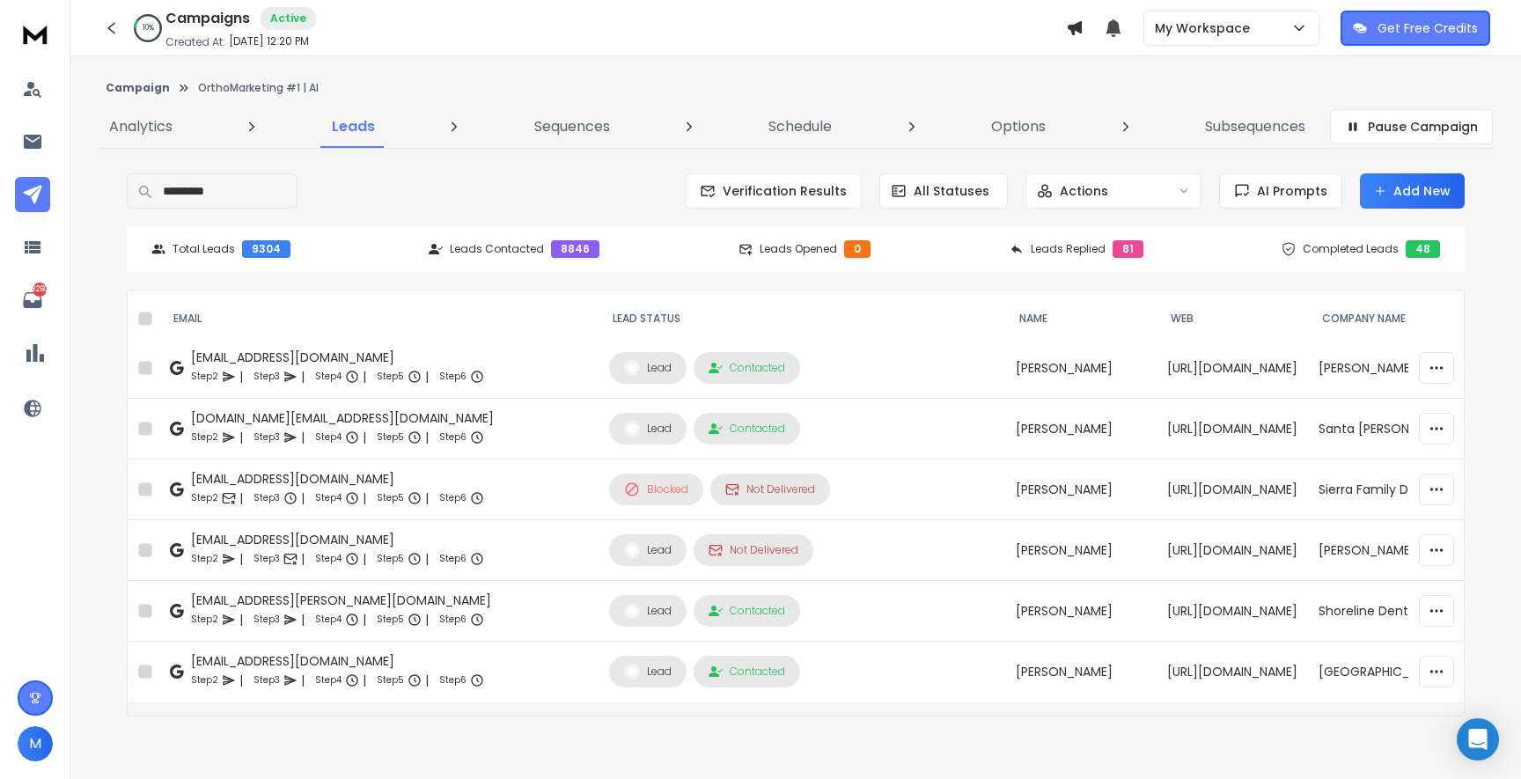
scroll to position [4091, 0]
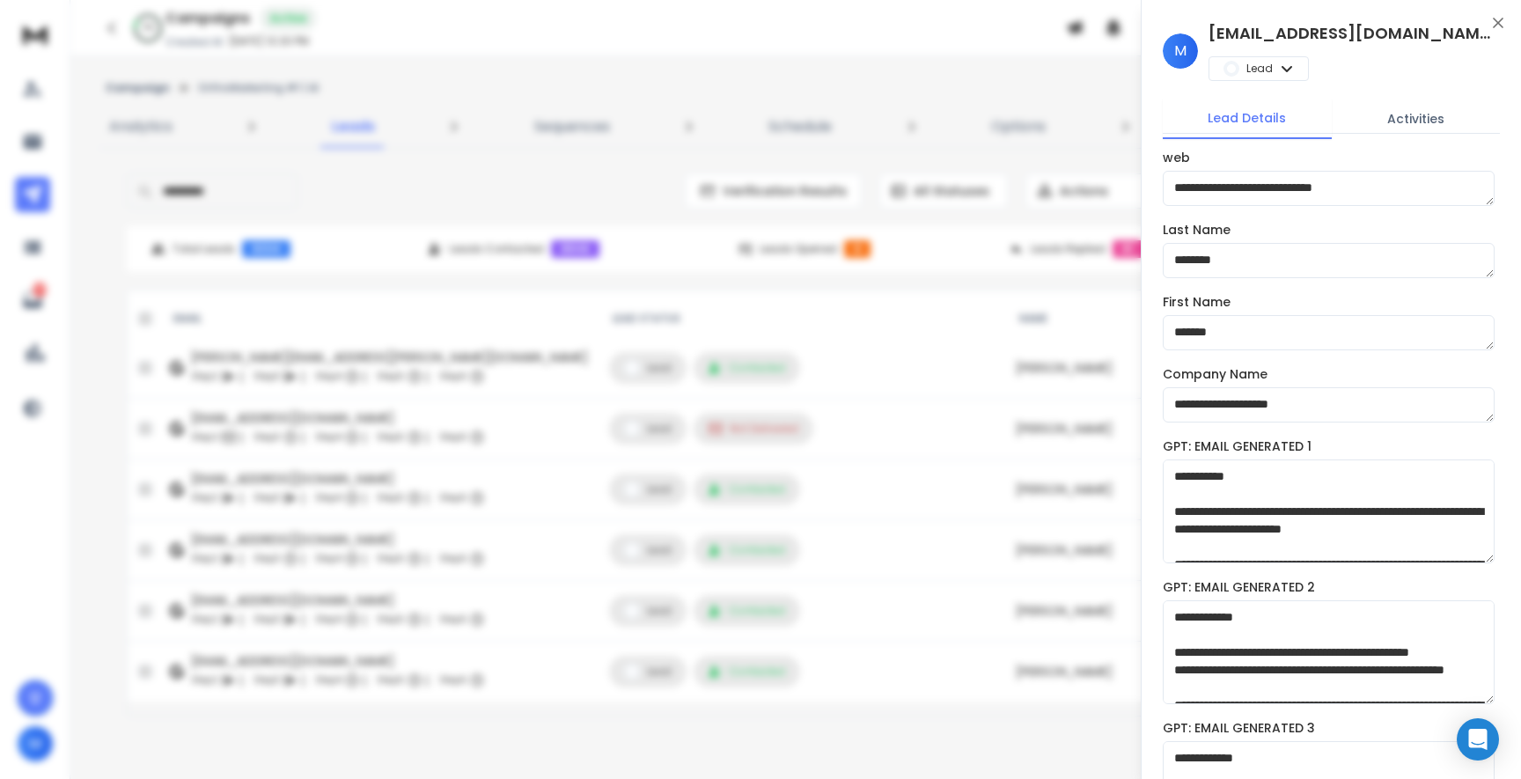
click at [1447, 117] on button "Activities" at bounding box center [1416, 118] width 169 height 39
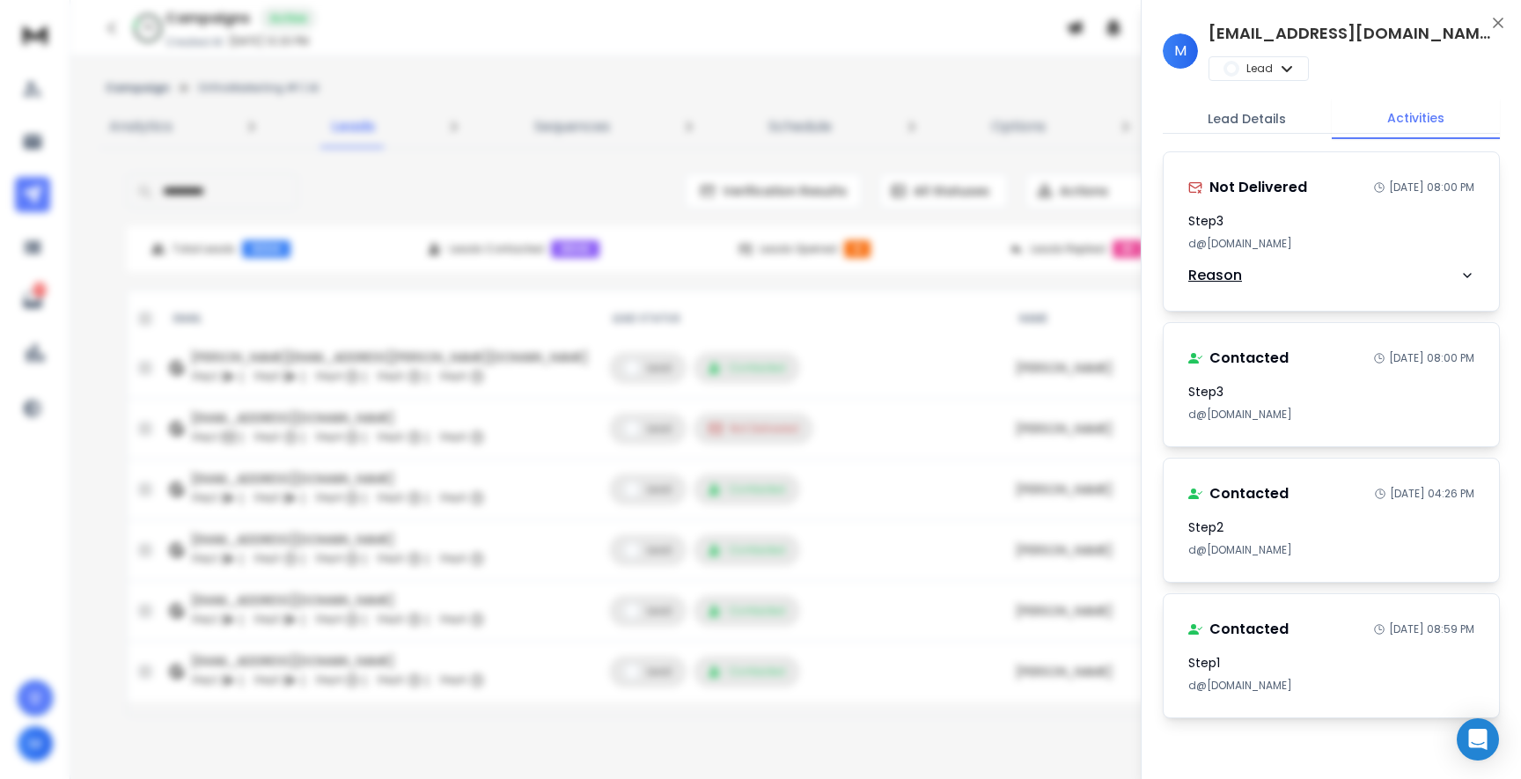
click at [1323, 257] on button "Reason" at bounding box center [1331, 268] width 286 height 35
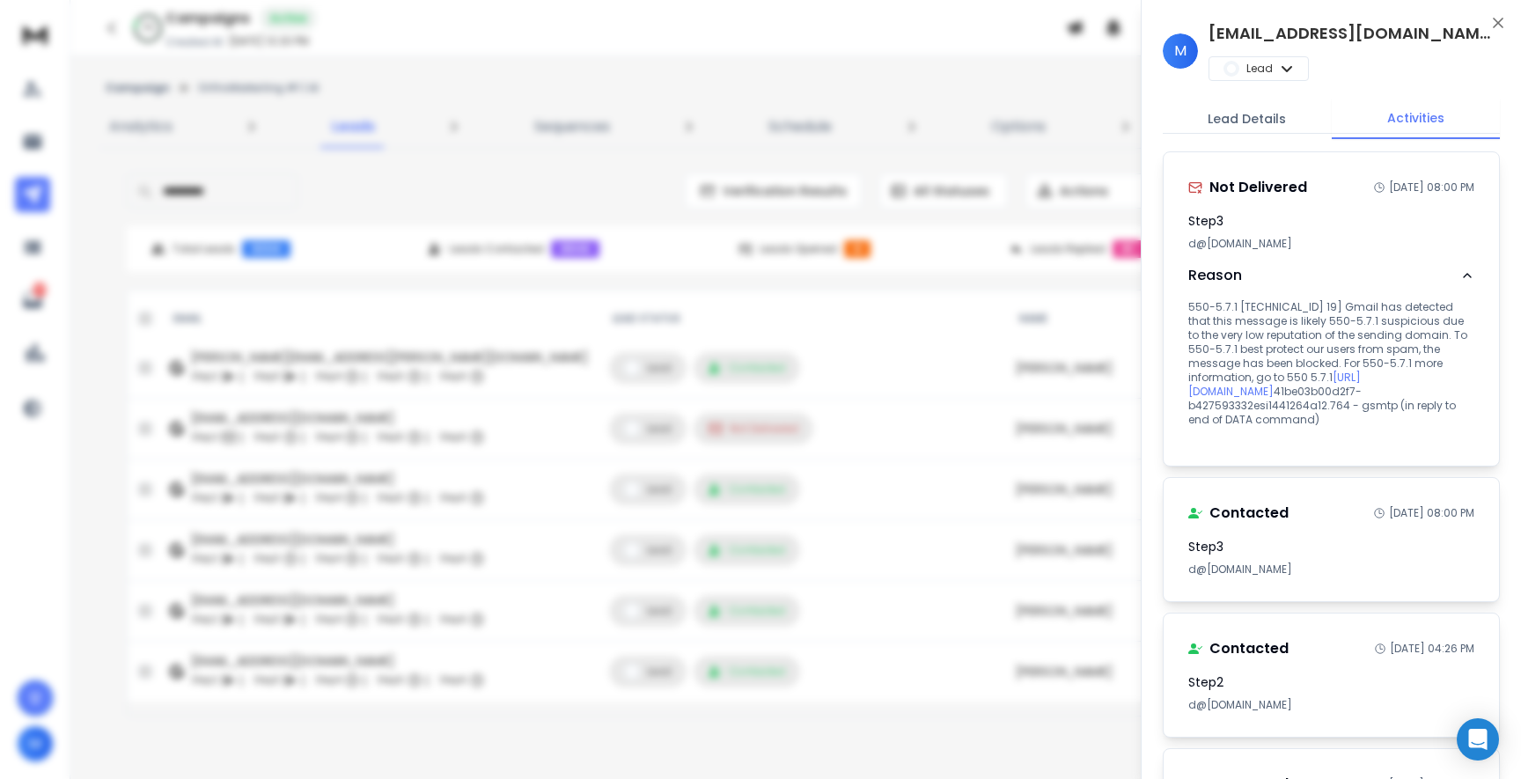
click at [766, 370] on div at bounding box center [760, 389] width 1521 height 779
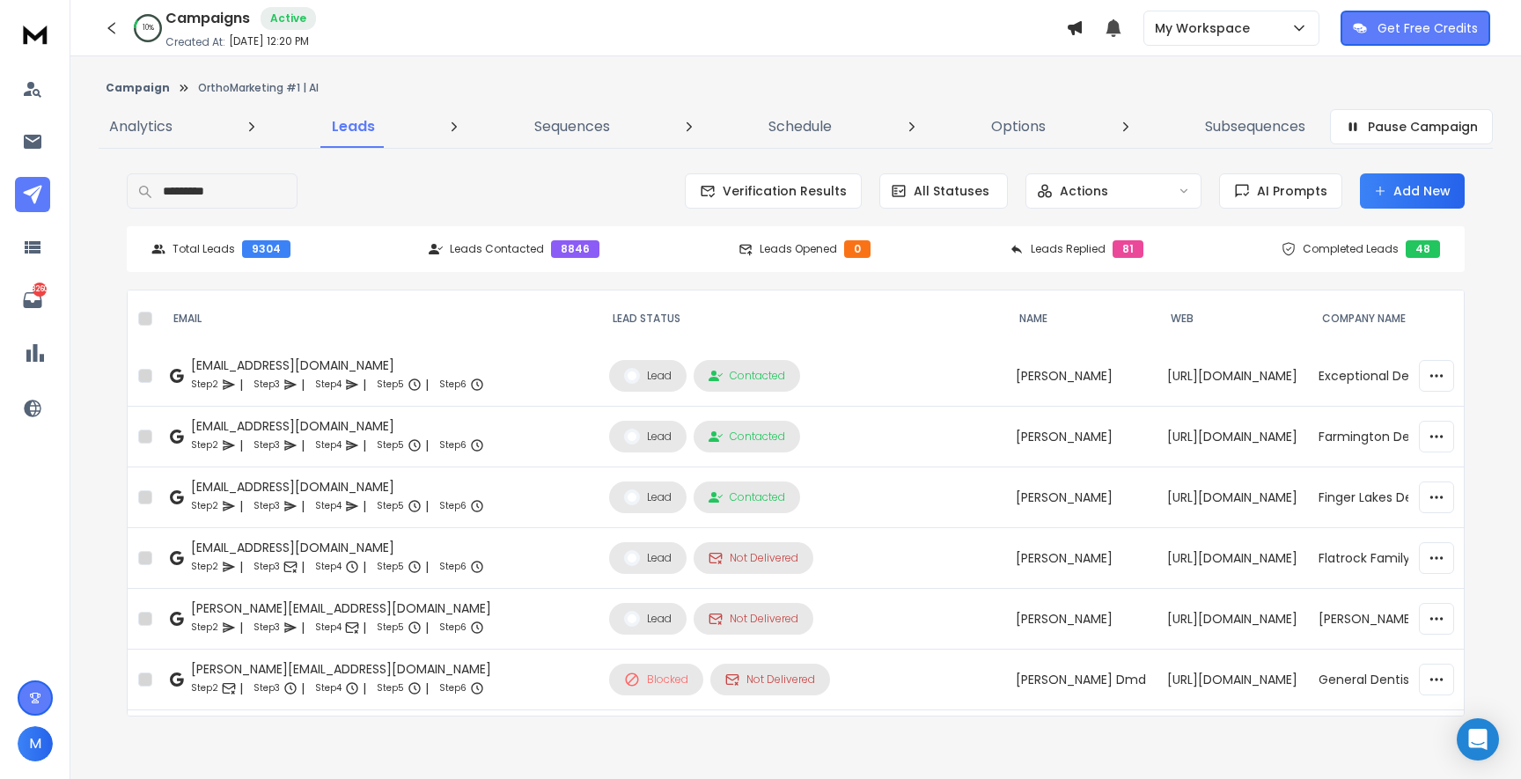
scroll to position [1383, 0]
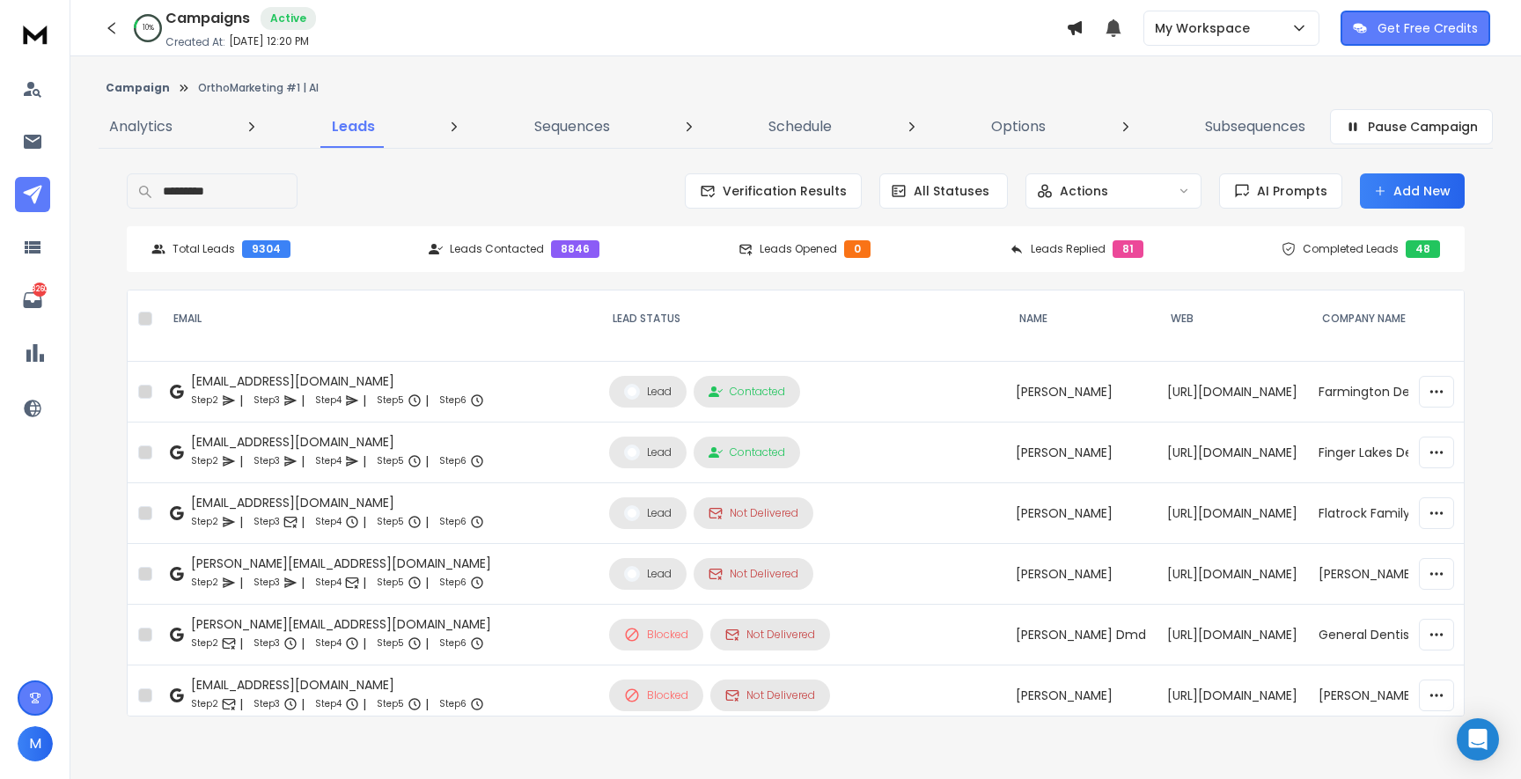
click at [646, 58] on td "Not Interested Completed Reply Received" at bounding box center [802, 27] width 407 height 61
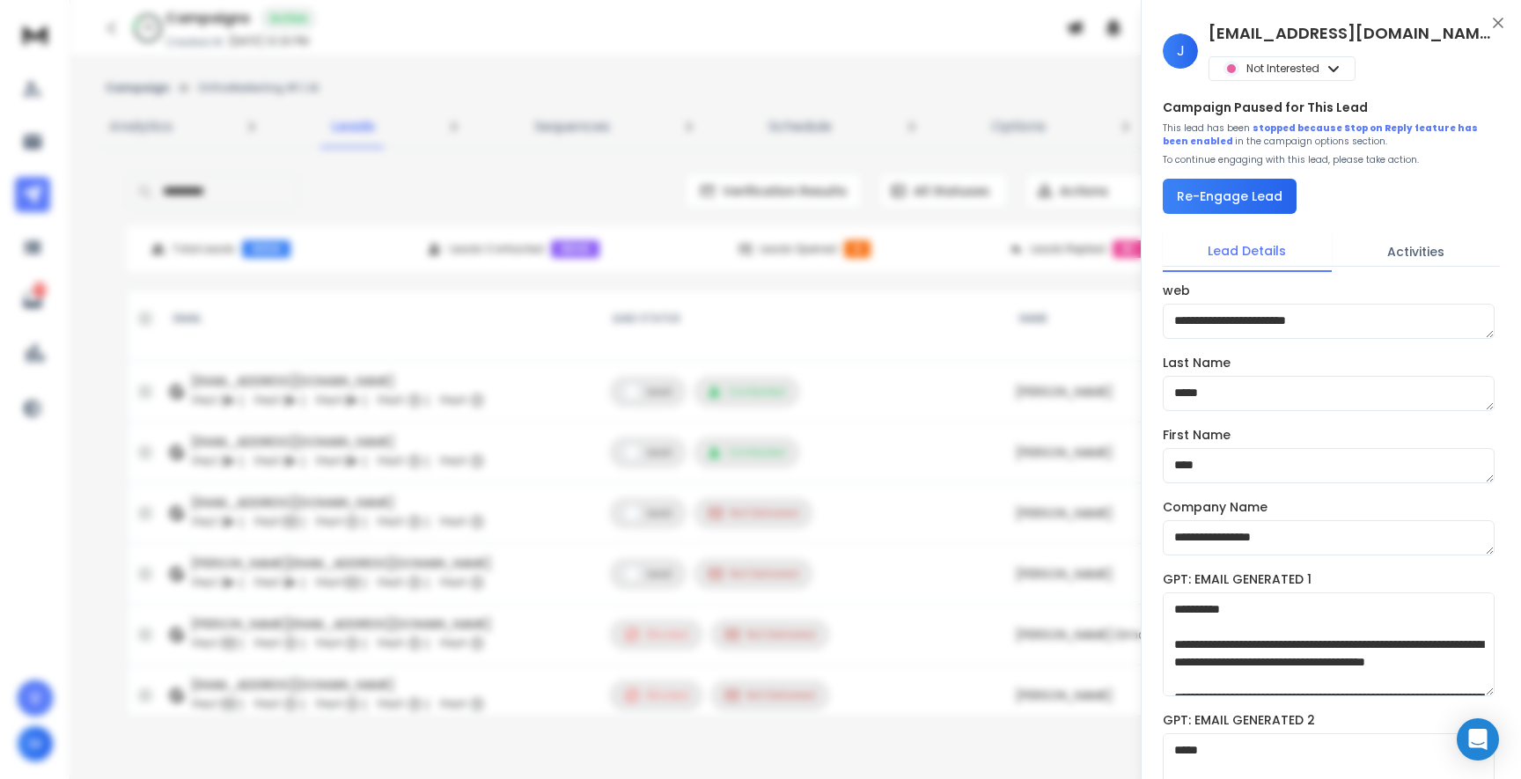
click at [1415, 257] on button "Activities" at bounding box center [1416, 251] width 169 height 39
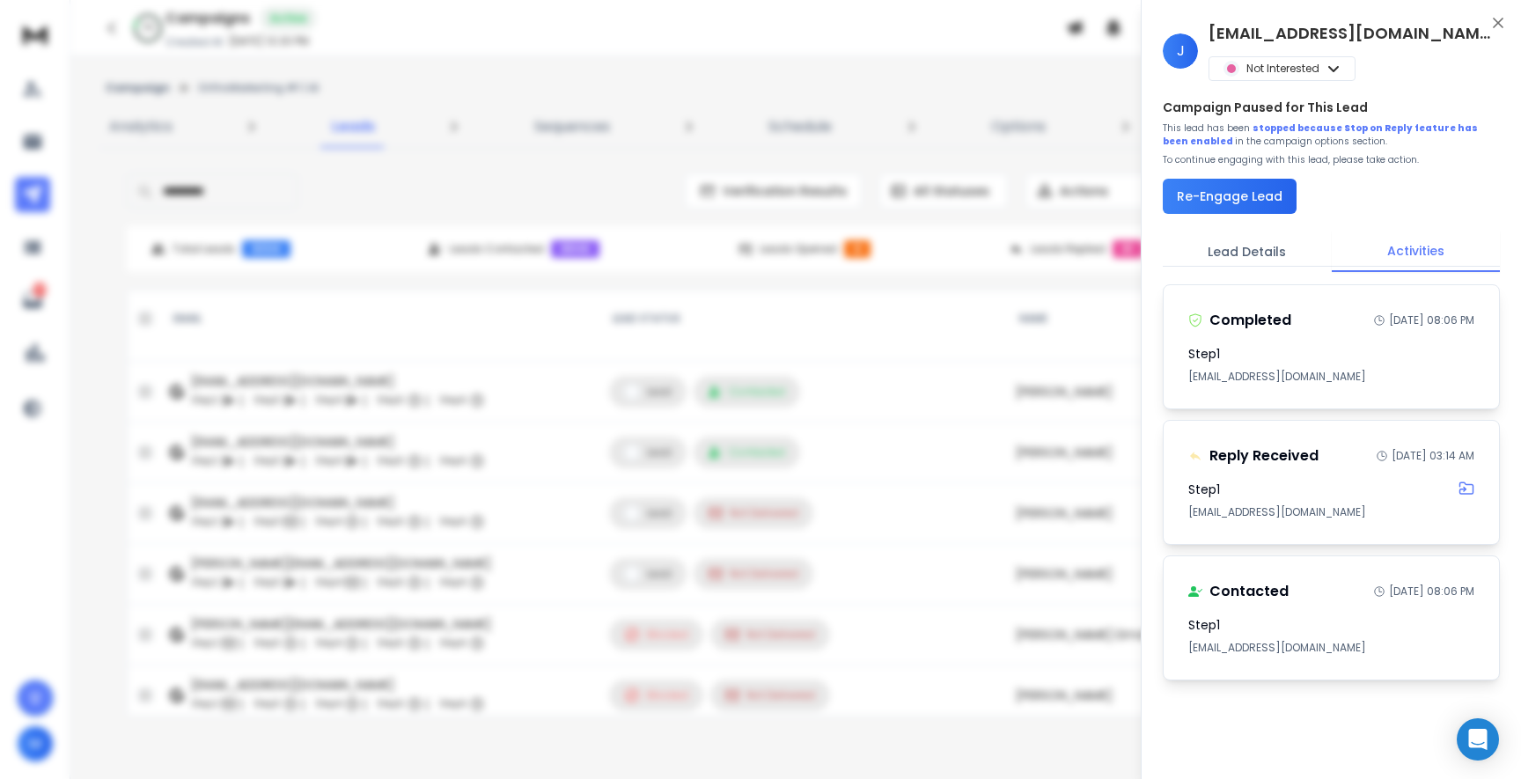
click at [1461, 482] on icon at bounding box center [1466, 487] width 13 height 11
click at [891, 424] on div at bounding box center [760, 389] width 1521 height 779
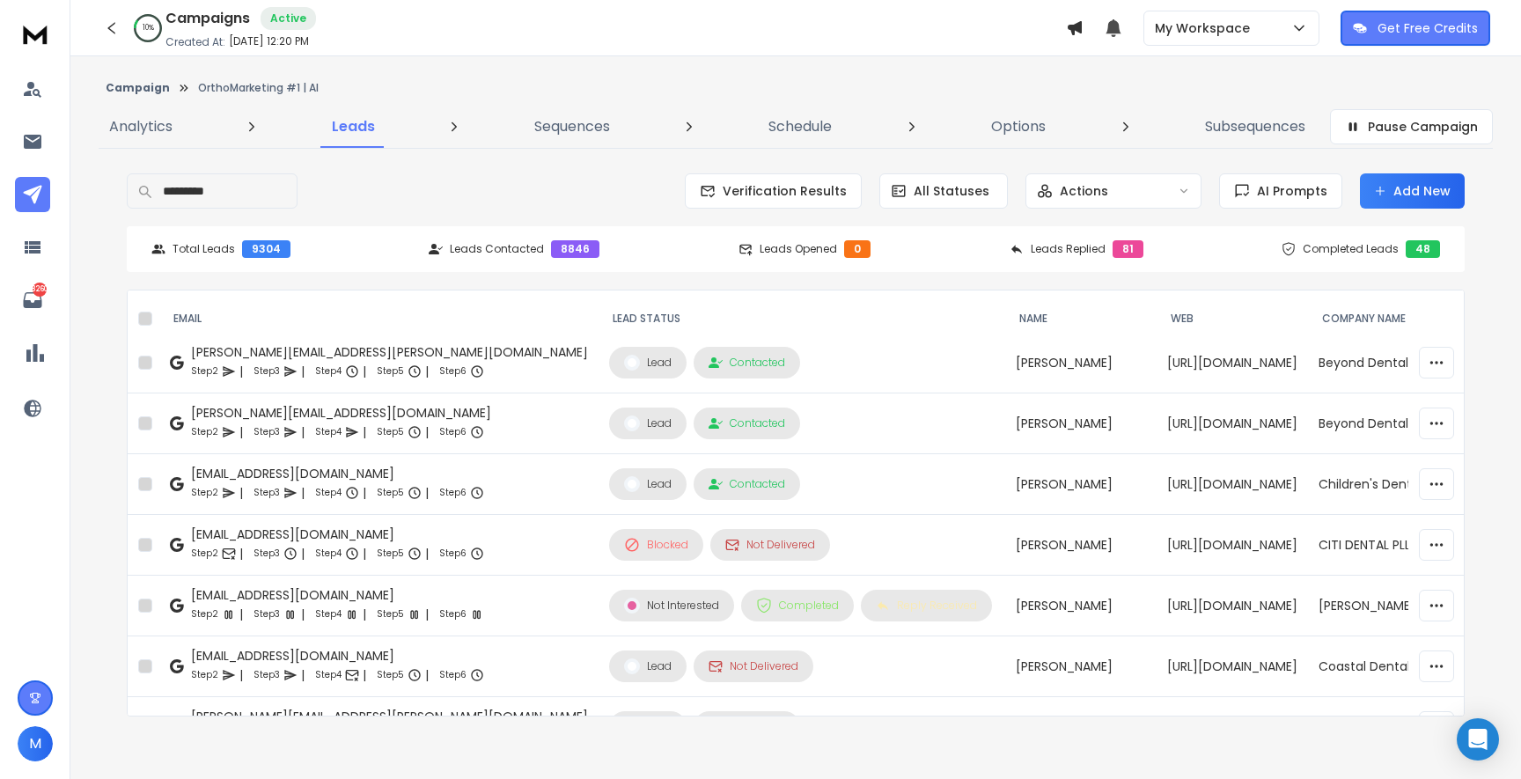
scroll to position [725, 0]
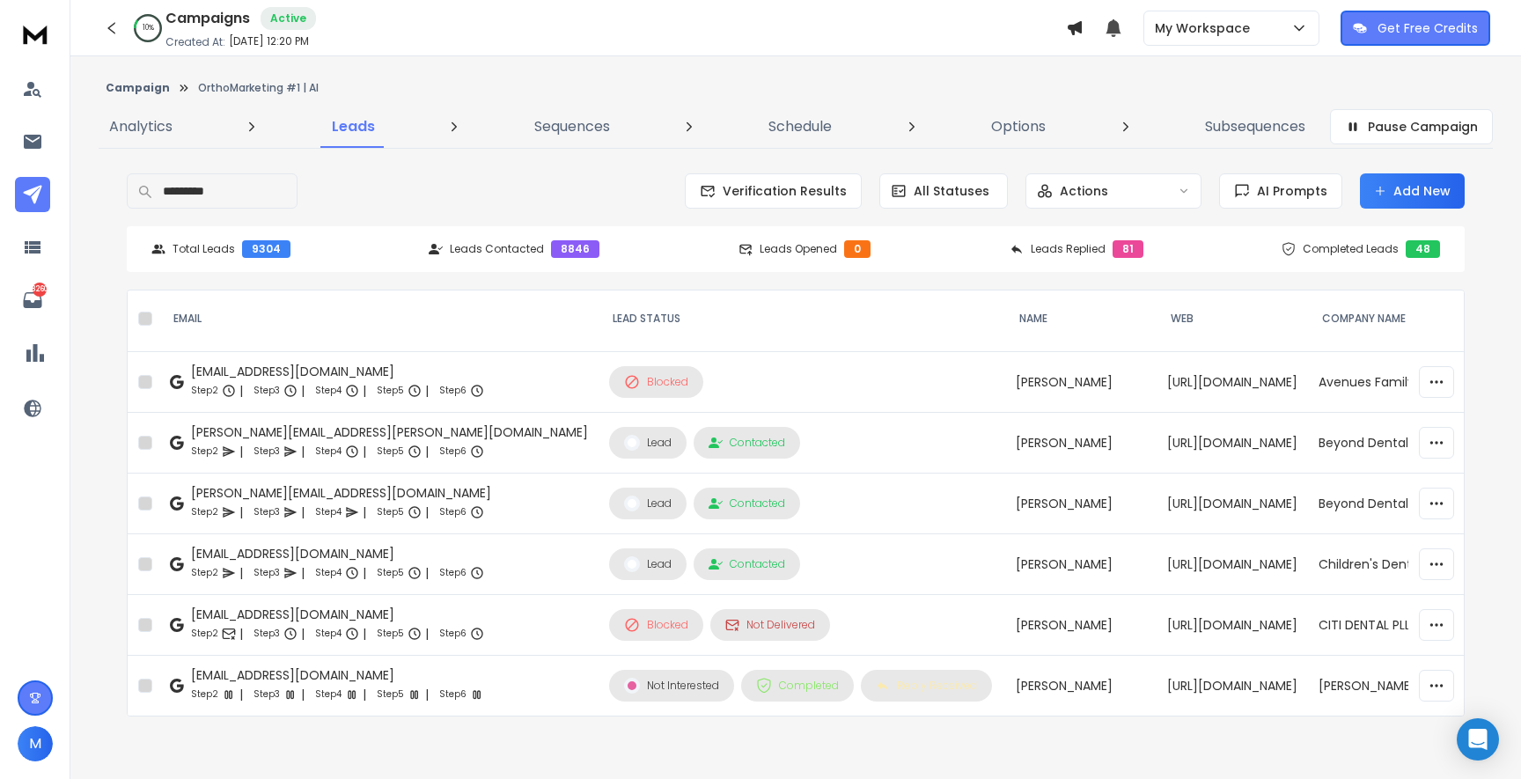
click at [768, 291] on td "Wrong person Completed Reply Received" at bounding box center [802, 261] width 407 height 61
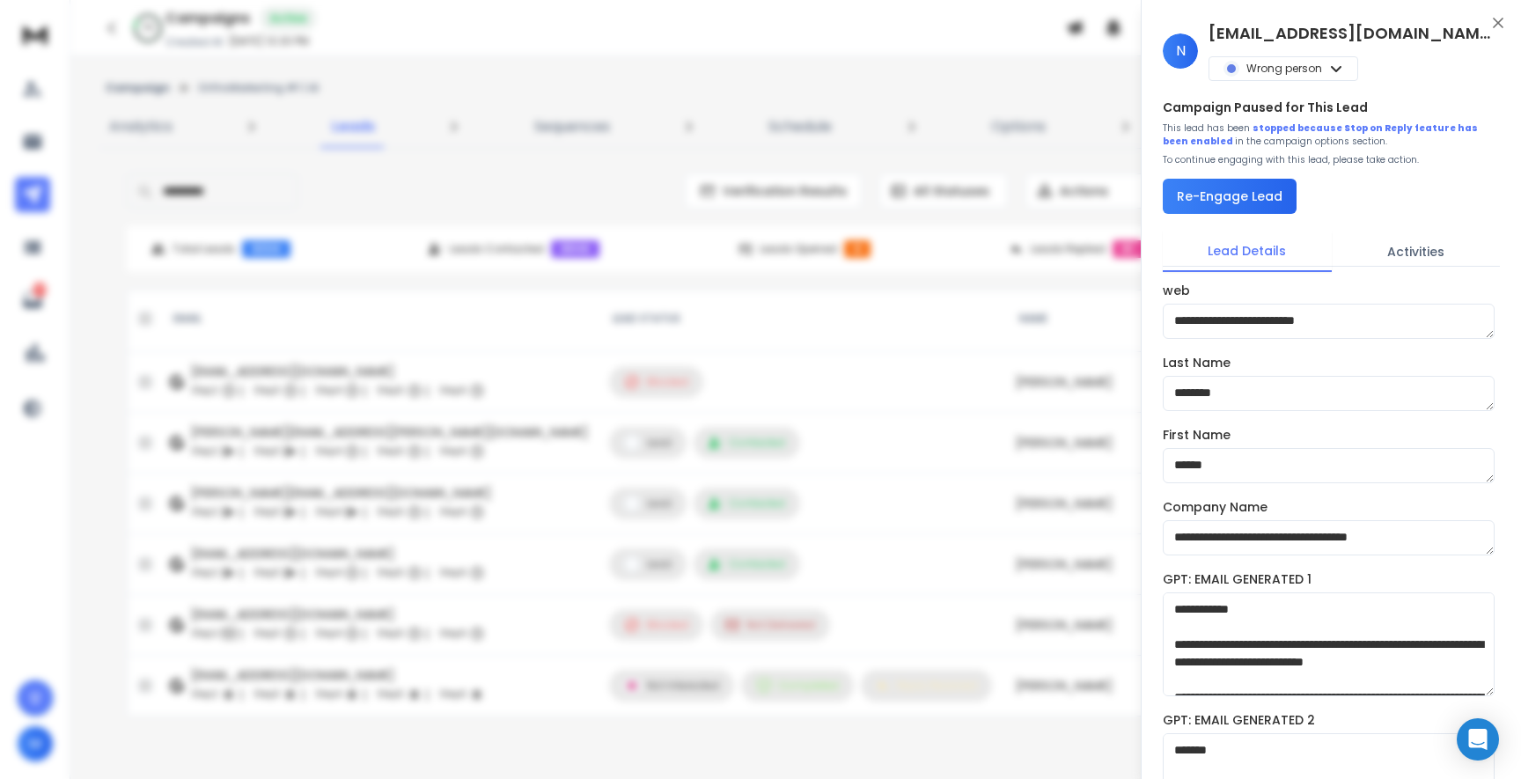
click at [768, 580] on div at bounding box center [760, 389] width 1521 height 779
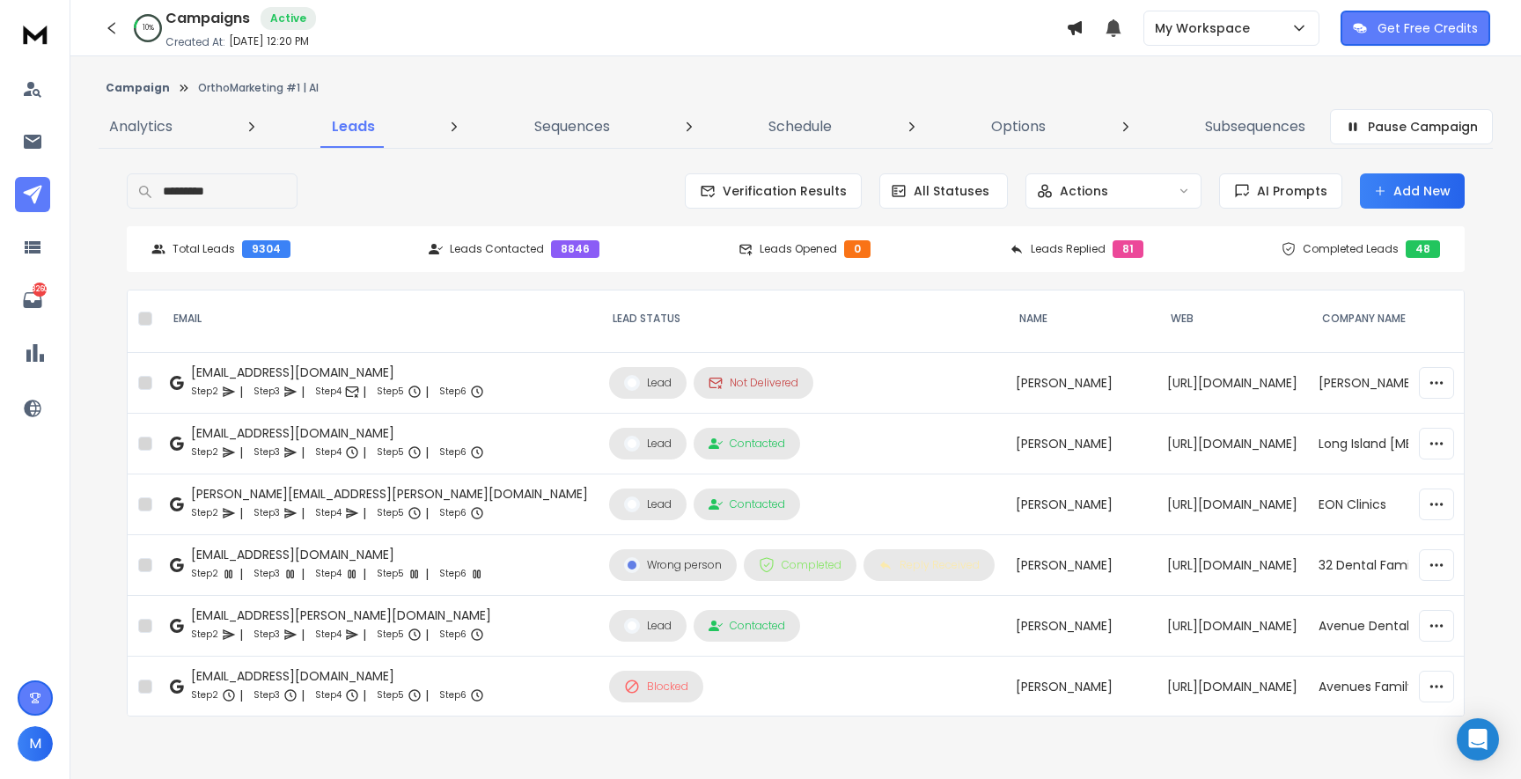
scroll to position [419, 0]
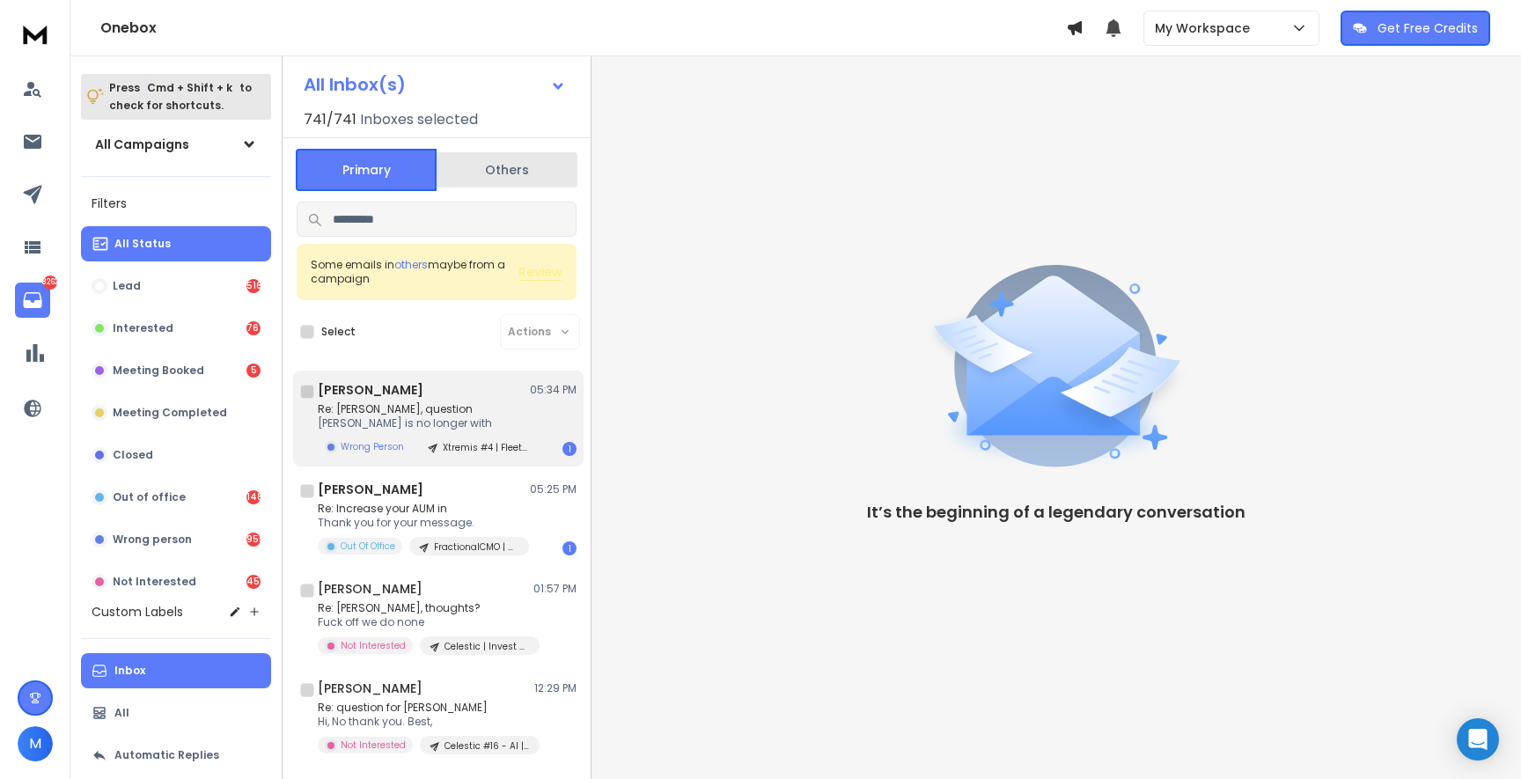
click at [460, 436] on div "Re: Greg, question Greg is no longer with Wrong Person Xtremis #4 | Fleet | Ame…" at bounding box center [428, 429] width 220 height 54
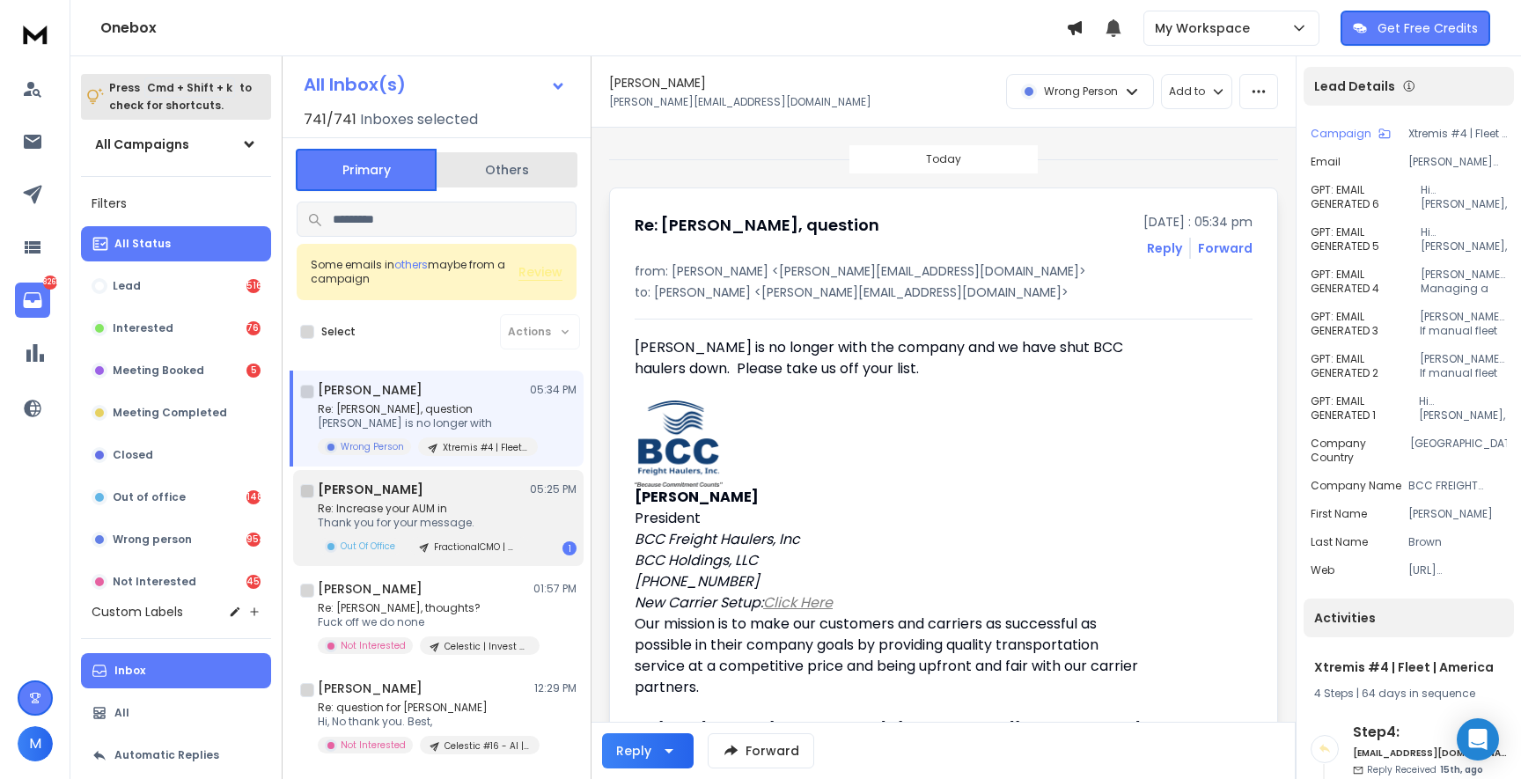
click at [551, 541] on div "Re: Increase your AUM in Thank you for your message. Out Of Office FractionalCM…" at bounding box center [447, 529] width 259 height 54
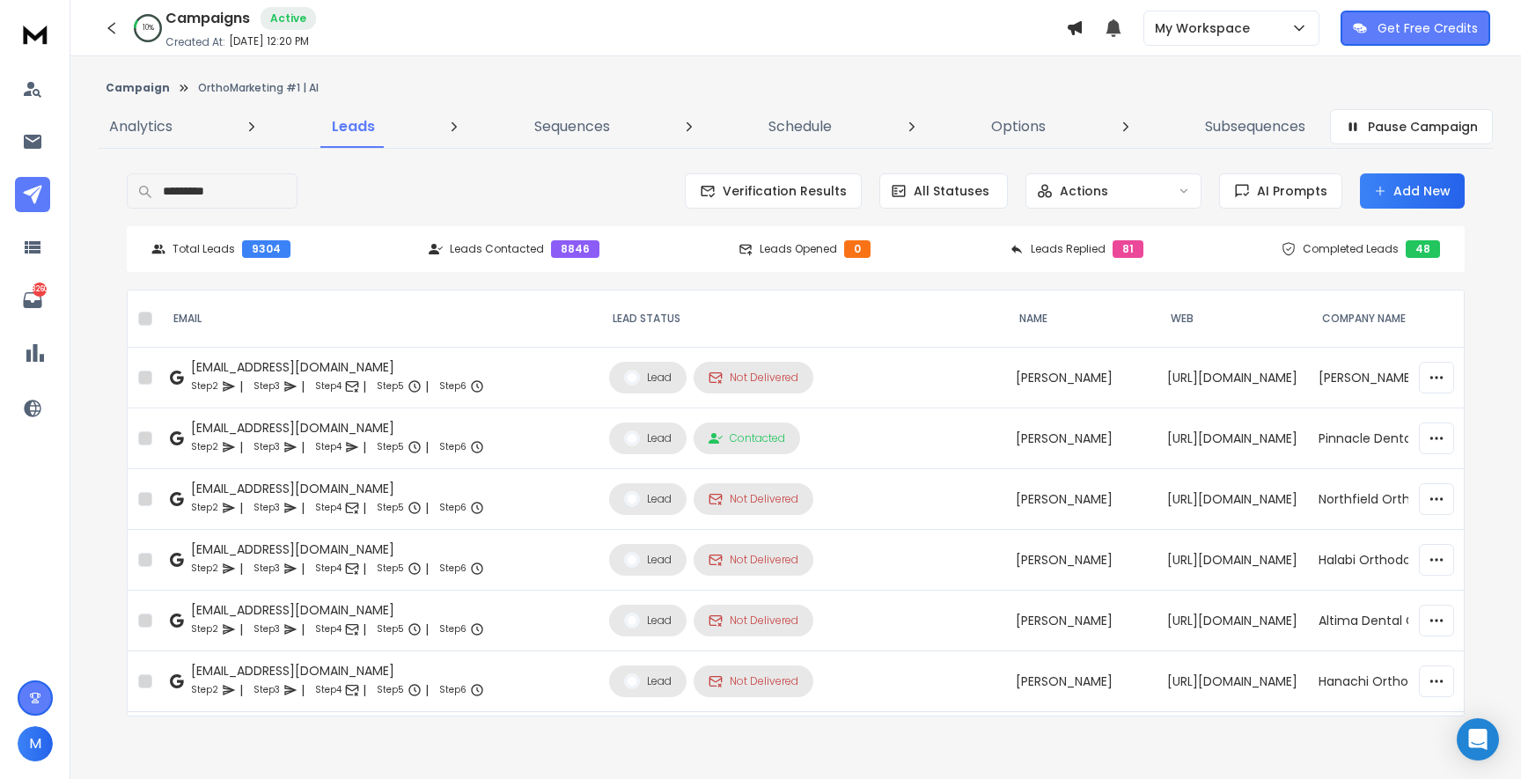
scroll to position [419, 0]
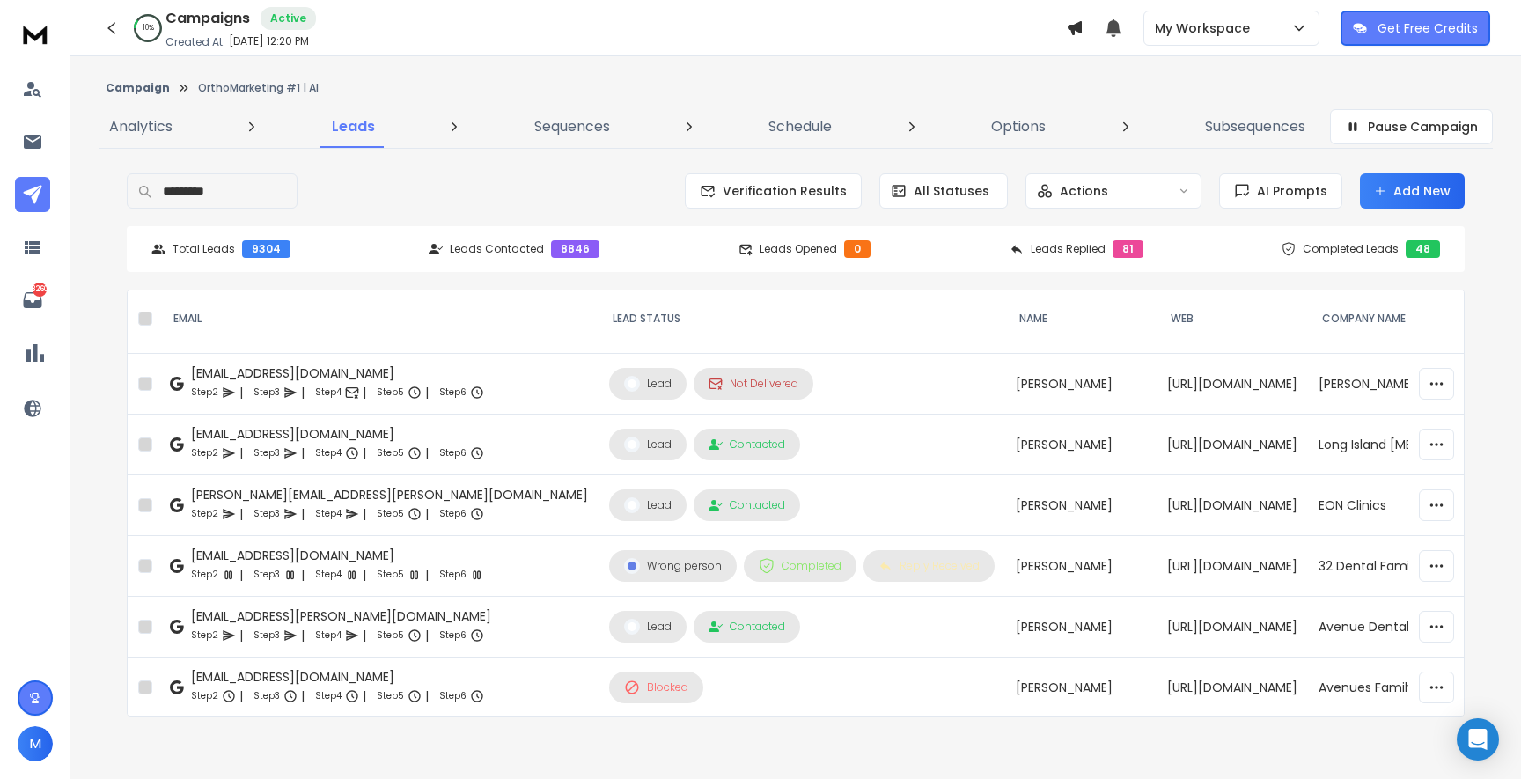
click at [753, 339] on div "Blocked Not Delivered" at bounding box center [802, 323] width 386 height 32
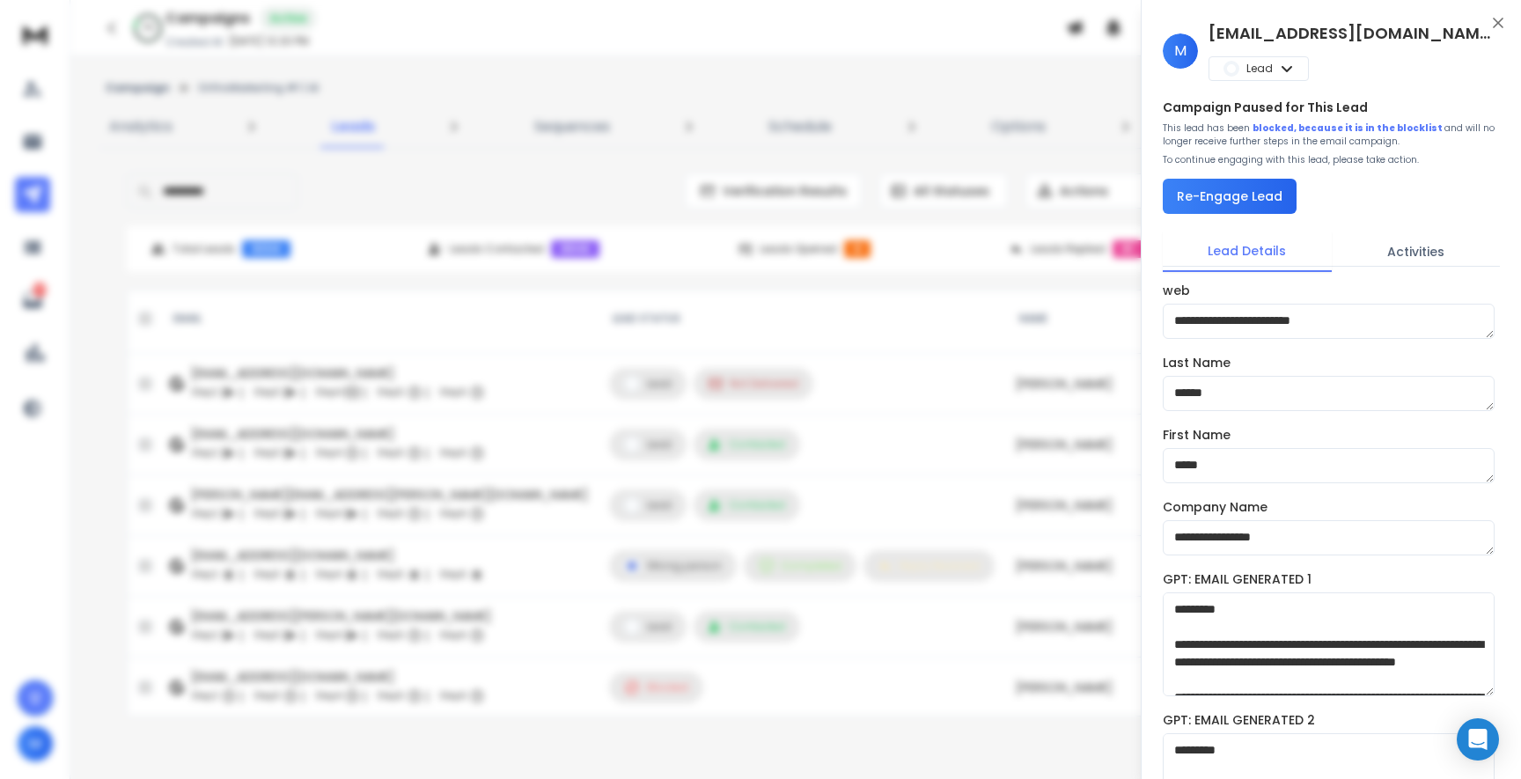
click at [1357, 246] on button "Activities" at bounding box center [1416, 251] width 169 height 39
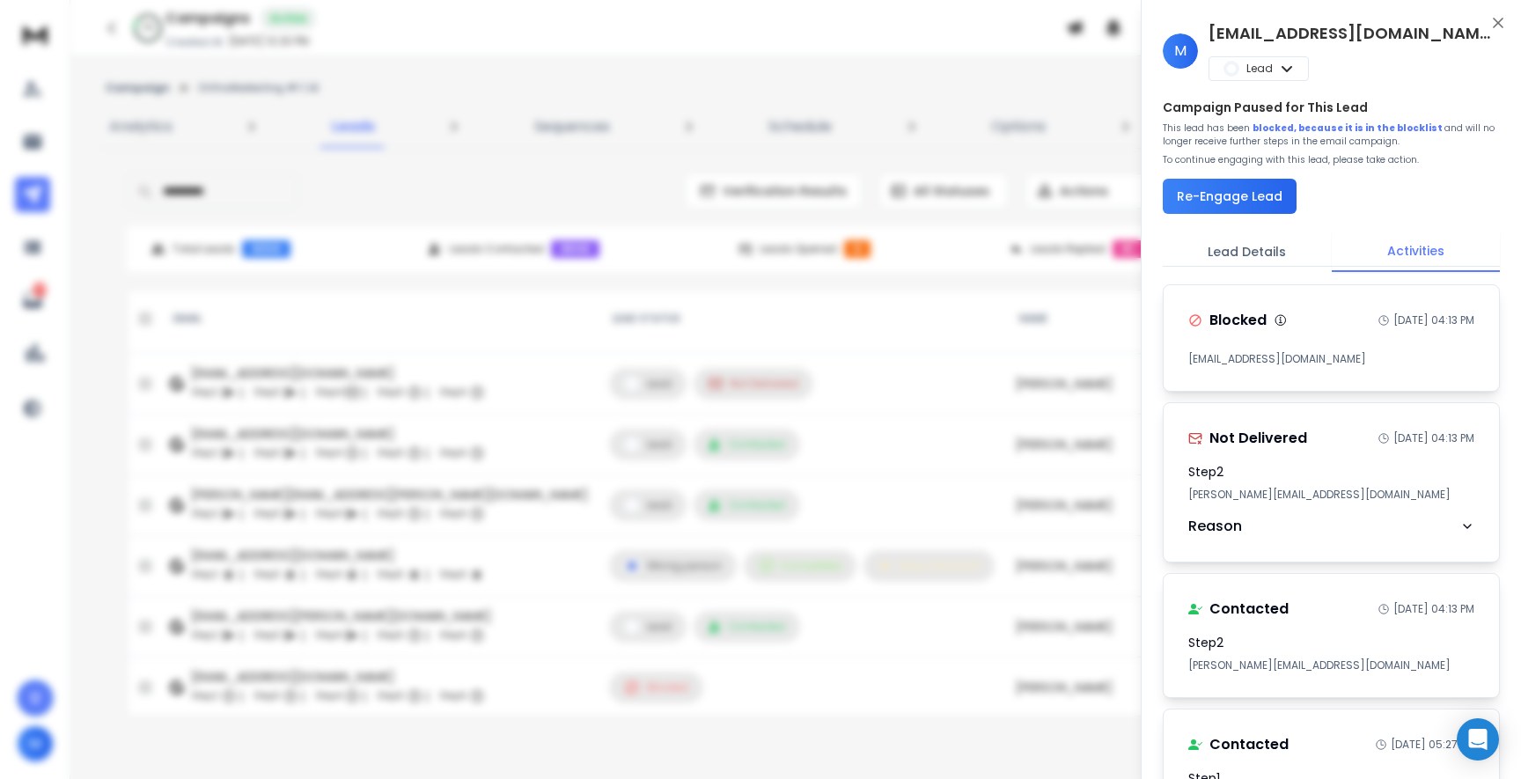
click at [653, 435] on div at bounding box center [760, 389] width 1521 height 779
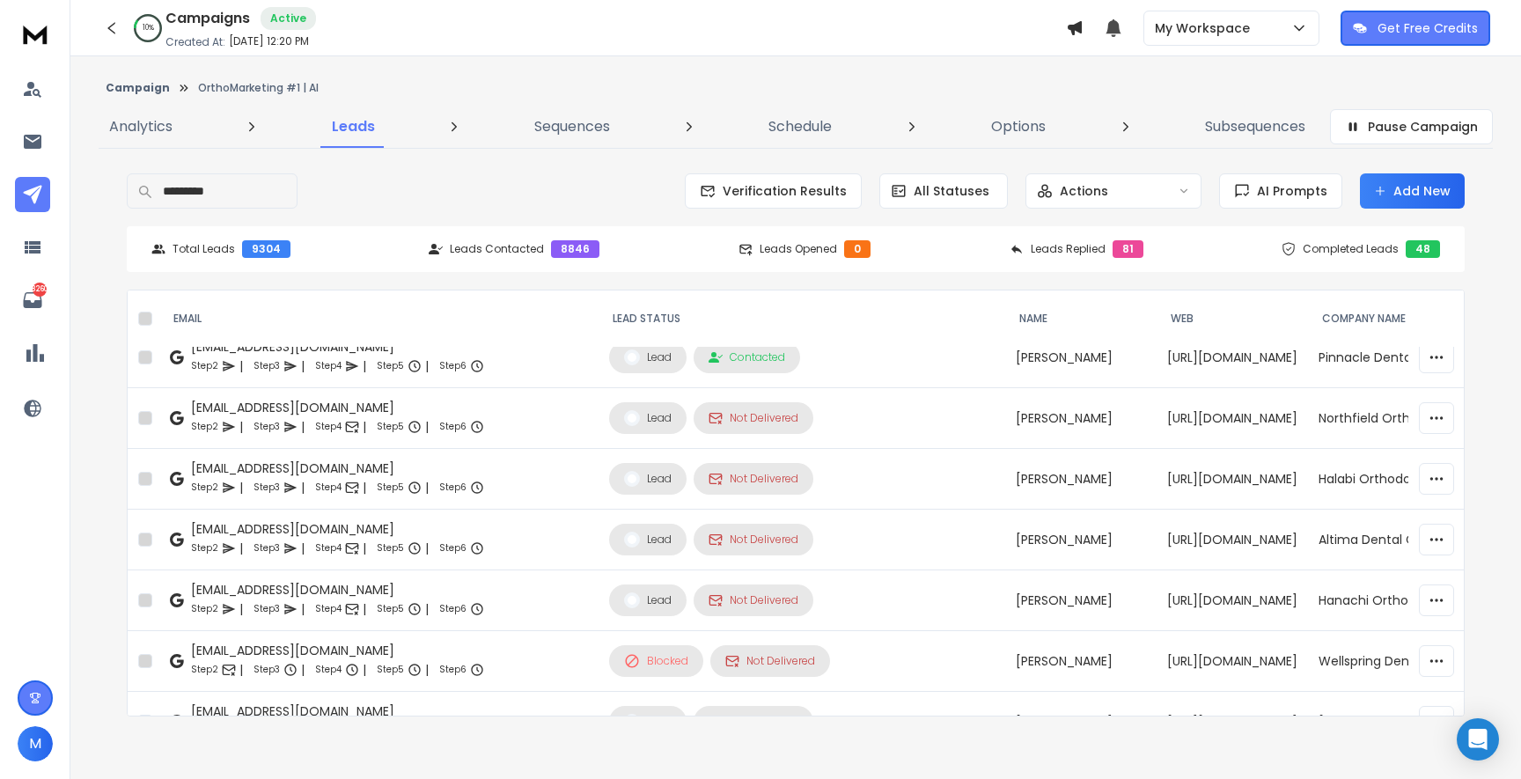
scroll to position [0, 0]
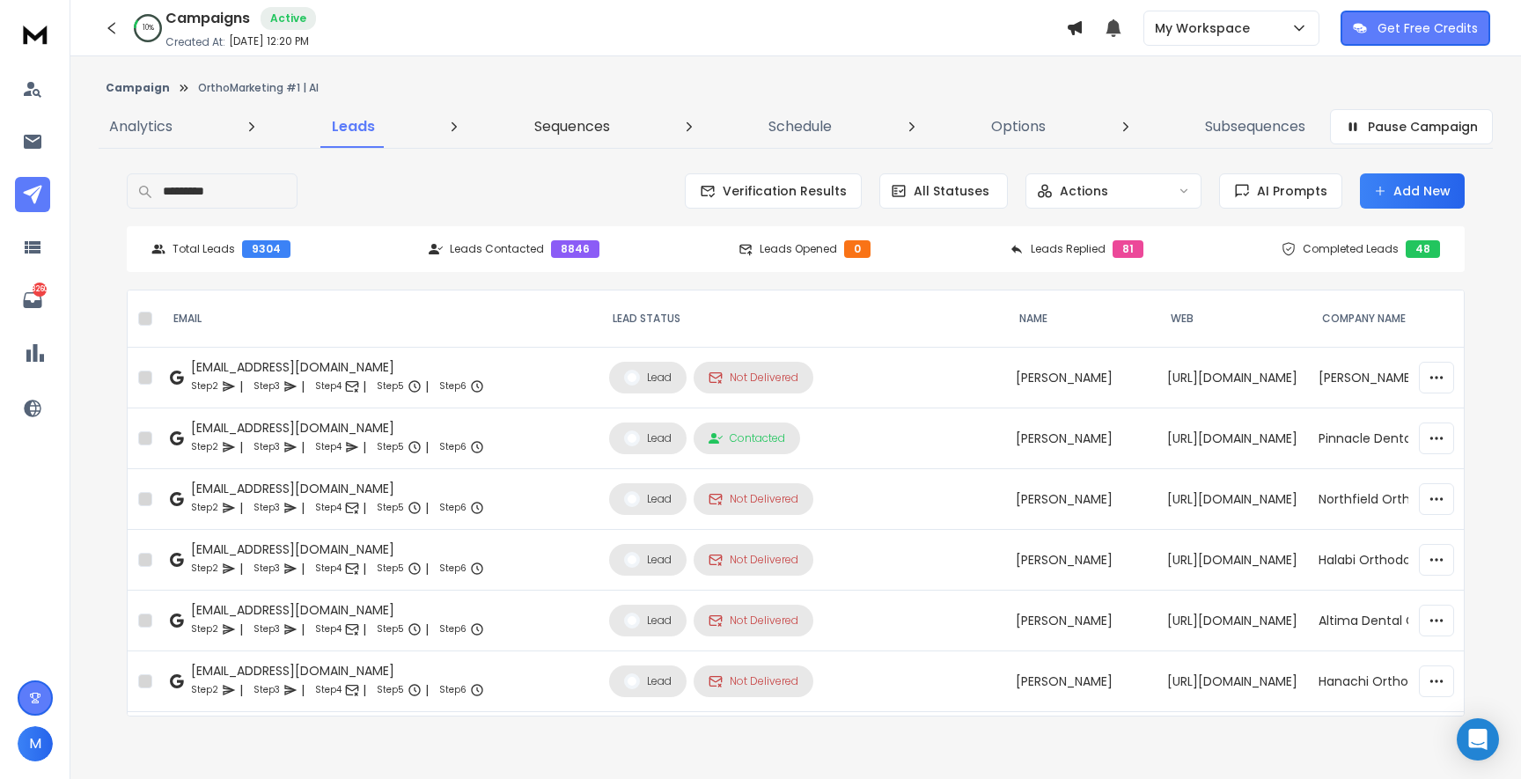
click at [592, 145] on link "Sequences" at bounding box center [572, 127] width 97 height 42
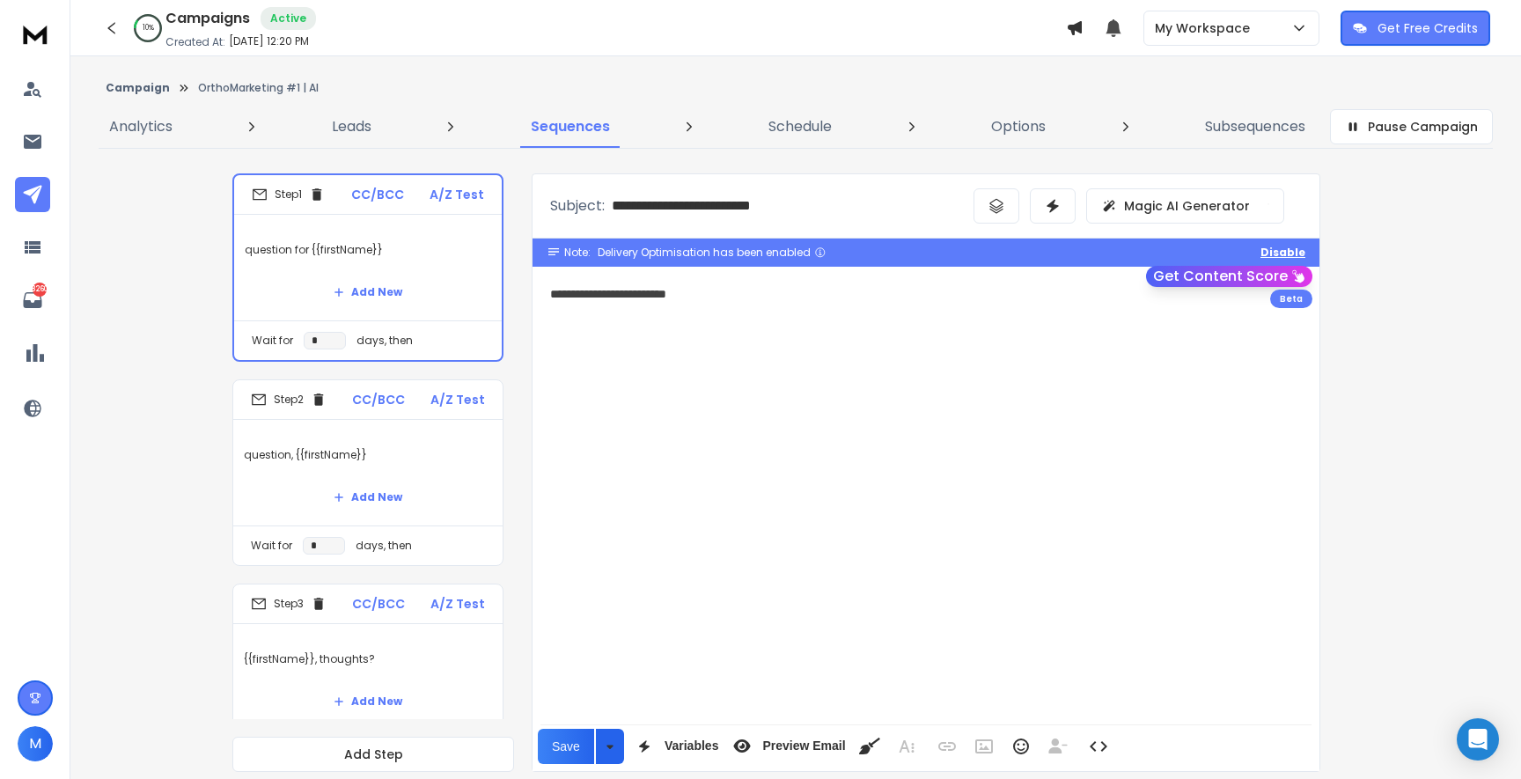
click at [147, 148] on div "Analytics Leads Sequences Schedule Options Subsequences Pause Campaign" at bounding box center [796, 127] width 1394 height 43
click at [146, 133] on p "Analytics" at bounding box center [140, 126] width 63 height 21
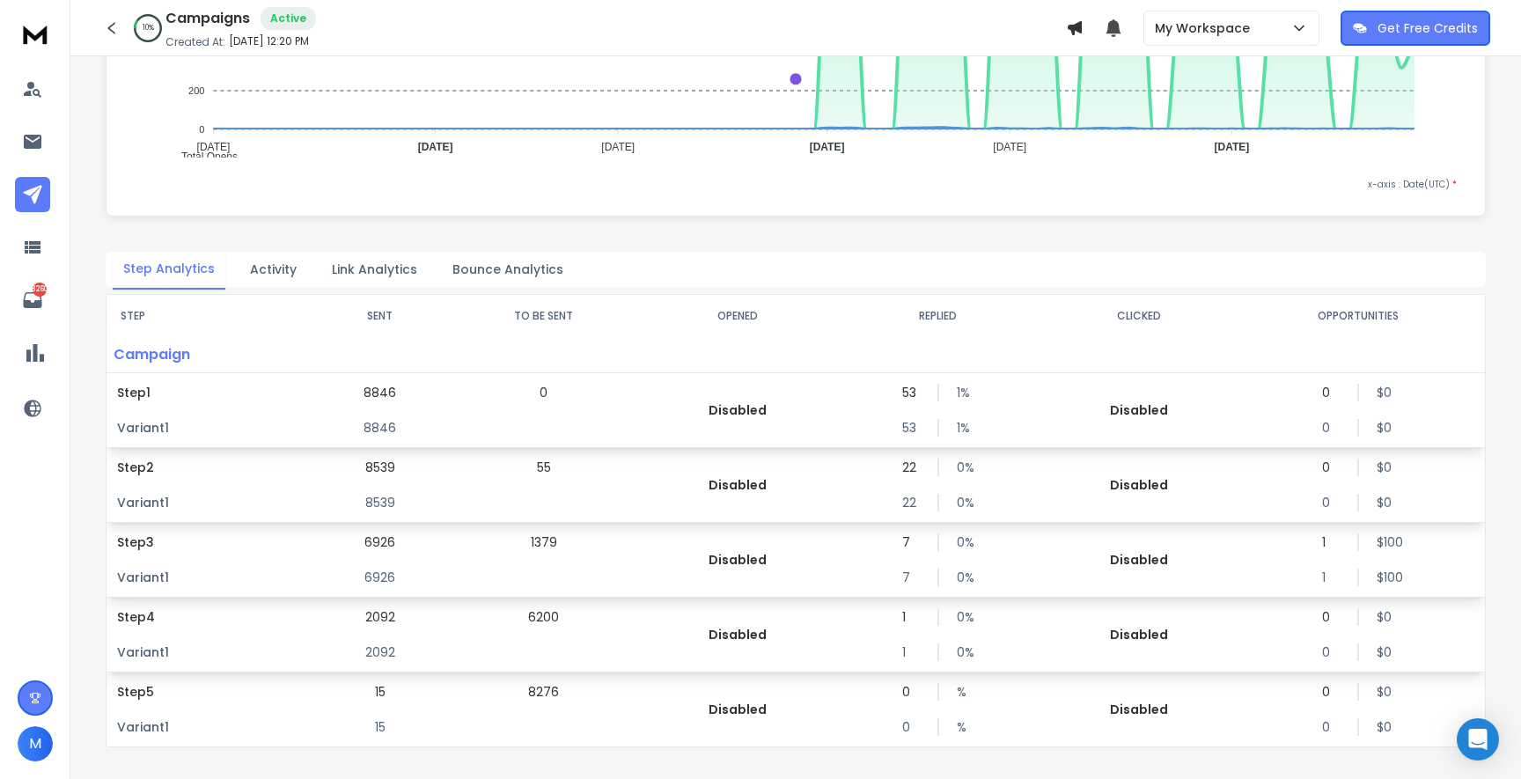
scroll to position [428, 0]
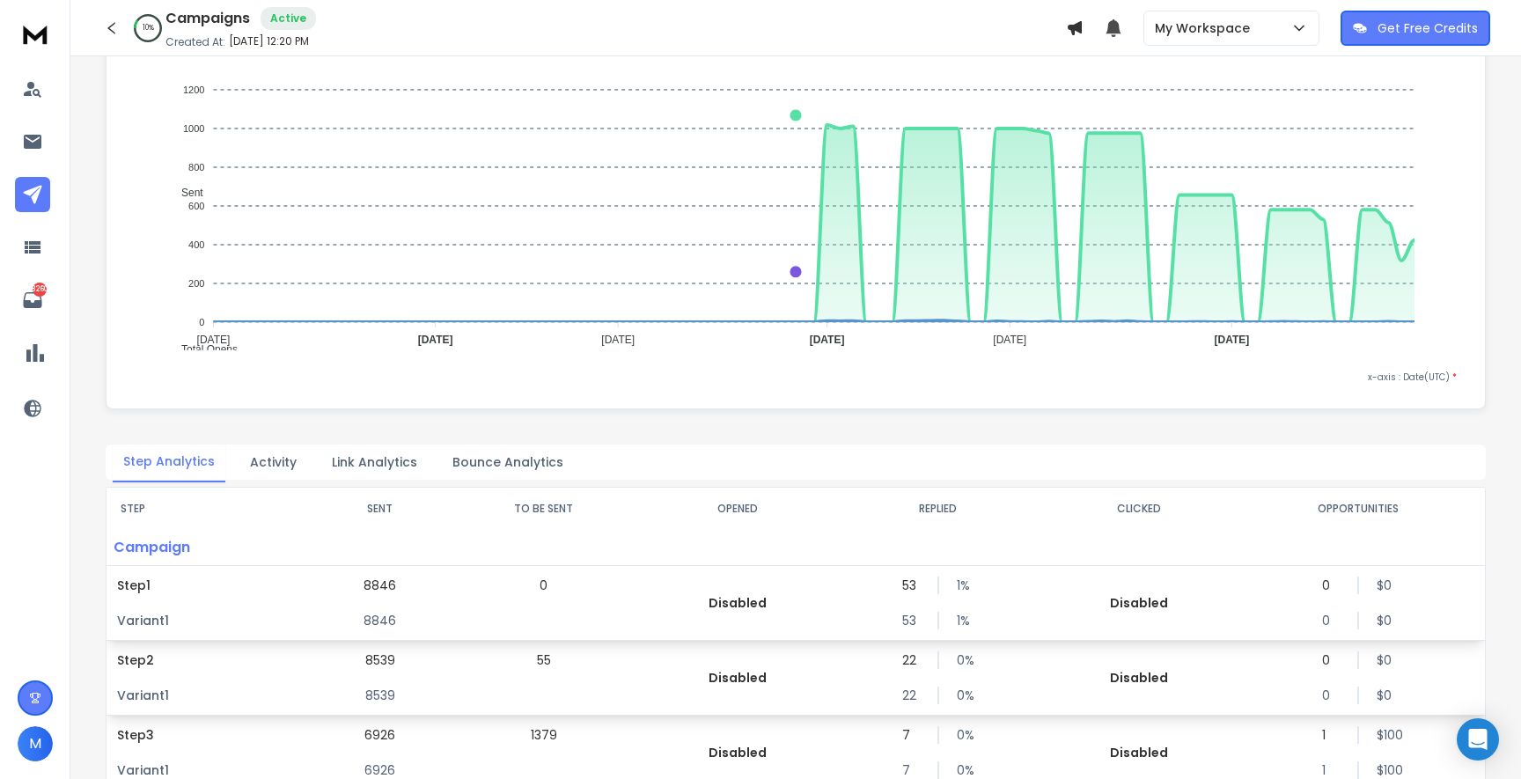
click at [380, 262] on div "Leads Contacted 8846 Open Rate Disabled Know More Click Rate Disabled Know More…" at bounding box center [796, 381] width 1380 height 1131
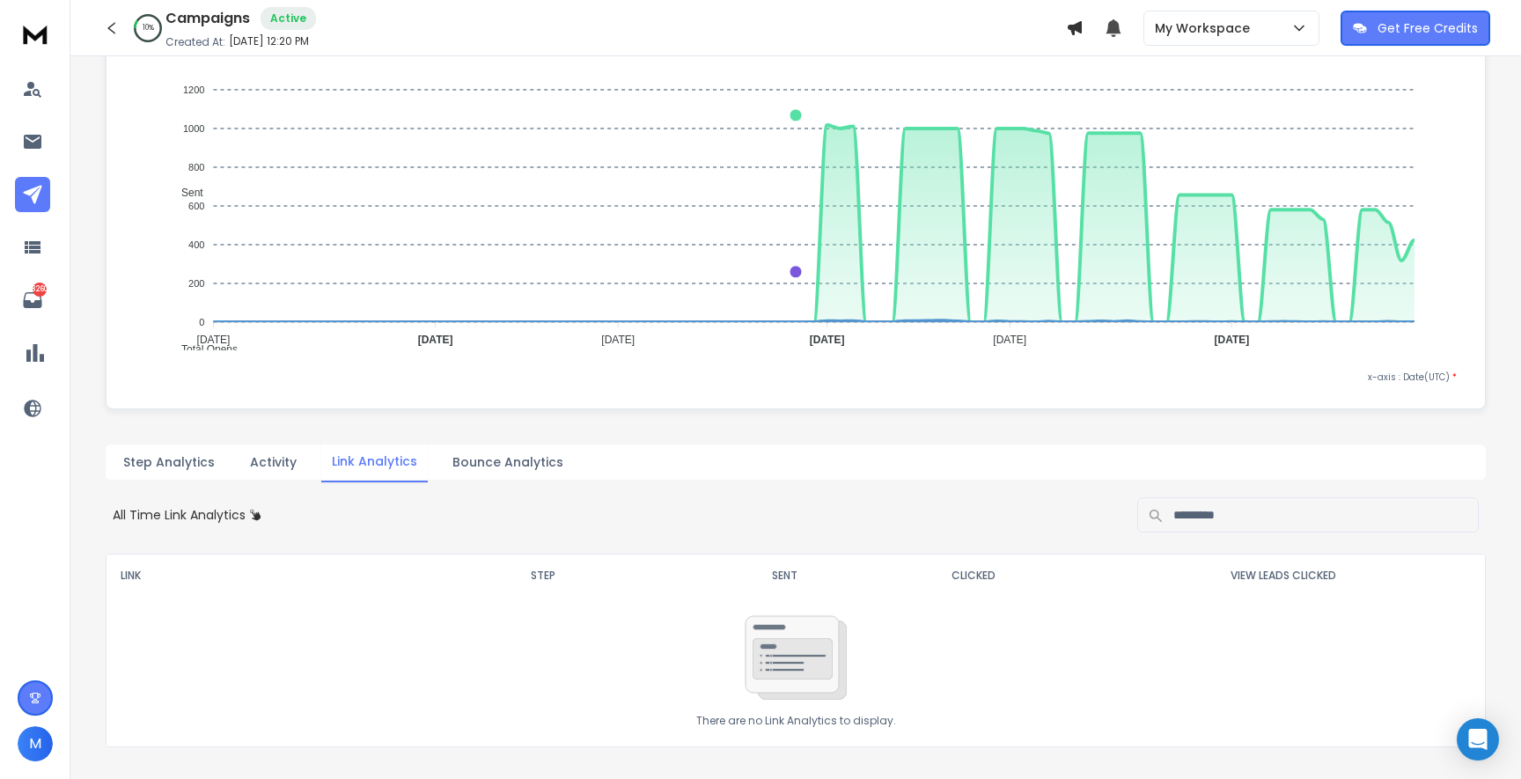
scroll to position [0, 0]
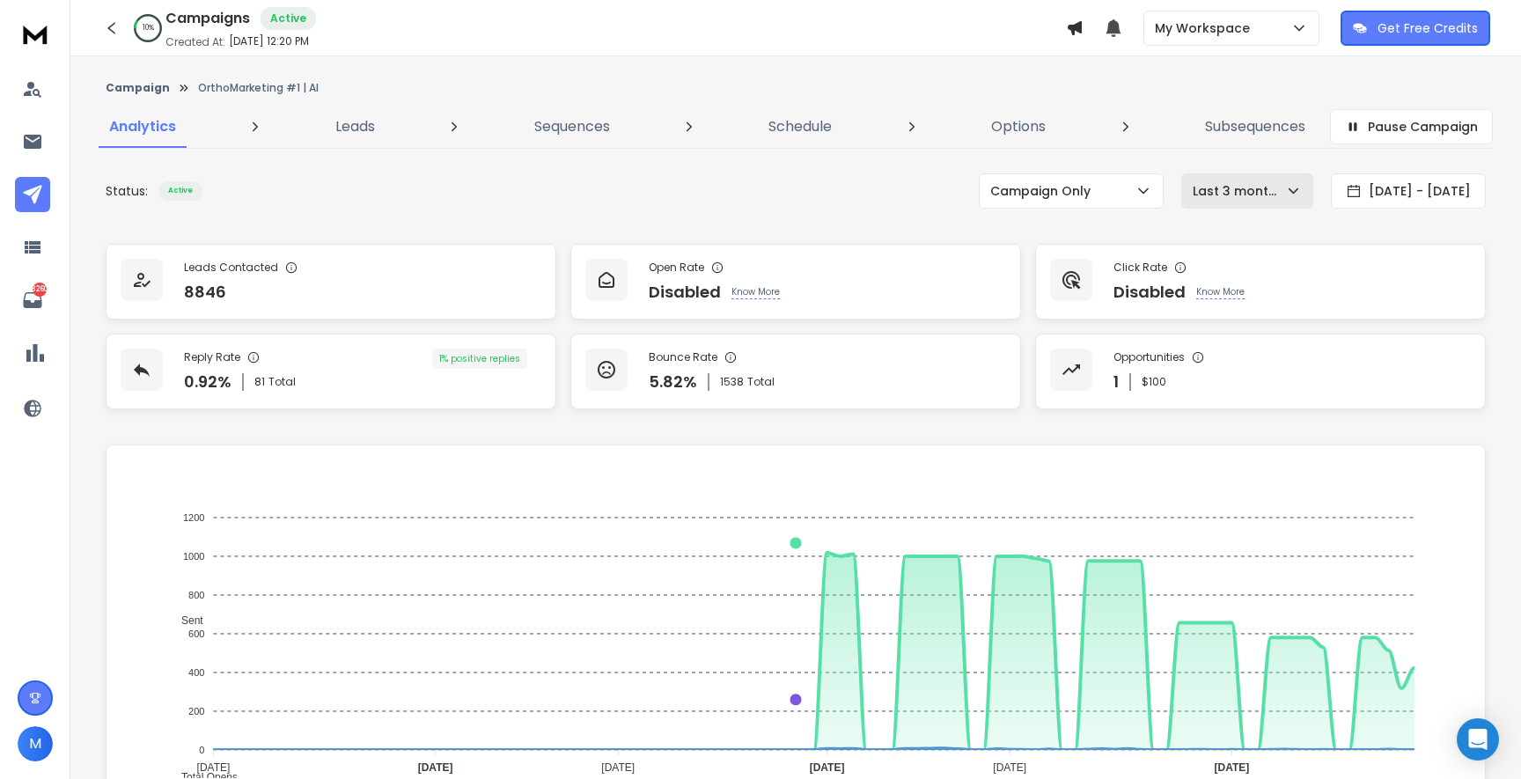
click at [1205, 200] on button "Last 3 months" at bounding box center [1247, 190] width 132 height 35
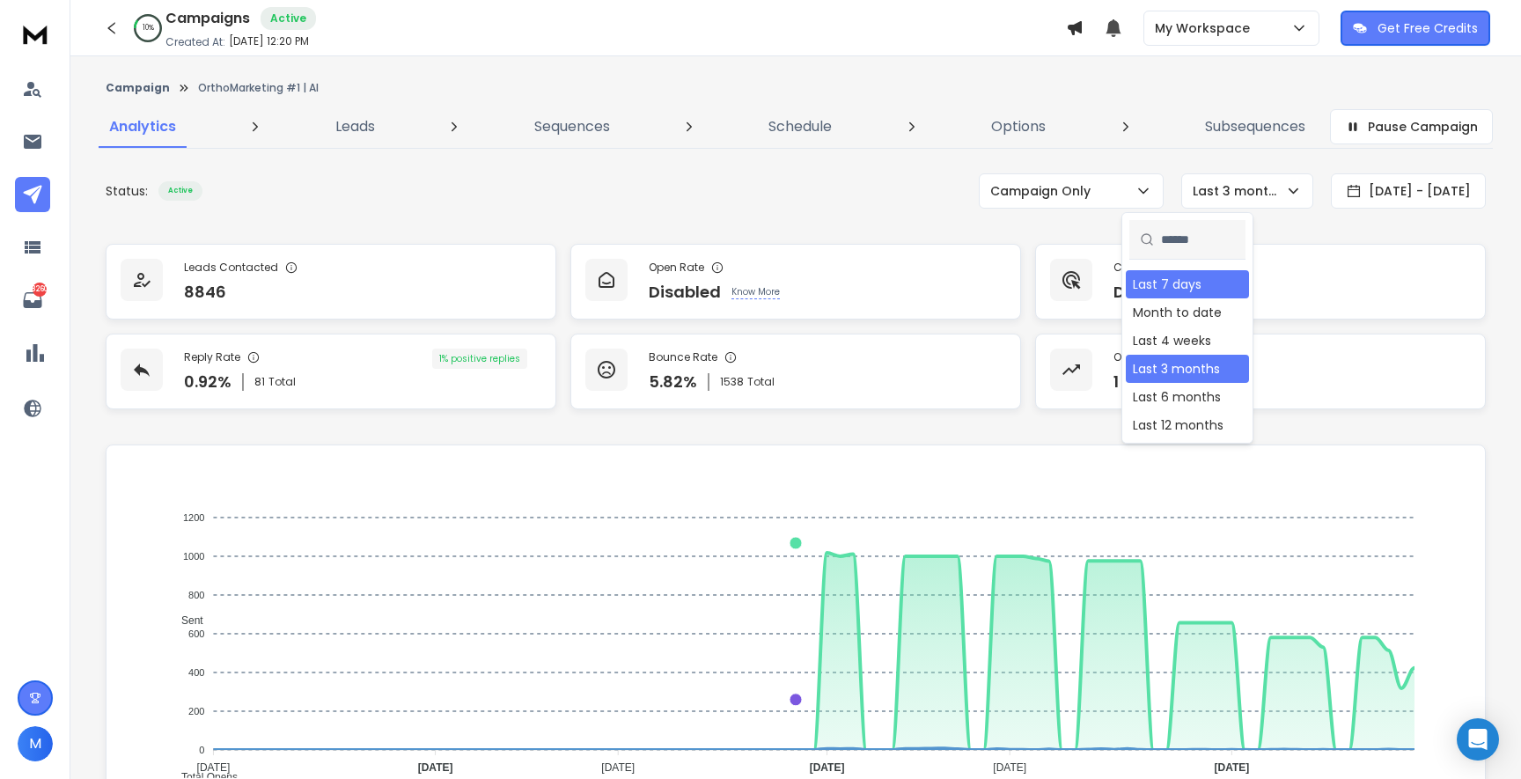
click at [1187, 285] on div "Last 7 days" at bounding box center [1167, 285] width 69 height 18
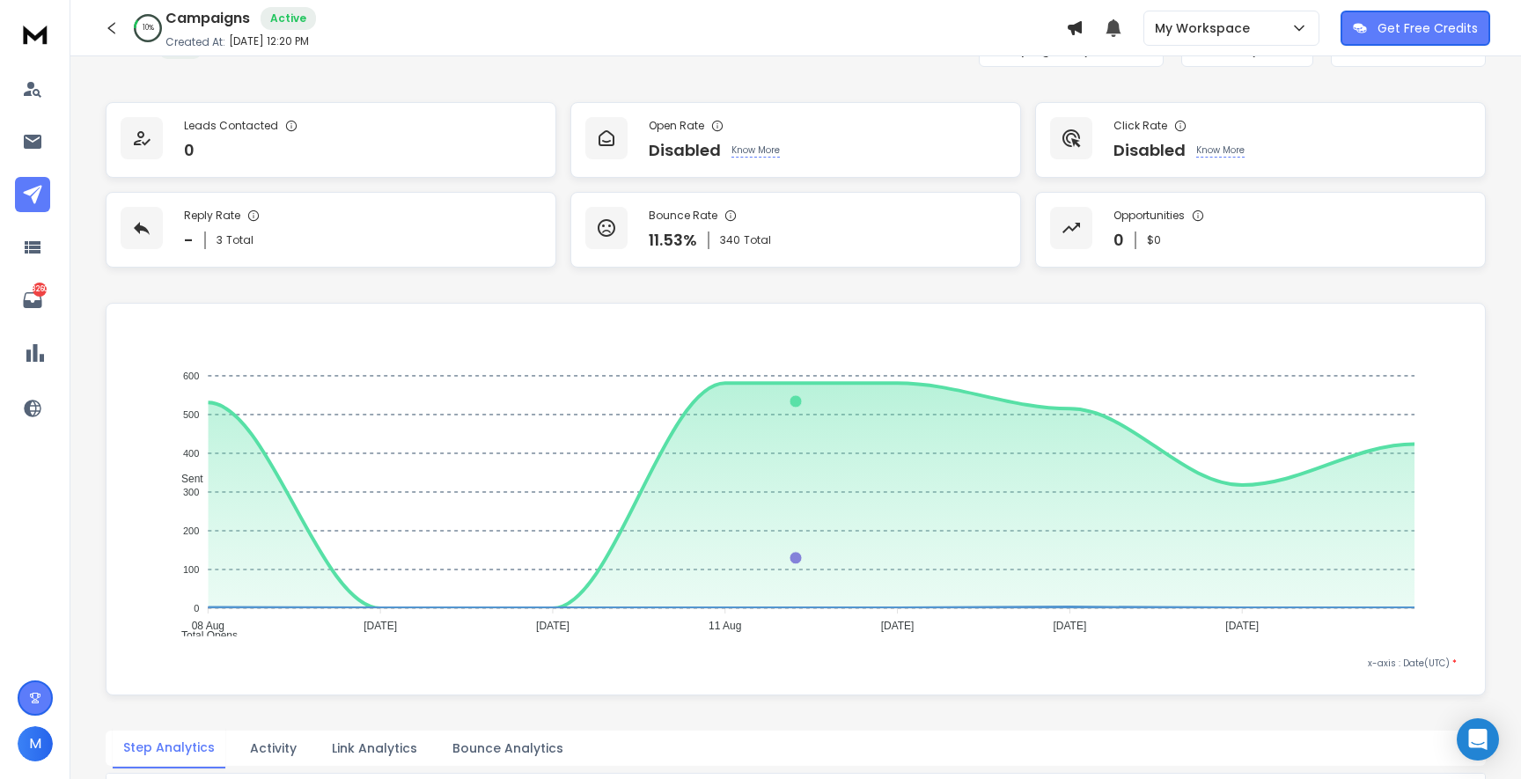
scroll to position [61, 0]
